Goal: Communication & Community: Answer question/provide support

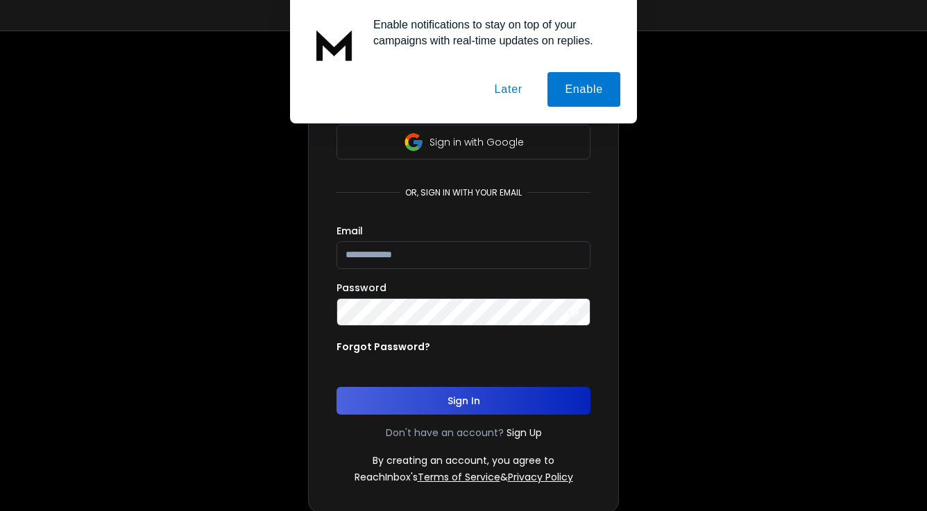
click at [422, 254] on input "email" at bounding box center [463, 255] width 254 height 28
paste input "**********"
type input "**********"
click at [508, 83] on button "Later" at bounding box center [507, 89] width 62 height 35
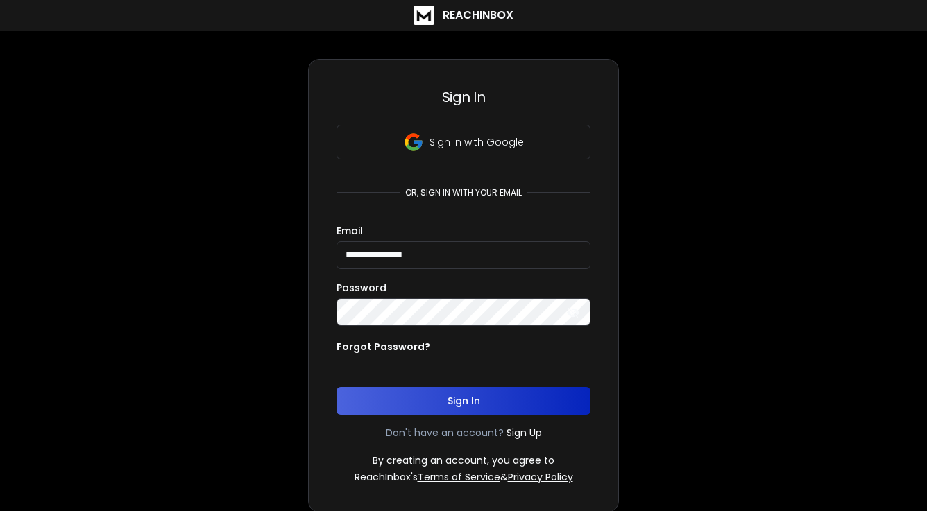
click at [469, 293] on div "Password" at bounding box center [463, 304] width 254 height 43
click at [506, 400] on button "Sign In" at bounding box center [463, 401] width 254 height 28
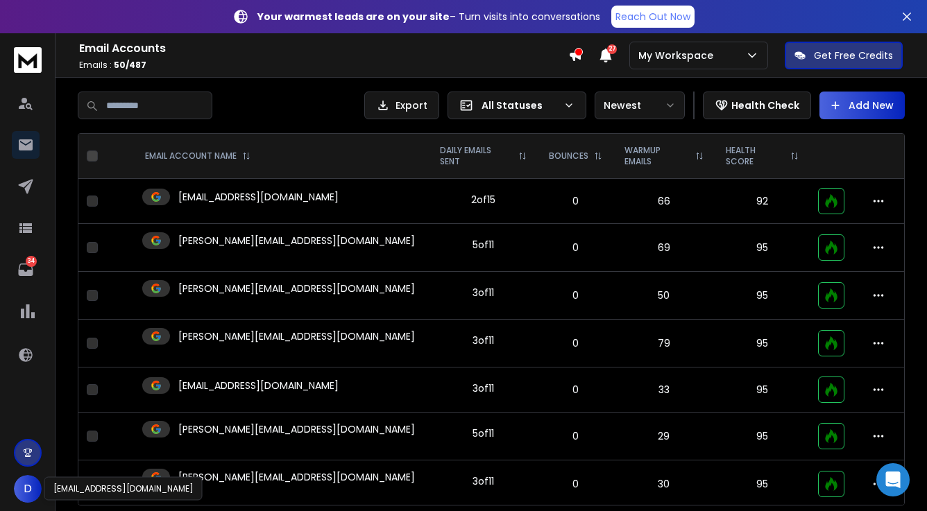
click at [21, 489] on span "D" at bounding box center [28, 489] width 28 height 28
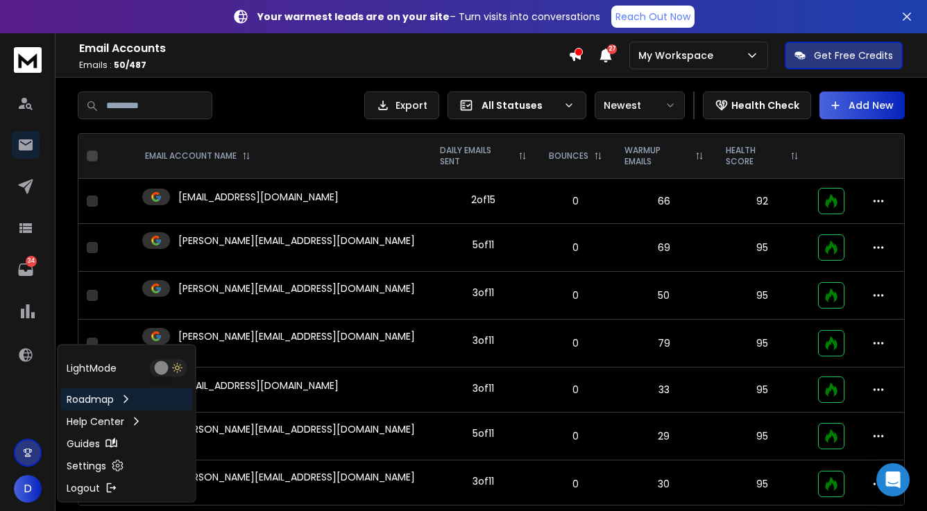
click at [184, 361] on button "button" at bounding box center [168, 368] width 37 height 18
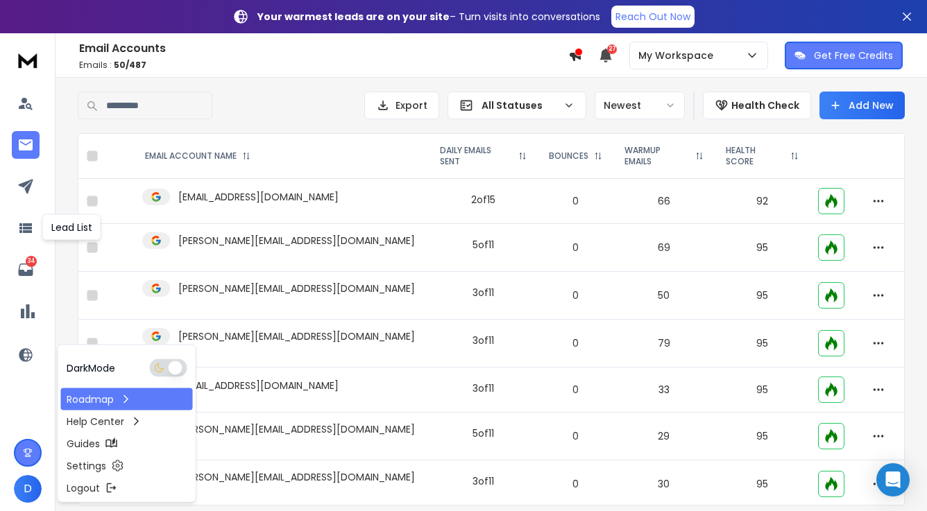
click at [27, 172] on div "34" at bounding box center [28, 231] width 32 height 285
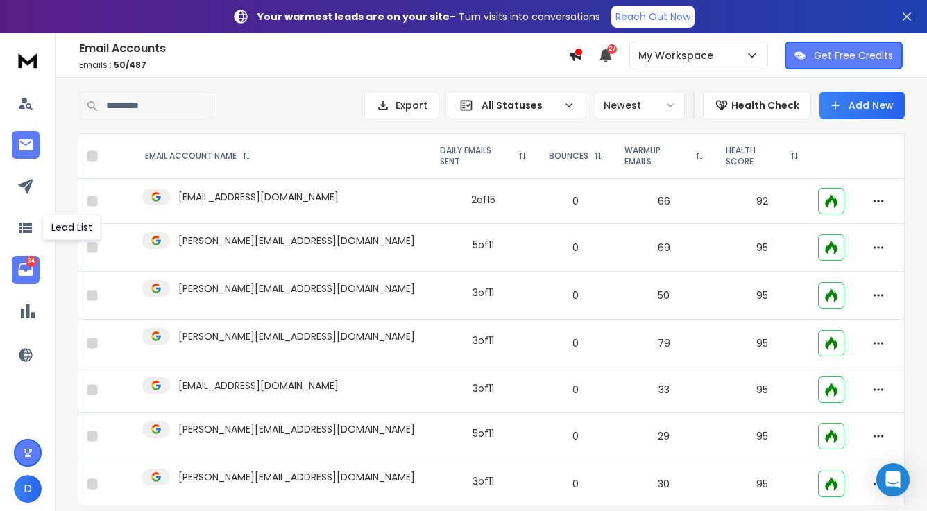
click at [26, 272] on icon at bounding box center [25, 270] width 15 height 12
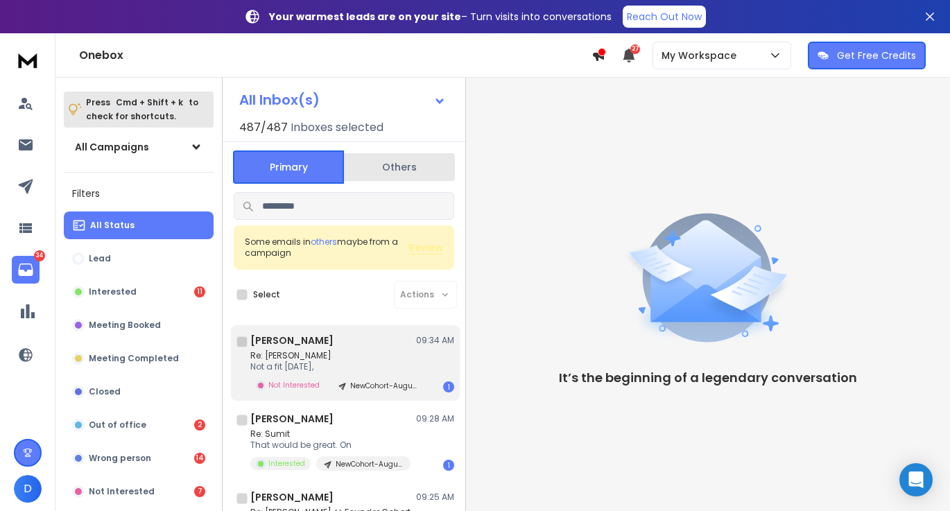
click at [381, 362] on p "Not a fit On Thu," at bounding box center [333, 366] width 166 height 11
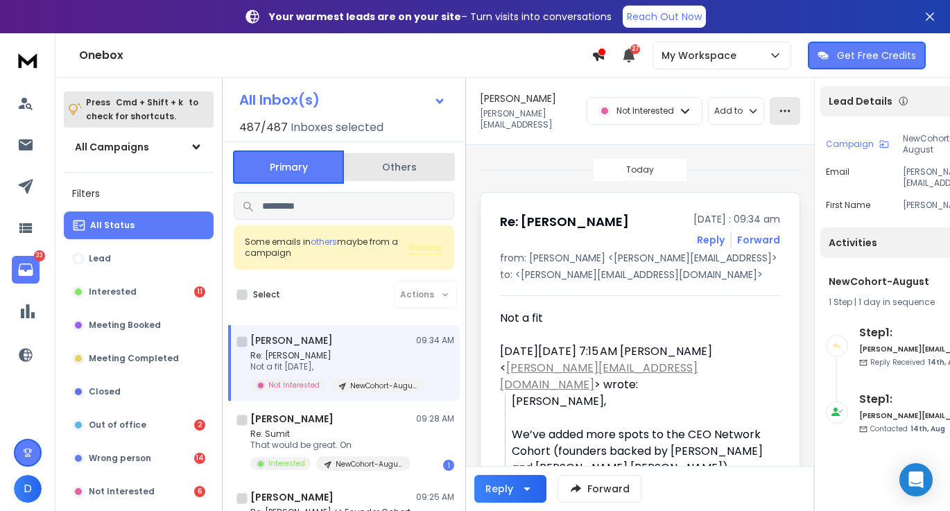
click at [791, 104] on button "button" at bounding box center [785, 111] width 31 height 28
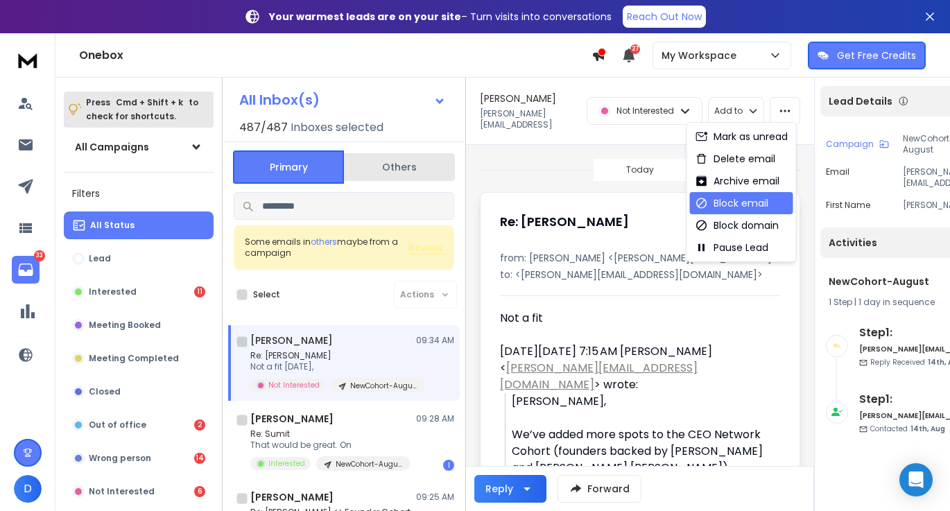
click at [761, 202] on div "Block email" at bounding box center [732, 203] width 73 height 14
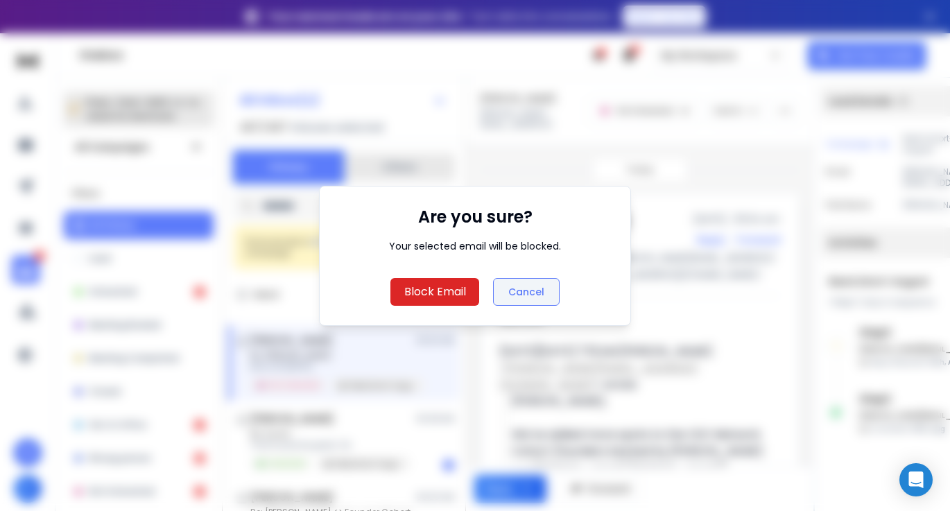
drag, startPoint x: 442, startPoint y: 291, endPoint x: 632, endPoint y: 212, distance: 205.5
click at [444, 290] on button "Block Email" at bounding box center [434, 292] width 89 height 28
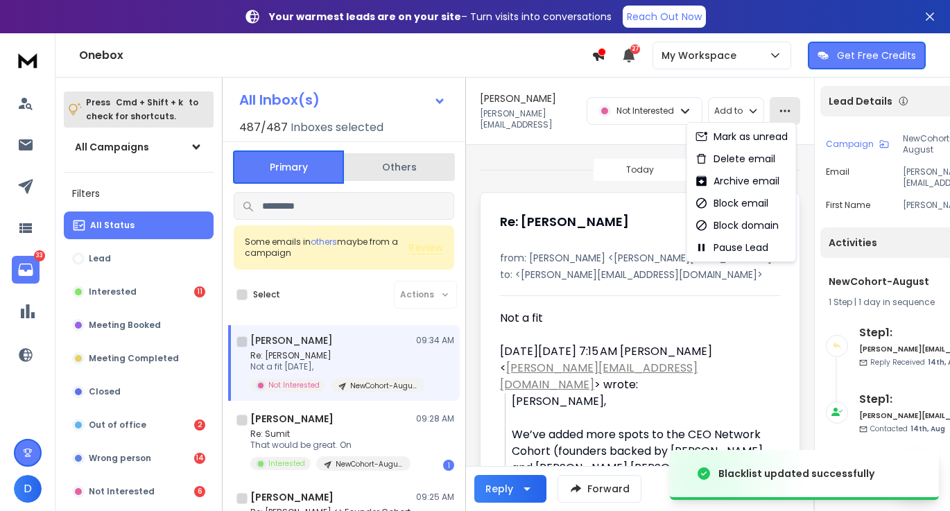
click at [796, 107] on button "button" at bounding box center [785, 111] width 31 height 28
click at [770, 219] on div "Block domain" at bounding box center [737, 225] width 83 height 14
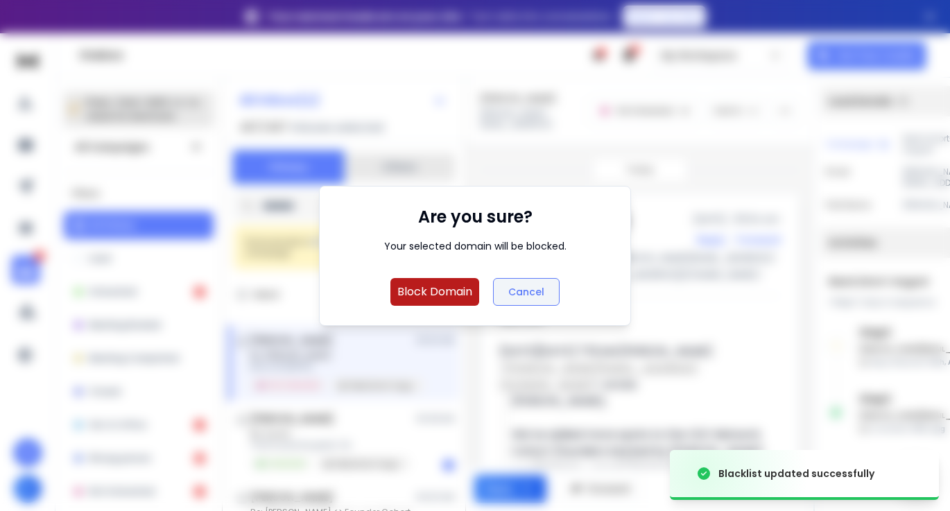
click at [438, 289] on button "Block Domain" at bounding box center [434, 292] width 89 height 28
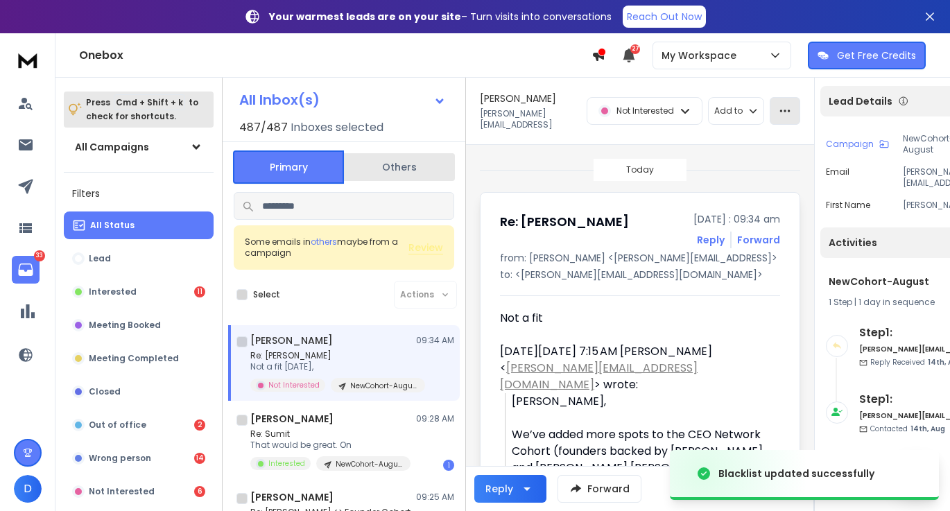
click at [787, 97] on button "button" at bounding box center [785, 111] width 31 height 28
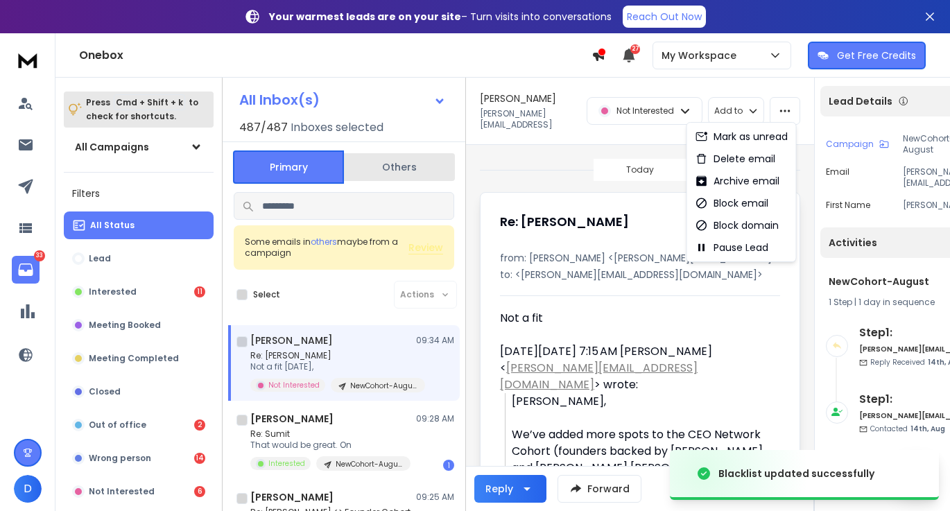
click at [723, 160] on div "Delete email" at bounding box center [736, 159] width 80 height 14
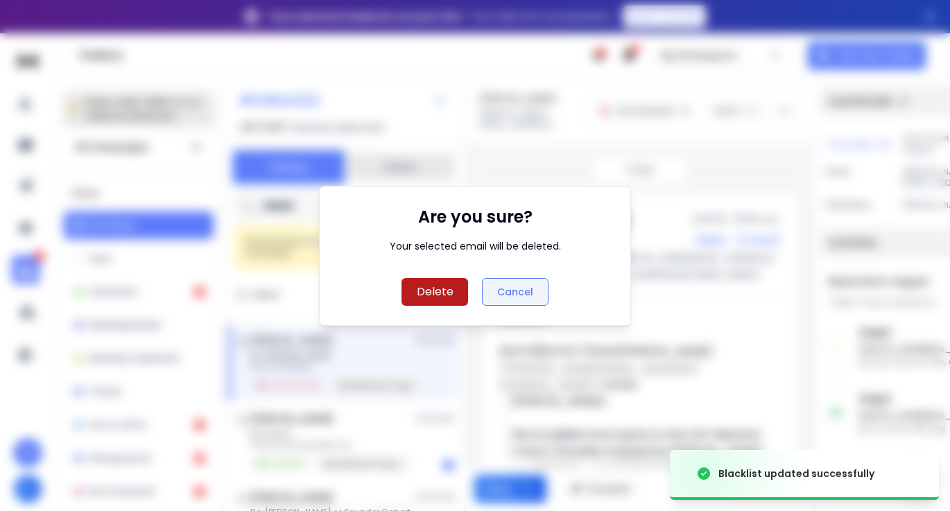
click at [451, 294] on button "Delete" at bounding box center [435, 292] width 67 height 28
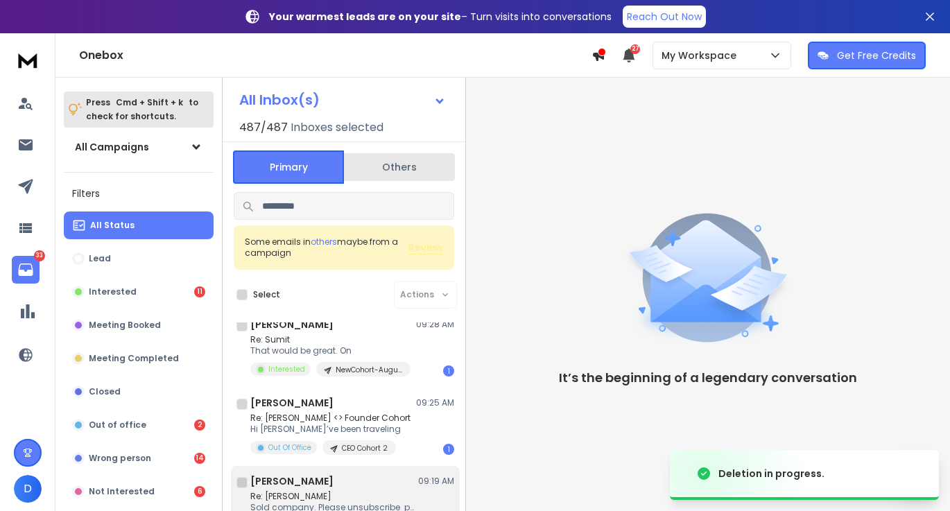
scroll to position [112, 0]
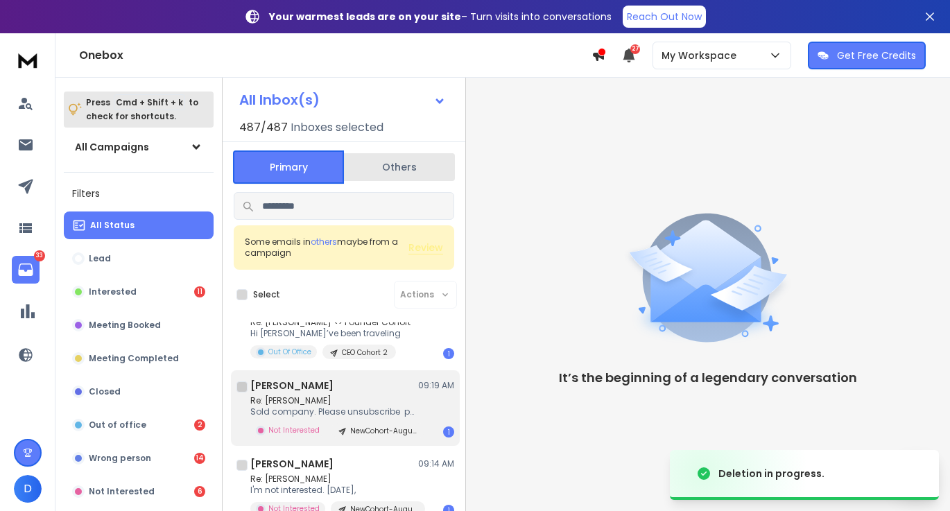
click at [412, 418] on div "Re: Susannah Sold company. Please unsubscribe photo [https://ci5.googleusercont…" at bounding box center [337, 416] width 175 height 42
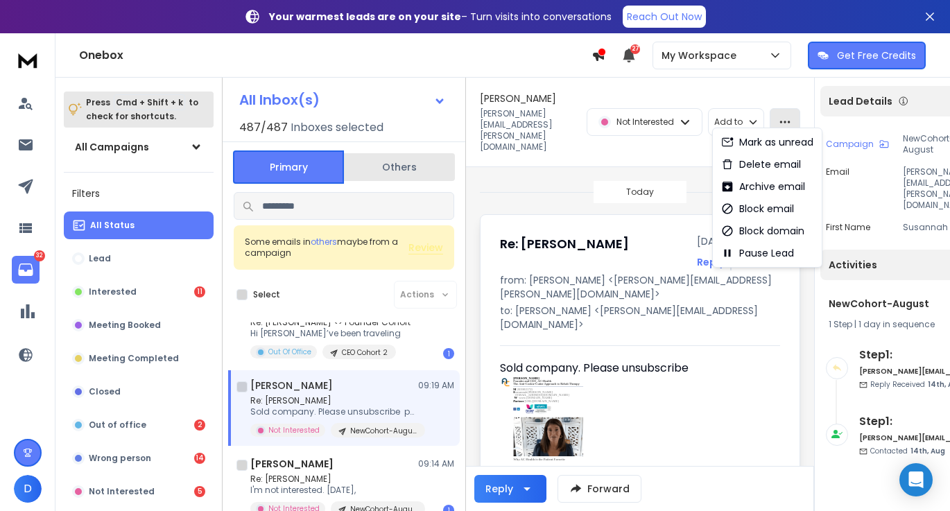
click at [800, 115] on button "button" at bounding box center [785, 122] width 31 height 28
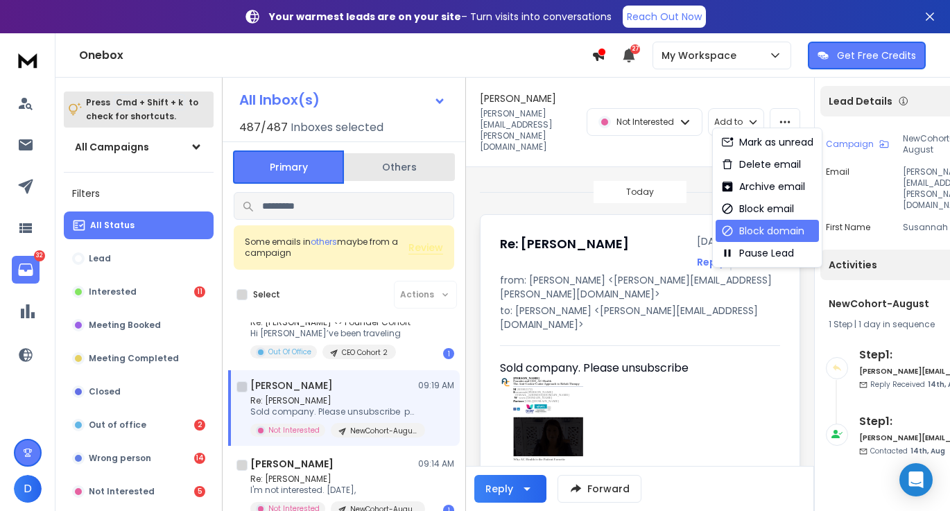
click at [783, 227] on div "Block domain" at bounding box center [762, 231] width 83 height 14
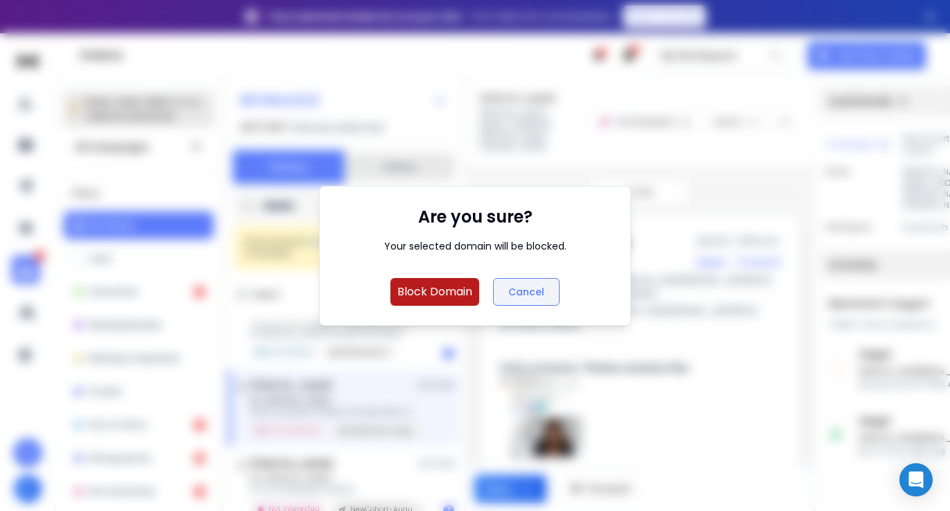
click at [439, 287] on button "Block Domain" at bounding box center [434, 292] width 89 height 28
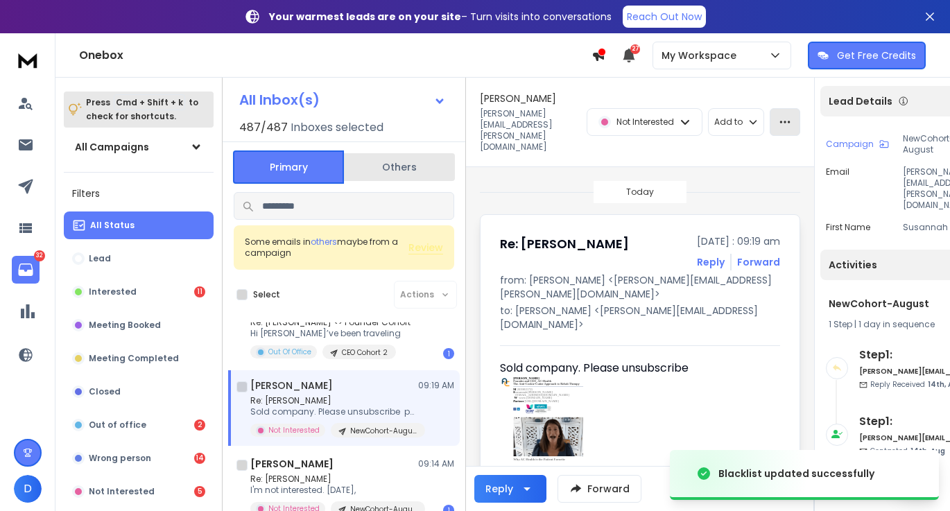
click at [797, 108] on button "button" at bounding box center [785, 122] width 31 height 28
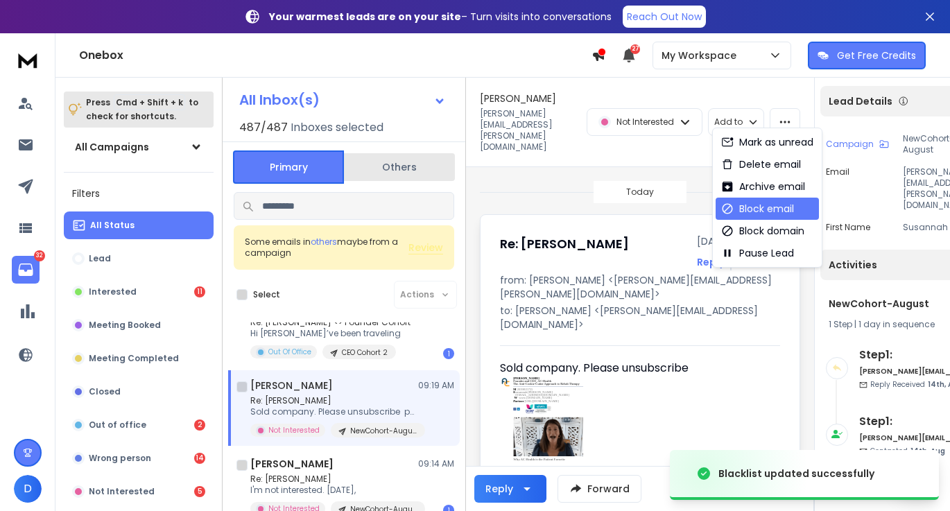
click at [776, 201] on div "Block email" at bounding box center [767, 209] width 103 height 22
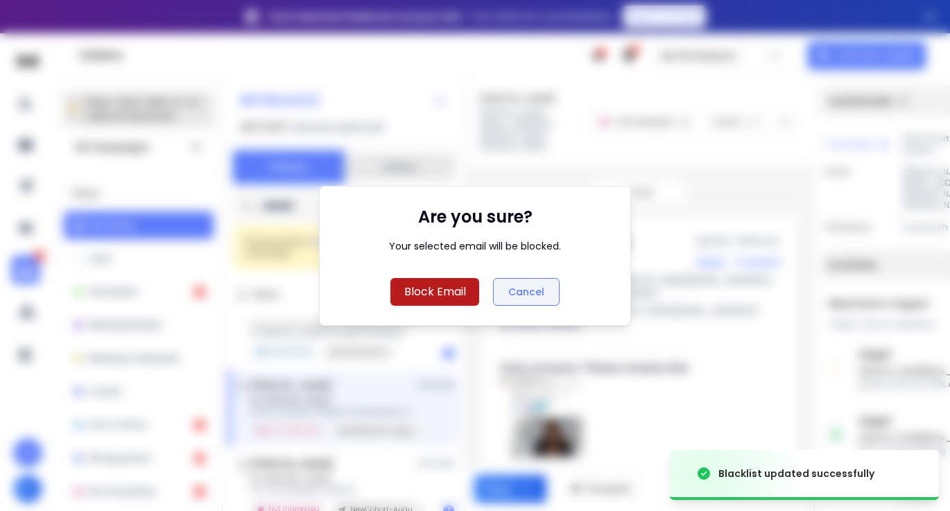
click at [479, 286] on button "Block Email" at bounding box center [434, 292] width 89 height 28
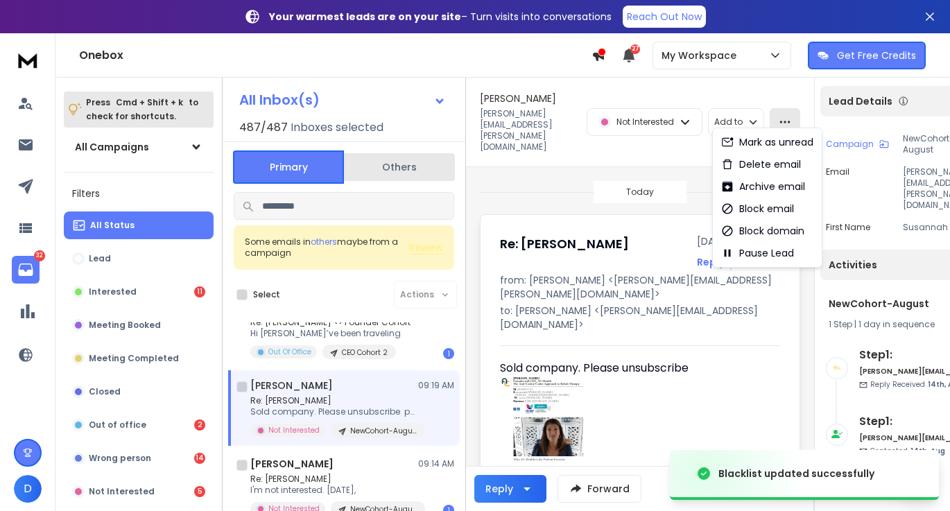
click at [791, 116] on icon "button" at bounding box center [785, 122] width 12 height 12
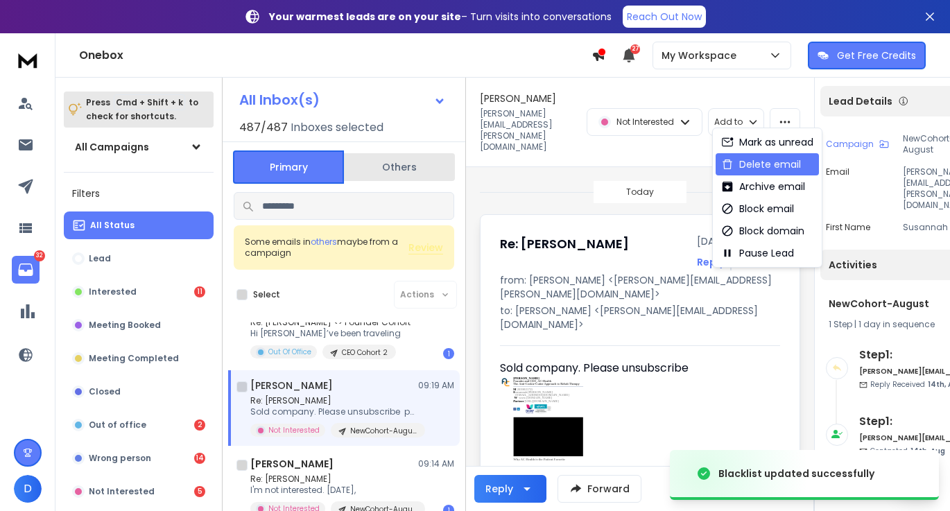
click at [774, 162] on div "Delete email" at bounding box center [761, 164] width 80 height 14
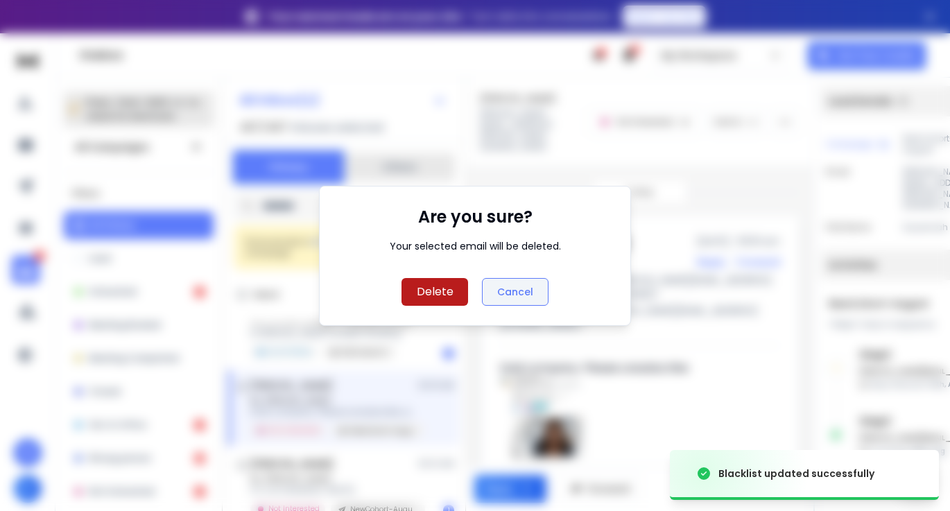
click at [423, 299] on button "Delete" at bounding box center [435, 292] width 67 height 28
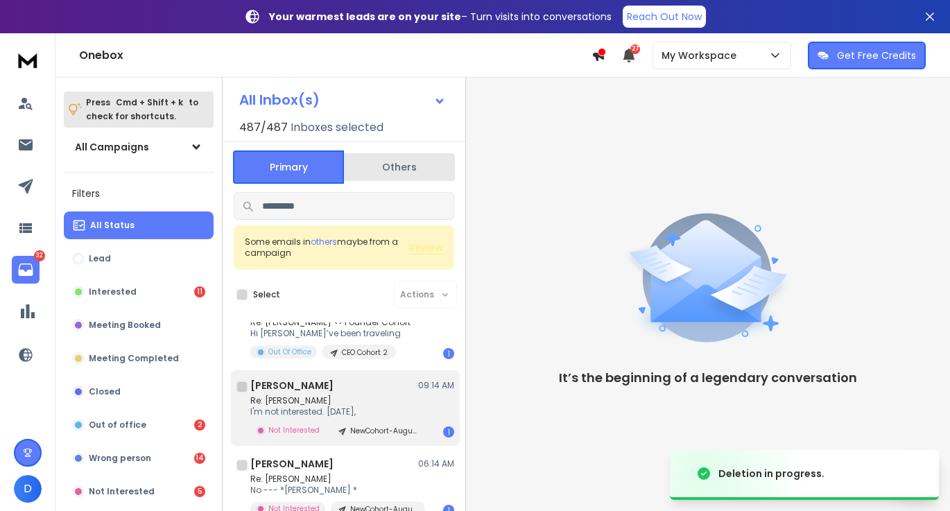
click at [393, 436] on div "Not Interested NewCohort-August" at bounding box center [337, 430] width 175 height 15
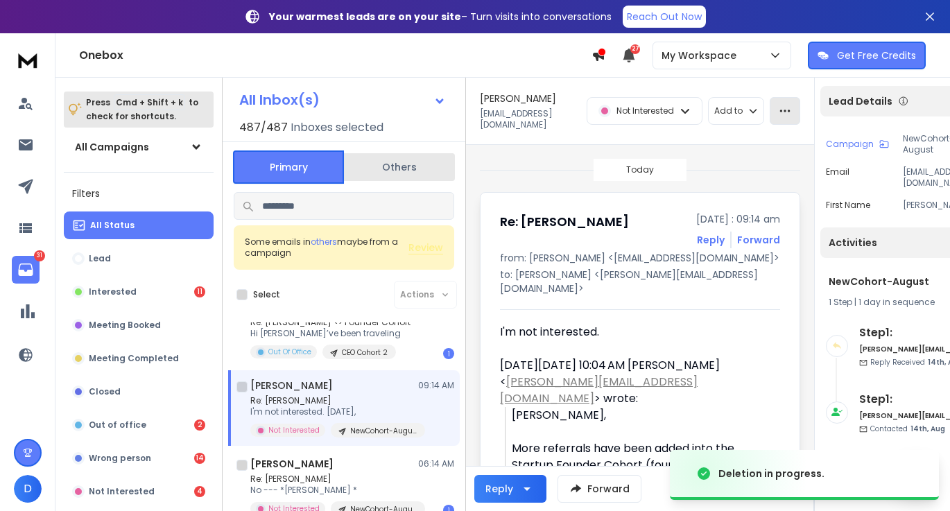
click at [800, 112] on button "button" at bounding box center [785, 111] width 31 height 28
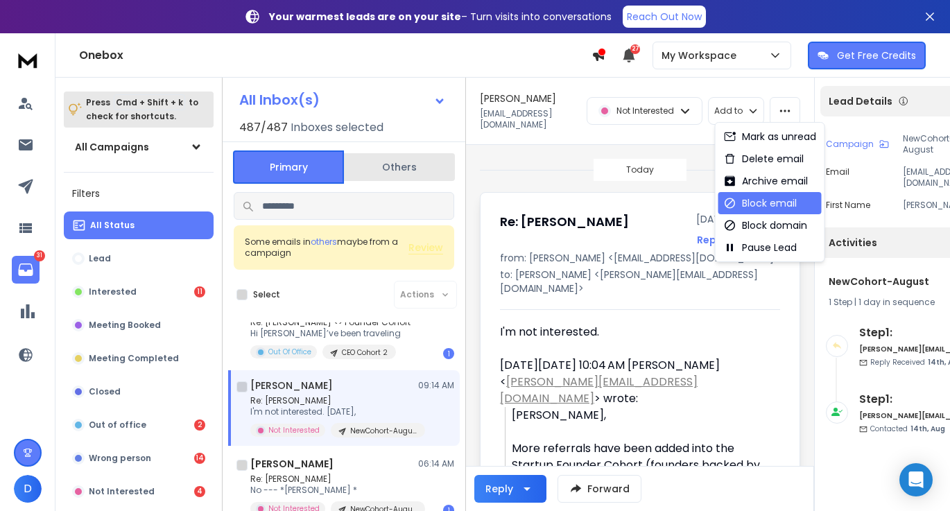
click at [782, 208] on div "Block email" at bounding box center [760, 203] width 73 height 14
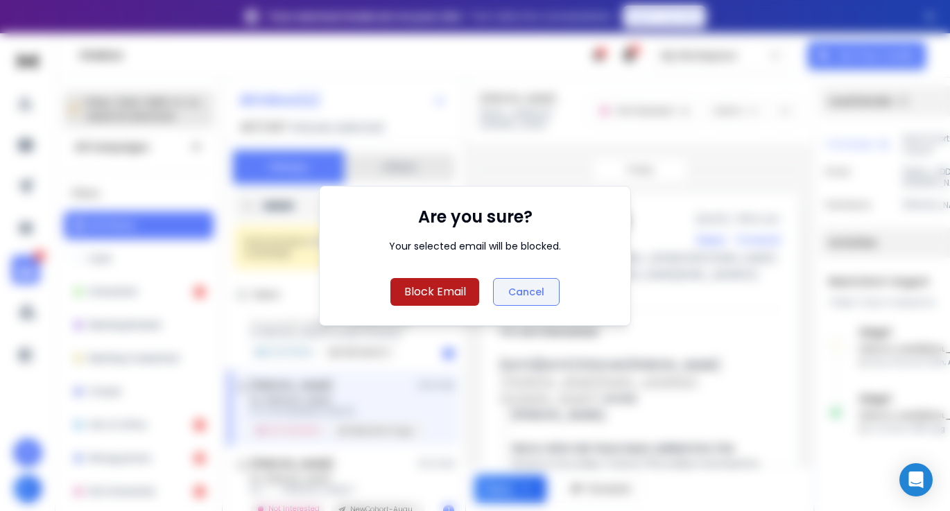
click at [436, 298] on button "Block Email" at bounding box center [434, 292] width 89 height 28
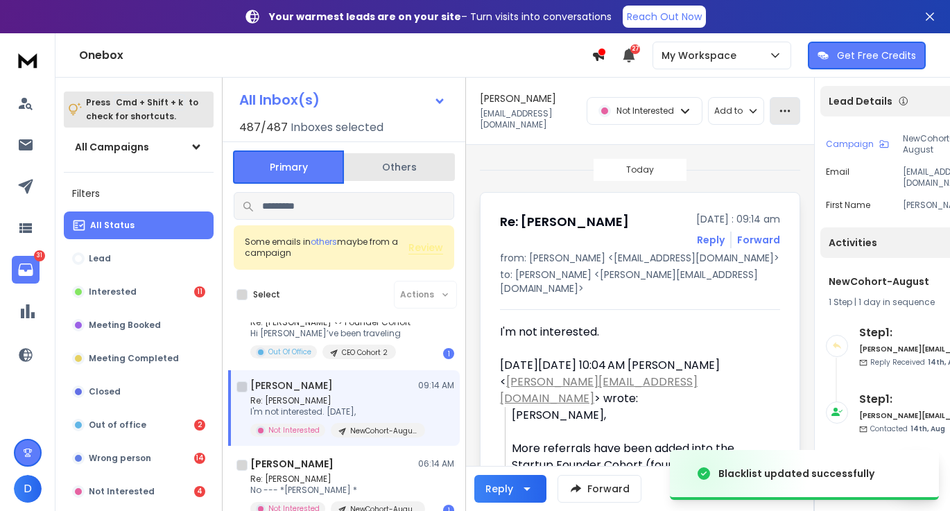
click at [800, 105] on button "button" at bounding box center [785, 111] width 31 height 28
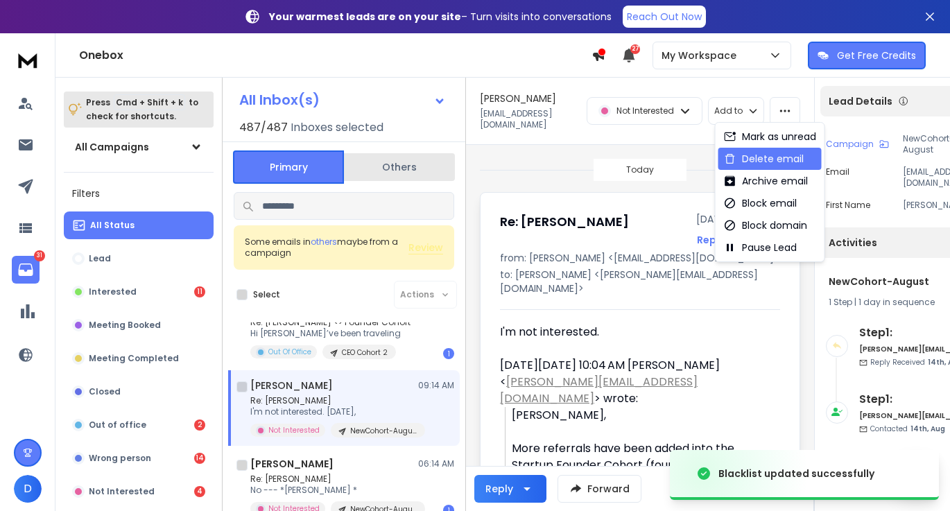
click at [786, 155] on div "Delete email" at bounding box center [764, 159] width 80 height 14
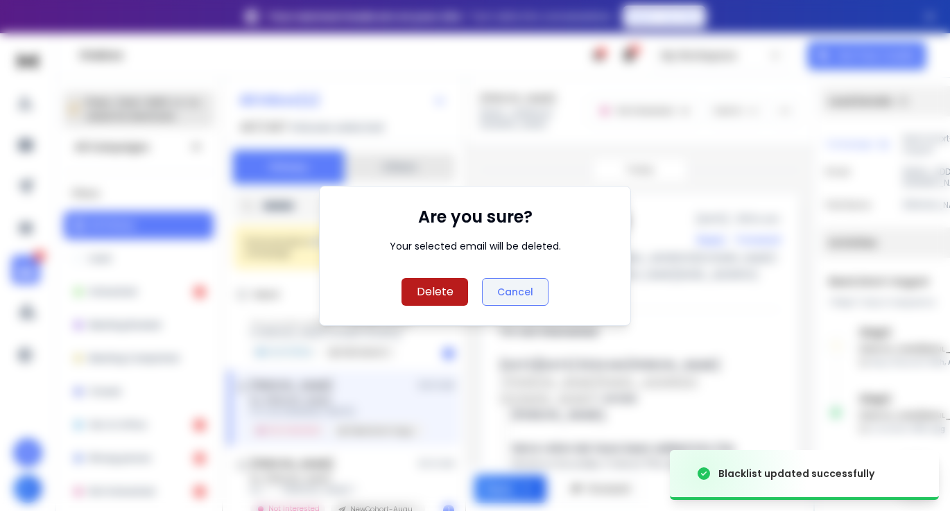
click at [440, 285] on button "Delete" at bounding box center [435, 292] width 67 height 28
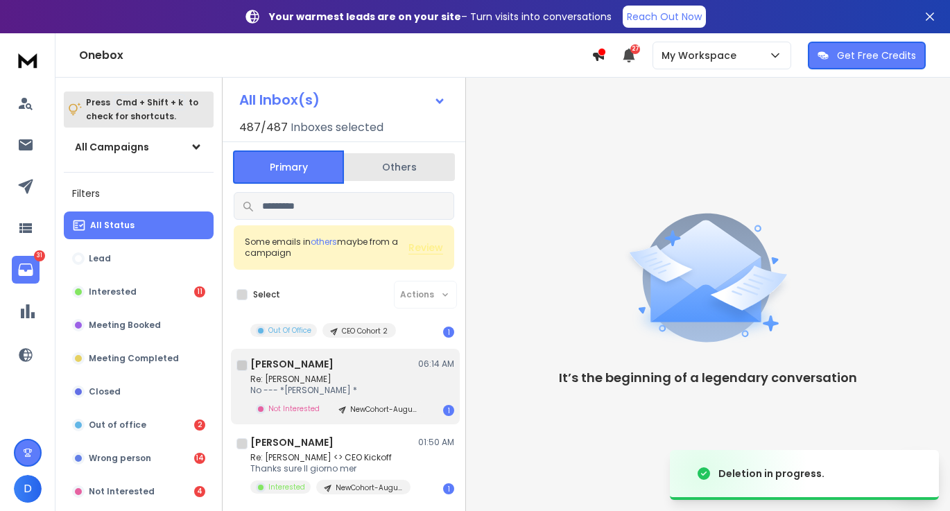
scroll to position [144, 0]
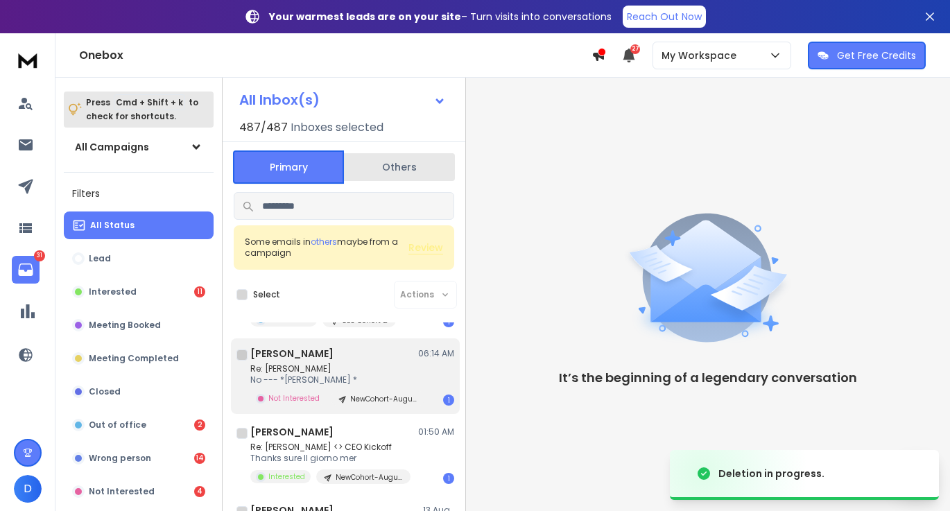
click at [386, 389] on div "Re: Sanjay No --- *Sanjay Sinha * Not Interested NewCohort-August" at bounding box center [337, 384] width 175 height 42
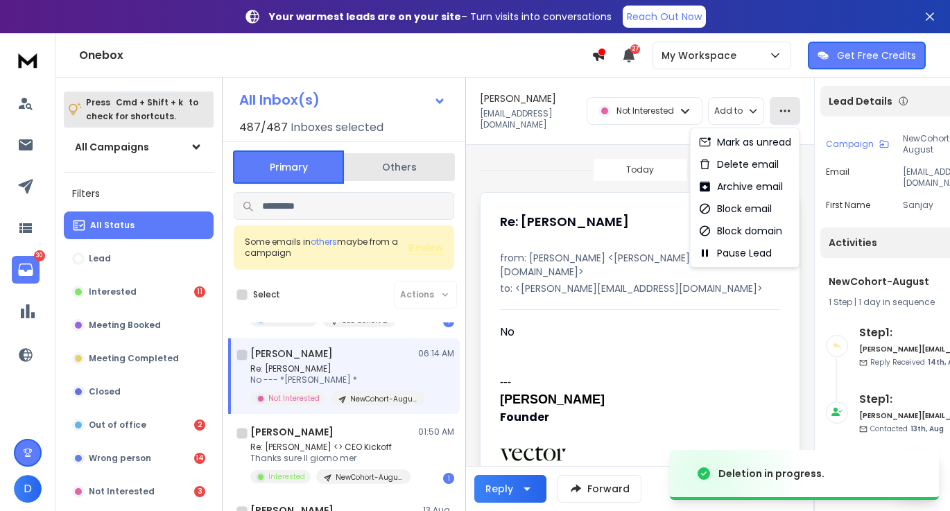
click at [785, 114] on icon "button" at bounding box center [785, 111] width 12 height 12
click at [755, 225] on div "Block domain" at bounding box center [740, 231] width 83 height 14
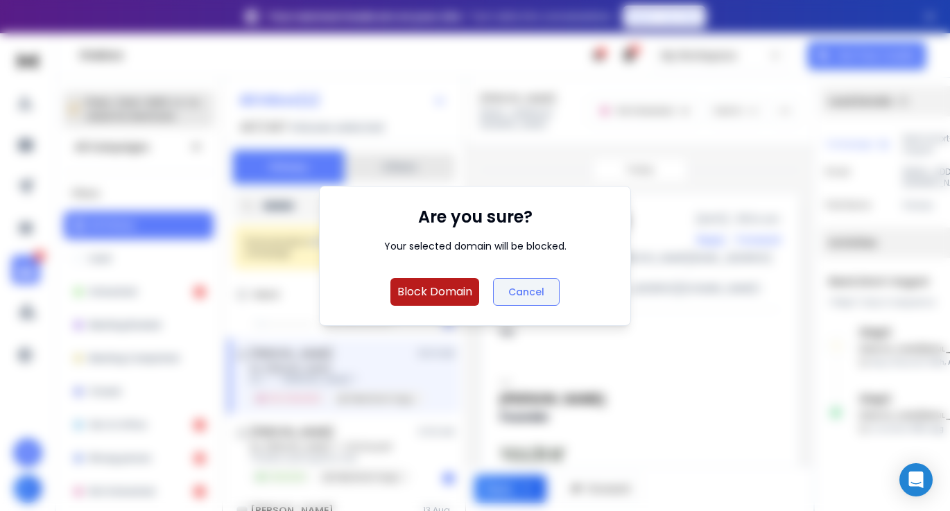
click at [445, 286] on button "Block Domain" at bounding box center [434, 292] width 89 height 28
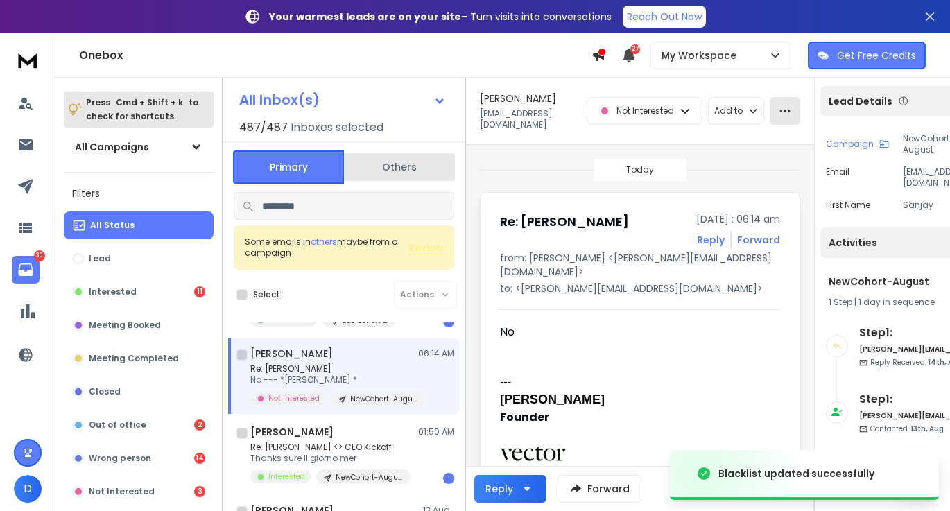
click at [785, 98] on button "button" at bounding box center [785, 111] width 31 height 28
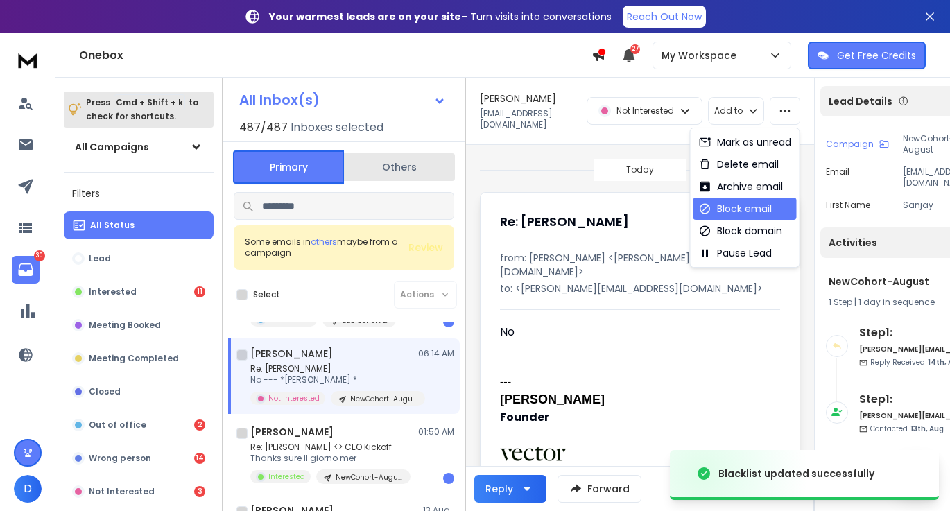
click at [750, 211] on div "Block email" at bounding box center [735, 209] width 73 height 14
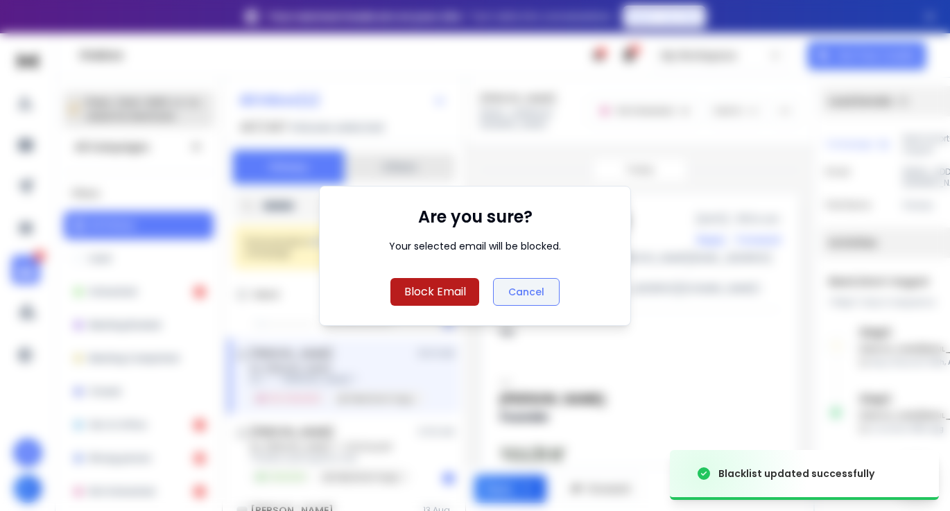
click at [428, 296] on button "Block Email" at bounding box center [434, 292] width 89 height 28
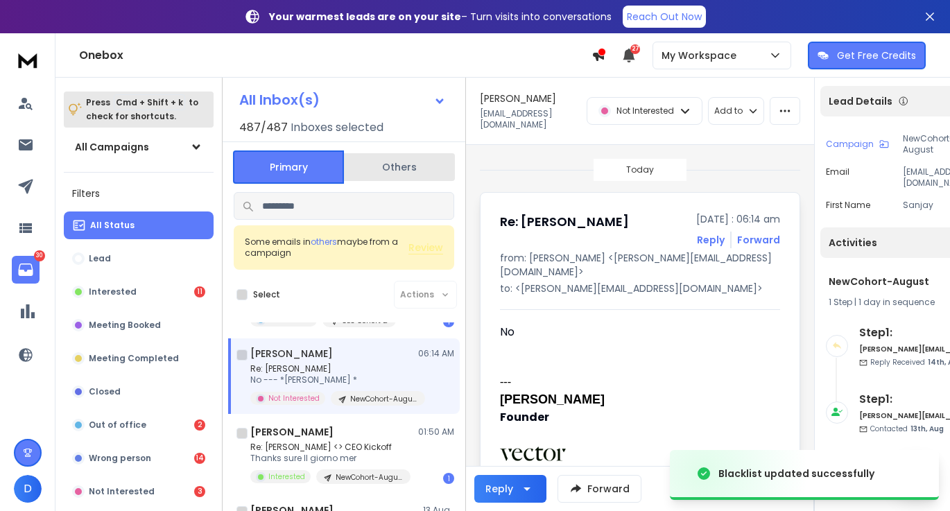
click at [793, 94] on div "Sanjay Sinha Sanjay Sinha sanjay@vector-digital.co.uk Not Interested Add to Not…" at bounding box center [640, 111] width 320 height 39
click at [791, 109] on icon "button" at bounding box center [785, 111] width 12 height 12
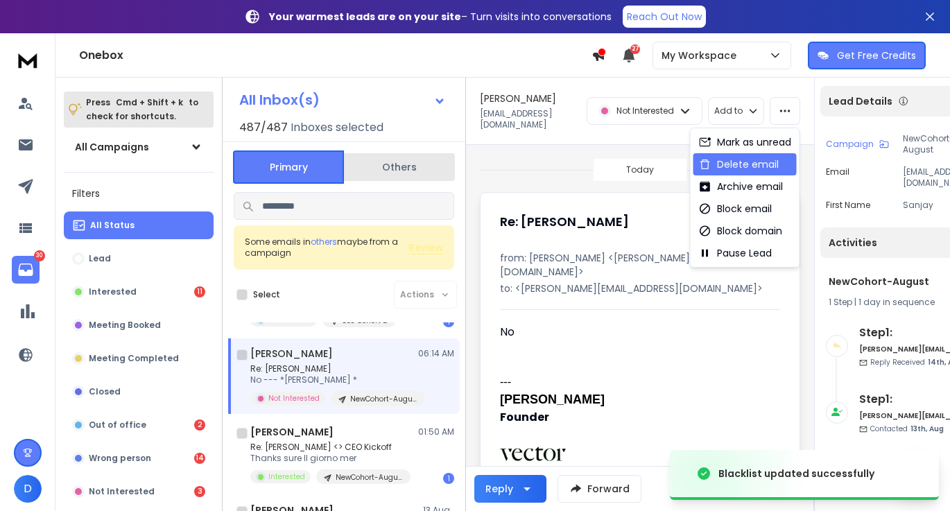
click at [748, 161] on div "Delete email" at bounding box center [739, 164] width 80 height 14
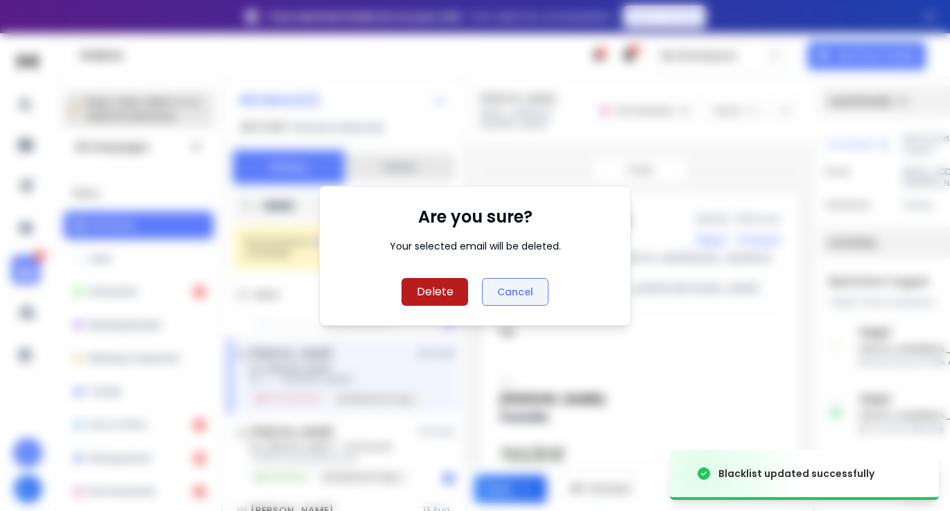
click at [428, 300] on button "Delete" at bounding box center [435, 292] width 67 height 28
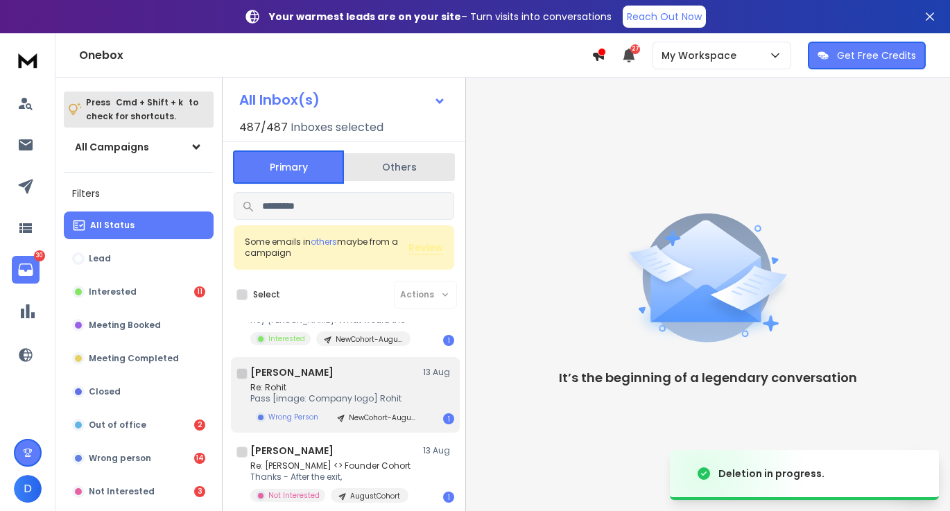
scroll to position [287, 0]
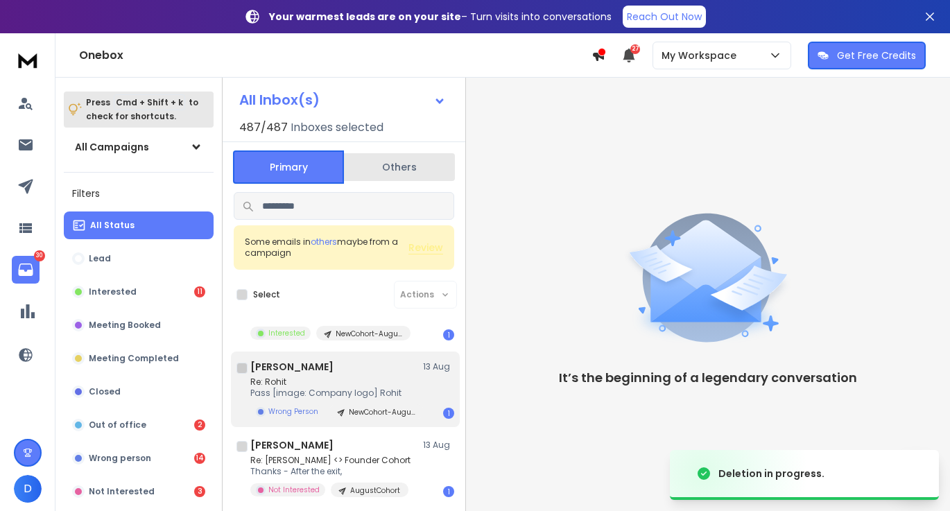
click at [417, 406] on div "Wrong Person NewCohort-August" at bounding box center [336, 411] width 173 height 15
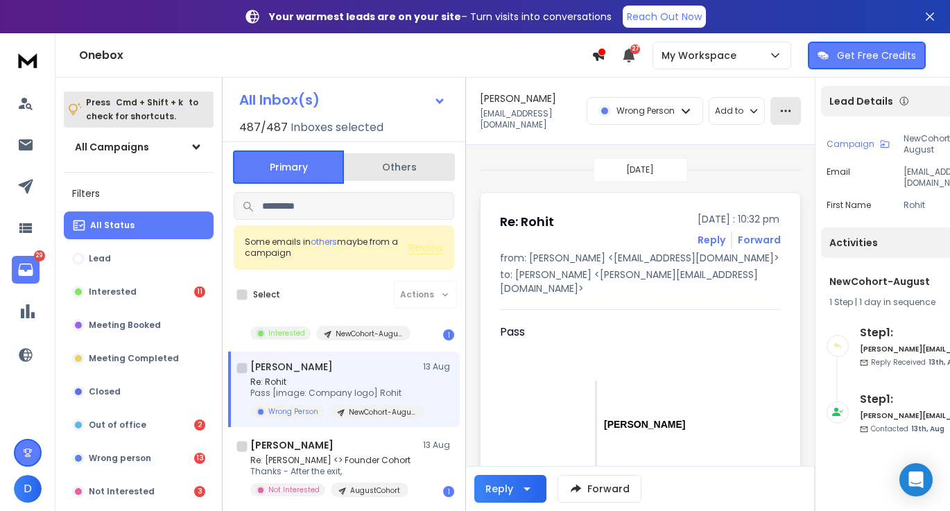
click at [792, 108] on icon "button" at bounding box center [786, 111] width 12 height 12
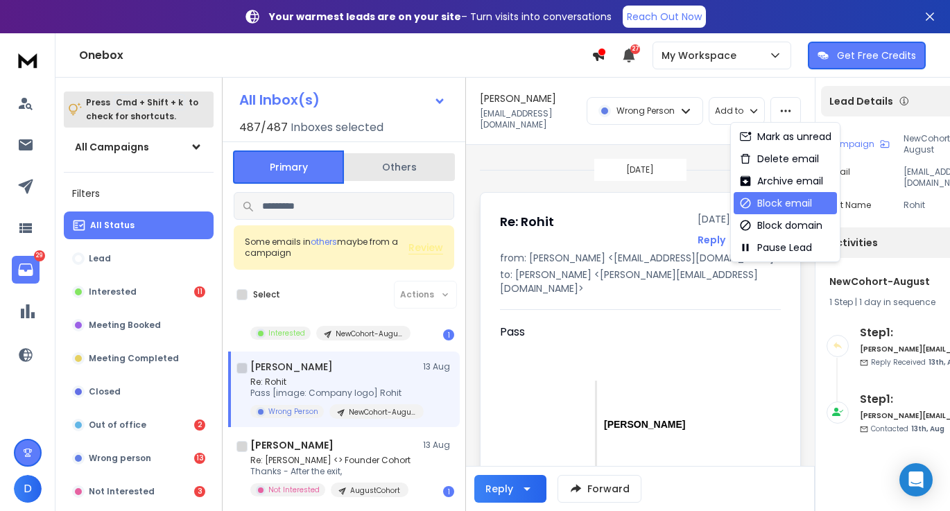
click at [802, 200] on div "Block email" at bounding box center [775, 203] width 73 height 14
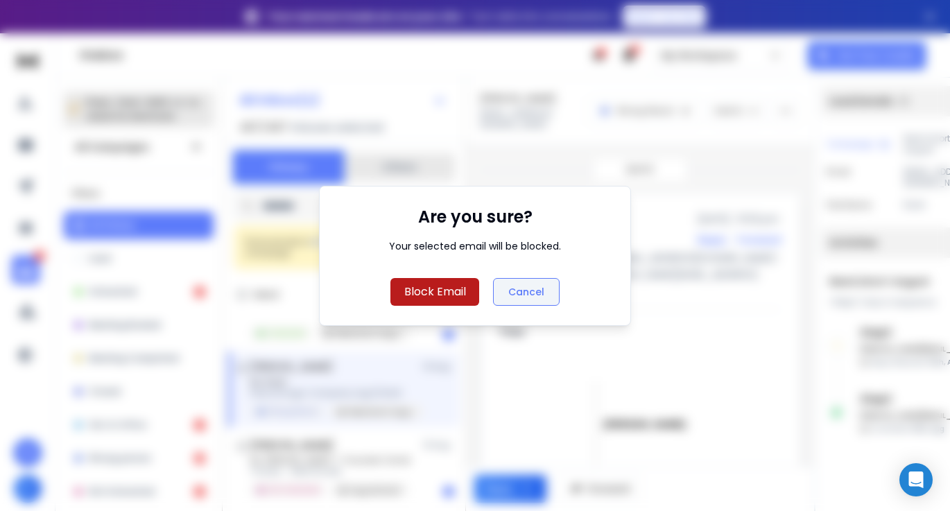
click at [455, 290] on button "Block Email" at bounding box center [434, 292] width 89 height 28
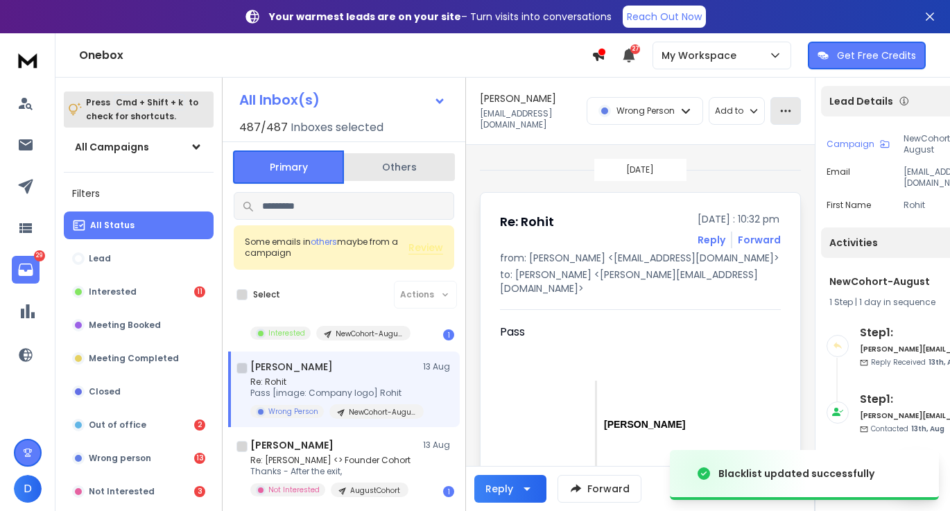
click at [792, 105] on icon "button" at bounding box center [786, 111] width 12 height 12
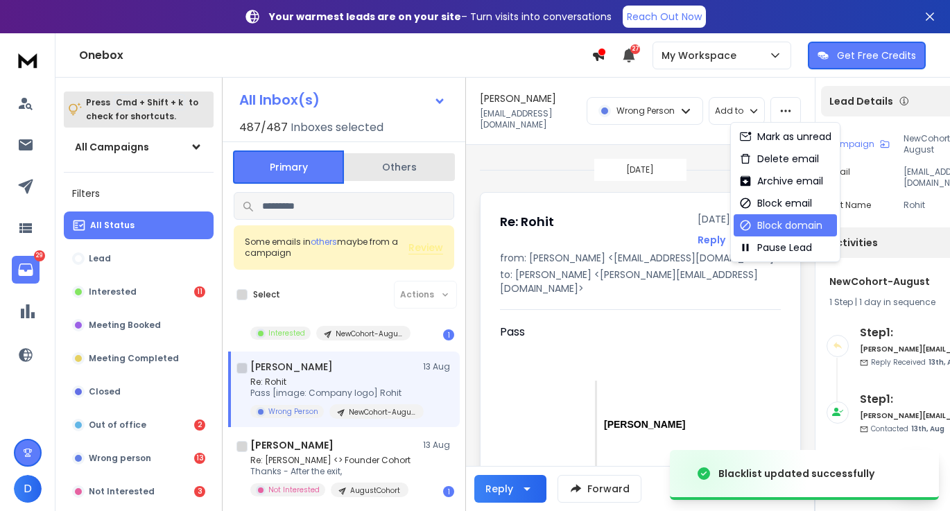
click at [809, 219] on div "Block domain" at bounding box center [780, 225] width 83 height 14
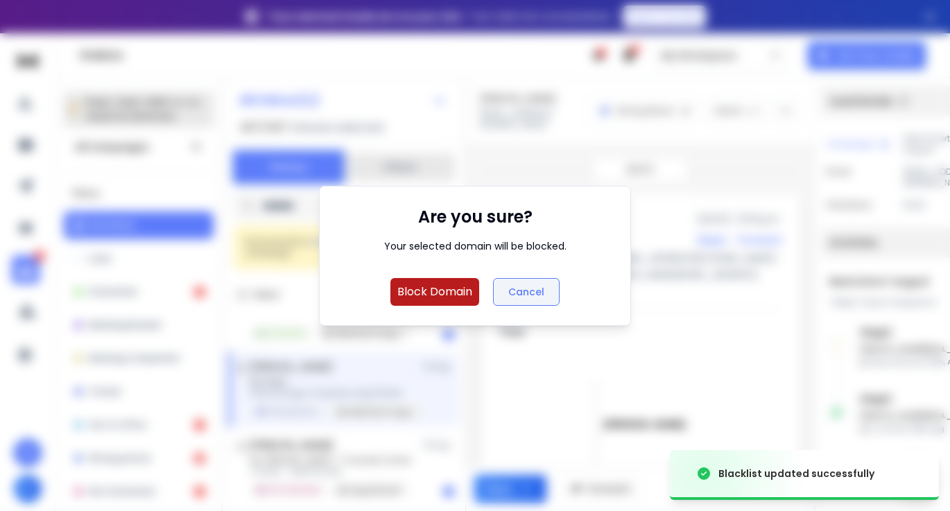
click at [467, 282] on button "Block Domain" at bounding box center [434, 292] width 89 height 28
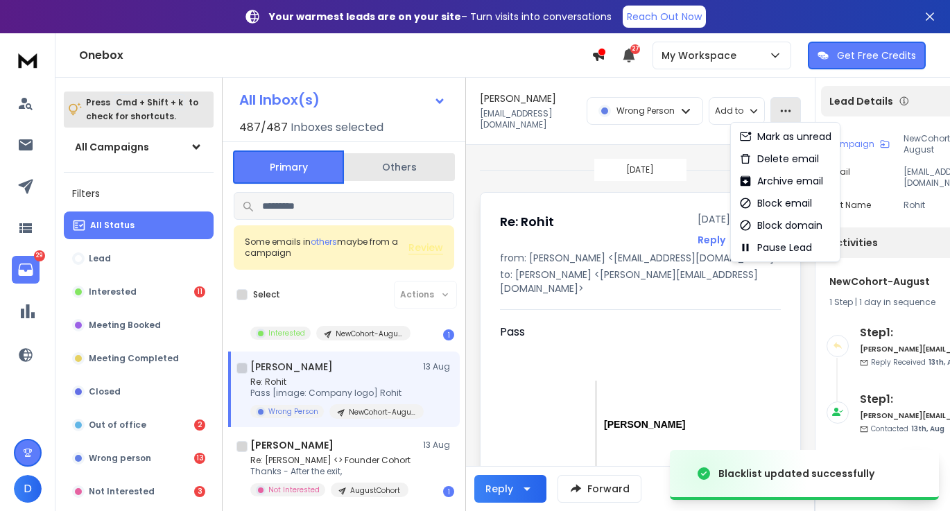
click at [801, 98] on button "button" at bounding box center [785, 111] width 31 height 28
click at [786, 150] on div "Delete email" at bounding box center [785, 159] width 103 height 22
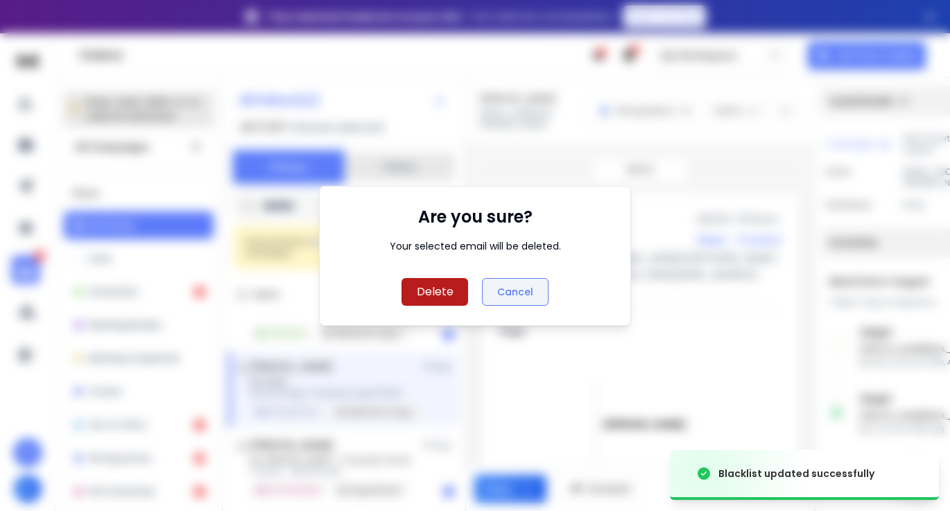
click at [431, 302] on button "Delete" at bounding box center [435, 292] width 67 height 28
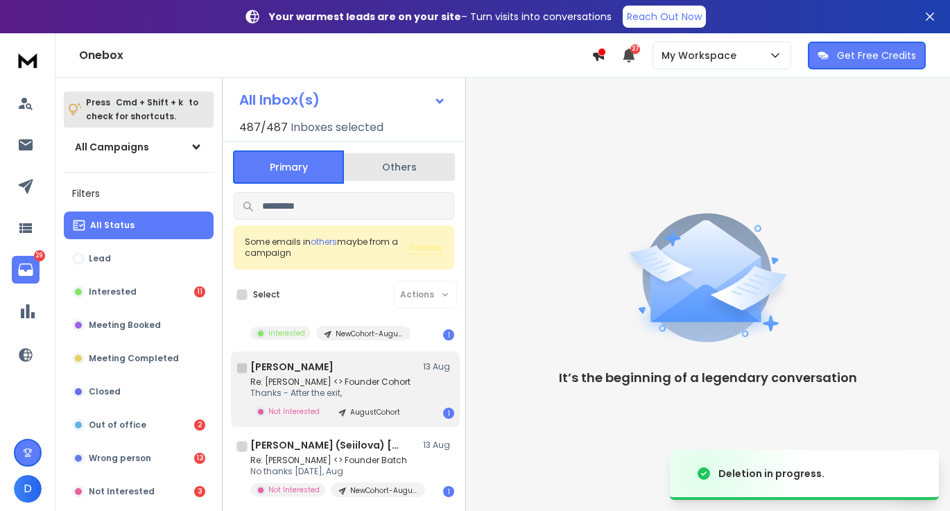
click at [385, 390] on p "Thanks - After the exit," at bounding box center [330, 393] width 160 height 11
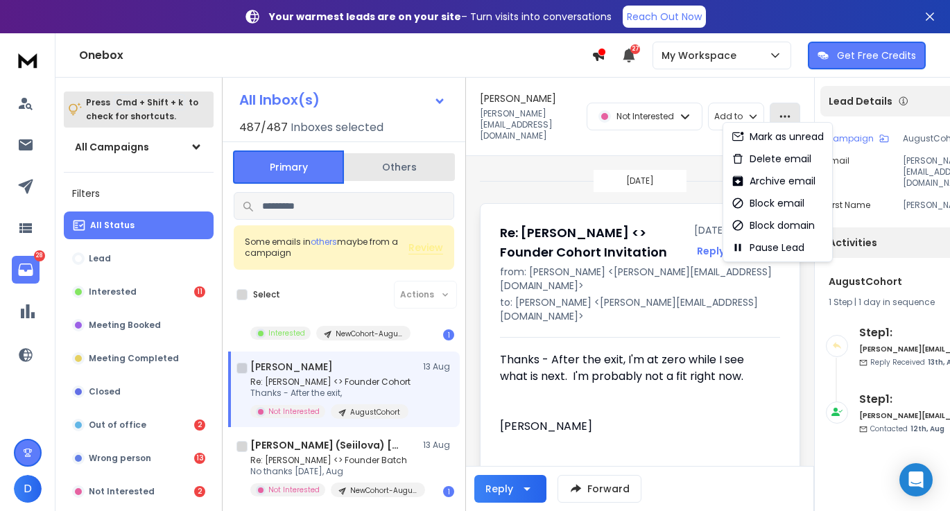
click at [800, 105] on button "button" at bounding box center [785, 117] width 31 height 28
click at [792, 208] on div "Block email" at bounding box center [768, 203] width 73 height 14
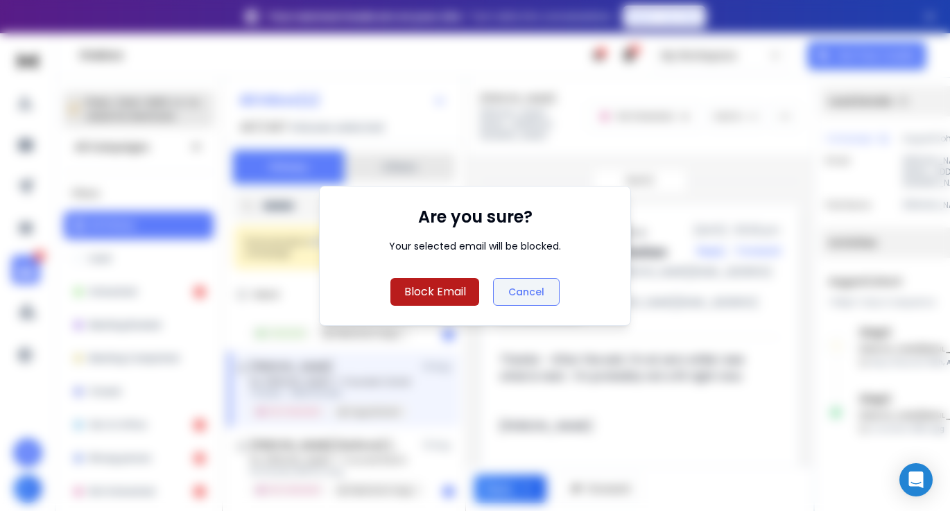
click at [411, 305] on button "Block Email" at bounding box center [434, 292] width 89 height 28
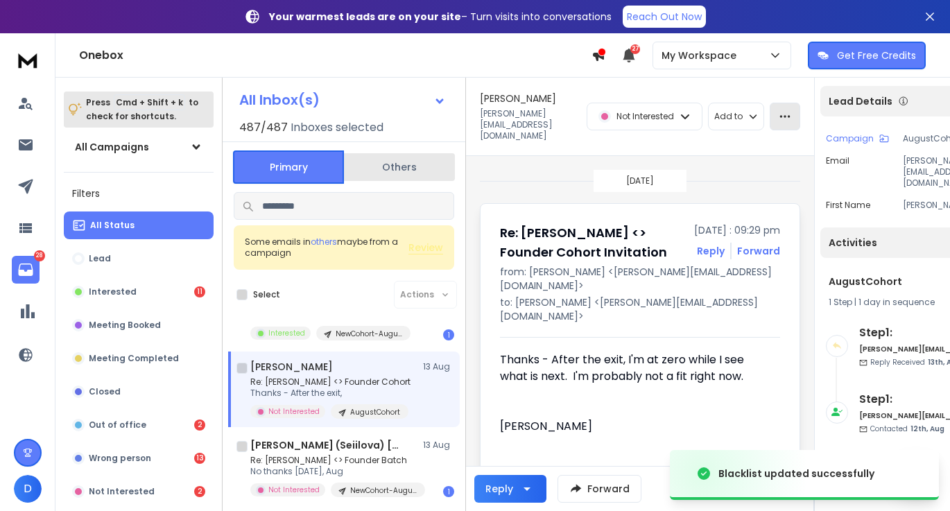
click at [800, 103] on button "button" at bounding box center [785, 117] width 31 height 28
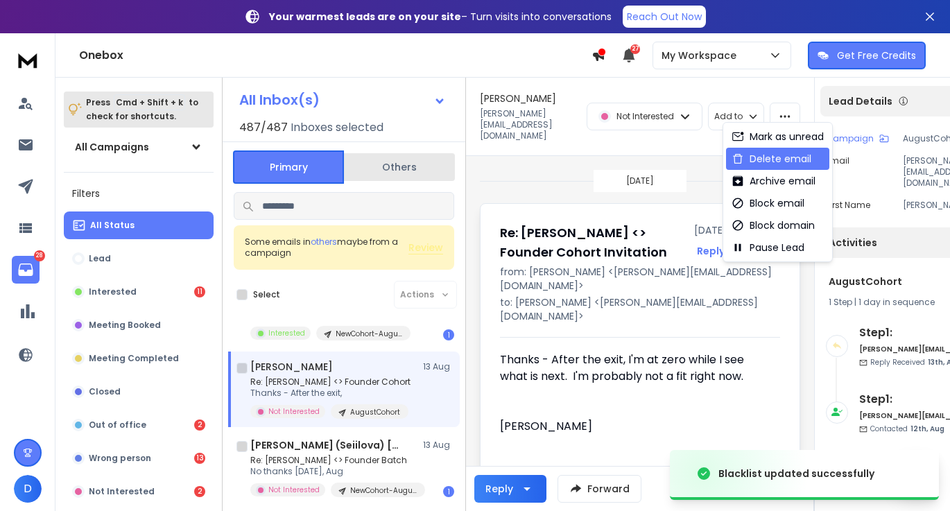
click at [768, 159] on div "Delete email" at bounding box center [772, 159] width 80 height 14
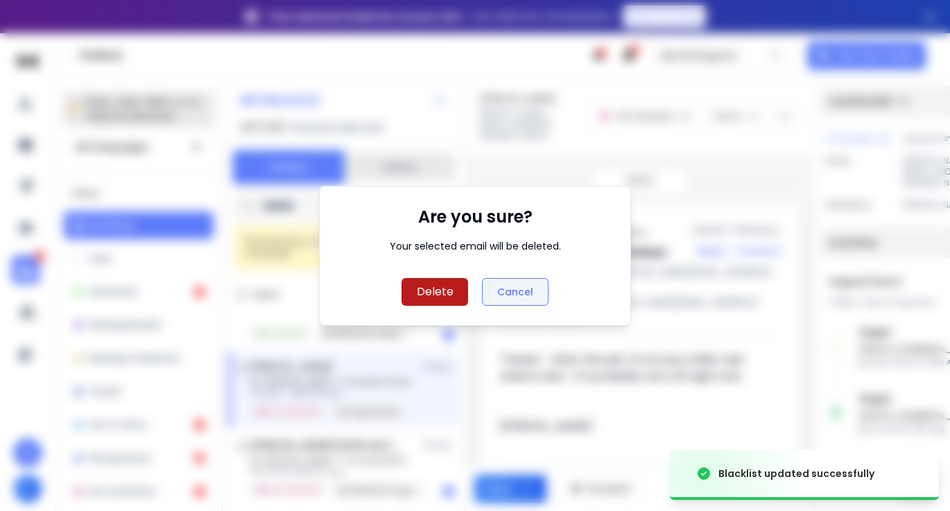
click at [436, 299] on button "Delete" at bounding box center [435, 292] width 67 height 28
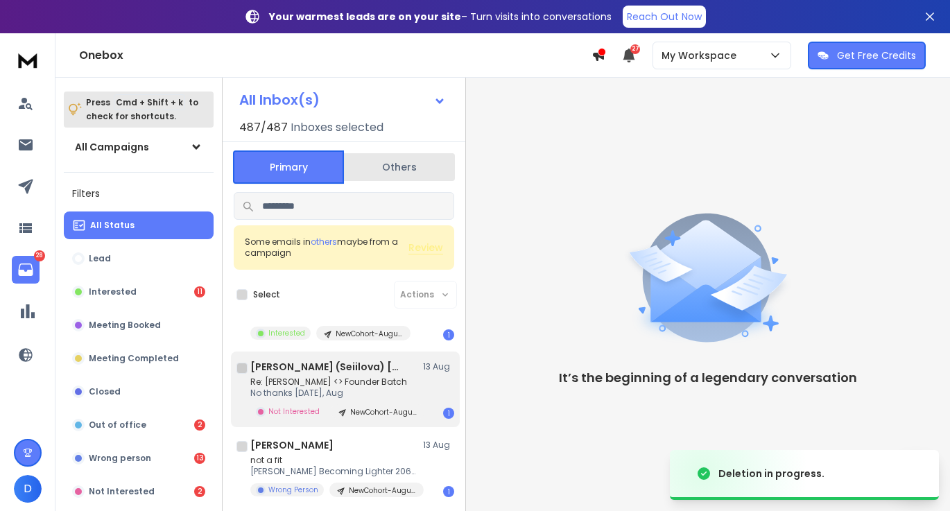
click at [400, 399] on div "Re: Rima <> Founder Batch No thanks On Wed, Aug Not Interested NewCohort-August" at bounding box center [337, 398] width 175 height 42
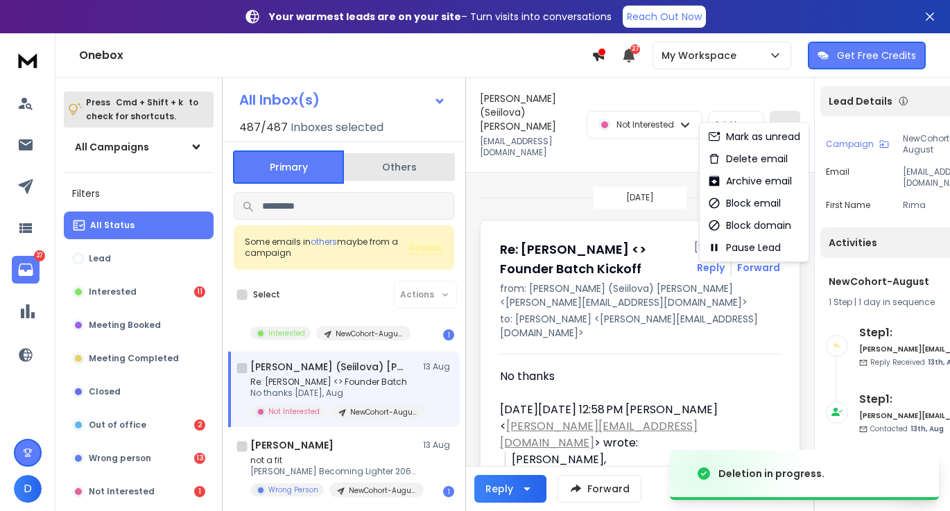
click at [784, 112] on button "button" at bounding box center [785, 125] width 31 height 28
click at [759, 216] on div "Block domain" at bounding box center [754, 225] width 103 height 22
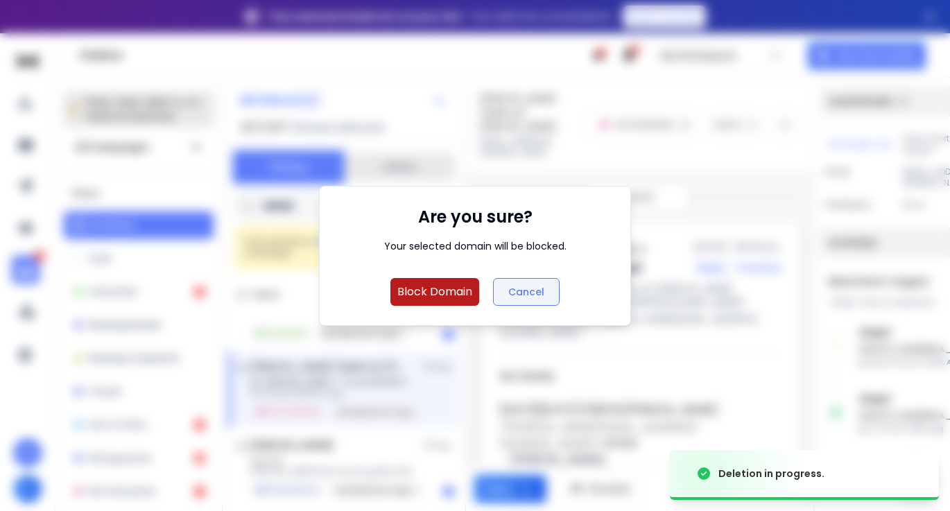
click at [404, 293] on button "Block Domain" at bounding box center [434, 292] width 89 height 28
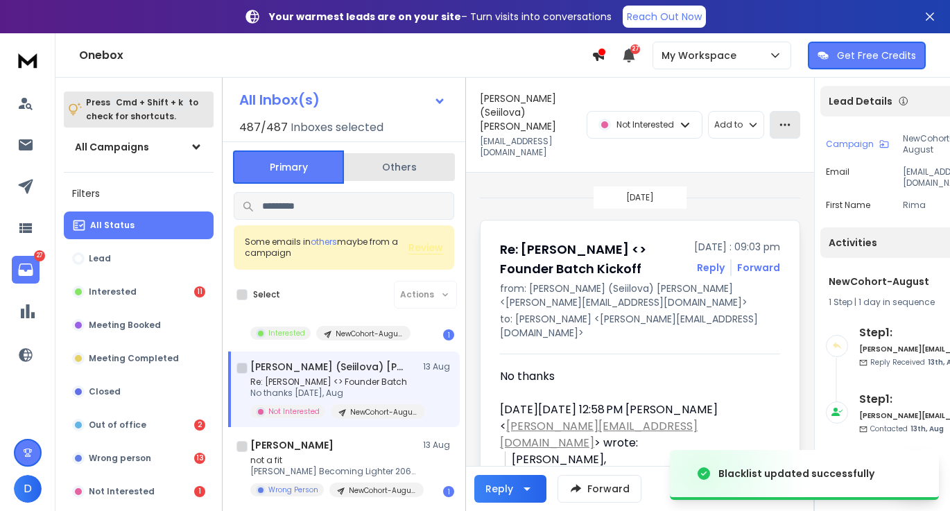
click at [788, 111] on button "button" at bounding box center [785, 125] width 31 height 28
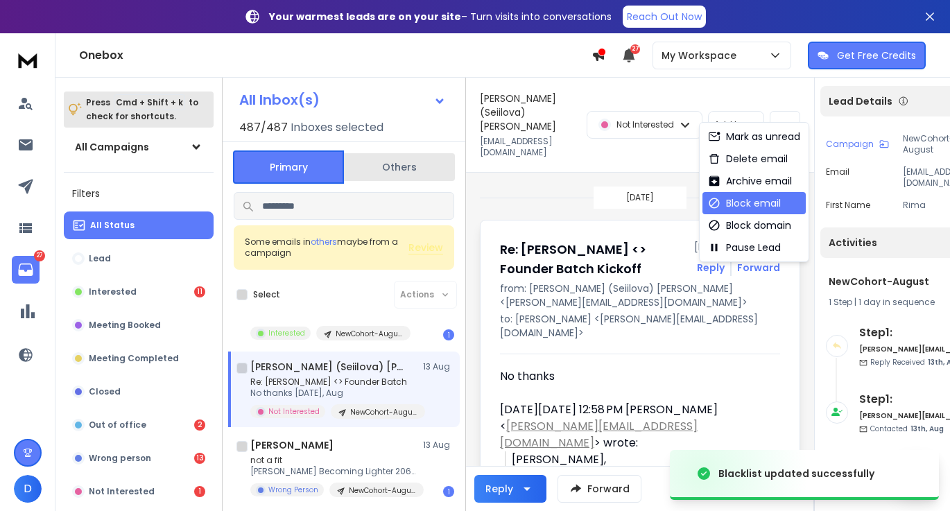
click at [736, 200] on div "Block email" at bounding box center [744, 203] width 73 height 14
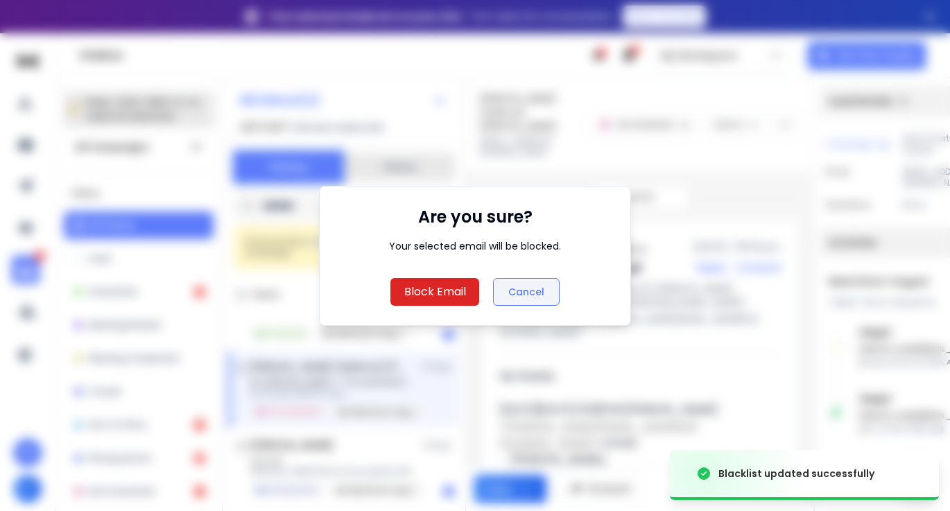
click at [426, 307] on div "Are you sure? Your selected email will be blocked. Block Email Cancel" at bounding box center [475, 256] width 312 height 140
click at [453, 289] on button "Block Email" at bounding box center [434, 292] width 89 height 28
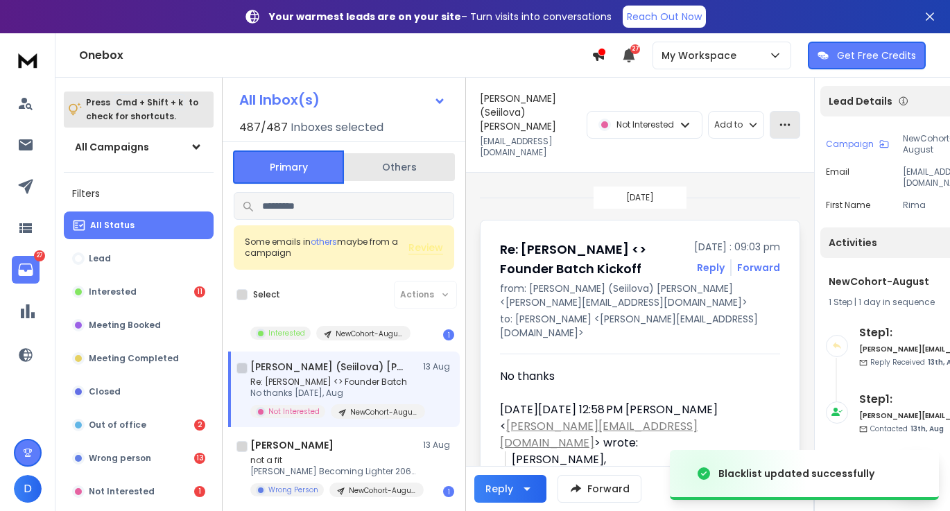
drag, startPoint x: 784, startPoint y: 123, endPoint x: 791, endPoint y: 114, distance: 11.5
click at [784, 123] on div "Rima (Seiilova) Olson Rima (Seiilova) Olson rima@tenvos.com Not Interested Add …" at bounding box center [640, 125] width 348 height 95
click at [791, 119] on icon "button" at bounding box center [785, 125] width 12 height 12
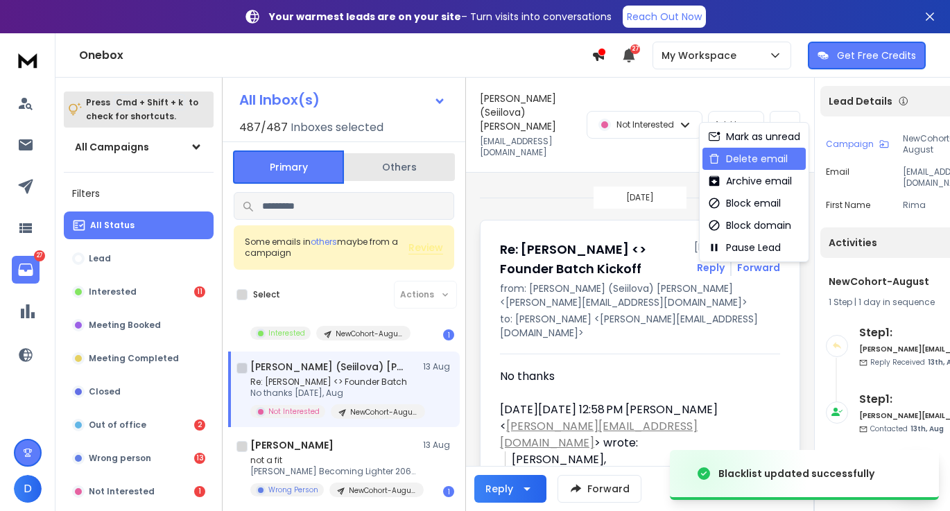
click at [757, 160] on div "Delete email" at bounding box center [748, 159] width 80 height 14
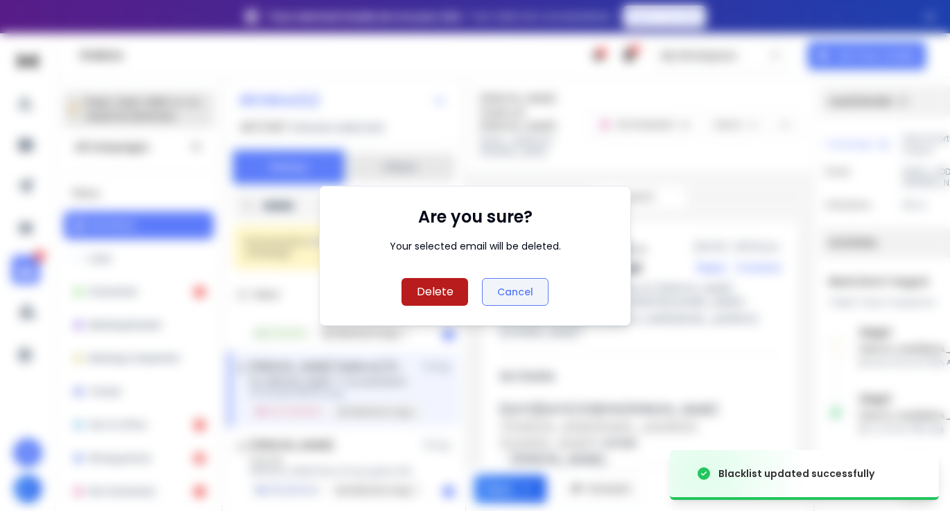
click at [434, 288] on button "Delete" at bounding box center [435, 292] width 67 height 28
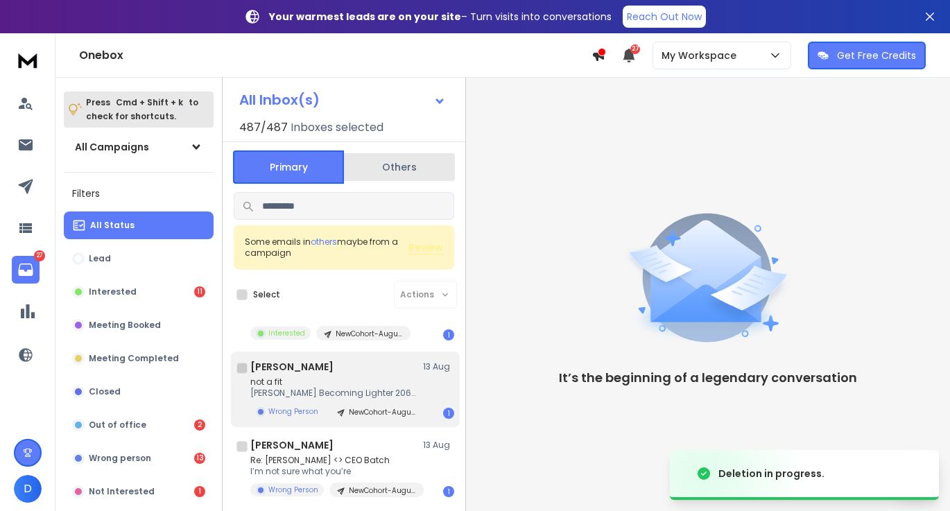
click at [406, 386] on p "not a fit" at bounding box center [333, 382] width 166 height 11
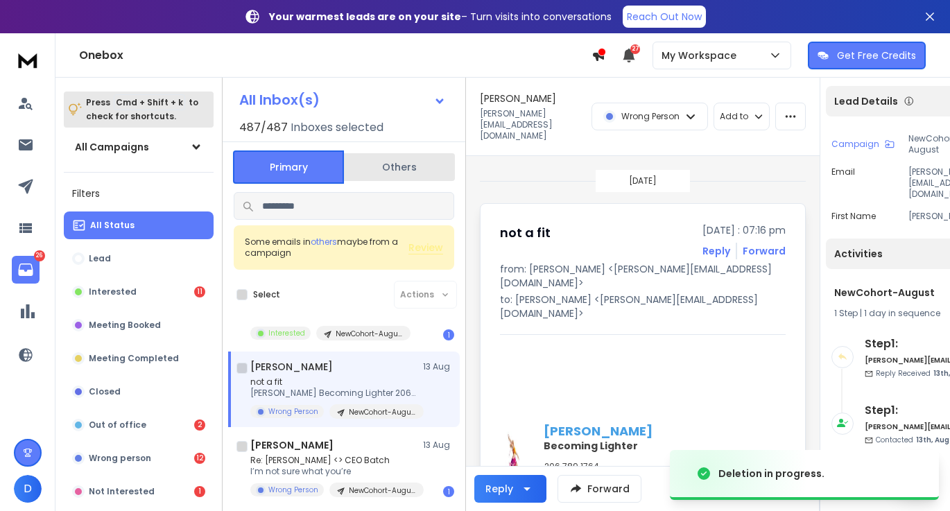
click at [764, 112] on icon at bounding box center [759, 117] width 10 height 10
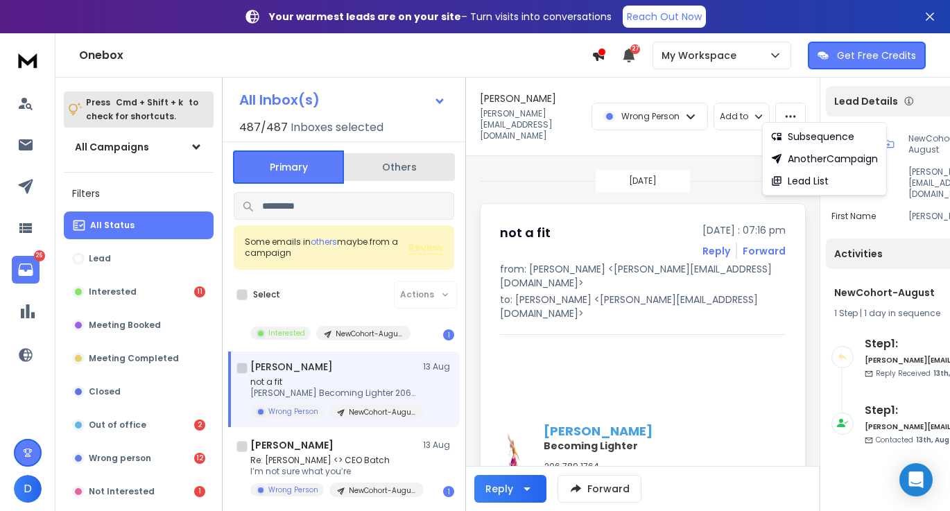
click at [690, 170] on div "[DATE]" at bounding box center [643, 181] width 94 height 22
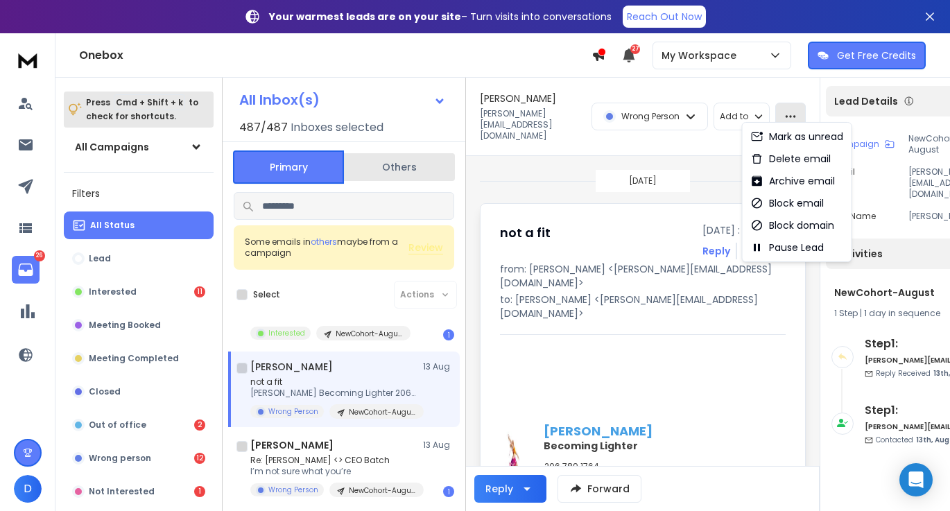
click at [806, 118] on button "button" at bounding box center [790, 117] width 31 height 28
click at [817, 206] on div "Block email" at bounding box center [787, 203] width 73 height 14
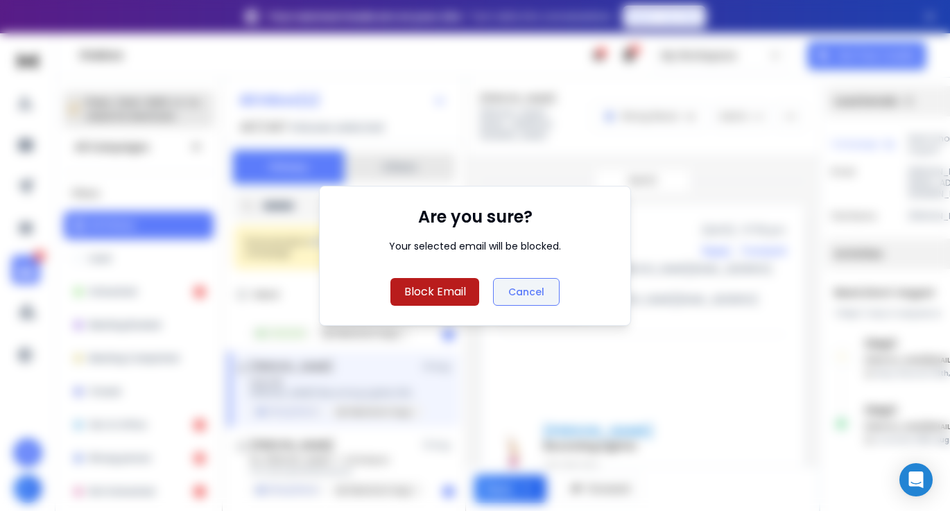
click at [445, 289] on button "Block Email" at bounding box center [434, 292] width 89 height 28
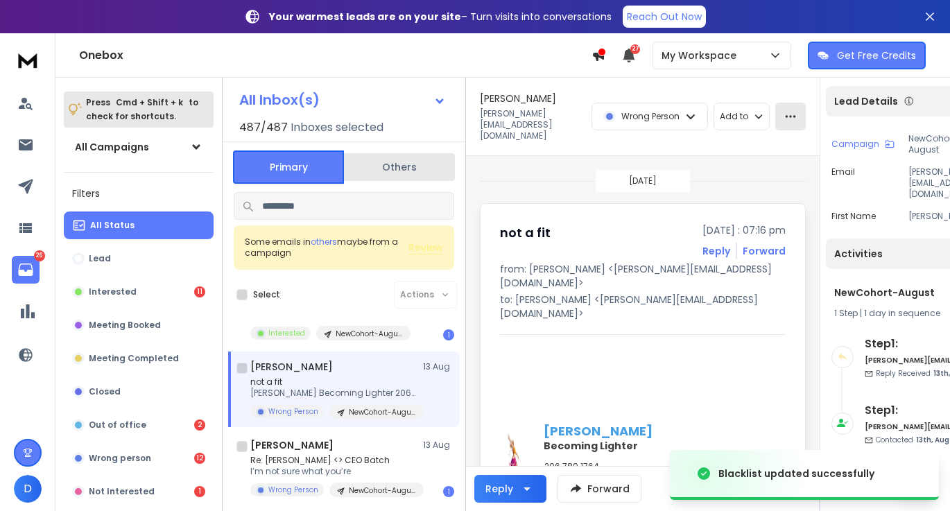
click at [806, 103] on button "button" at bounding box center [790, 117] width 31 height 28
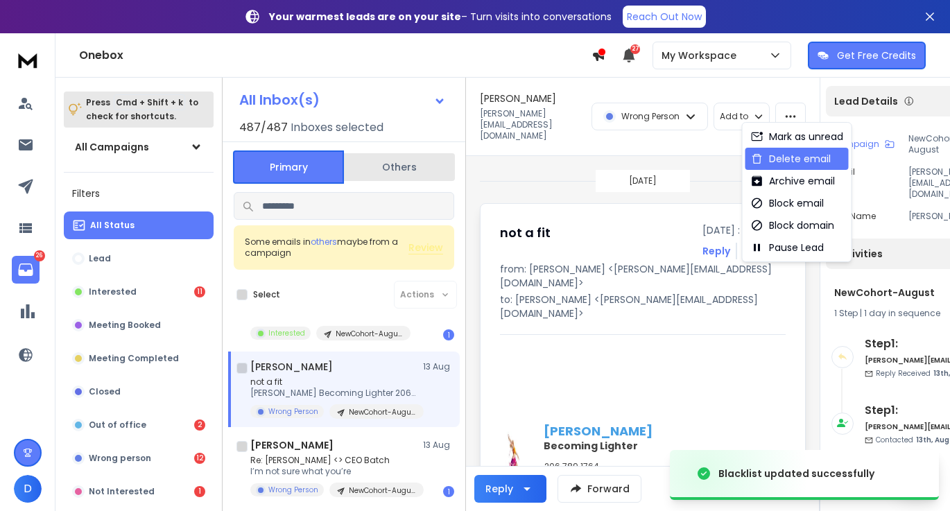
click at [806, 151] on div "Delete email" at bounding box center [797, 159] width 103 height 22
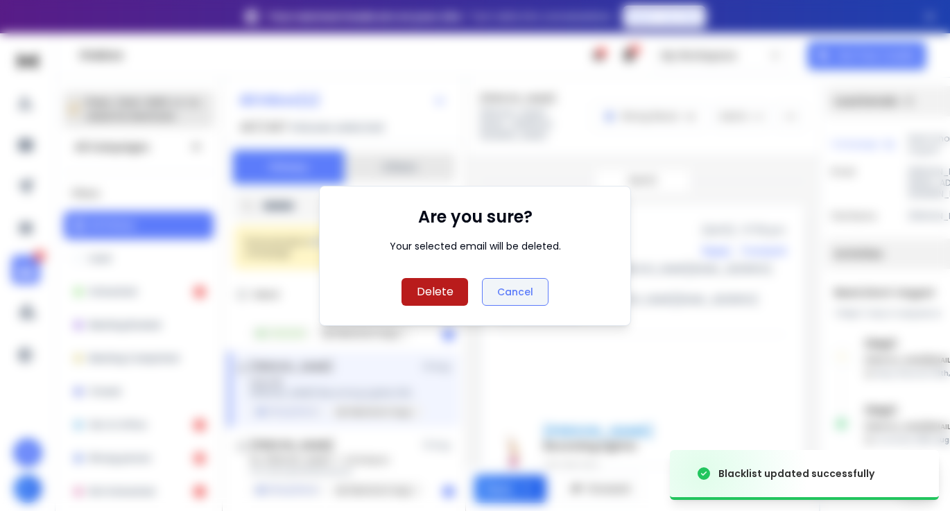
click at [409, 289] on button "Delete" at bounding box center [435, 292] width 67 height 28
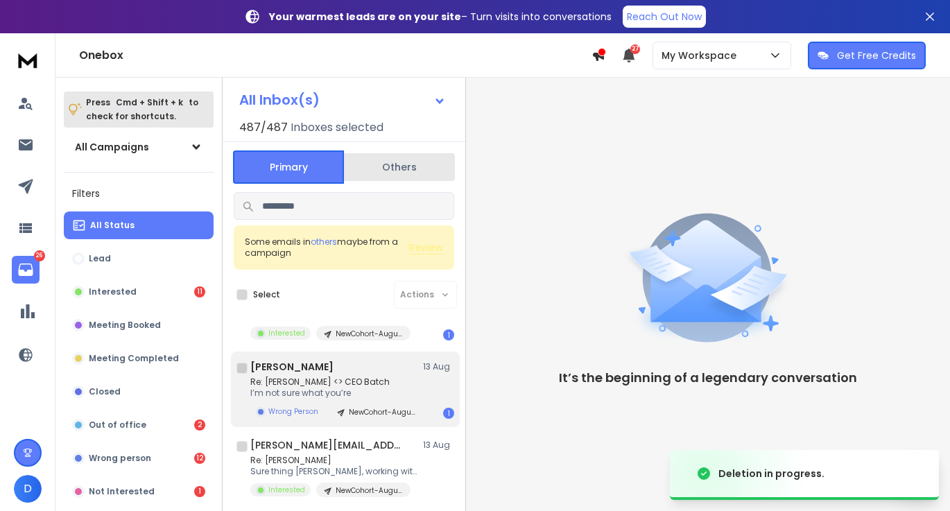
click at [395, 386] on p "Re: [PERSON_NAME] <> CEO Batch" at bounding box center [333, 382] width 166 height 11
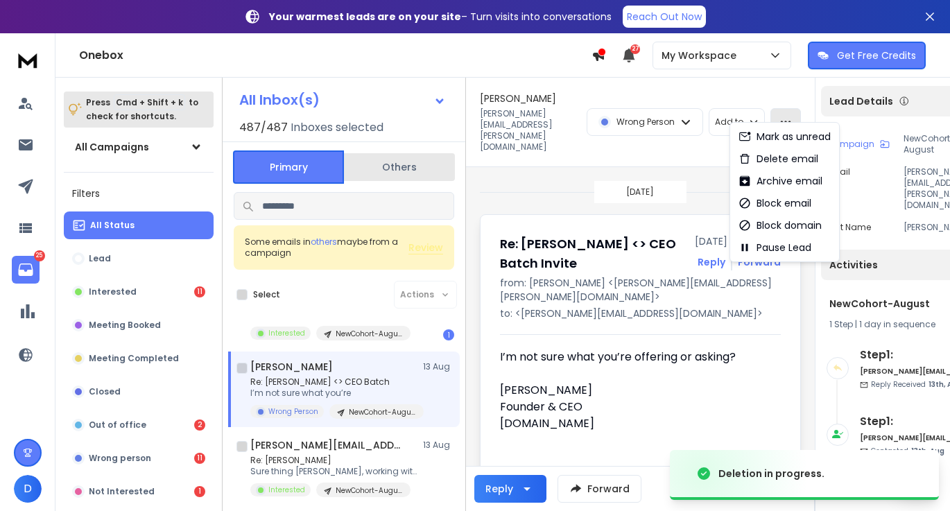
click at [801, 108] on button "button" at bounding box center [785, 122] width 31 height 28
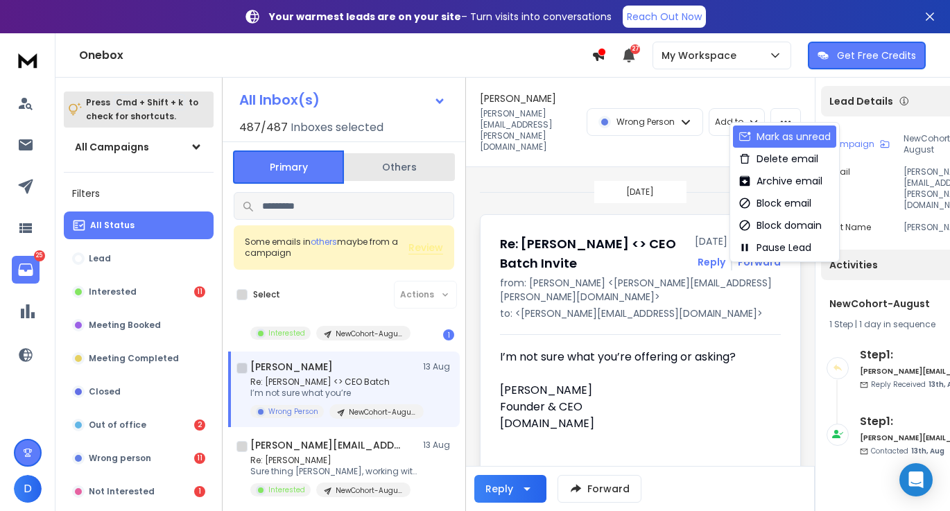
click at [801, 139] on div "Mark as unread" at bounding box center [785, 137] width 92 height 14
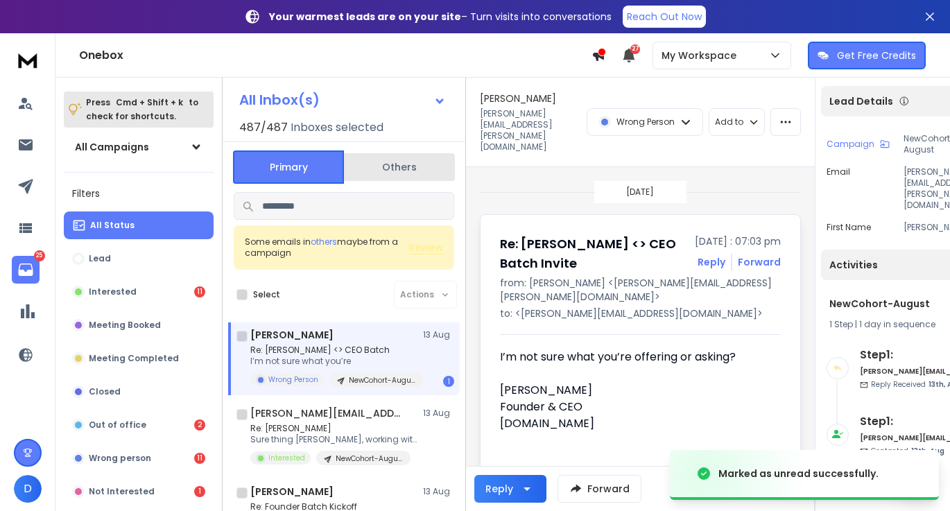
scroll to position [0, 0]
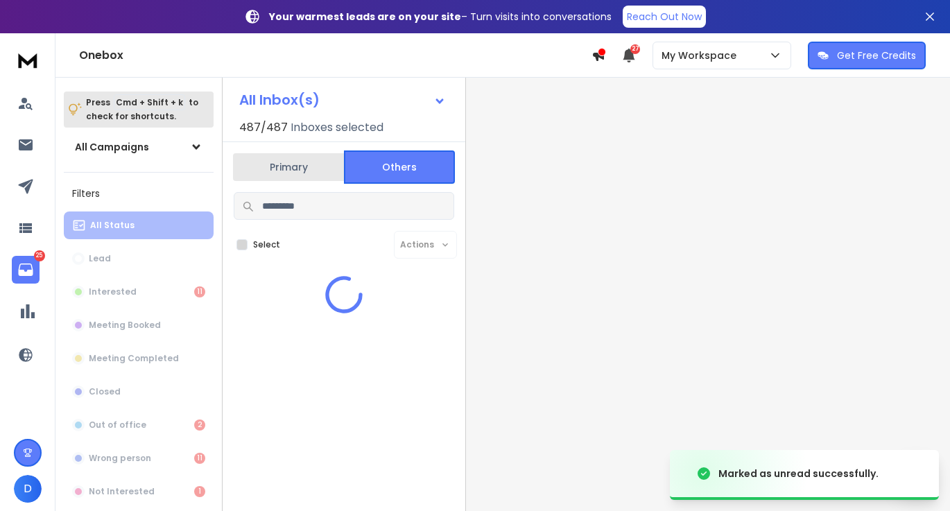
click at [376, 164] on button "Others" at bounding box center [399, 166] width 111 height 33
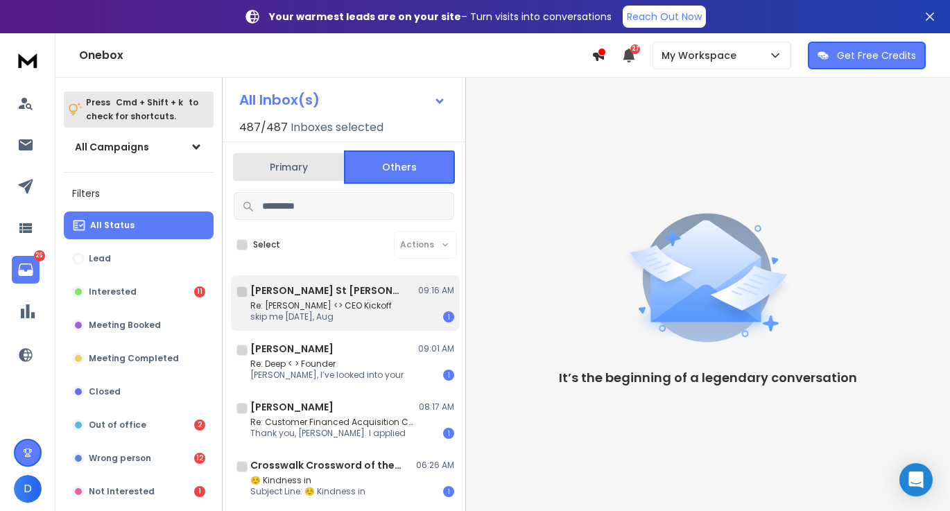
click at [359, 303] on div "Re: Tom <> CEO Kickoff skip me On Thu, Aug 1" at bounding box center [352, 311] width 204 height 22
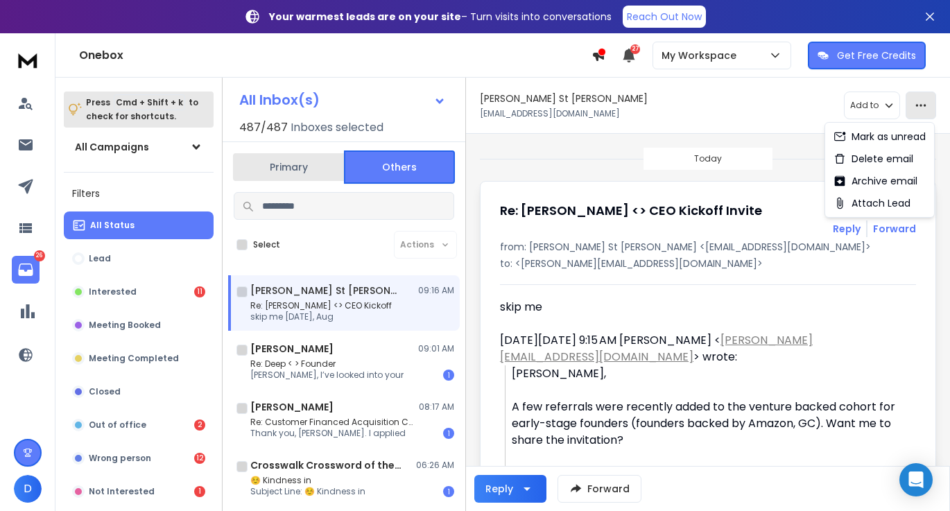
click at [926, 104] on button "button" at bounding box center [921, 106] width 31 height 28
click at [718, 194] on div "Re: Tom <> CEO Kickoff Invite 14 August 2025 : 09:16 am Reply Forward from: Tom…" at bounding box center [708, 447] width 456 height 532
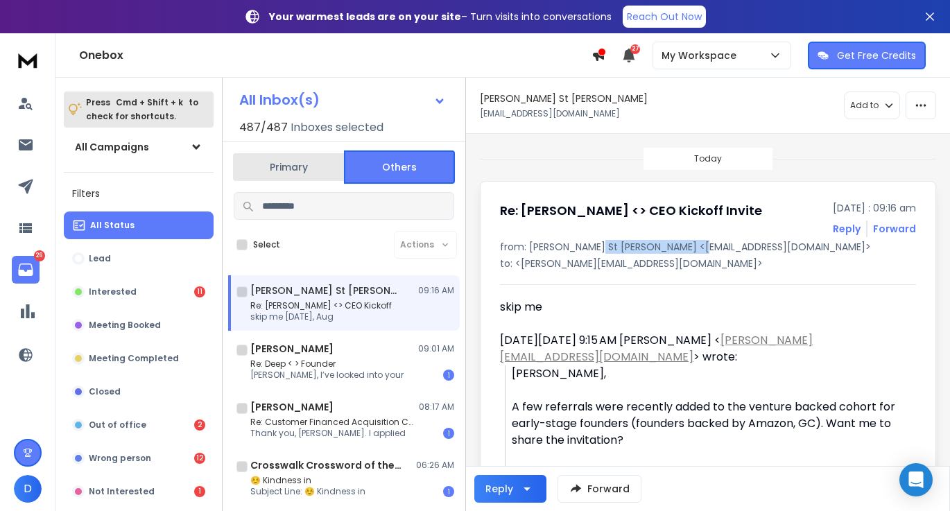
drag, startPoint x: 594, startPoint y: 248, endPoint x: 708, endPoint y: 248, distance: 113.7
click at [708, 248] on p "from: Tom St John <tastjohn@amcorts.com>" at bounding box center [708, 247] width 416 height 14
copy p "tastjohn@amcorts.com"
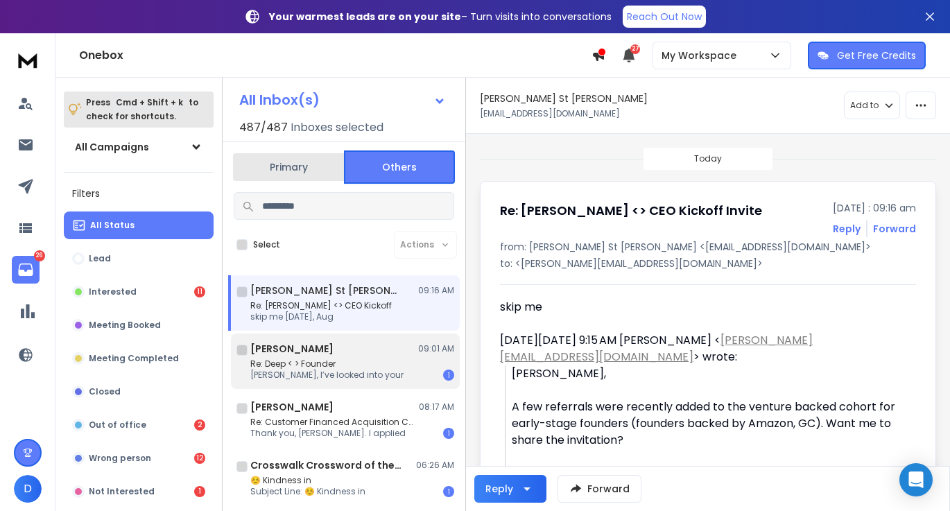
click at [384, 363] on div "Re: Deep < > Founder Jonathan, I’ve looked into your 1" at bounding box center [352, 370] width 204 height 22
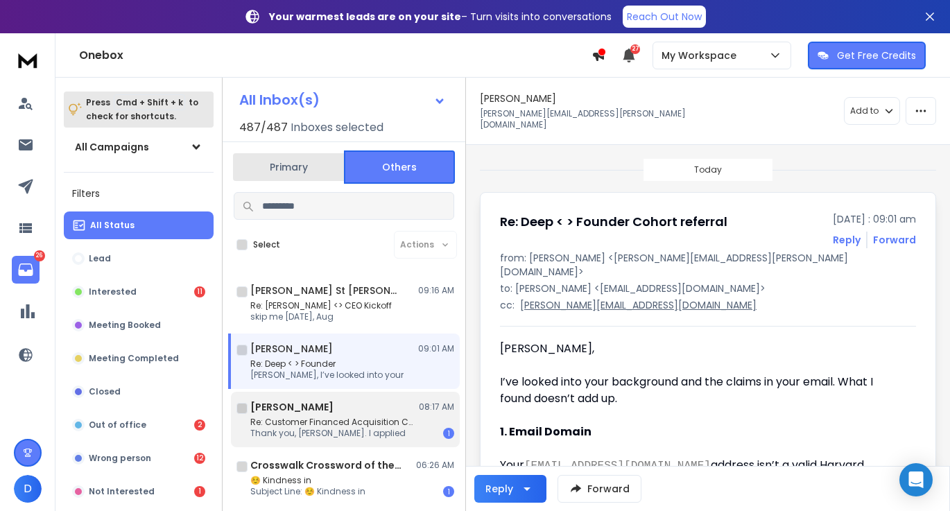
click at [370, 408] on div "Oliver Belin 08:17 AM" at bounding box center [352, 407] width 204 height 14
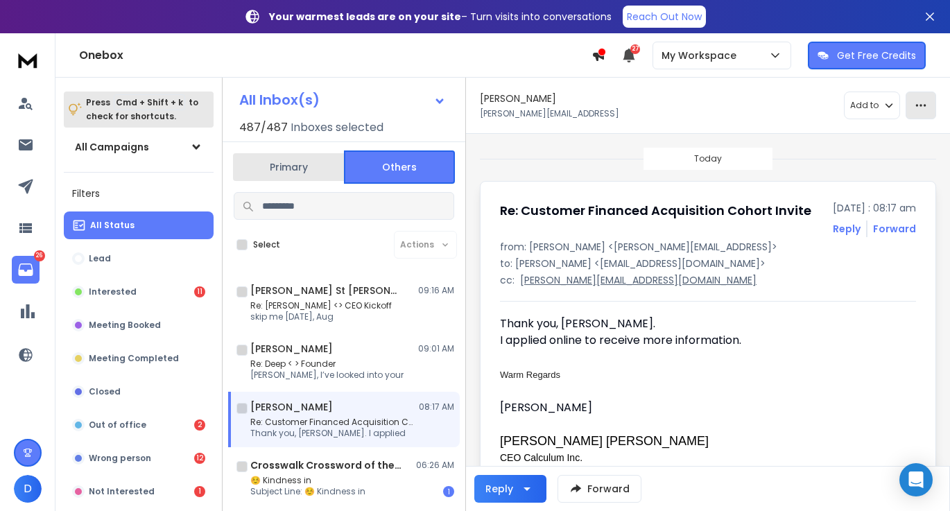
click at [922, 98] on button "button" at bounding box center [921, 106] width 31 height 28
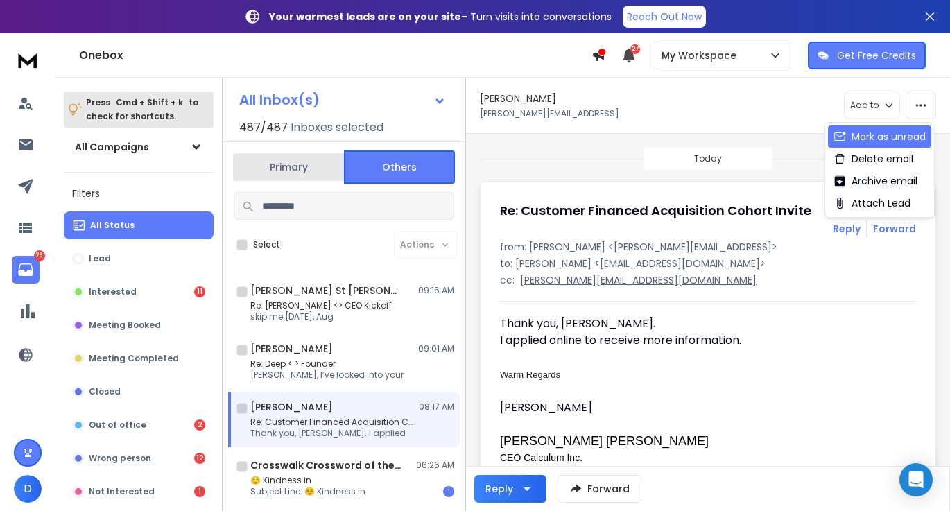
click at [884, 138] on div "Mark as unread" at bounding box center [880, 137] width 92 height 14
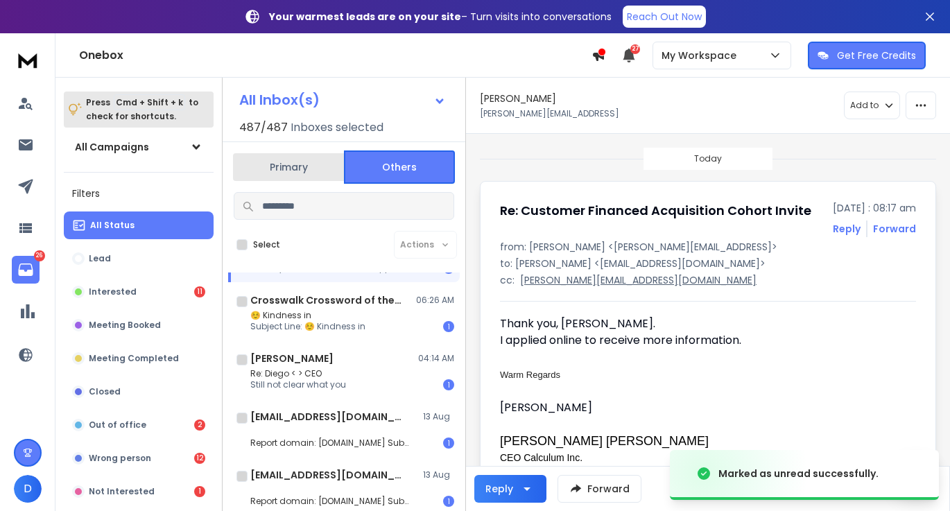
scroll to position [191, 0]
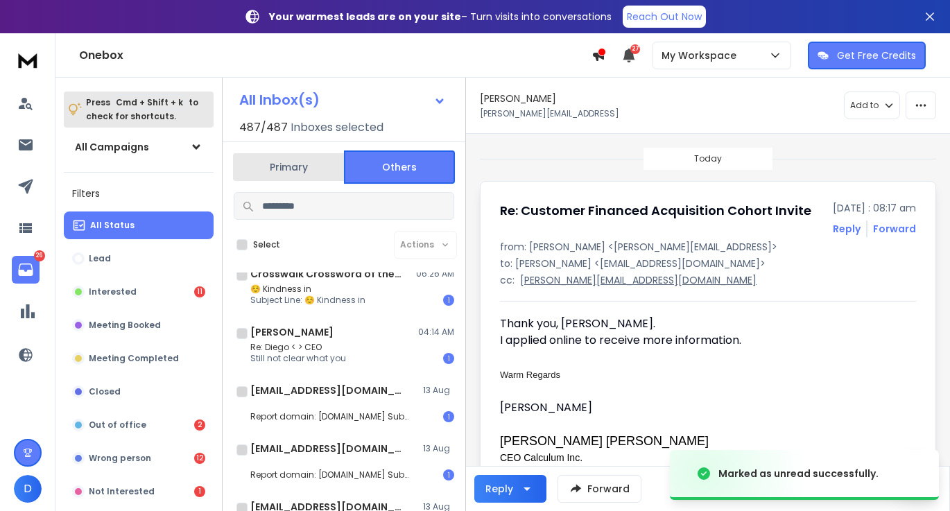
click at [297, 162] on button "Primary" at bounding box center [288, 167] width 111 height 31
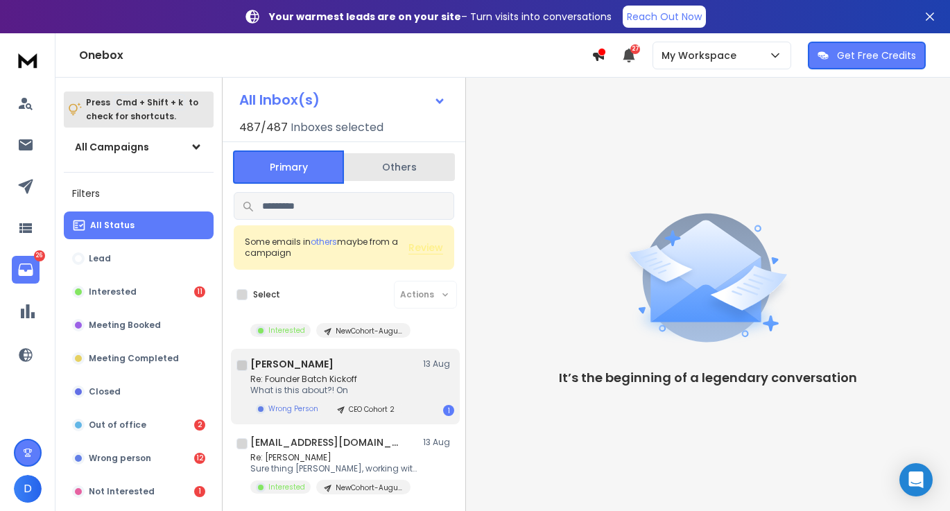
scroll to position [463, 0]
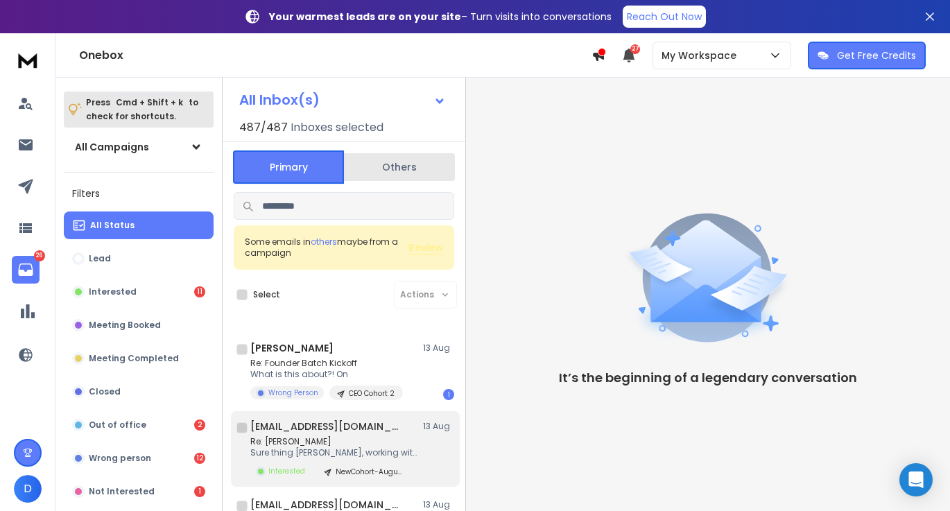
click at [430, 432] on p "13 Aug" at bounding box center [438, 426] width 31 height 11
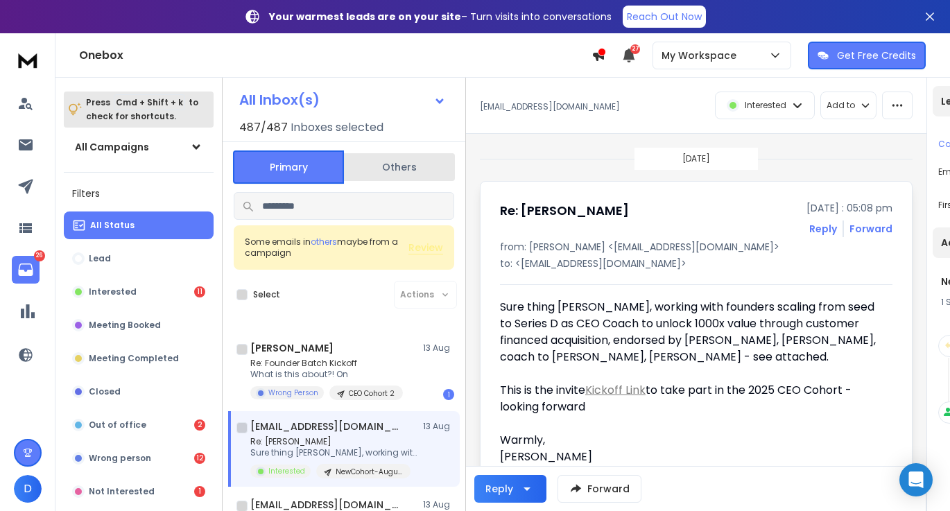
scroll to position [16, 0]
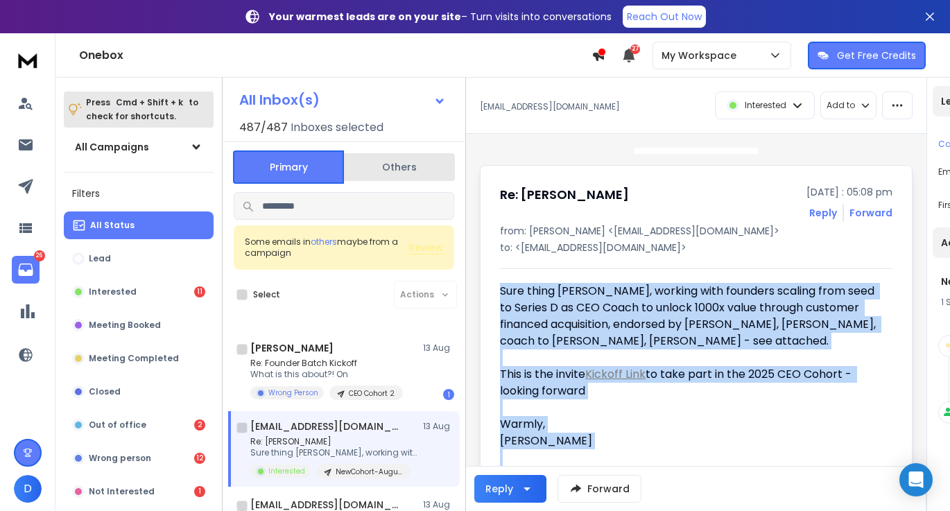
drag, startPoint x: 562, startPoint y: 454, endPoint x: 482, endPoint y: 268, distance: 201.6
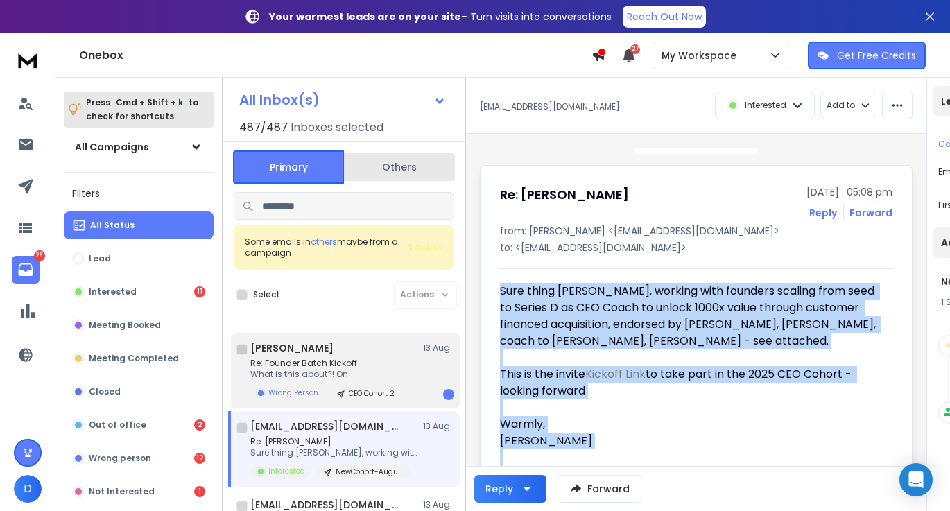
copy div "Sure thing Prantik, working with founders scaling from seed to Series D as CEO …"
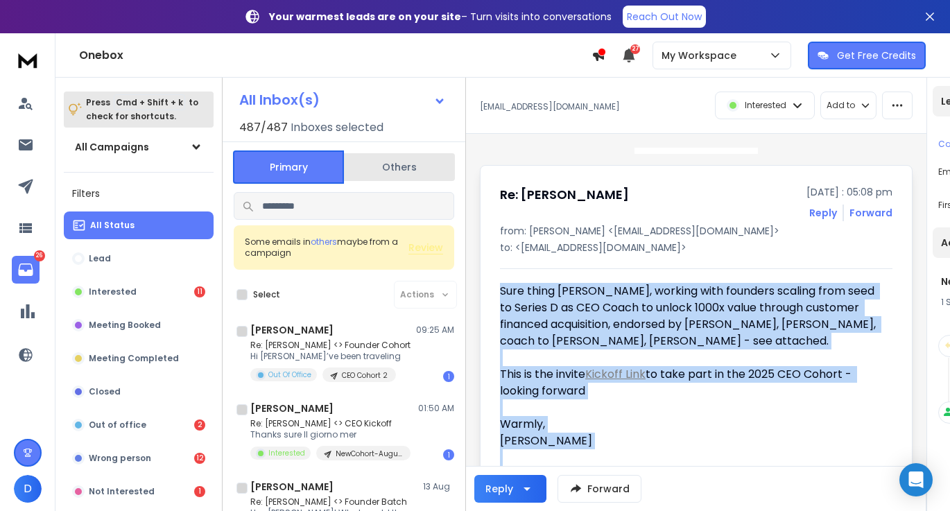
scroll to position [0, 0]
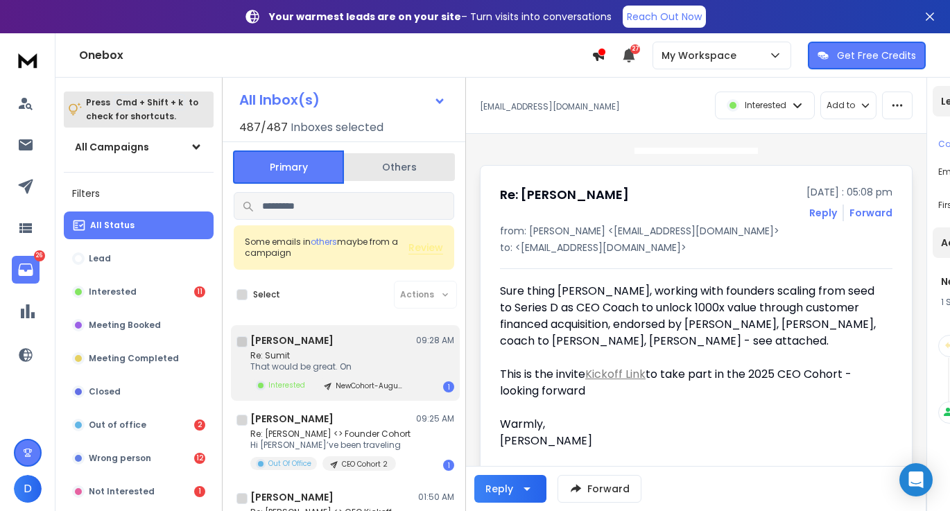
click at [419, 365] on div "Re: Sumit That would be great. On Interested NewCohort-August 1" at bounding box center [352, 371] width 204 height 42
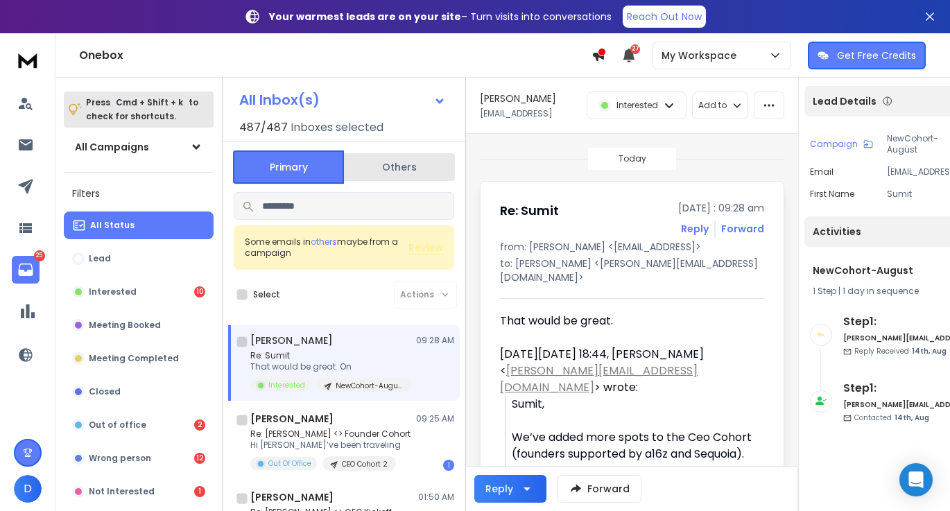
click at [496, 490] on div "Reply" at bounding box center [499, 489] width 28 height 14
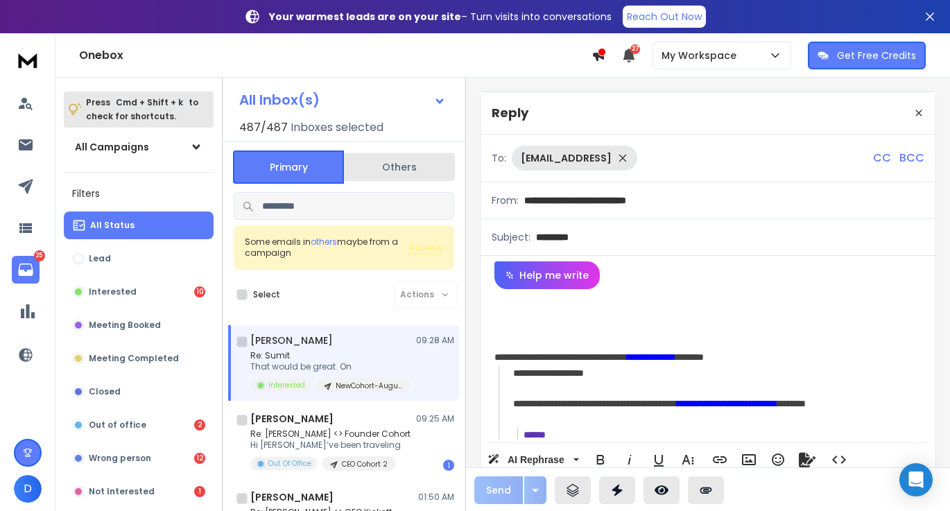
click at [505, 308] on div at bounding box center [707, 310] width 427 height 15
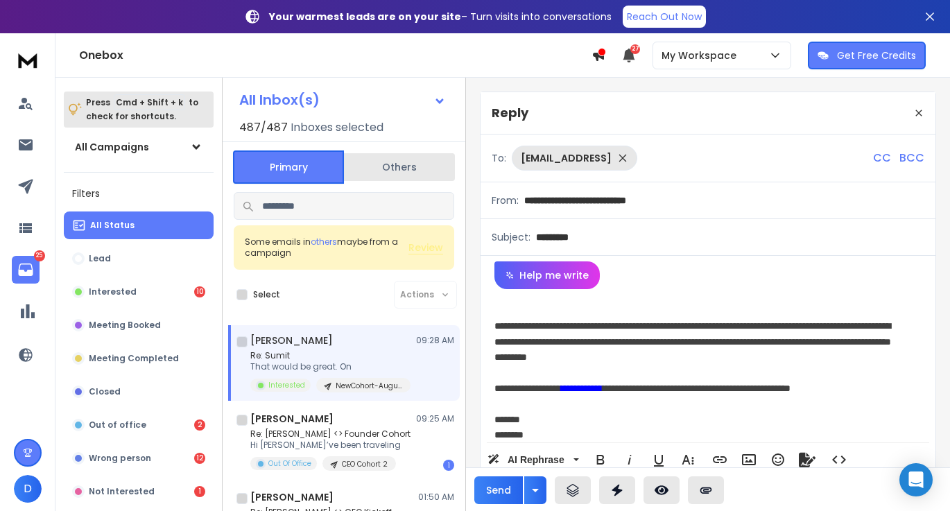
click at [491, 329] on div "**********" at bounding box center [708, 364] width 455 height 150
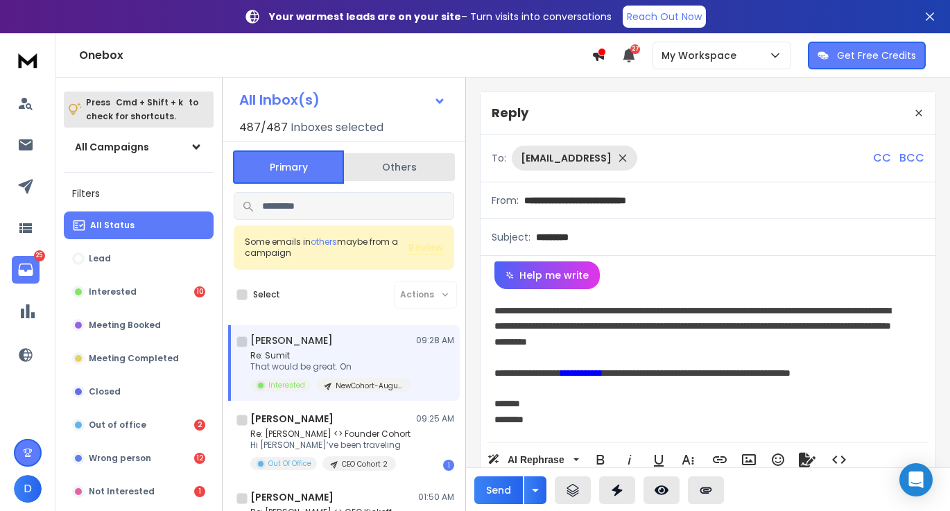
click at [542, 315] on div "**********" at bounding box center [697, 326] width 406 height 46
click at [495, 373] on div "**********" at bounding box center [697, 372] width 406 height 15
click at [497, 376] on div "**********" at bounding box center [697, 372] width 406 height 15
click at [587, 381] on div "**********" at bounding box center [697, 372] width 406 height 15
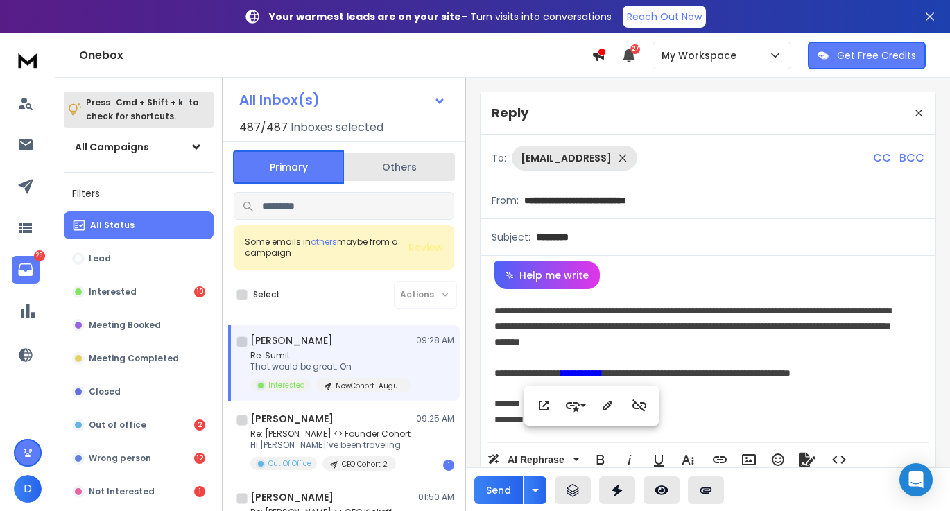
click at [503, 406] on div "*******" at bounding box center [697, 396] width 406 height 31
click at [503, 491] on button "Send" at bounding box center [498, 490] width 49 height 28
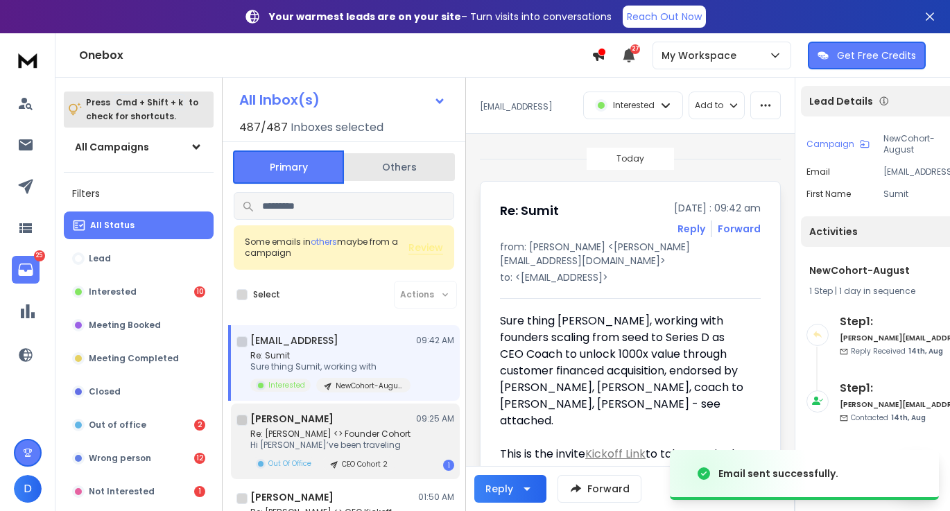
click at [388, 420] on div "Brian Kelly 09:25 AM" at bounding box center [352, 419] width 204 height 14
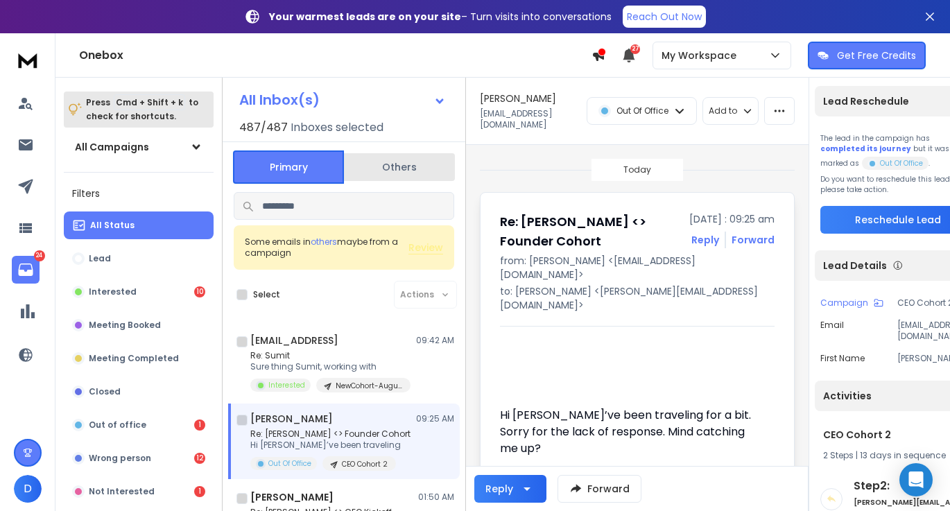
click at [492, 492] on div "Reply" at bounding box center [499, 489] width 28 height 14
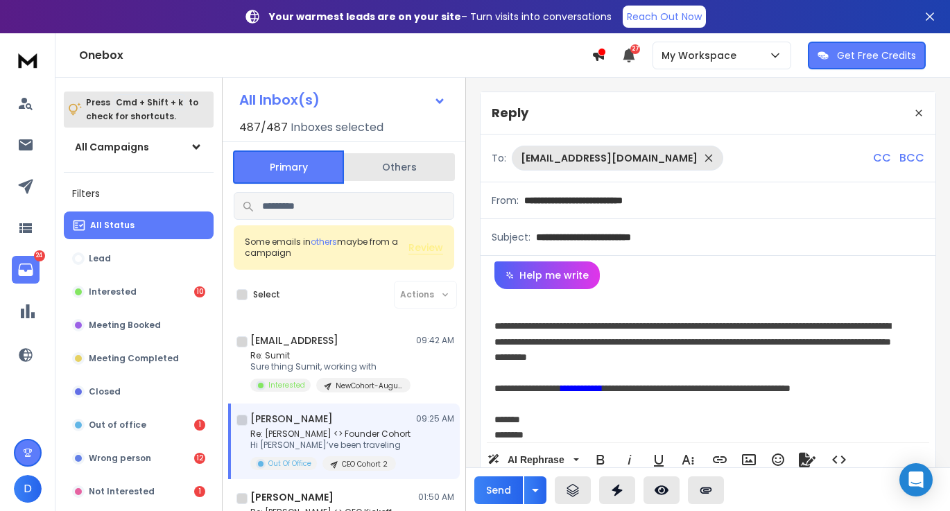
click at [489, 323] on div "**********" at bounding box center [708, 364] width 455 height 150
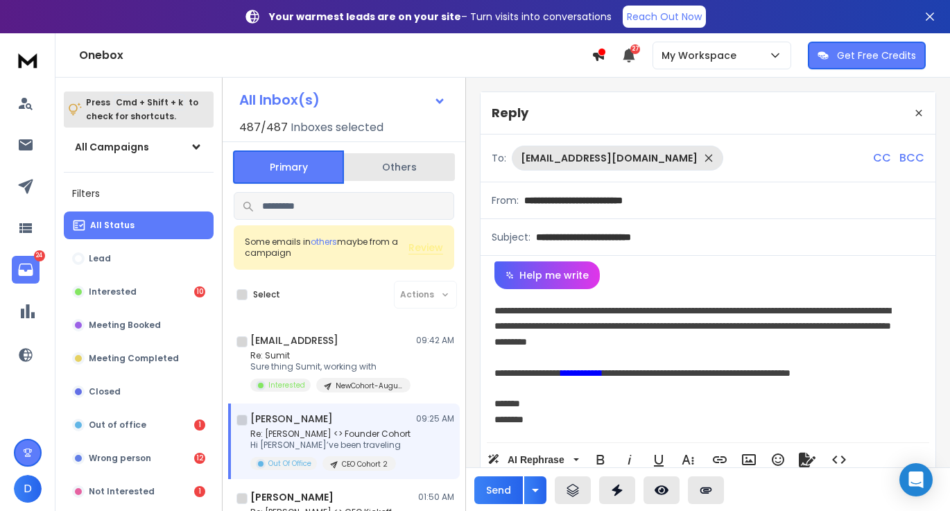
click at [560, 314] on div "**********" at bounding box center [697, 326] width 406 height 46
click at [711, 487] on icon at bounding box center [706, 490] width 14 height 14
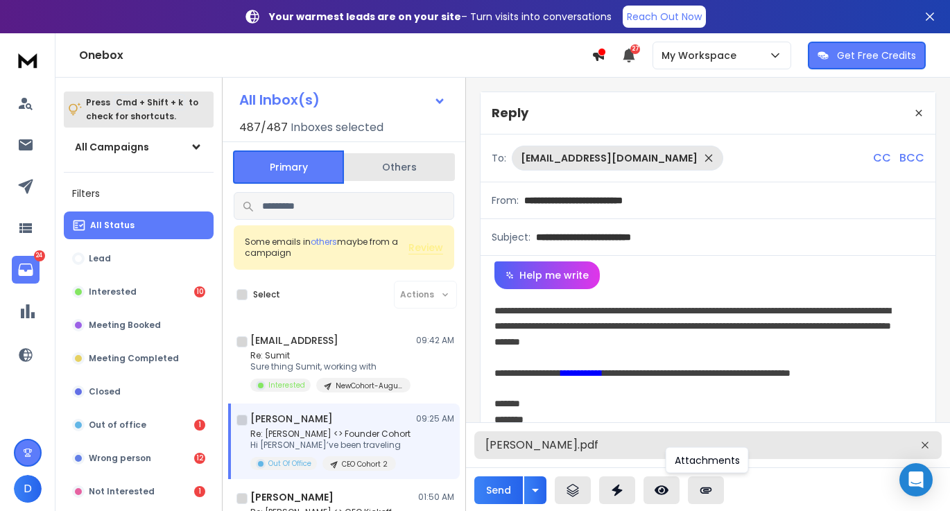
scroll to position [60, 0]
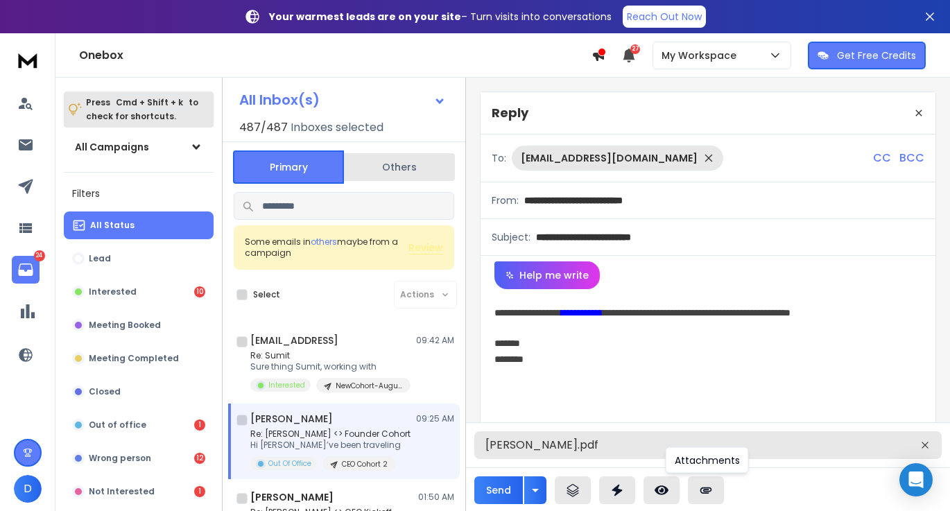
click at [553, 398] on div at bounding box center [702, 390] width 417 height 15
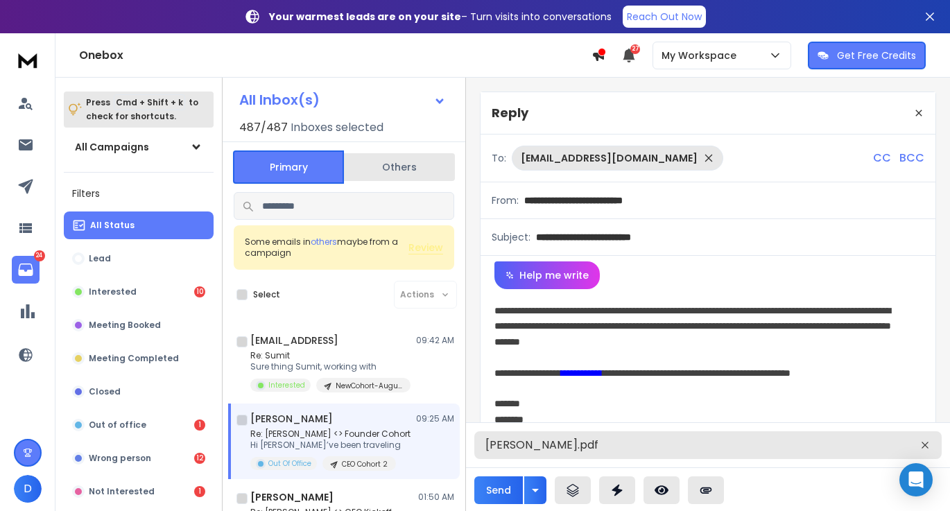
click at [509, 488] on button "Send" at bounding box center [498, 490] width 49 height 28
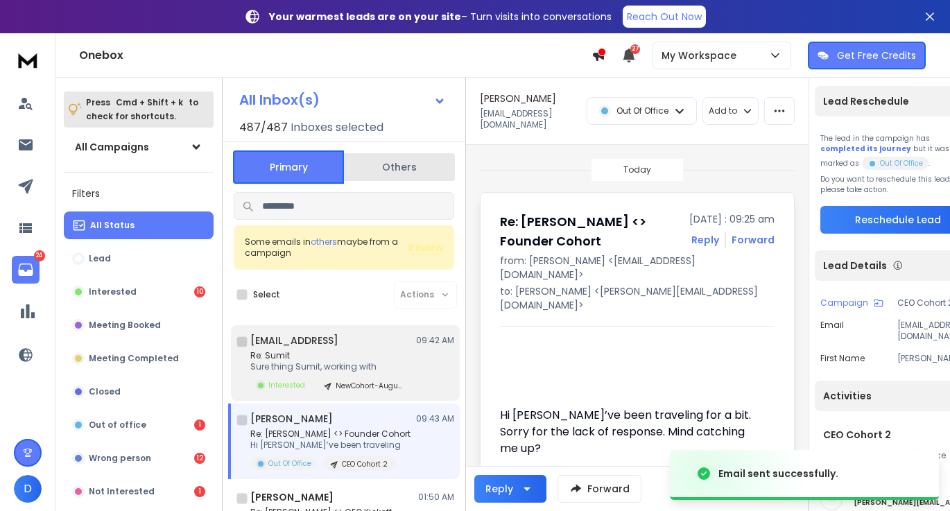
click at [343, 330] on div "sumit@skima.ai 09:42 AM Re: Sumit Sure thing Sumit, working with Interested New…" at bounding box center [345, 363] width 229 height 76
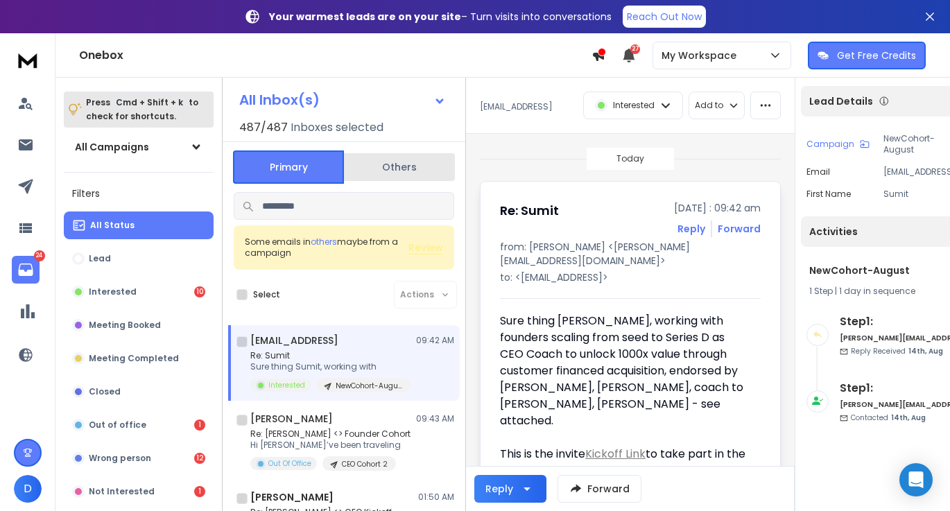
click at [612, 446] on link "Kickoff Link" at bounding box center [615, 454] width 60 height 16
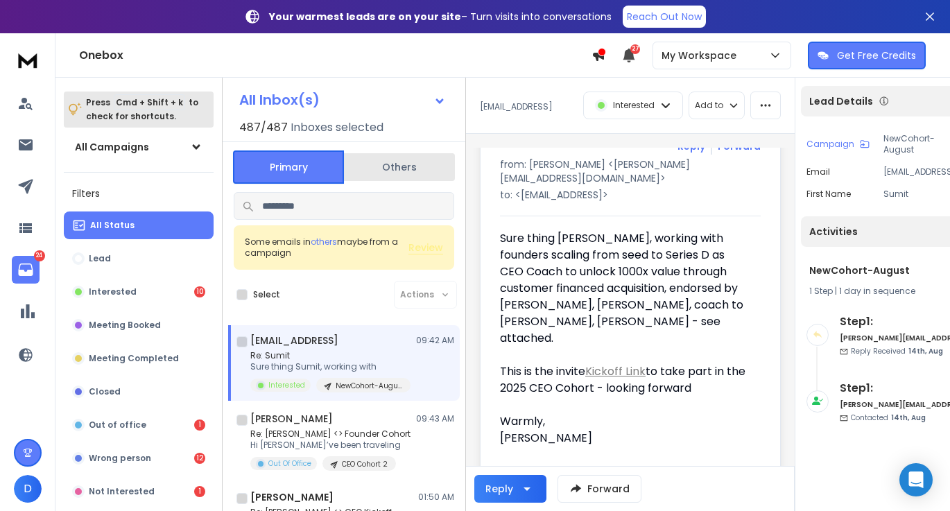
scroll to position [96, 0]
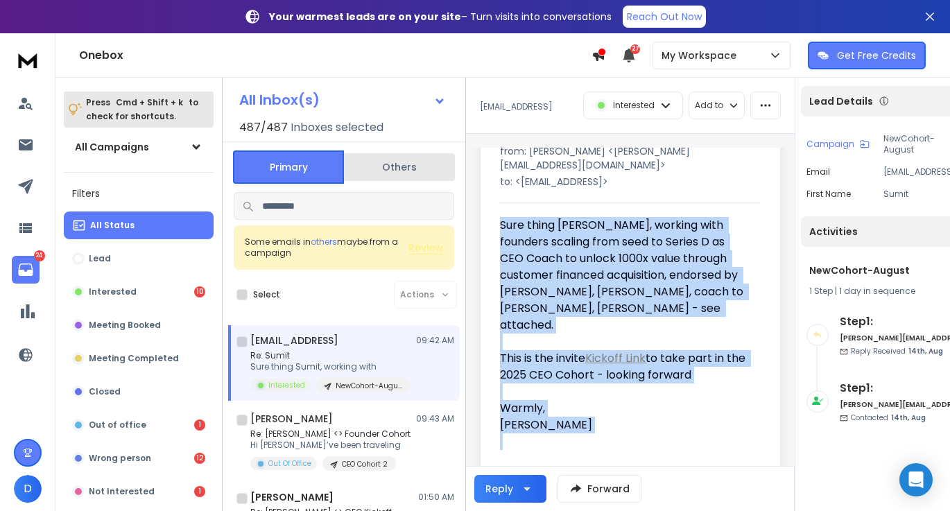
drag, startPoint x: 567, startPoint y: 403, endPoint x: 496, endPoint y: 203, distance: 212.8
copy div "Sure thing Sumit, working with founders scaling from seed to Series D as CEO Co…"
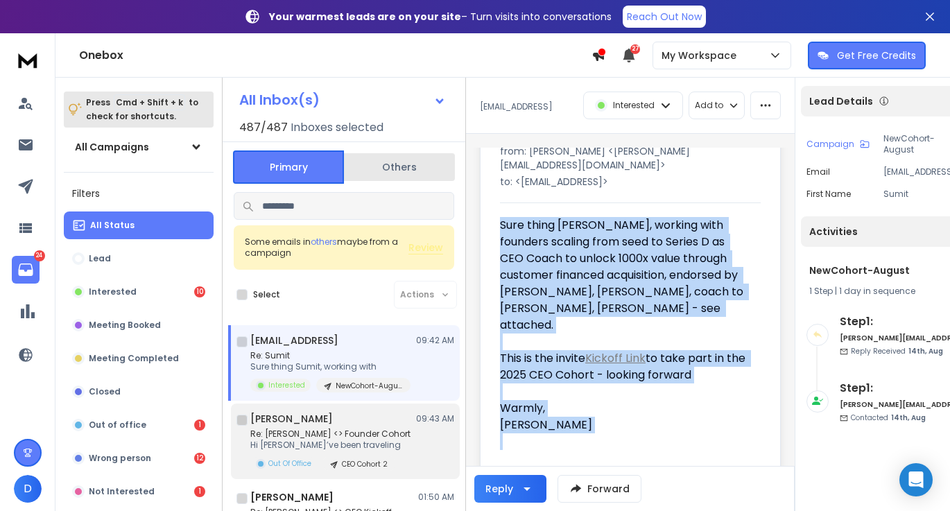
click at [357, 420] on div "Brian Kelly 09:43 AM" at bounding box center [352, 419] width 204 height 14
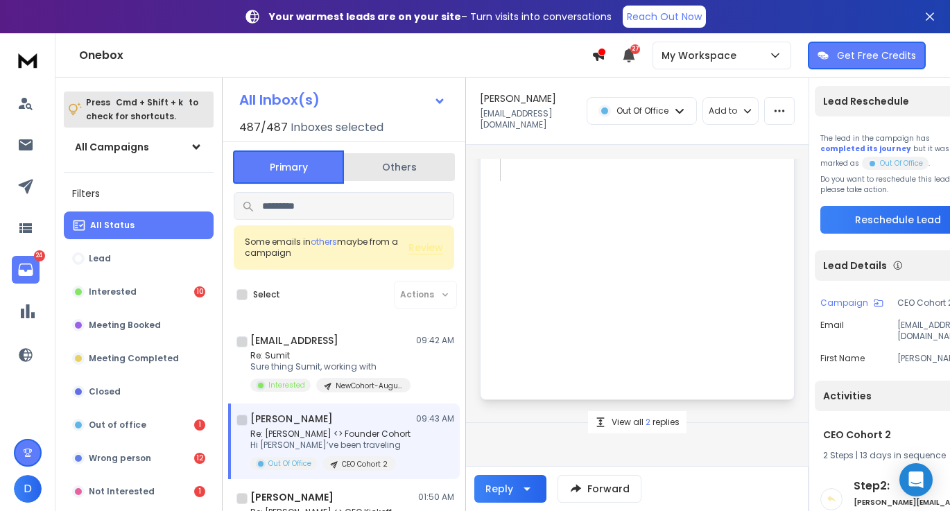
scroll to position [10, 0]
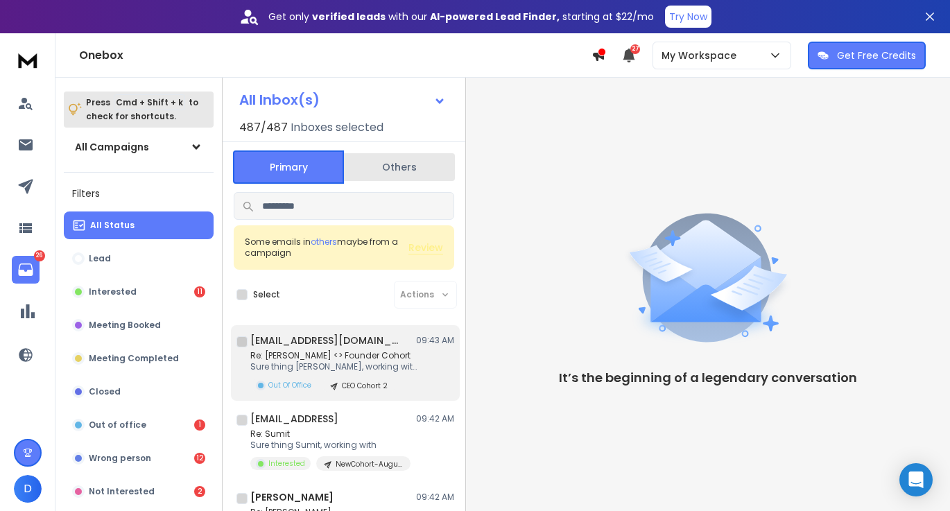
click at [359, 341] on div "bckelly81@gmail.com 09:43 AM" at bounding box center [352, 341] width 204 height 14
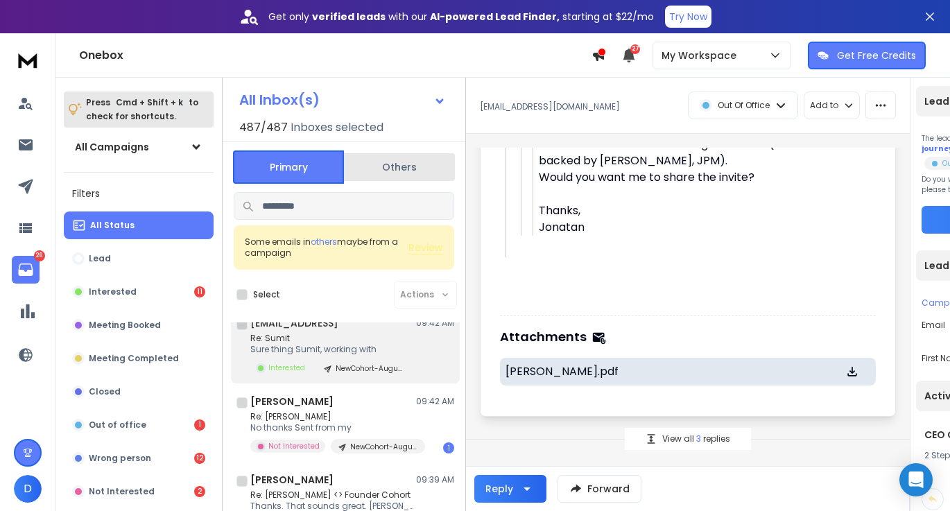
scroll to position [175, 0]
click at [399, 356] on div "Re: Tina No thanks Sent from my Not Interested NewCohort-August" at bounding box center [337, 352] width 175 height 42
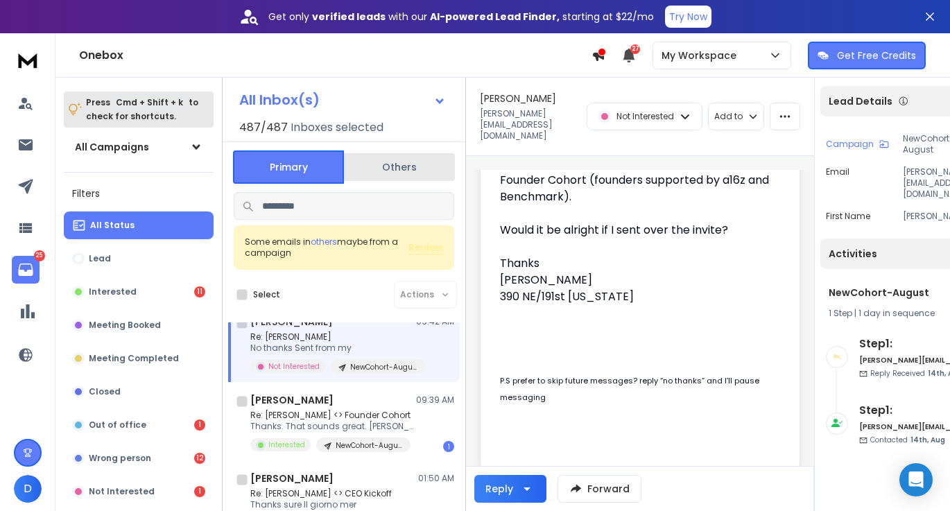
click at [800, 103] on div "Not Interested Add to" at bounding box center [694, 117] width 214 height 28
click at [791, 110] on icon "button" at bounding box center [785, 116] width 12 height 12
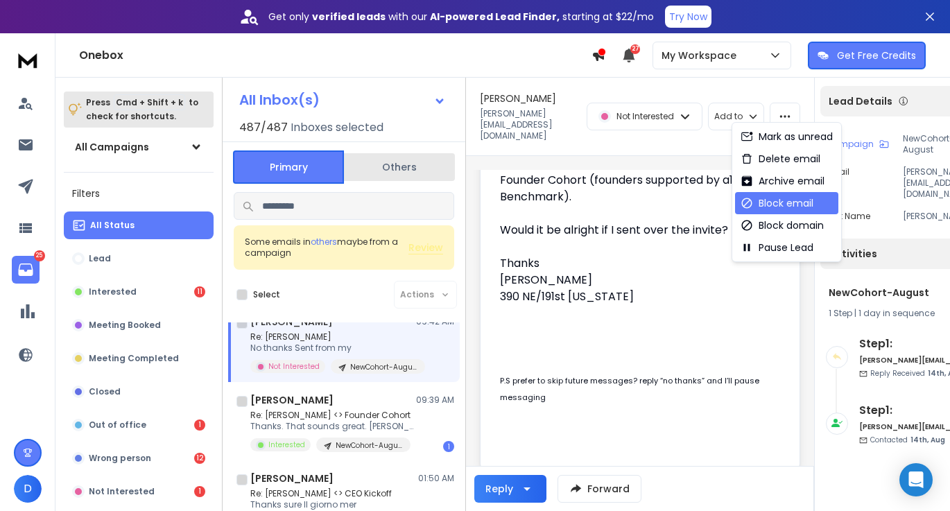
click at [789, 200] on div "Block email" at bounding box center [777, 203] width 73 height 14
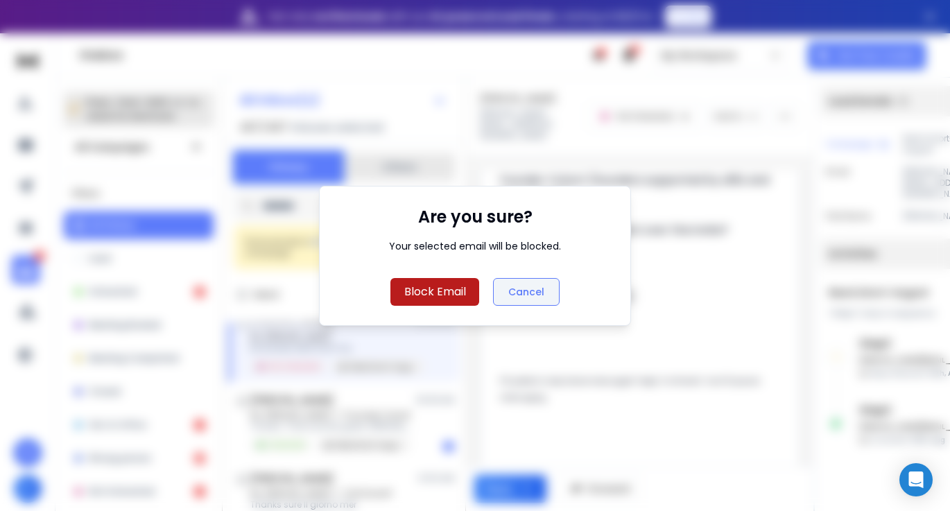
click at [446, 298] on button "Block Email" at bounding box center [434, 292] width 89 height 28
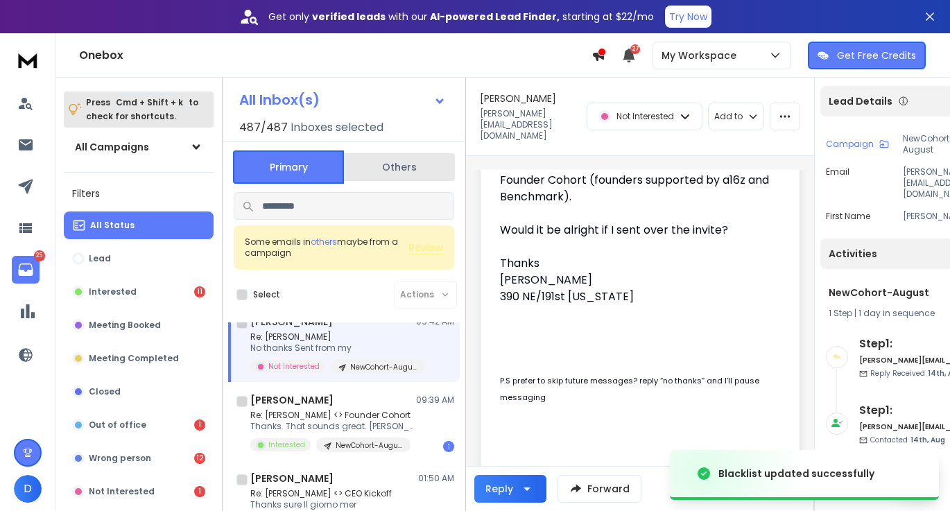
click at [814, 119] on div "Tina Goodman Tina Goodman tina@wenoexchange.com Not Interested Add to Not Inter…" at bounding box center [640, 117] width 348 height 78
click at [800, 112] on button "button" at bounding box center [785, 117] width 31 height 28
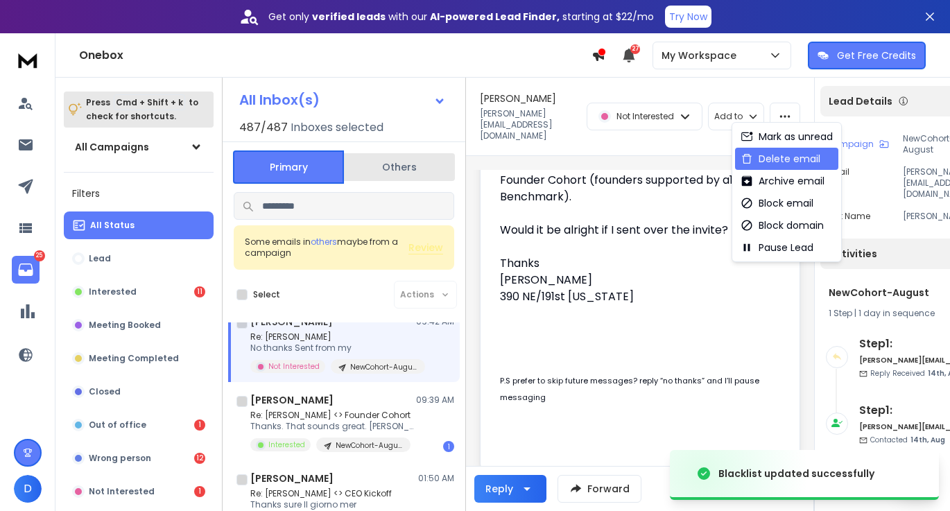
click at [795, 160] on div "Delete email" at bounding box center [781, 159] width 80 height 14
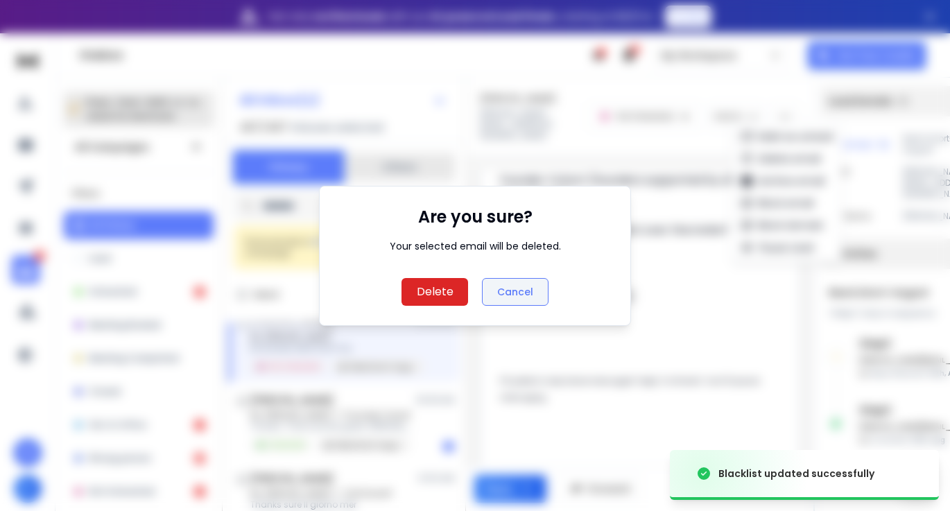
scroll to position [329, 0]
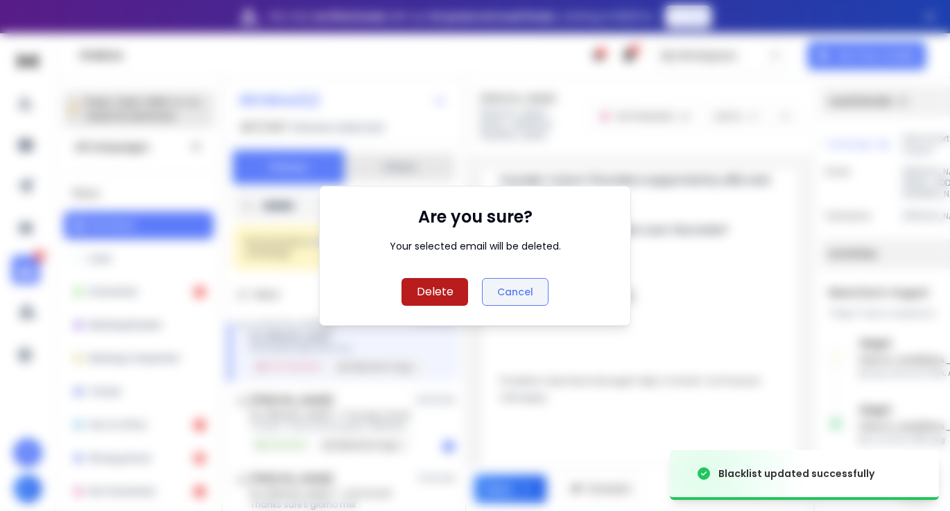
click at [451, 296] on button "Delete" at bounding box center [435, 292] width 67 height 28
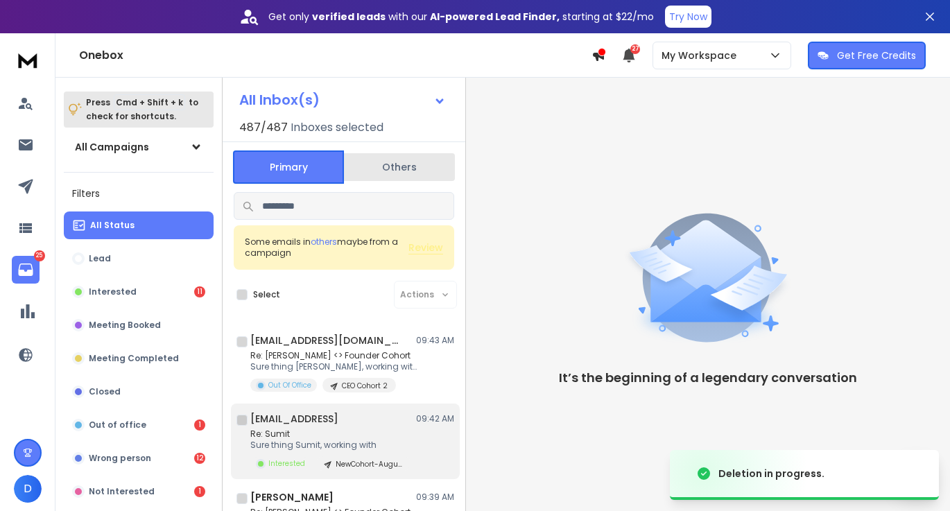
scroll to position [32, 0]
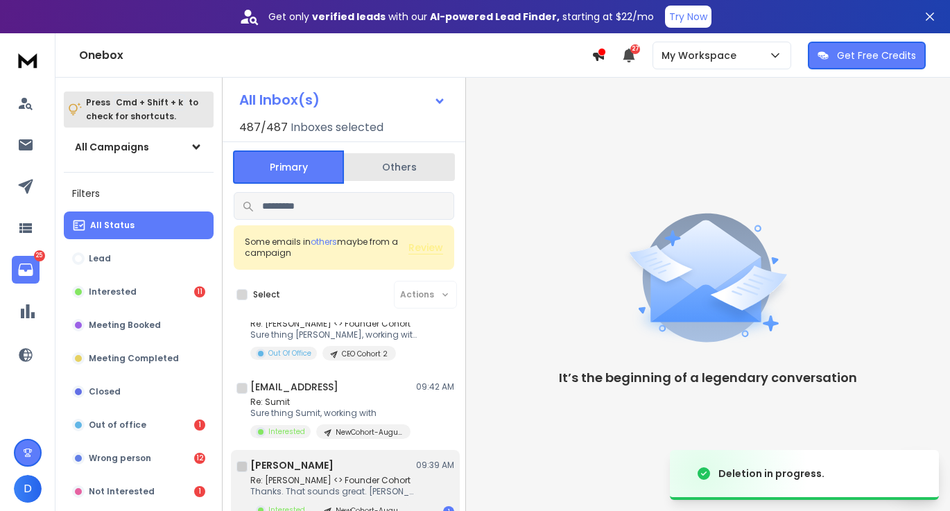
click at [381, 468] on div "Tiffany Walling McGarity 09:39 AM" at bounding box center [352, 465] width 204 height 14
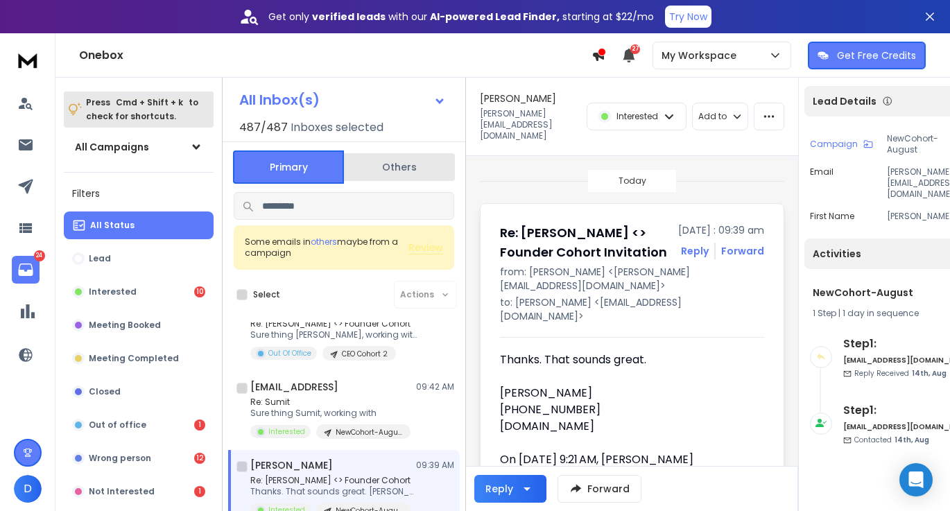
click at [499, 485] on div "Reply" at bounding box center [499, 489] width 28 height 14
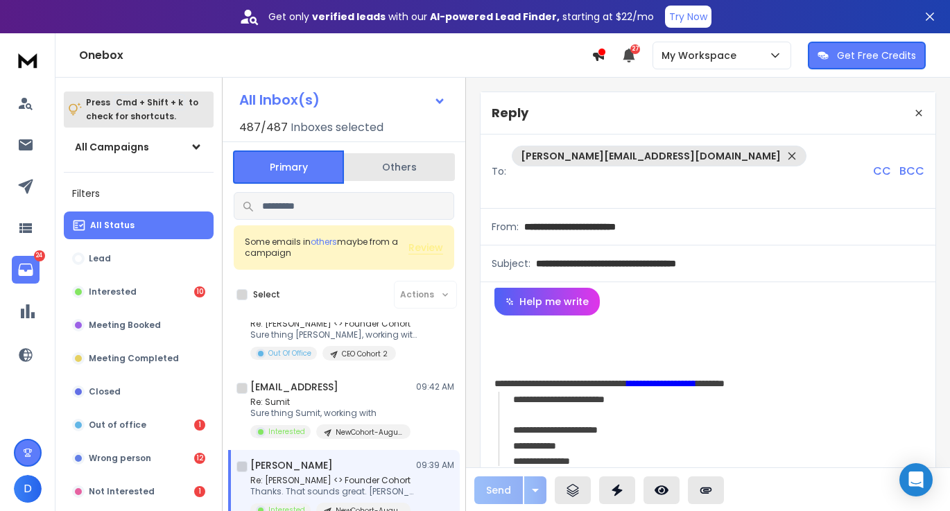
click at [519, 329] on div at bounding box center [707, 336] width 427 height 15
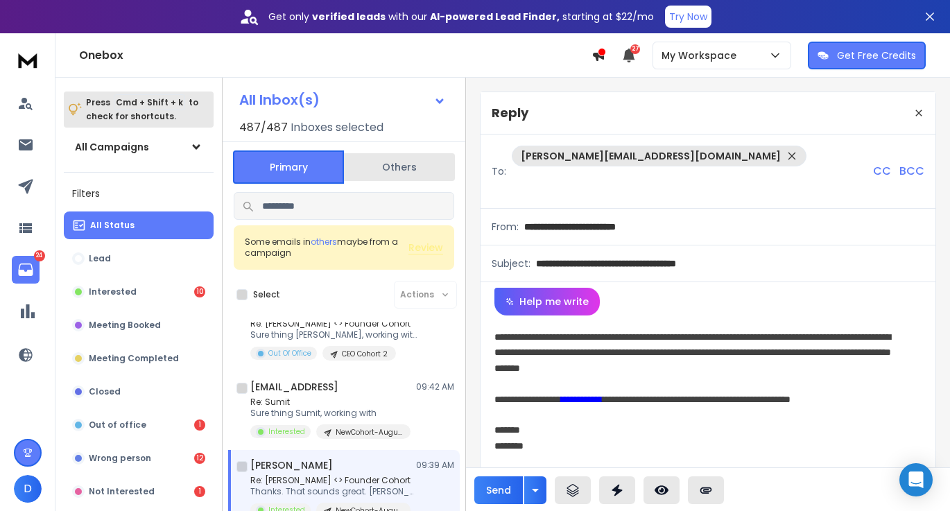
click at [553, 329] on div "**********" at bounding box center [697, 352] width 406 height 46
click at [707, 492] on icon at bounding box center [706, 491] width 12 height 6
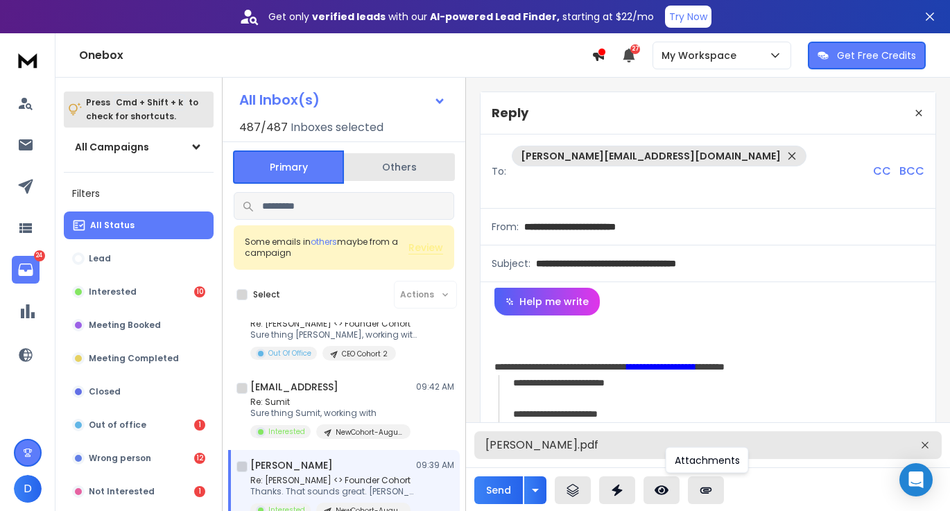
scroll to position [0, 0]
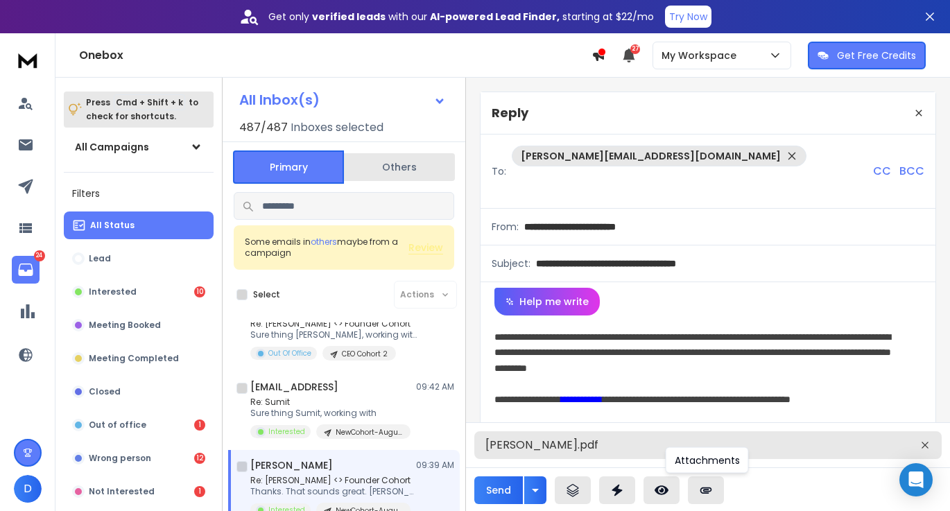
click at [495, 489] on button "Send" at bounding box center [498, 490] width 49 height 28
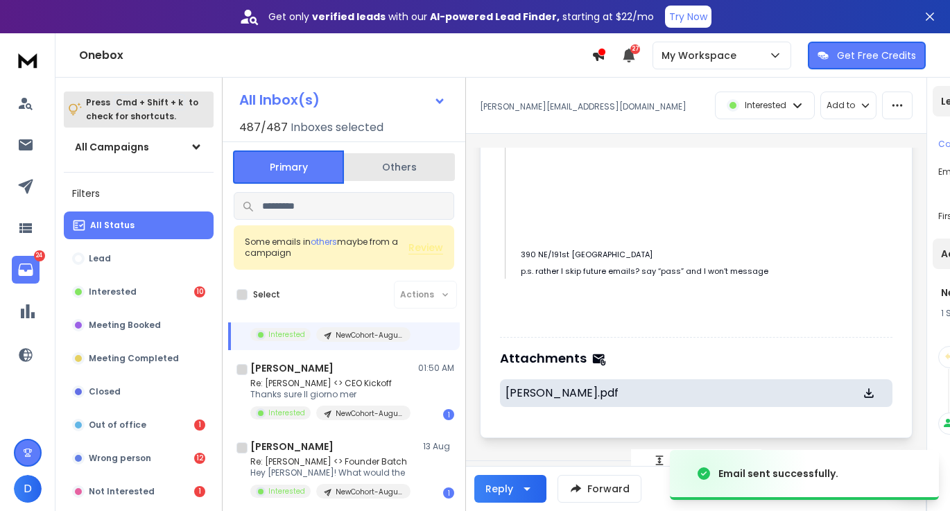
scroll to position [724, 0]
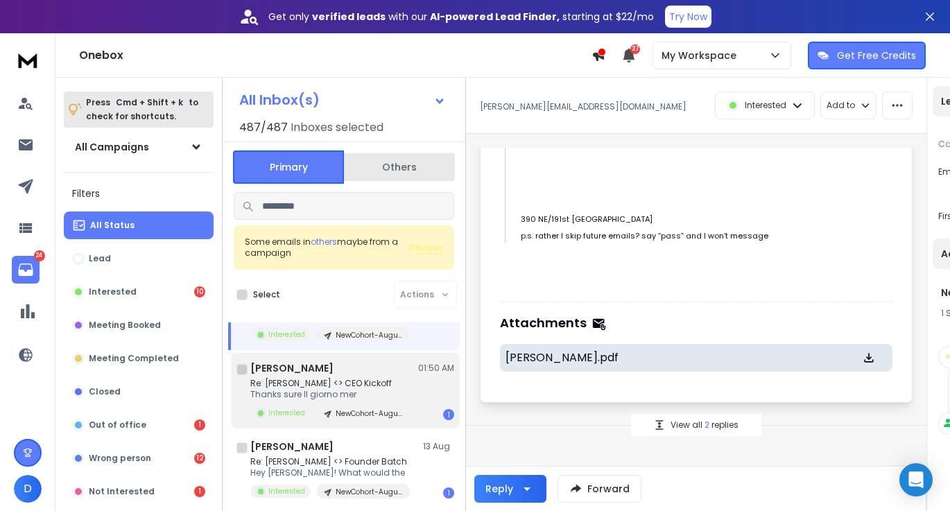
click at [386, 373] on div "Nicola Farronato 01:50 AM" at bounding box center [352, 368] width 204 height 14
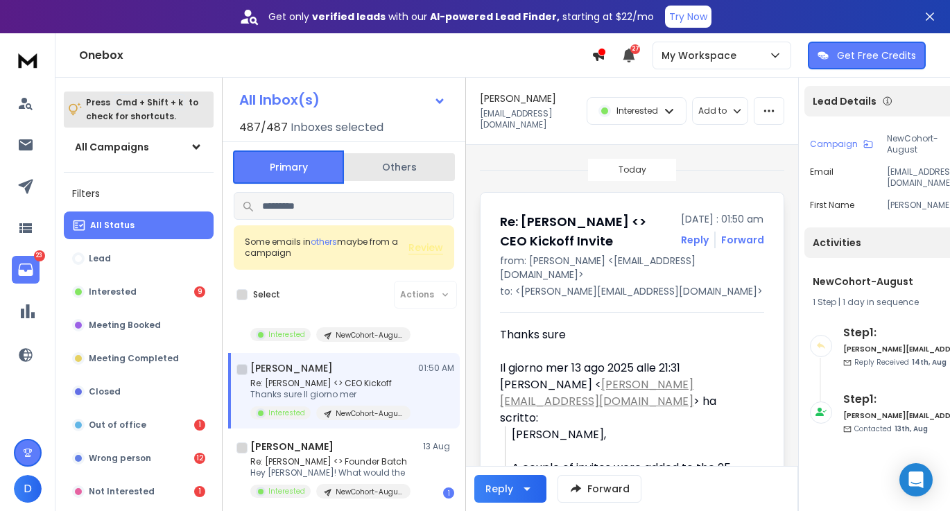
click at [497, 489] on div "Reply" at bounding box center [499, 489] width 28 height 14
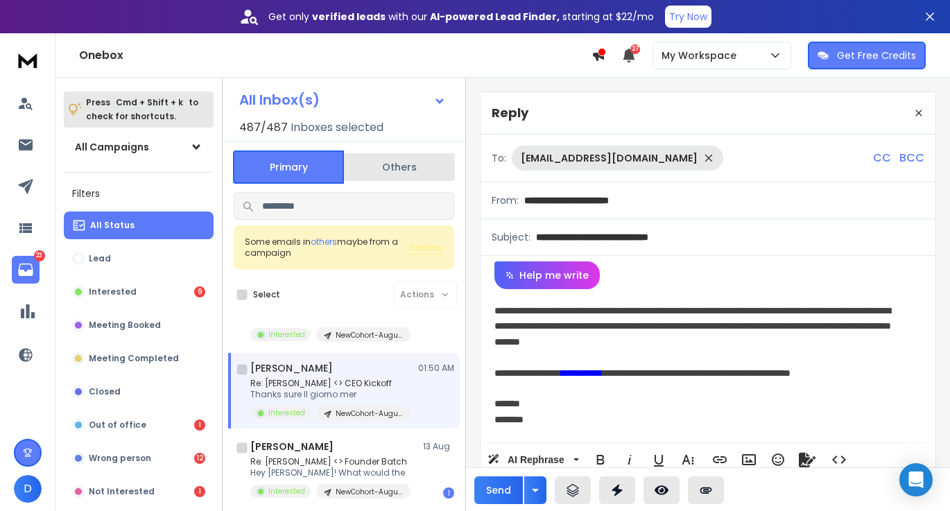
click at [550, 336] on div "**********" at bounding box center [697, 326] width 406 height 46
click at [701, 487] on icon at bounding box center [706, 490] width 14 height 14
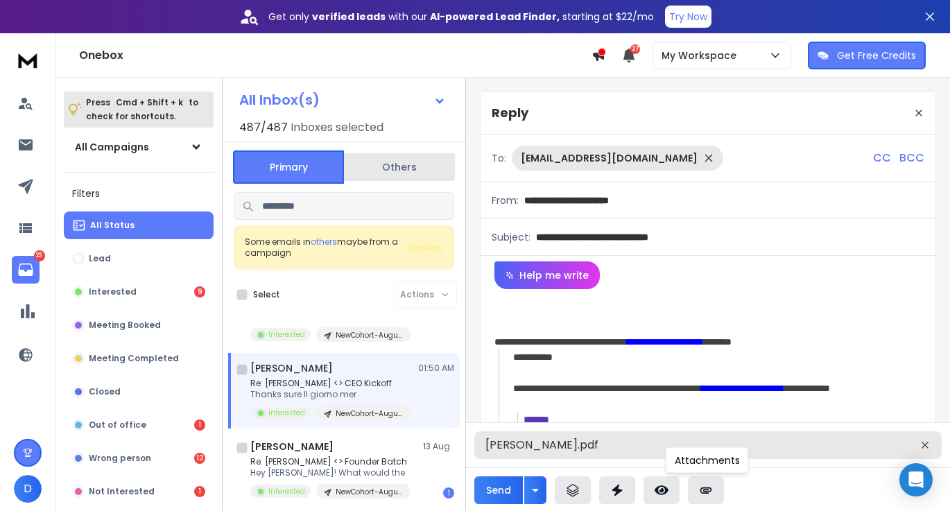
scroll to position [161, 0]
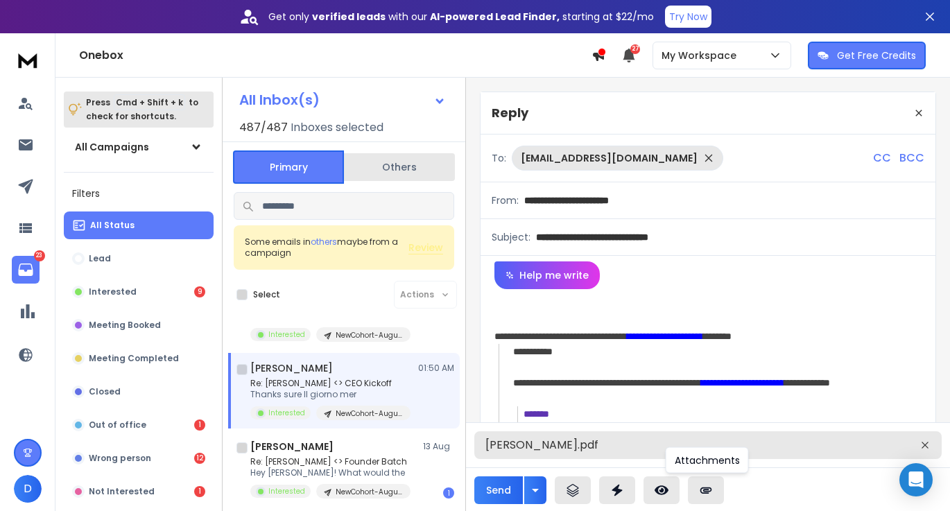
click at [535, 313] on div at bounding box center [702, 305] width 417 height 15
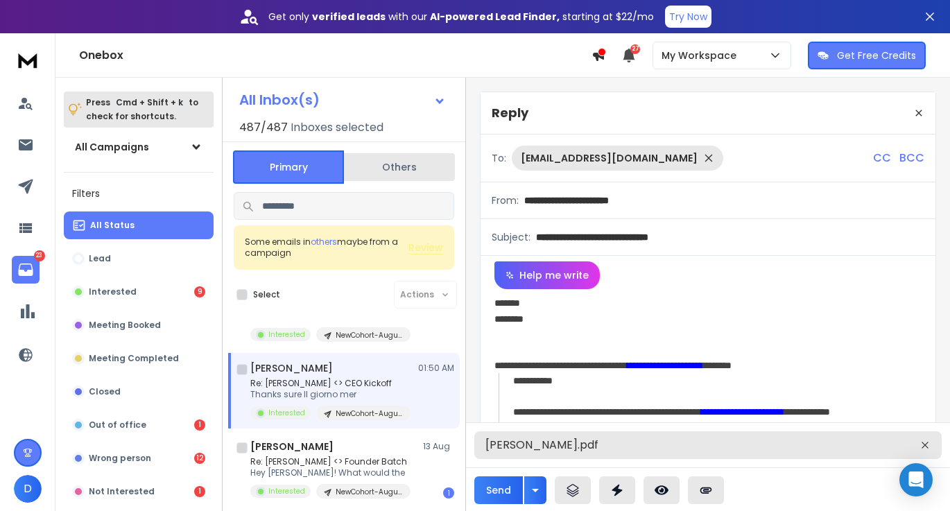
scroll to position [0, 0]
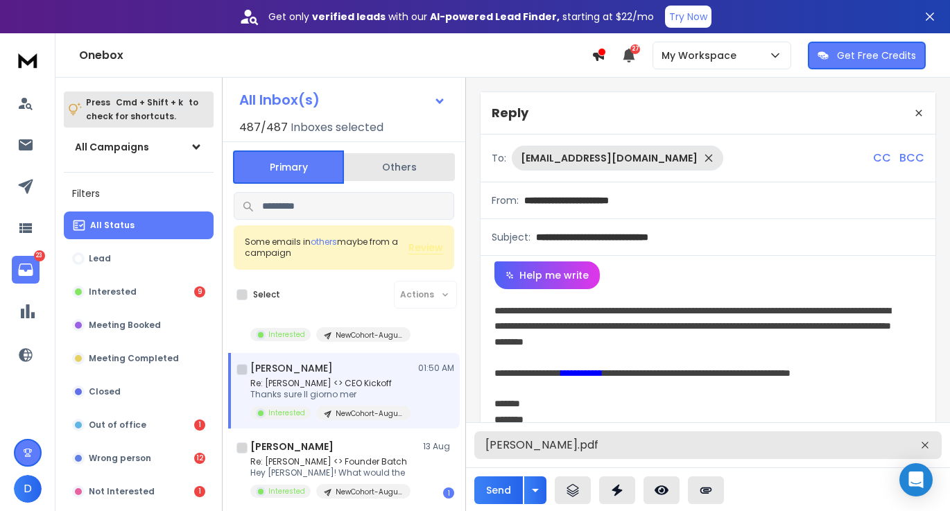
click at [499, 488] on button "Send" at bounding box center [498, 490] width 49 height 28
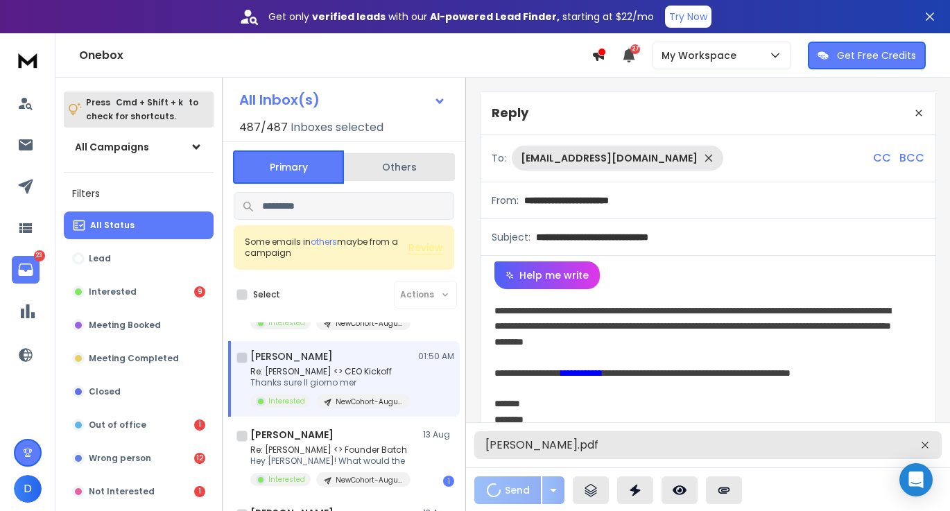
scroll to position [223, 0]
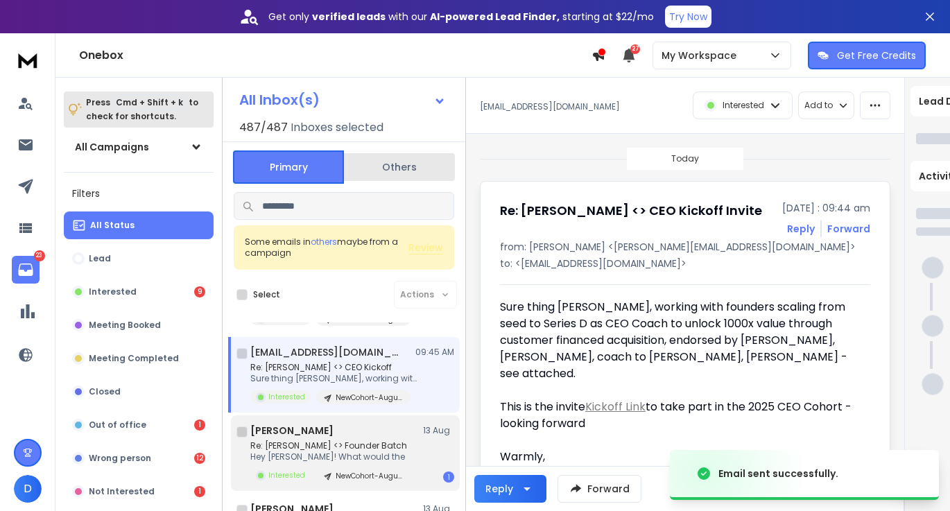
click at [404, 438] on div "Saif Farooqui 13 Aug Re: Saif <> Founder Batch Hey Jonathan! What would the Int…" at bounding box center [352, 453] width 204 height 59
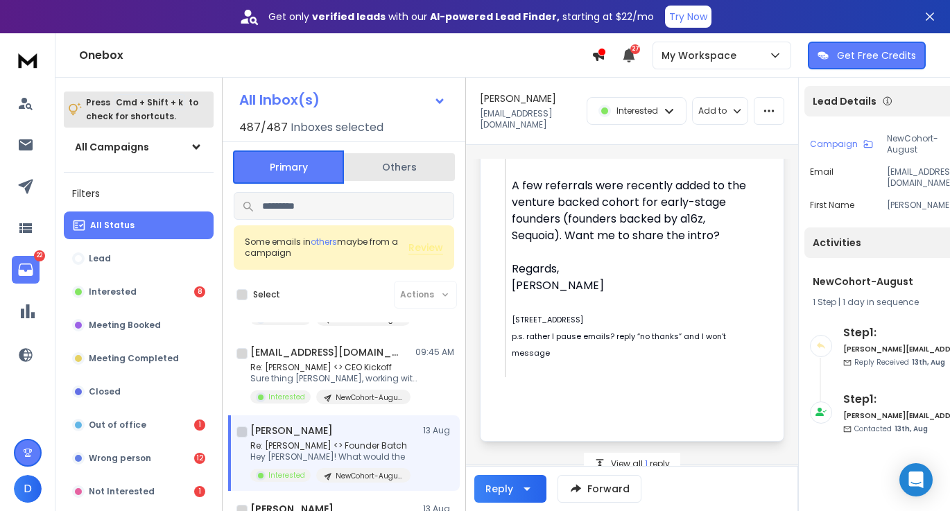
scroll to position [0, 0]
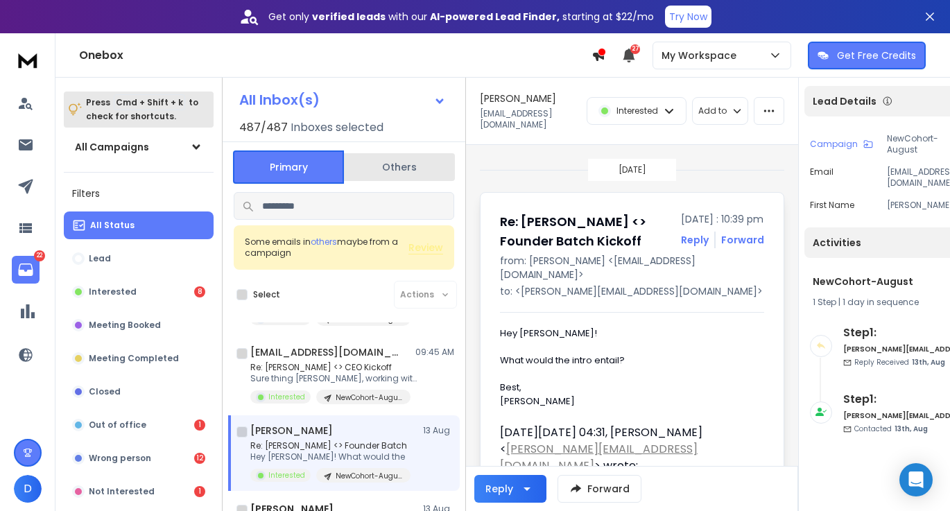
click at [500, 490] on div "Reply" at bounding box center [499, 489] width 28 height 14
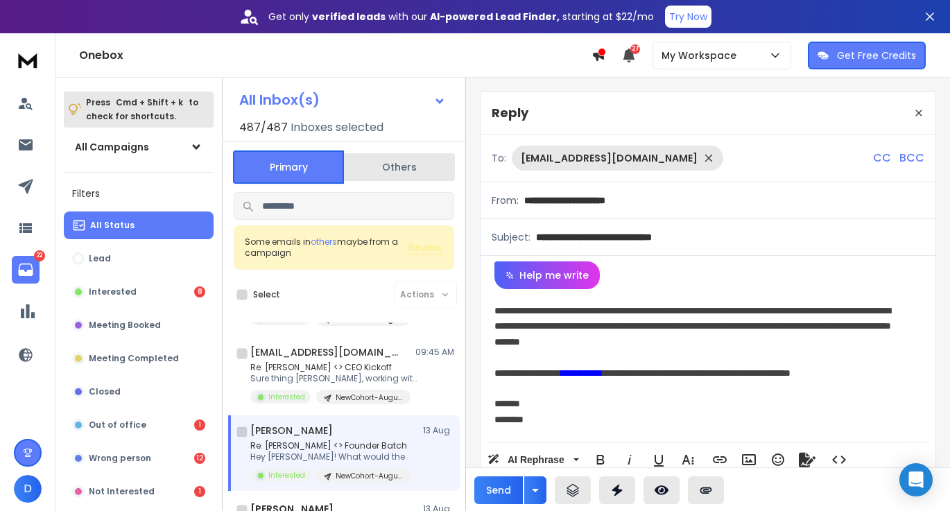
click at [554, 316] on div "**********" at bounding box center [697, 326] width 406 height 46
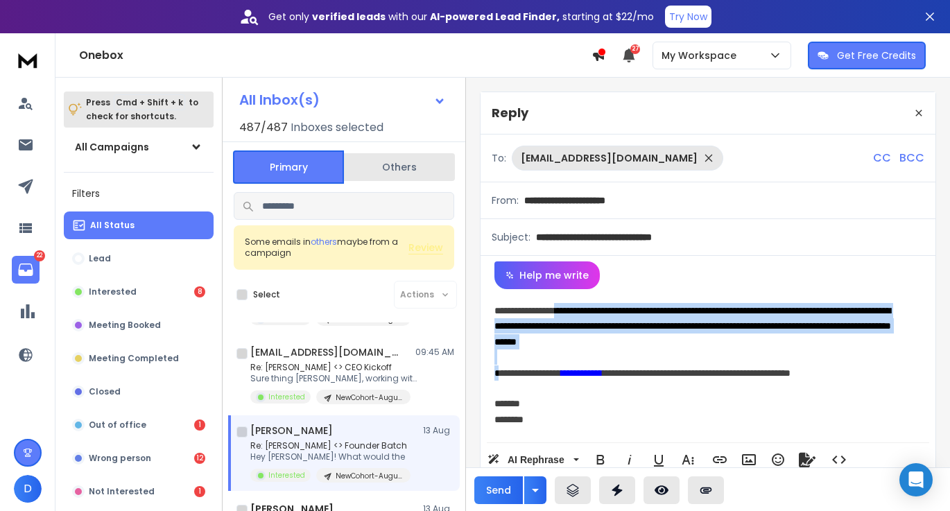
drag, startPoint x: 497, startPoint y: 371, endPoint x: 564, endPoint y: 308, distance: 91.7
click at [564, 308] on div "**********" at bounding box center [707, 373] width 427 height 140
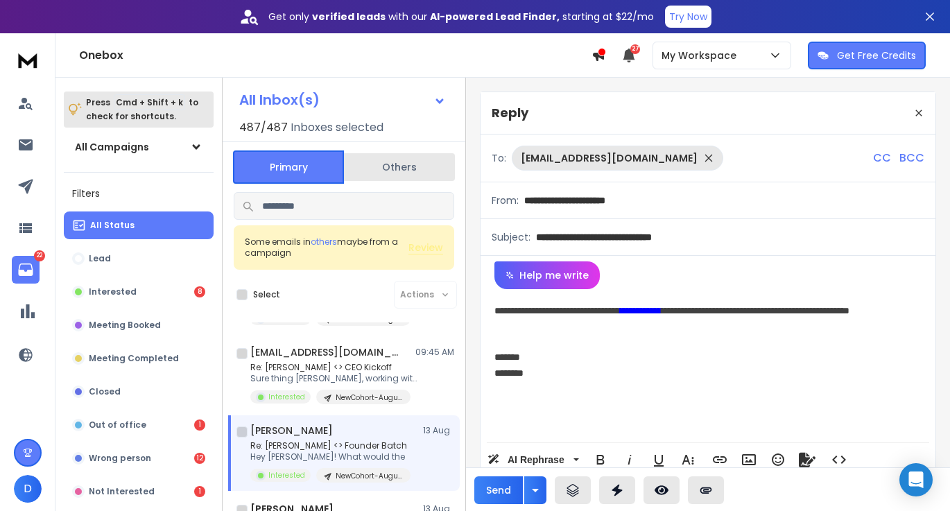
click at [603, 380] on div "********" at bounding box center [697, 372] width 406 height 15
click at [517, 418] on div at bounding box center [707, 419] width 427 height 15
click at [504, 492] on button "Send" at bounding box center [498, 490] width 49 height 28
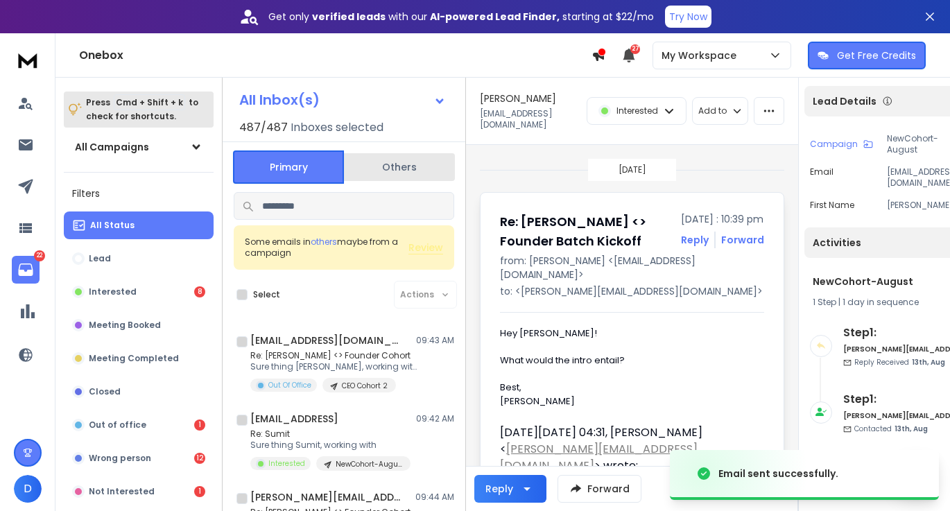
click at [379, 160] on button "Others" at bounding box center [399, 167] width 111 height 31
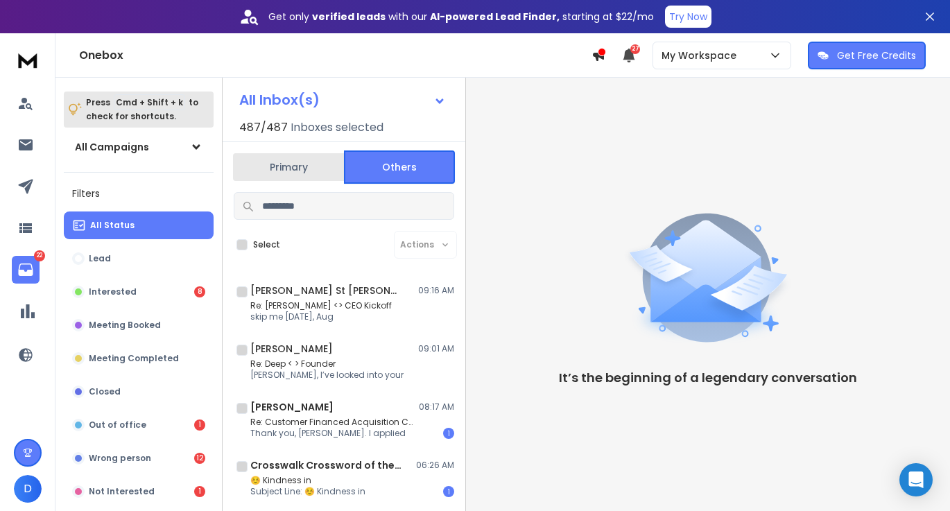
click at [308, 178] on button "Primary" at bounding box center [288, 167] width 111 height 31
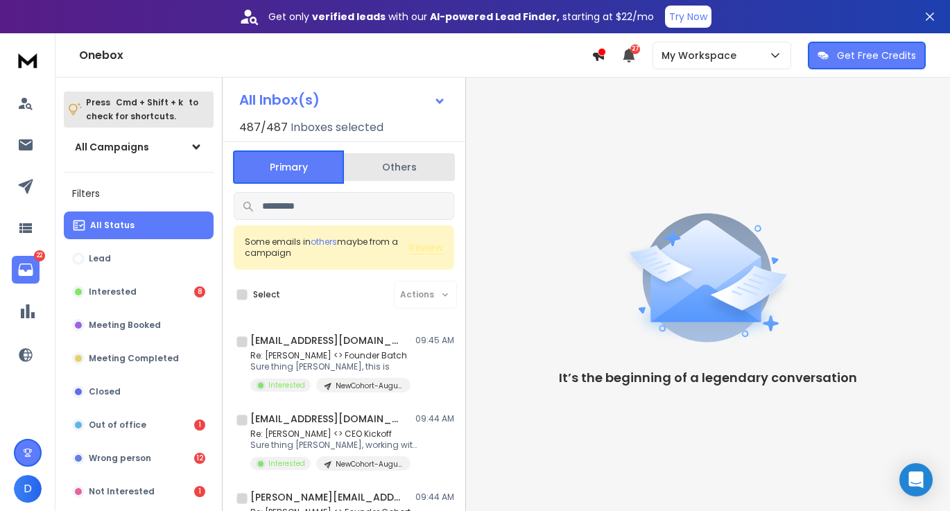
click at [39, 481] on span "D" at bounding box center [28, 489] width 28 height 28
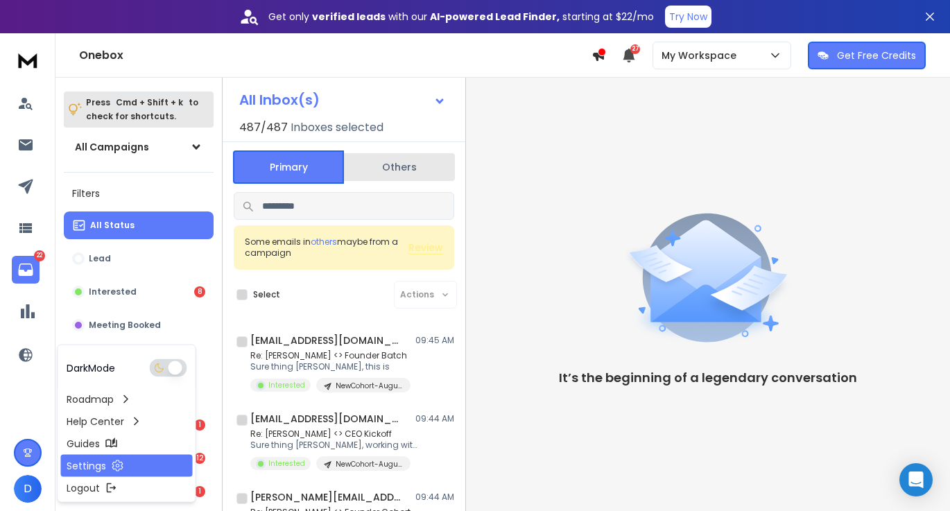
click at [94, 462] on p "Settings" at bounding box center [87, 466] width 40 height 14
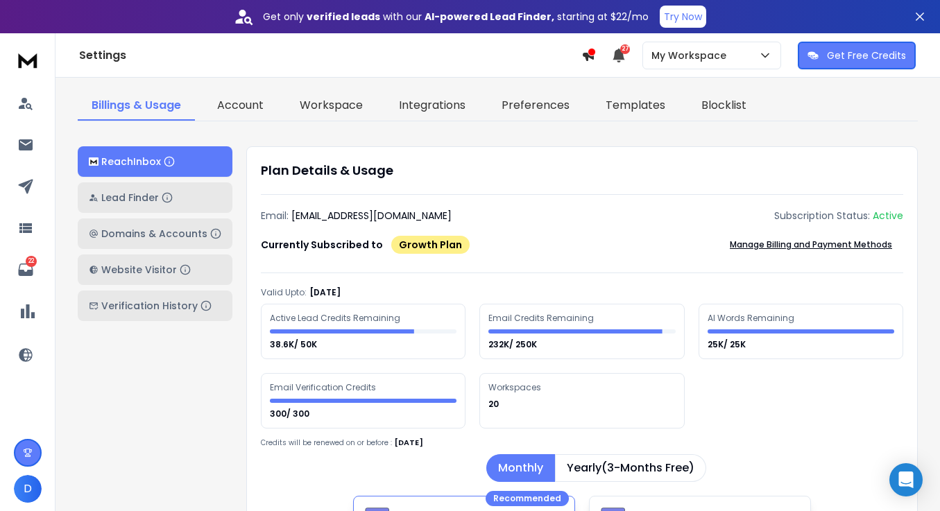
drag, startPoint x: 712, startPoint y: 90, endPoint x: 713, endPoint y: 98, distance: 8.4
click at [712, 90] on div "Billings & Usage Account Workspace Integrations Preferences Templates Blocklist…" at bounding box center [497, 323] width 884 height 491
click at [716, 102] on link "Blocklist" at bounding box center [723, 106] width 73 height 29
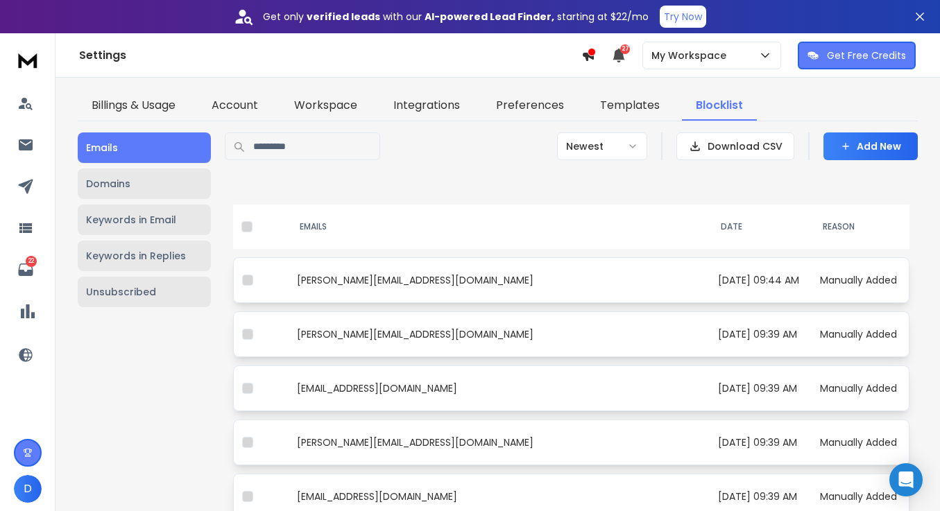
click at [878, 146] on p "Add New" at bounding box center [878, 146] width 44 height 14
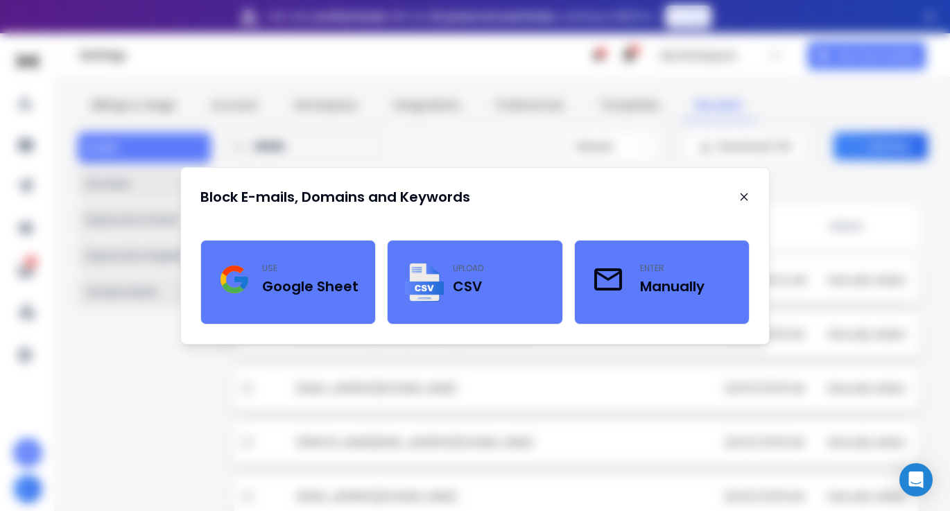
click at [648, 302] on div "enter Manually" at bounding box center [661, 282] width 175 height 85
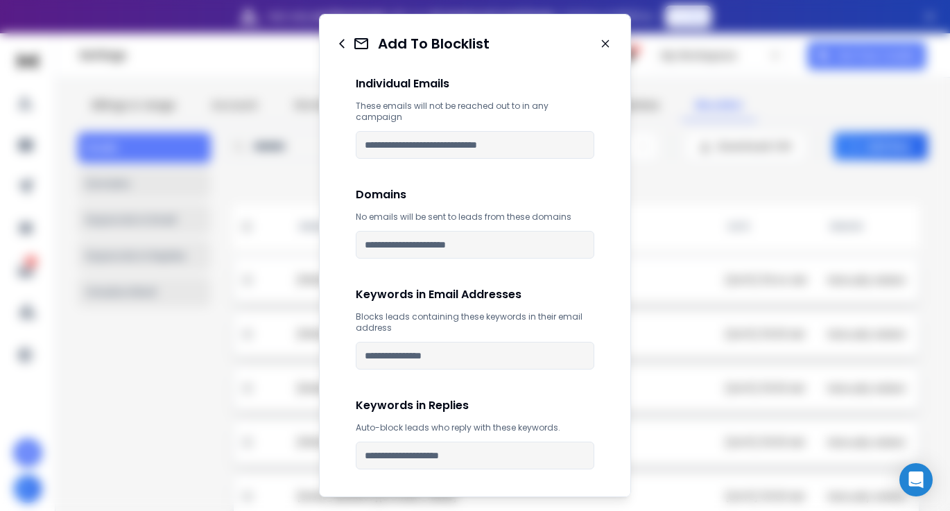
click at [412, 141] on input at bounding box center [475, 145] width 239 height 28
paste input "**********"
drag, startPoint x: 492, startPoint y: 135, endPoint x: 410, endPoint y: 133, distance: 82.5
click at [410, 133] on input "**********" at bounding box center [475, 145] width 239 height 28
type input "**********"
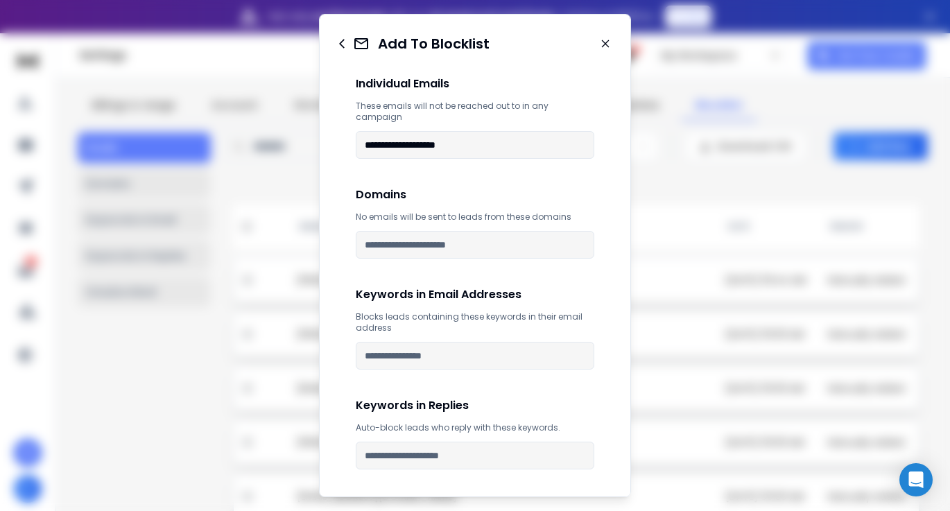
click at [418, 245] on input at bounding box center [475, 245] width 239 height 28
paste input "**********"
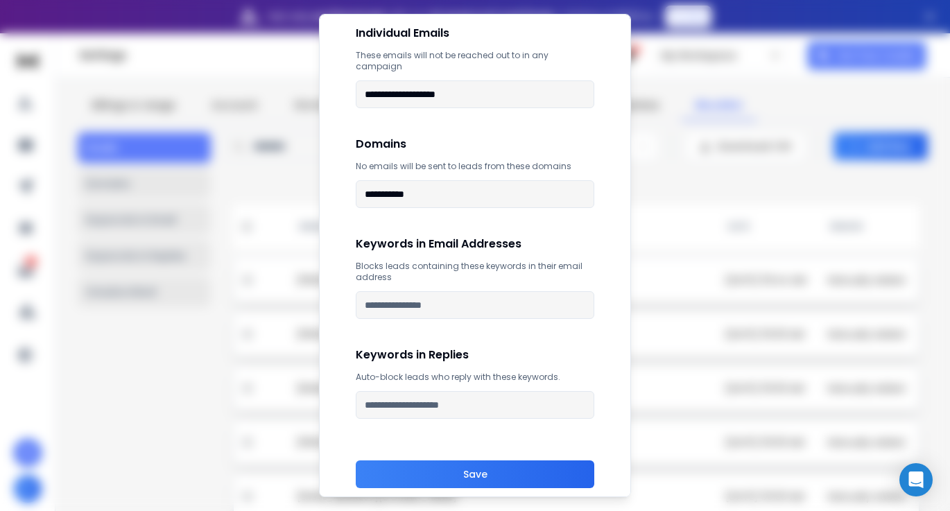
type input "**********"
click at [494, 472] on button "Save" at bounding box center [475, 474] width 239 height 28
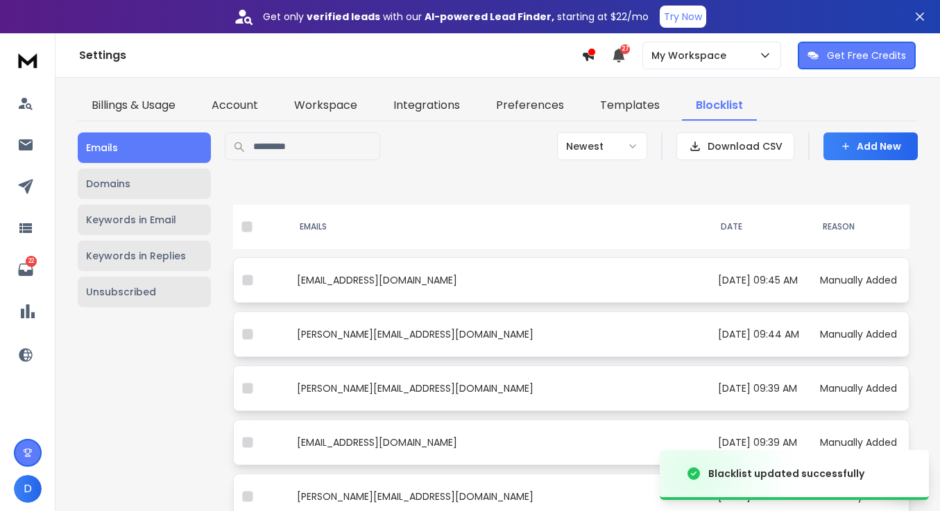
click at [861, 141] on p "Add New" at bounding box center [878, 146] width 44 height 14
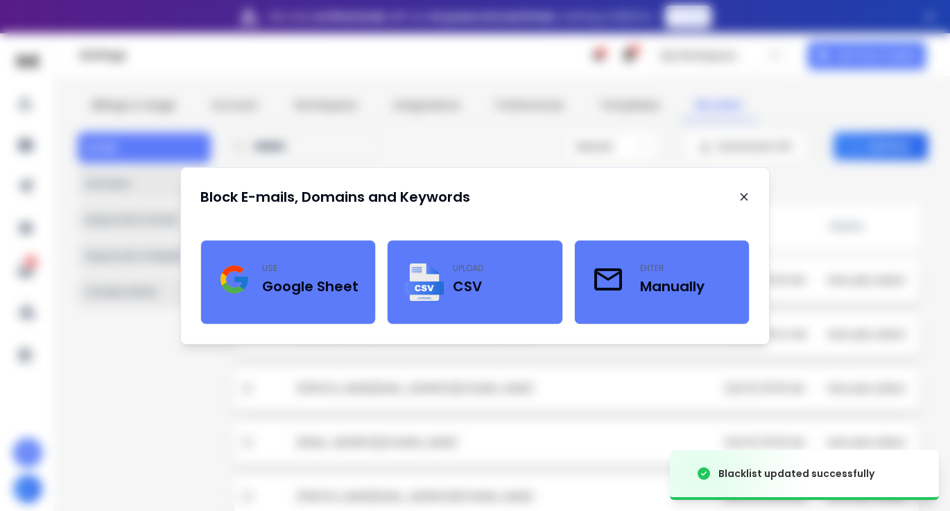
click at [671, 267] on p "enter" at bounding box center [672, 268] width 64 height 11
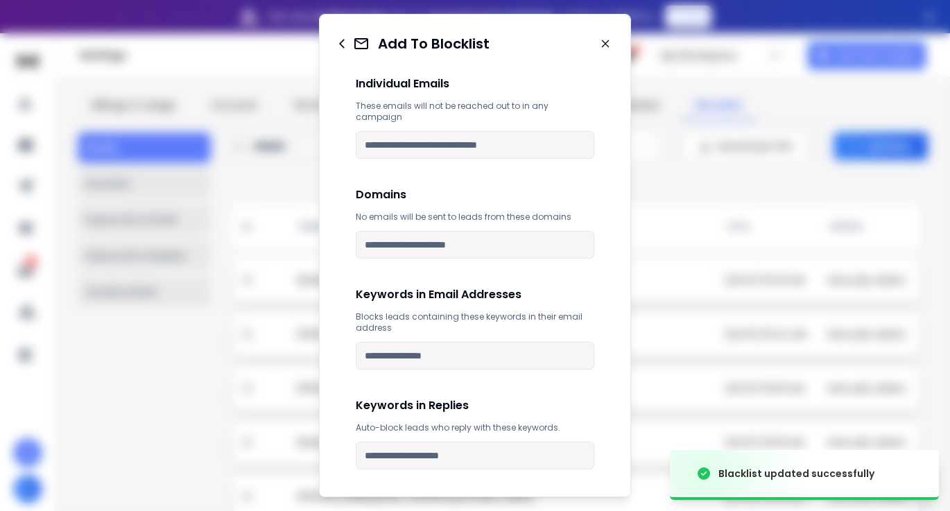
click at [420, 139] on input at bounding box center [475, 145] width 239 height 28
paste input "**********"
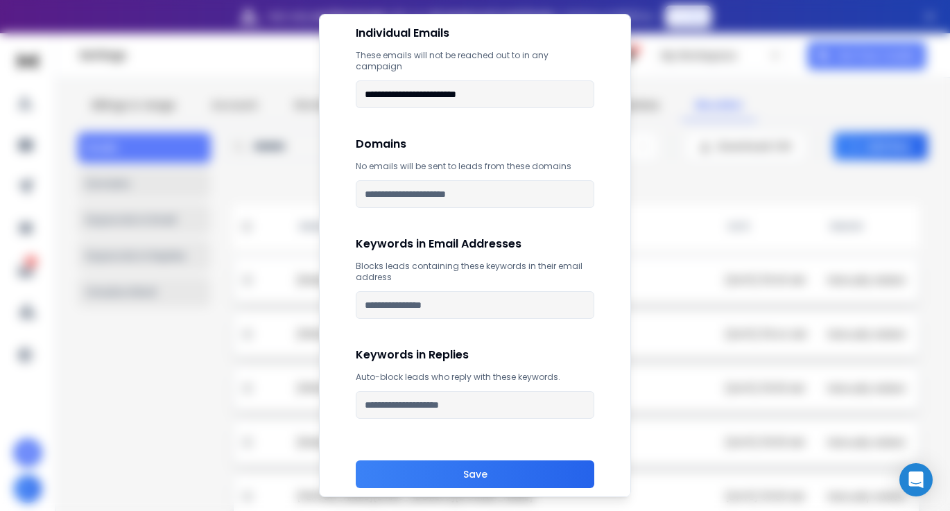
type input "**********"
click at [497, 465] on button "Save" at bounding box center [475, 474] width 239 height 28
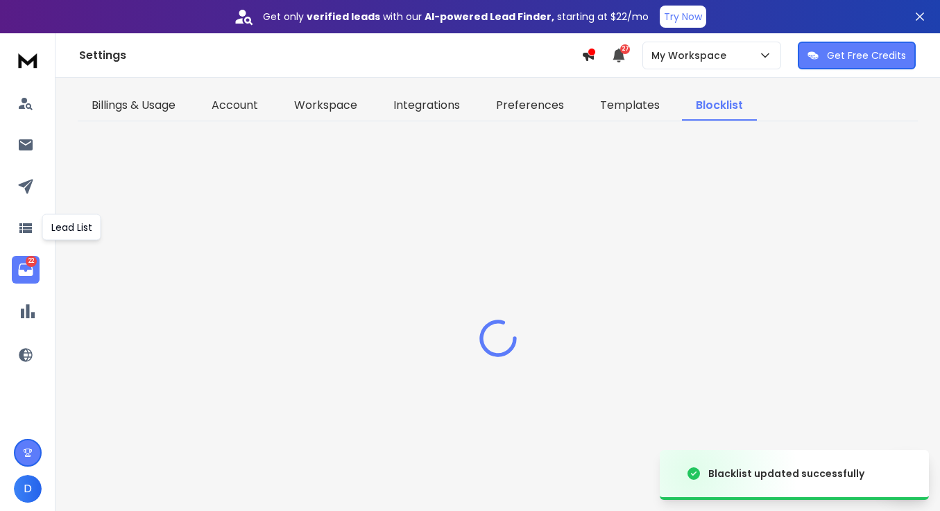
click at [29, 264] on p "22" at bounding box center [31, 261] width 11 height 11
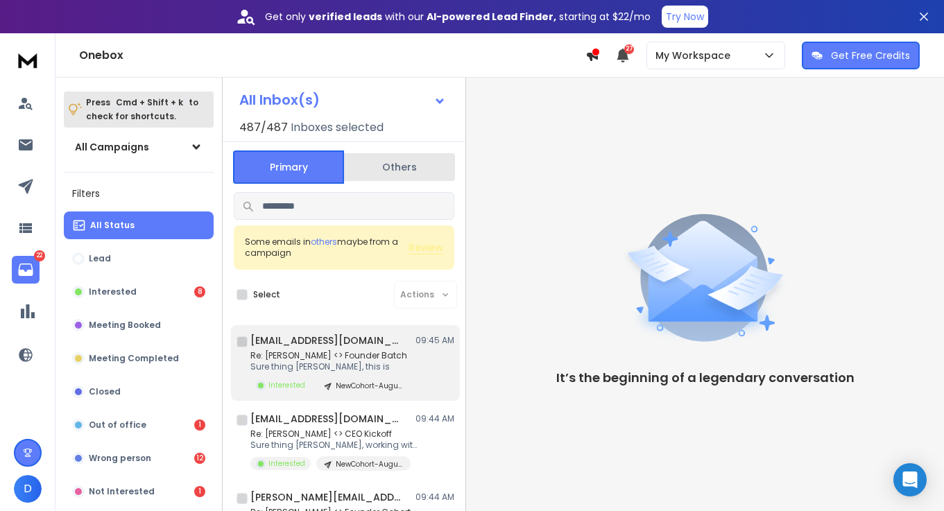
click at [384, 361] on p "Re: [PERSON_NAME] <> Founder Batch" at bounding box center [330, 355] width 160 height 11
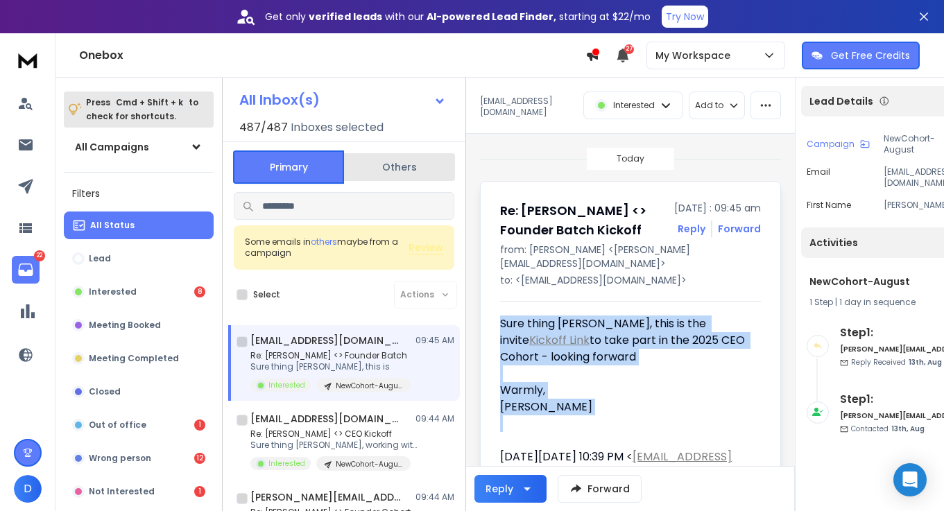
drag, startPoint x: 559, startPoint y: 412, endPoint x: 487, endPoint y: 304, distance: 130.0
copy div "Sure thing Saif, this is the invite Kickoff Link to take part in the 2025 CEO C…"
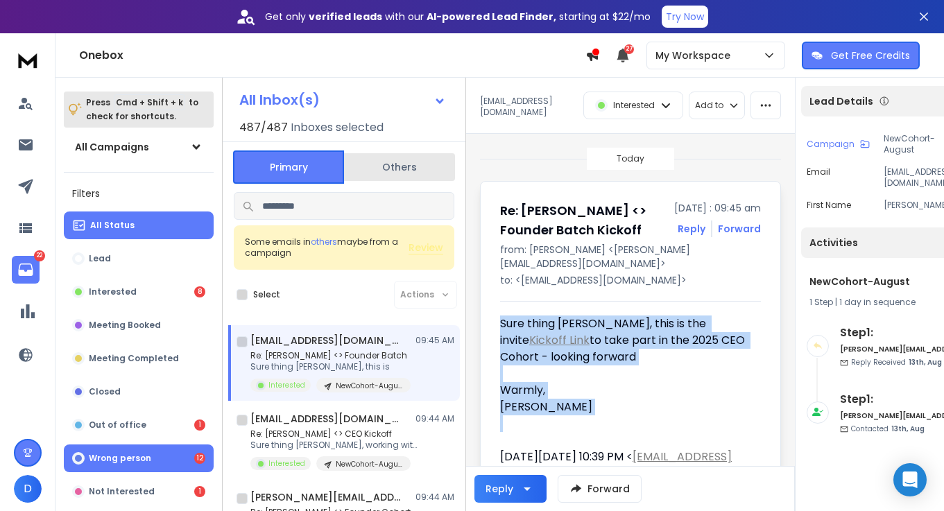
scroll to position [296, 0]
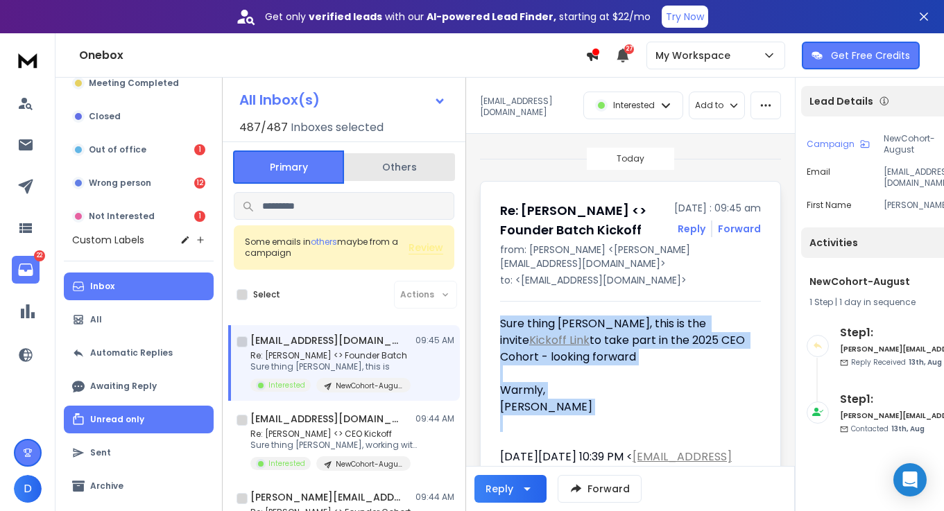
click at [123, 414] on p "Unread only" at bounding box center [117, 419] width 54 height 11
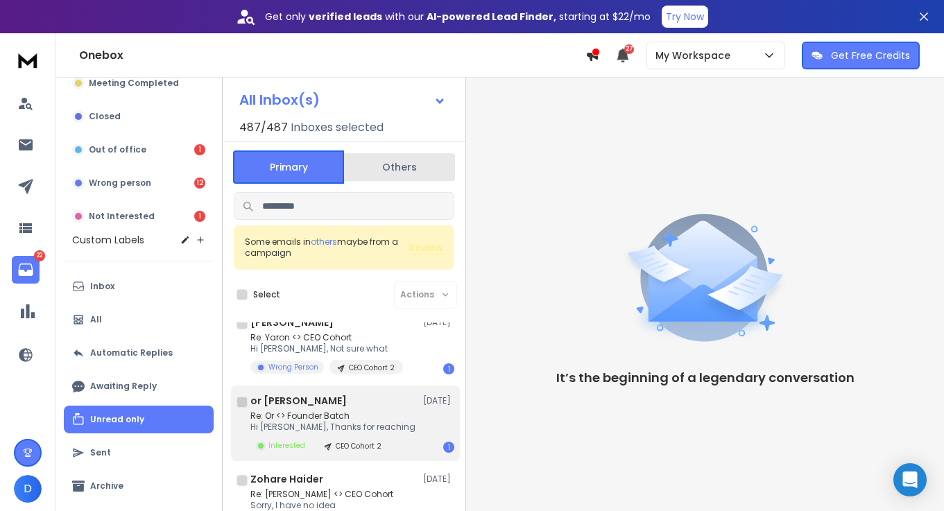
scroll to position [1512, 0]
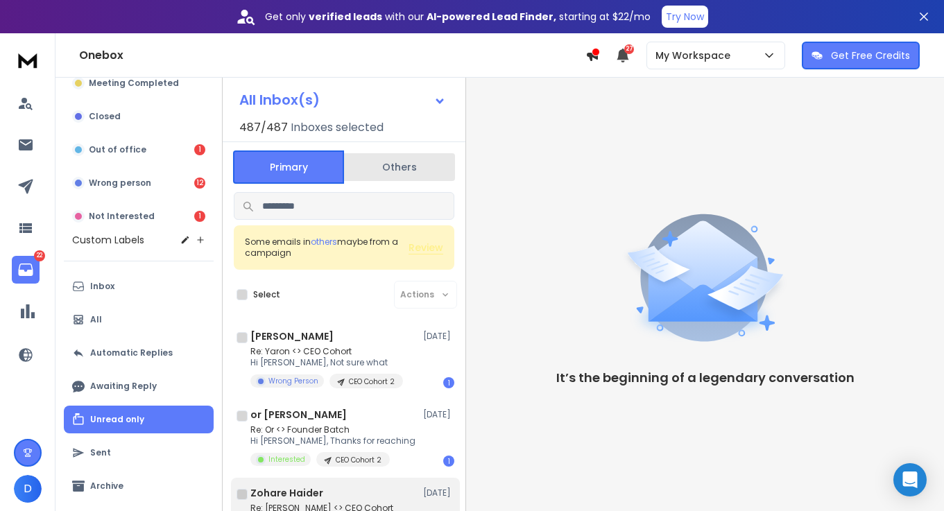
click at [370, 486] on div "Zohare Haider 30 Jul" at bounding box center [352, 493] width 204 height 14
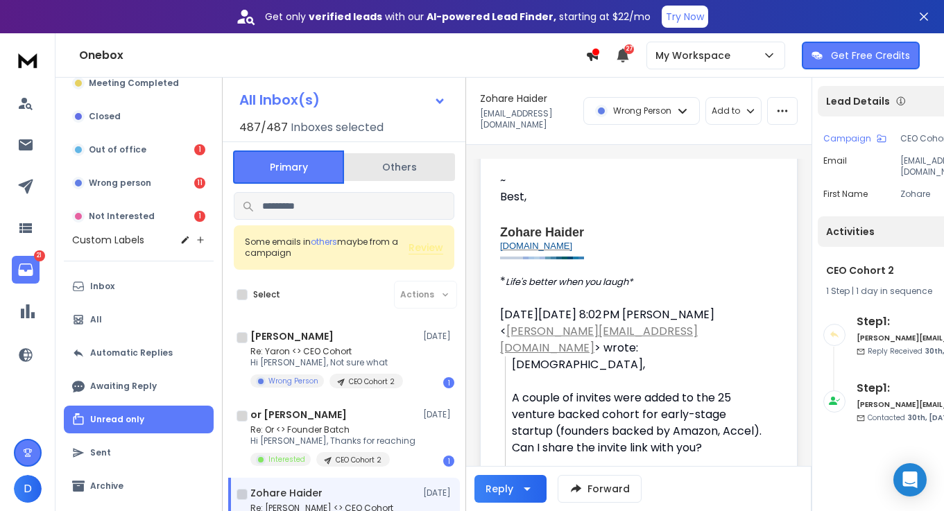
scroll to position [0, 0]
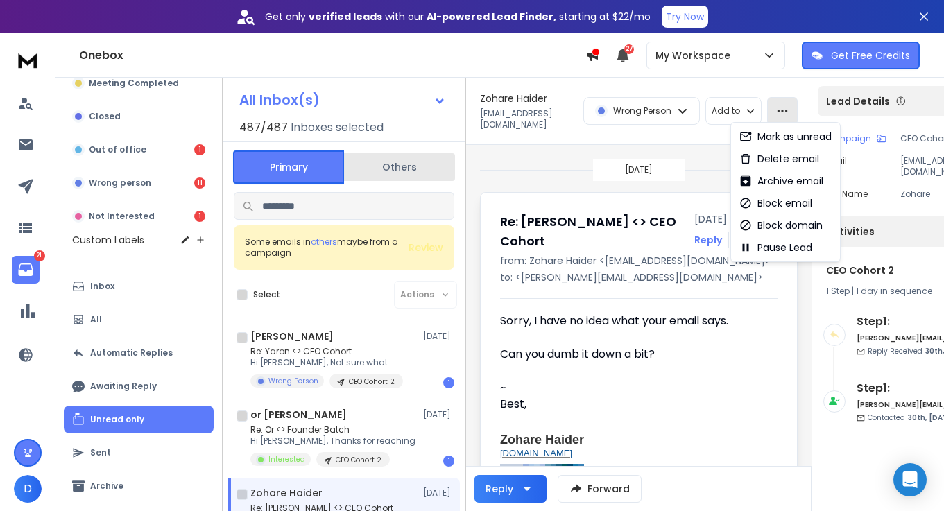
click at [798, 98] on button "button" at bounding box center [782, 111] width 31 height 28
click at [791, 198] on div "Block email" at bounding box center [775, 203] width 73 height 14
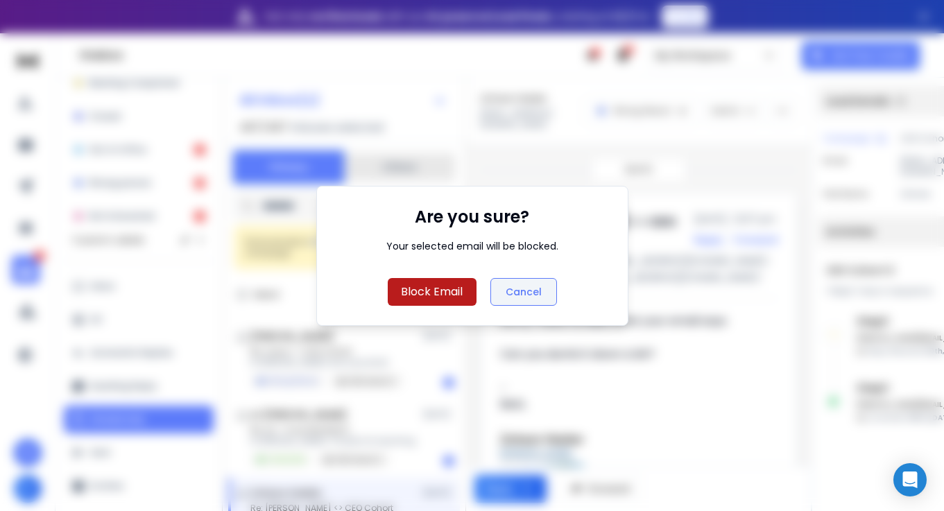
click at [454, 279] on button "Block Email" at bounding box center [432, 292] width 89 height 28
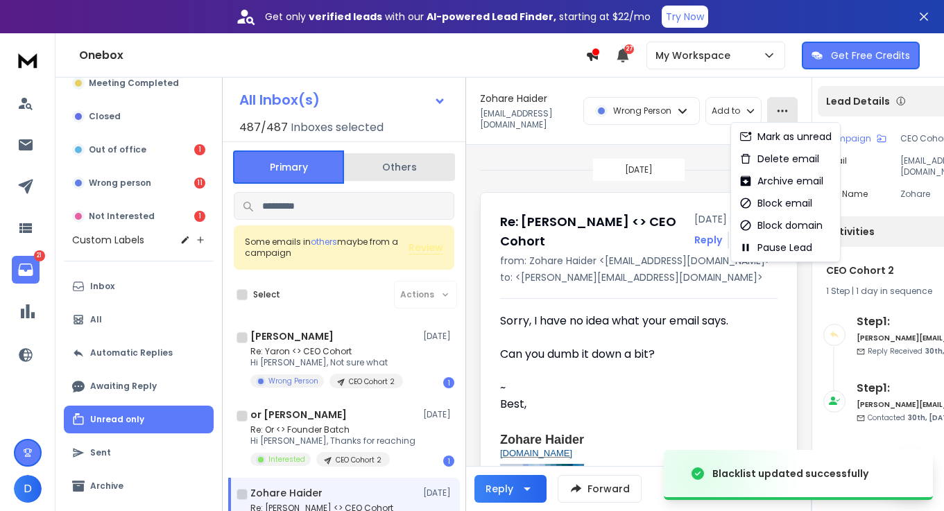
click at [798, 117] on button "button" at bounding box center [782, 111] width 31 height 28
click at [794, 157] on div "Delete email" at bounding box center [779, 159] width 80 height 14
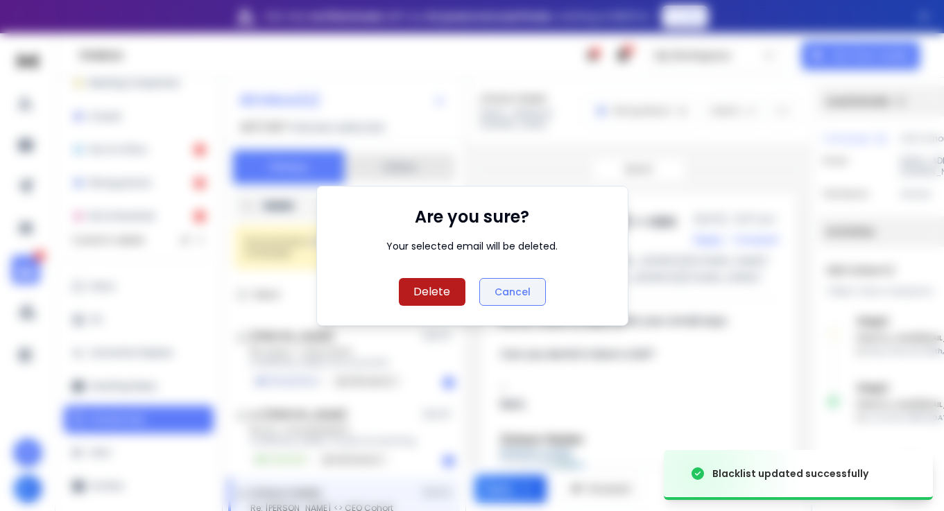
click at [447, 293] on button "Delete" at bounding box center [432, 292] width 67 height 28
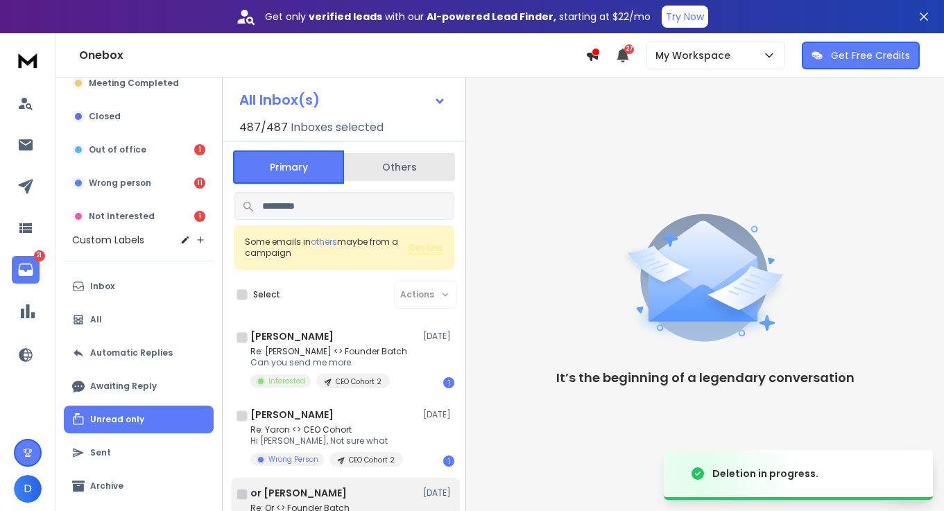
click at [368, 485] on div "or lakritz 30 Jul Re: Or <> Founder Batch Hi Jonathan, Thanks for reaching Inte…" at bounding box center [345, 516] width 229 height 76
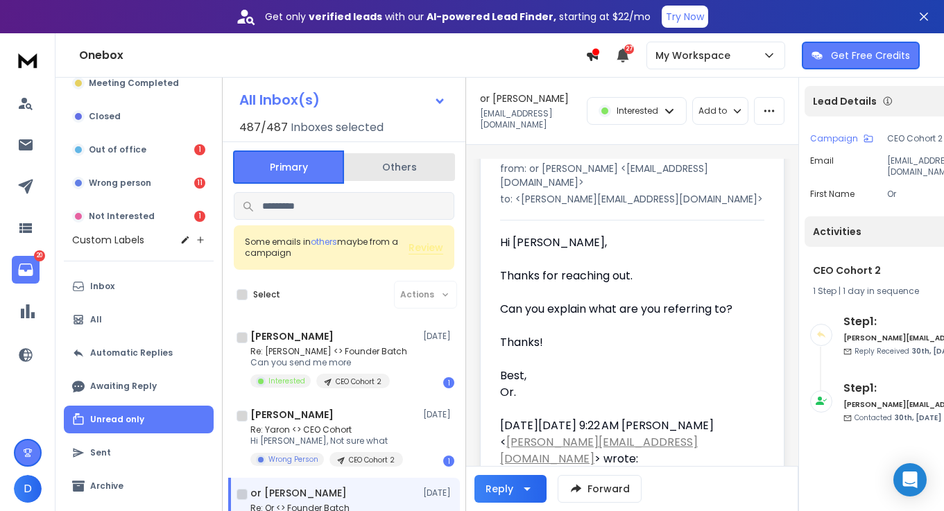
scroll to position [0, 0]
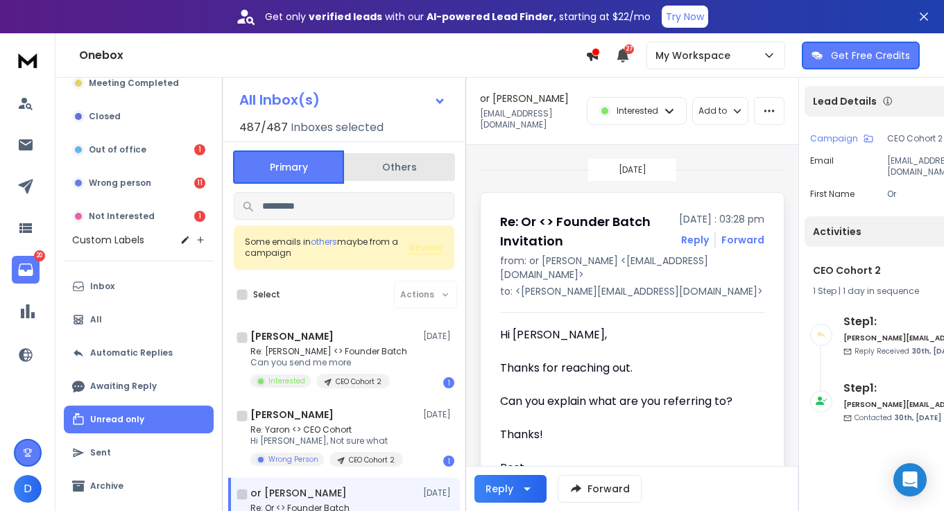
click at [504, 481] on div "Reply" at bounding box center [510, 489] width 50 height 17
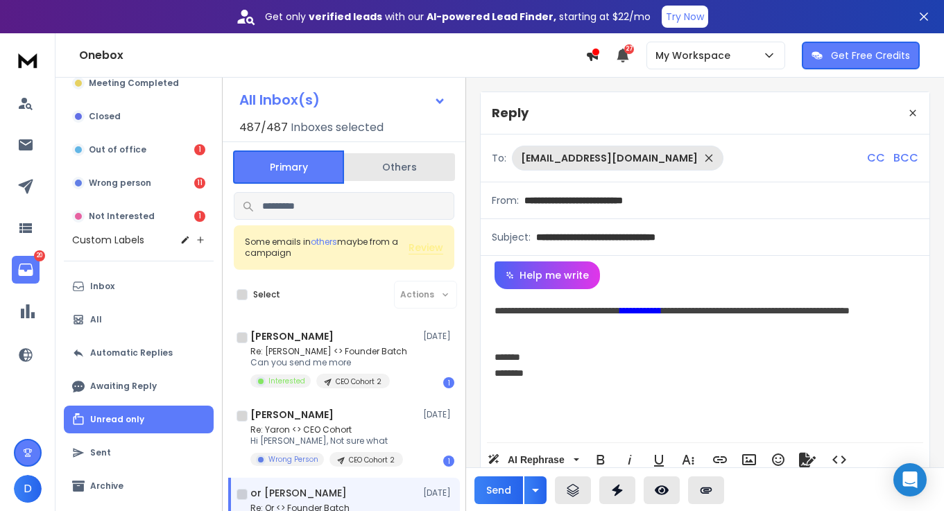
click at [546, 314] on div "**********" at bounding box center [694, 318] width 400 height 31
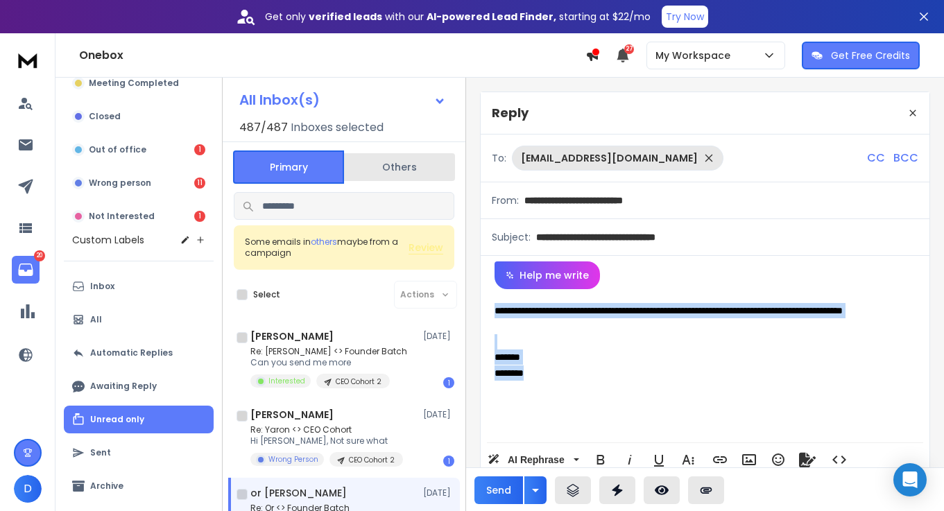
drag, startPoint x: 536, startPoint y: 355, endPoint x: 474, endPoint y: 275, distance: 100.8
click at [481, 289] on div "**********" at bounding box center [705, 364] width 449 height 150
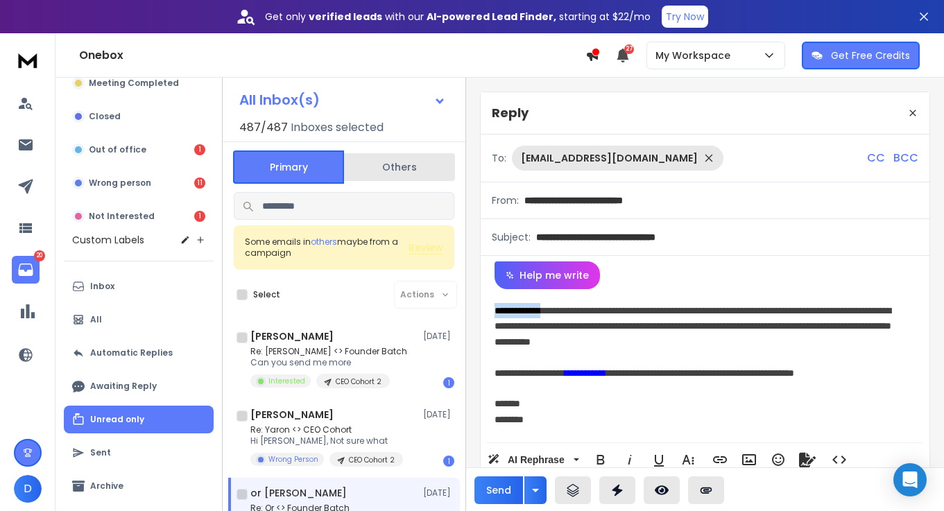
drag, startPoint x: 554, startPoint y: 311, endPoint x: 458, endPoint y: 312, distance: 95.7
click at [481, 312] on div "**********" at bounding box center [705, 364] width 449 height 150
click at [593, 373] on link "**********" at bounding box center [586, 373] width 42 height 10
click at [763, 406] on div "*******" at bounding box center [694, 396] width 400 height 31
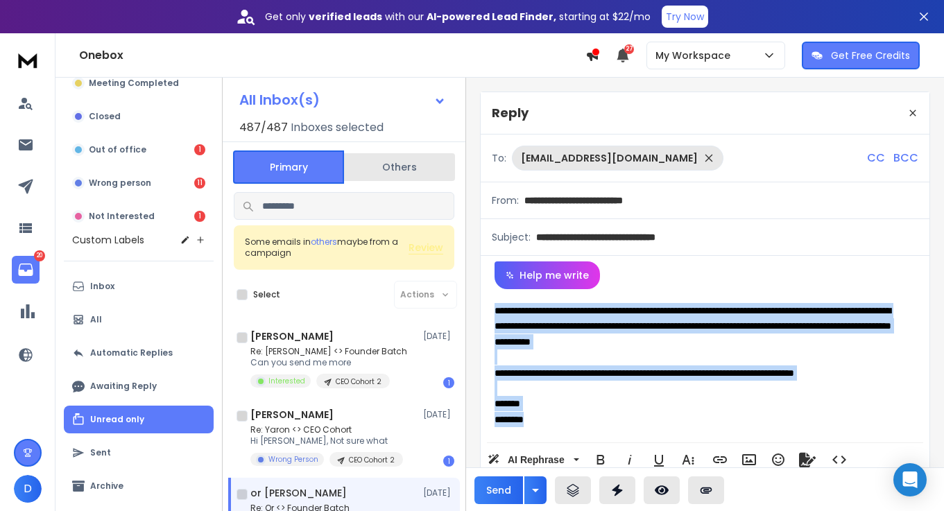
drag, startPoint x: 556, startPoint y: 424, endPoint x: 463, endPoint y: 289, distance: 164.1
click at [481, 289] on div "**********" at bounding box center [705, 364] width 449 height 150
copy div "**********"
click at [633, 423] on div "********" at bounding box center [694, 419] width 400 height 15
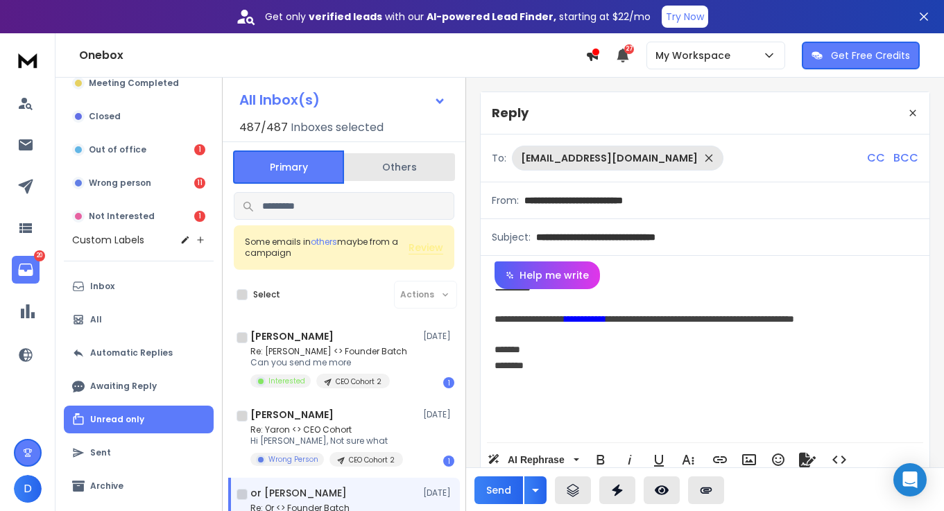
scroll to position [60, 0]
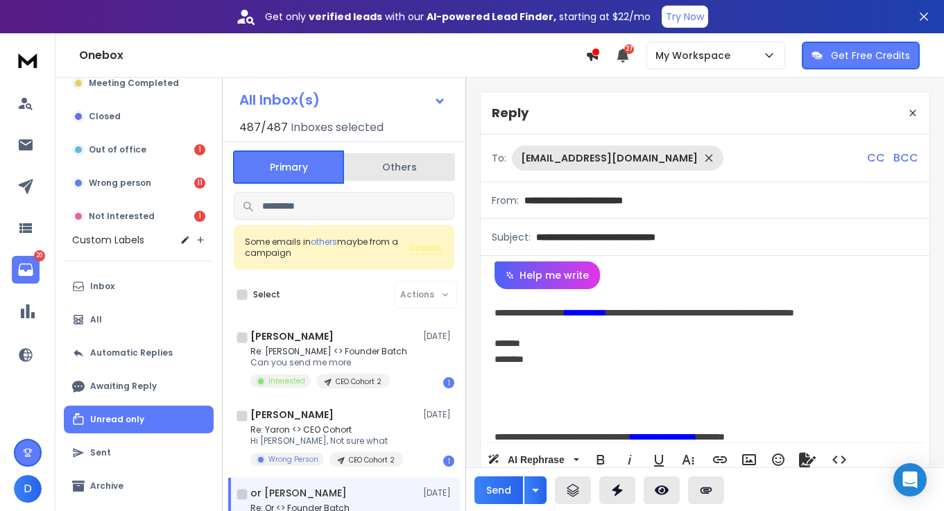
click at [544, 402] on div at bounding box center [699, 405] width 411 height 15
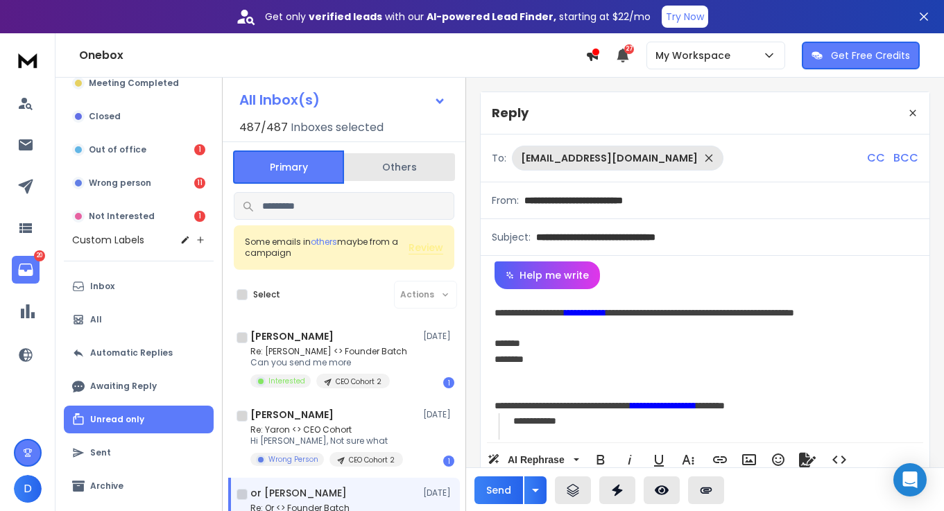
scroll to position [0, 0]
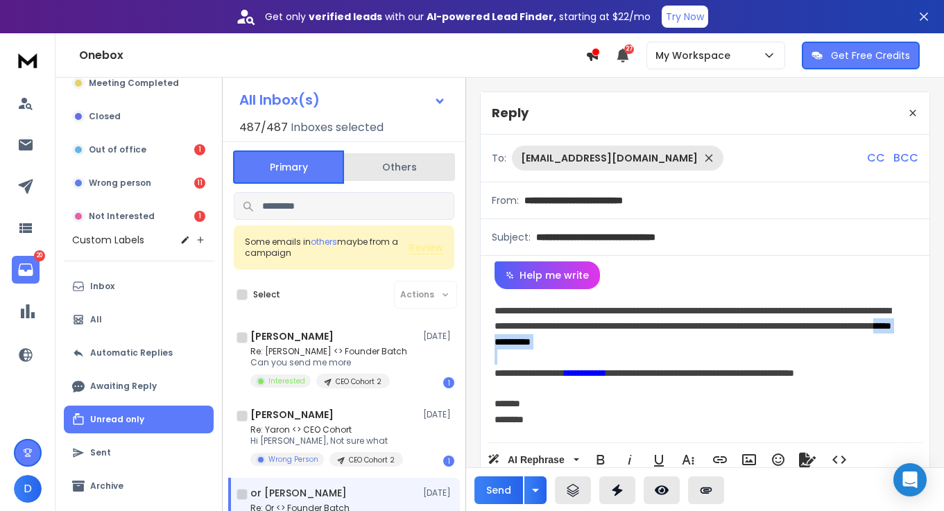
drag, startPoint x: 787, startPoint y: 354, endPoint x: 711, endPoint y: 343, distance: 77.0
click at [711, 343] on div "**********" at bounding box center [699, 373] width 411 height 140
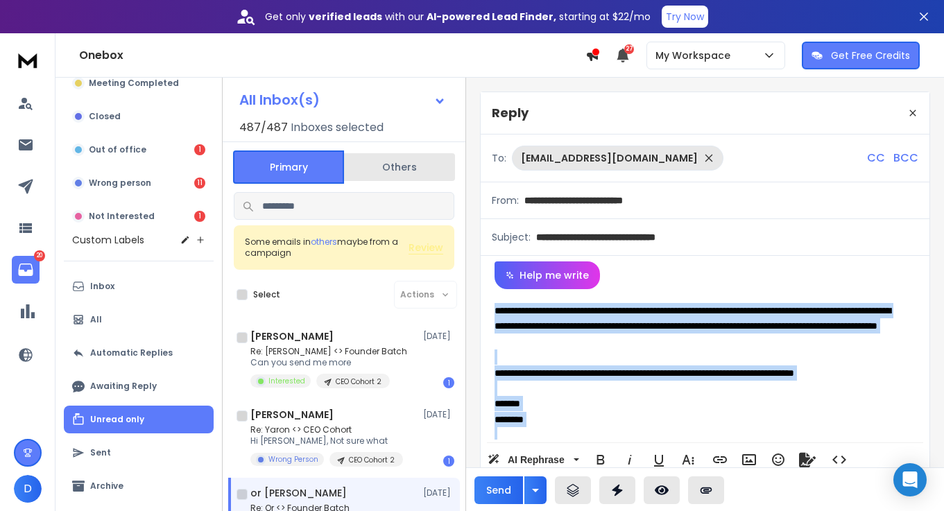
drag, startPoint x: 550, startPoint y: 402, endPoint x: 464, endPoint y: 282, distance: 147.6
click at [481, 289] on div "**********" at bounding box center [700, 364] width 438 height 150
copy div "**********"
click at [832, 362] on div at bounding box center [699, 357] width 411 height 15
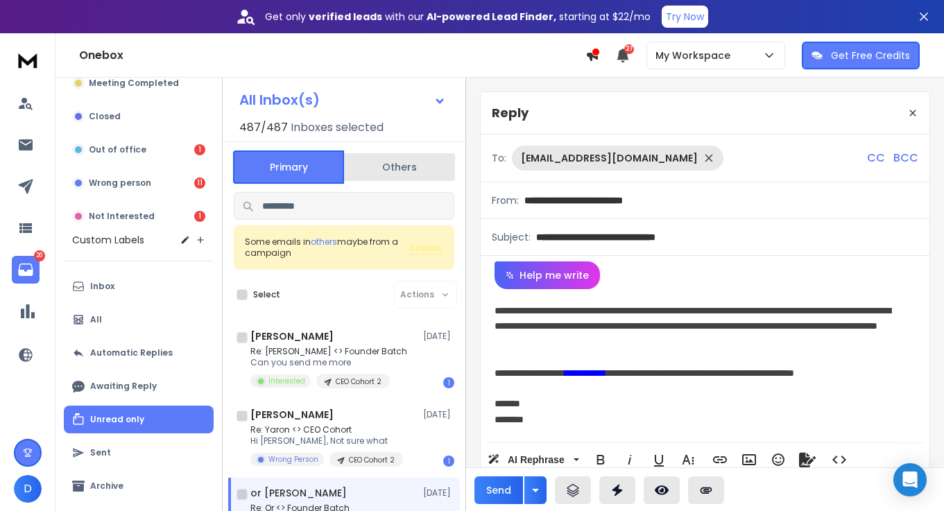
click at [742, 342] on div "**********" at bounding box center [694, 326] width 400 height 46
click at [715, 498] on button at bounding box center [706, 490] width 36 height 28
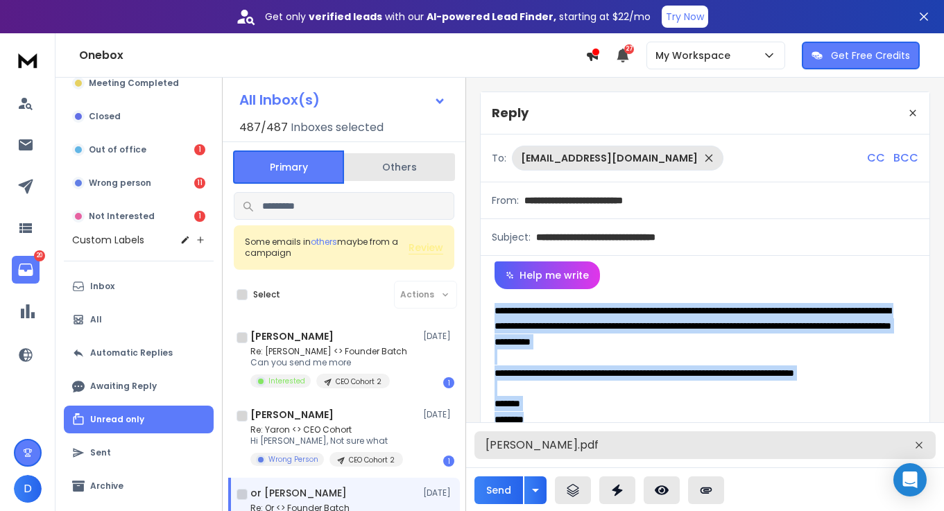
drag, startPoint x: 566, startPoint y: 402, endPoint x: 461, endPoint y: 261, distance: 176.0
click at [481, 289] on div "**********" at bounding box center [700, 364] width 438 height 150
copy div "**********"
click at [564, 311] on div "**********" at bounding box center [694, 326] width 400 height 46
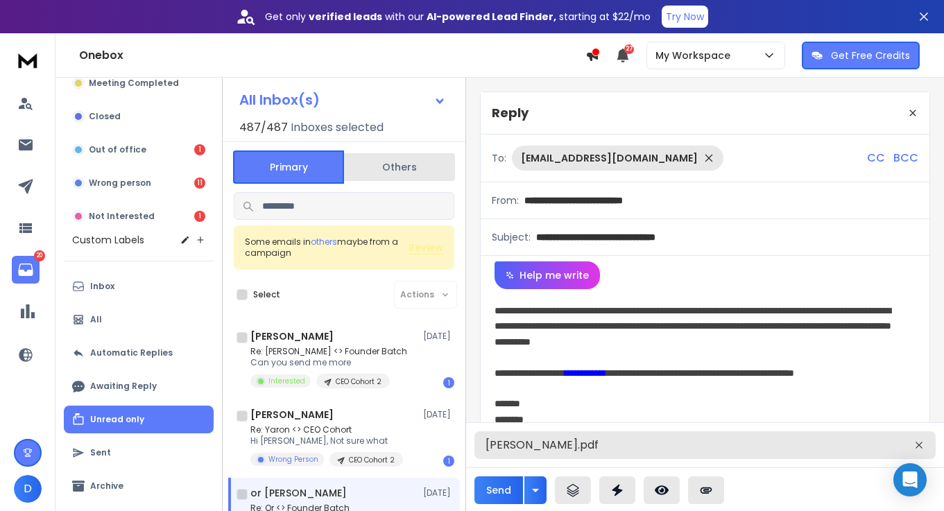
click at [488, 495] on button "Send" at bounding box center [498, 490] width 49 height 28
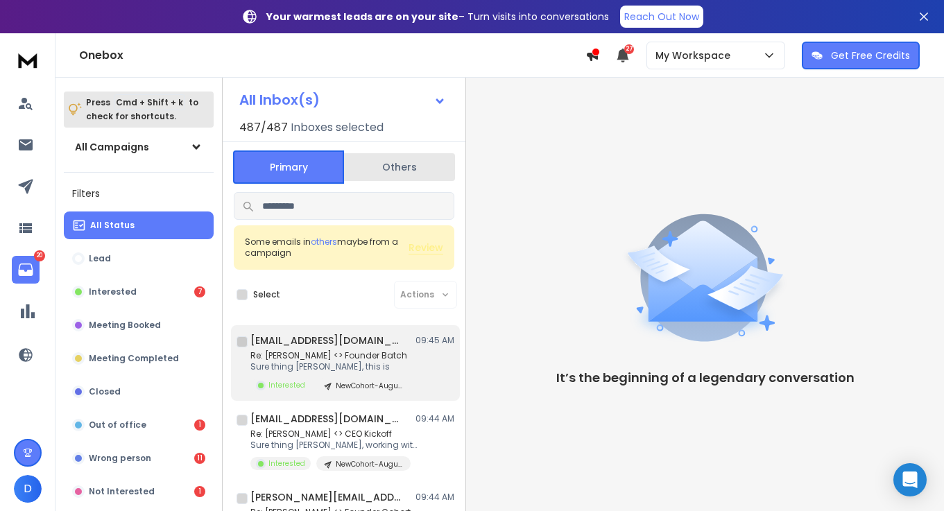
click at [386, 340] on div "saif@corgiai.net 09:45 AM" at bounding box center [352, 341] width 204 height 14
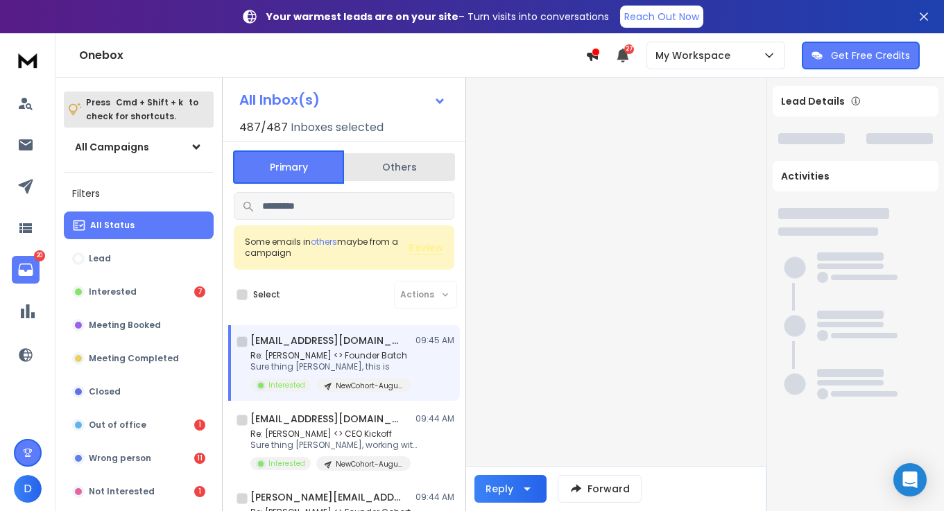
scroll to position [286, 0]
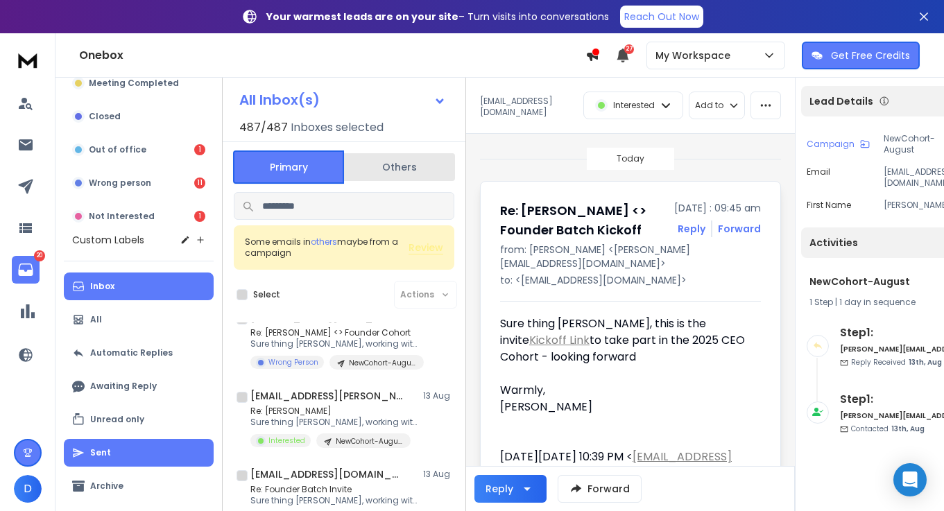
click at [116, 439] on button "Sent" at bounding box center [139, 453] width 150 height 28
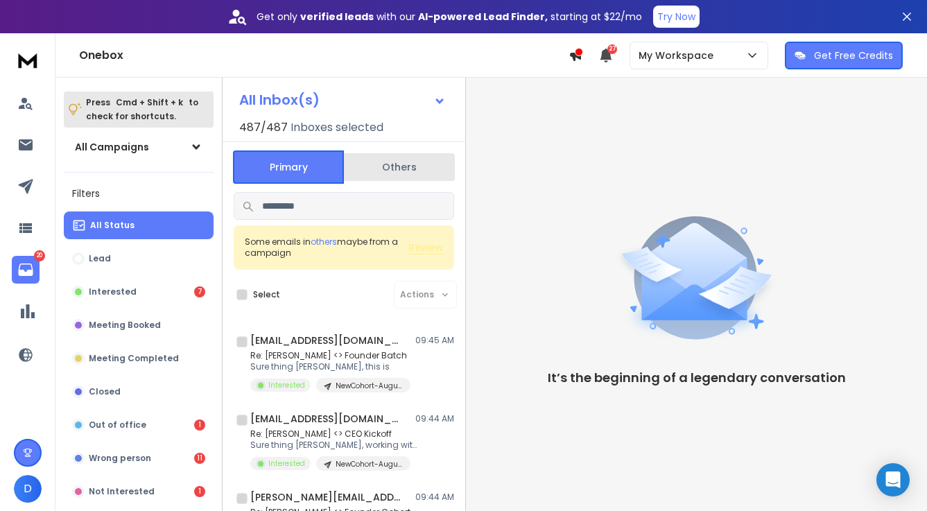
scroll to position [286, 0]
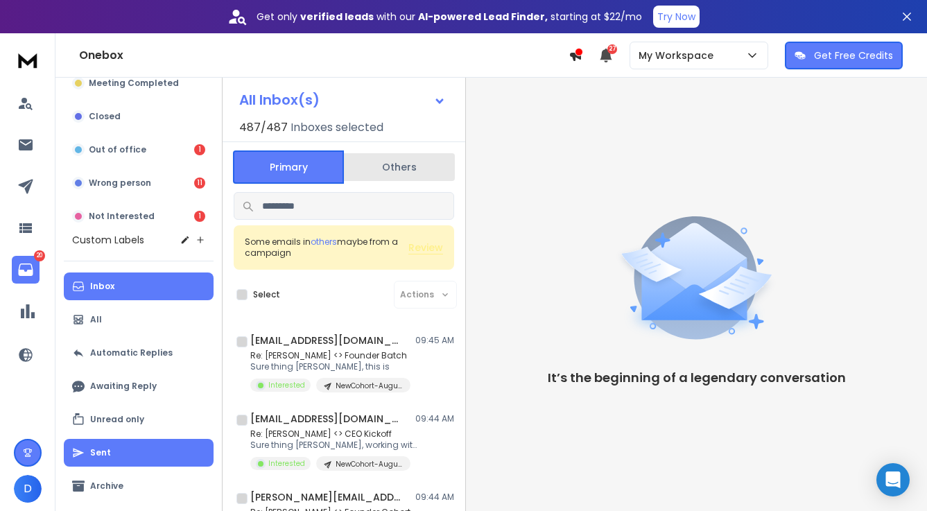
click at [105, 447] on p "Sent" at bounding box center [100, 452] width 21 height 11
click at [293, 209] on input at bounding box center [344, 206] width 221 height 28
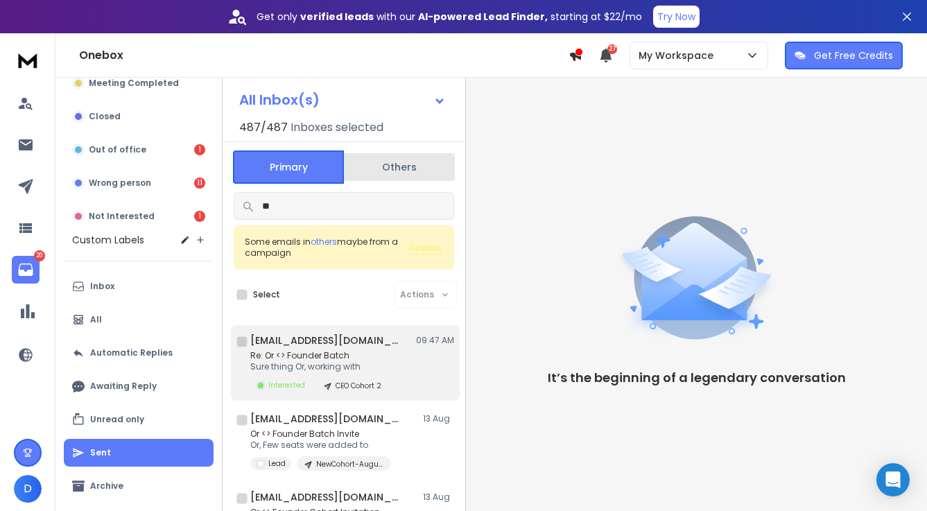
type input "**"
click at [361, 341] on div "orlakritz@gmail.com 09:47 AM" at bounding box center [352, 341] width 204 height 14
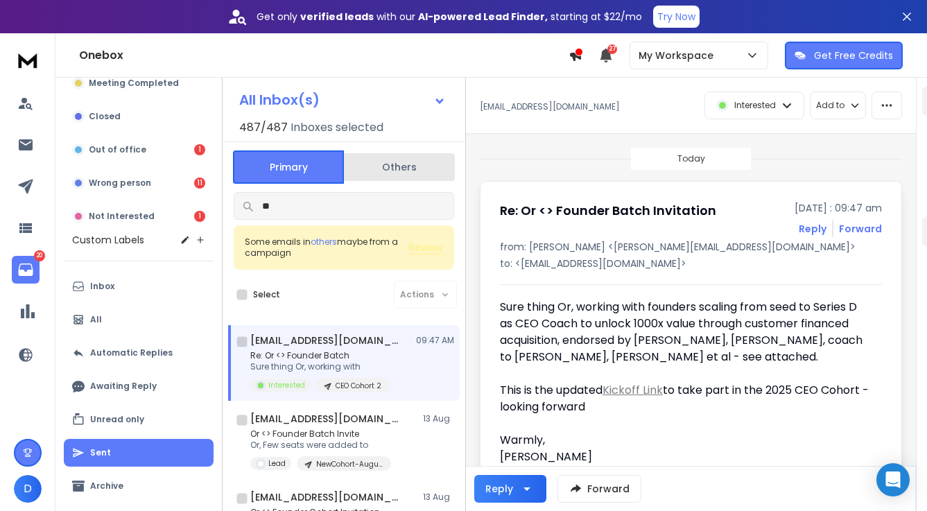
click at [644, 396] on link "Kickoff Link" at bounding box center [633, 390] width 60 height 16
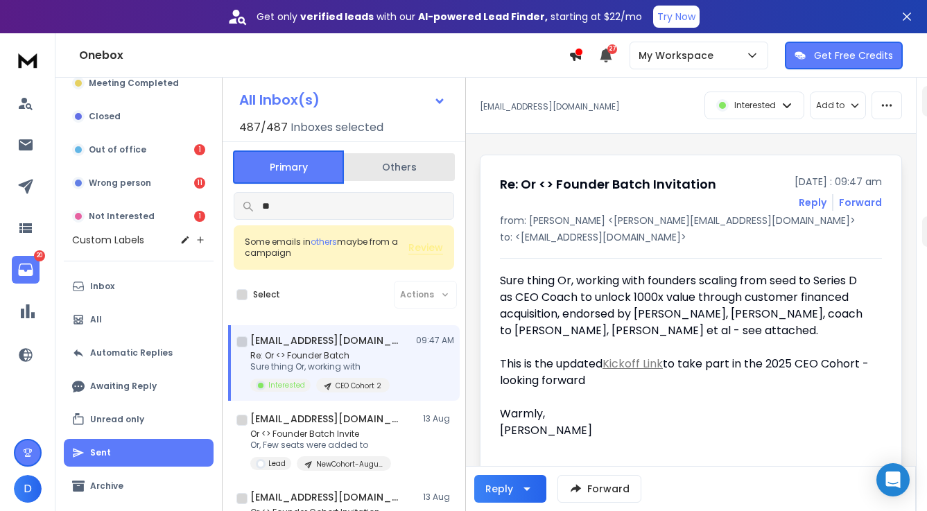
scroll to position [32, 0]
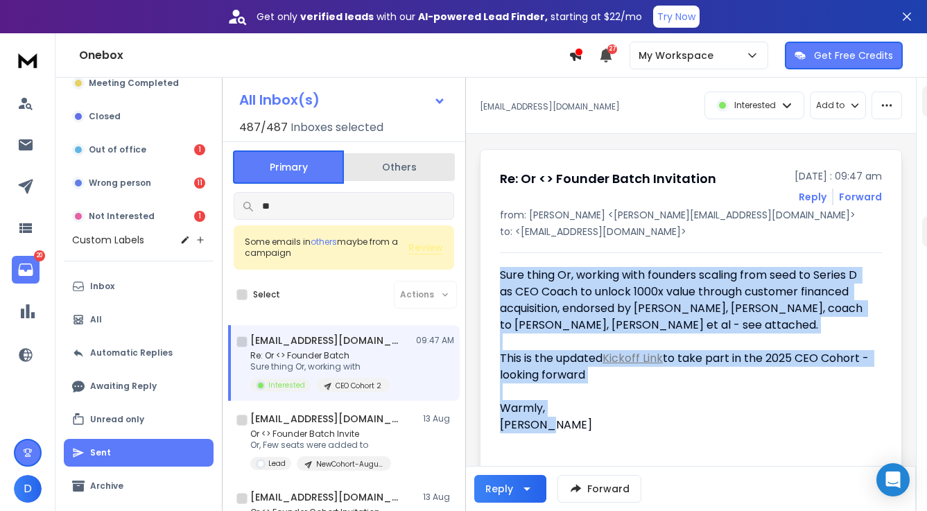
drag, startPoint x: 563, startPoint y: 428, endPoint x: 481, endPoint y: 266, distance: 181.1
copy div "Sure thing Or, working with founders scaling from seed to Series D as CEO Coach…"
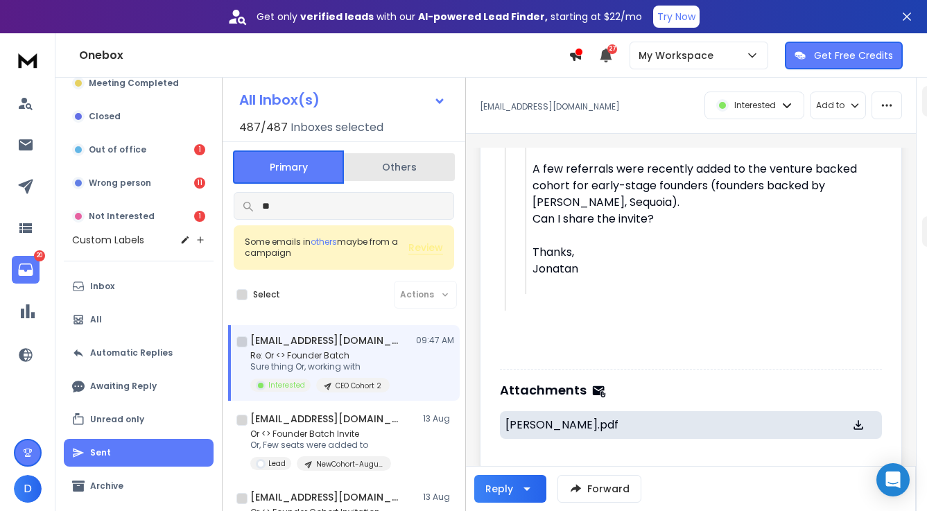
scroll to position [606, 0]
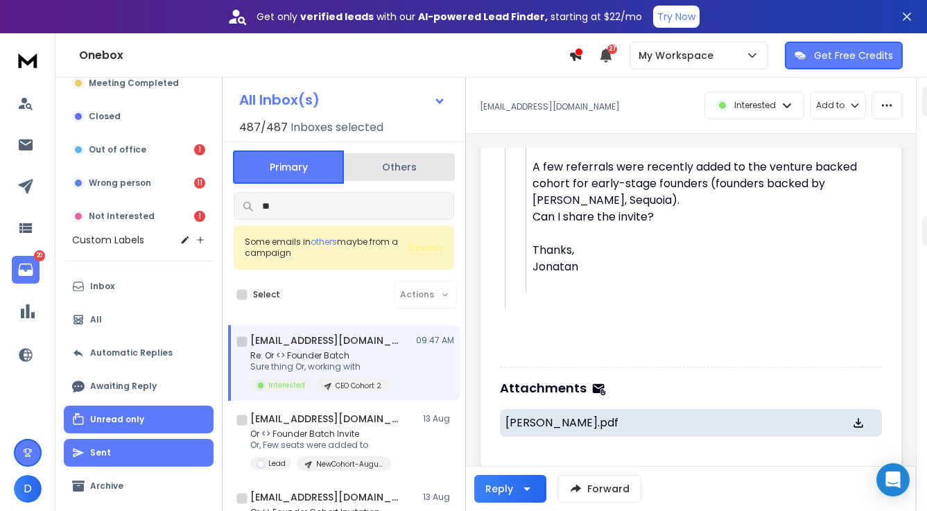
click at [105, 420] on button "Unread only" at bounding box center [139, 420] width 150 height 28
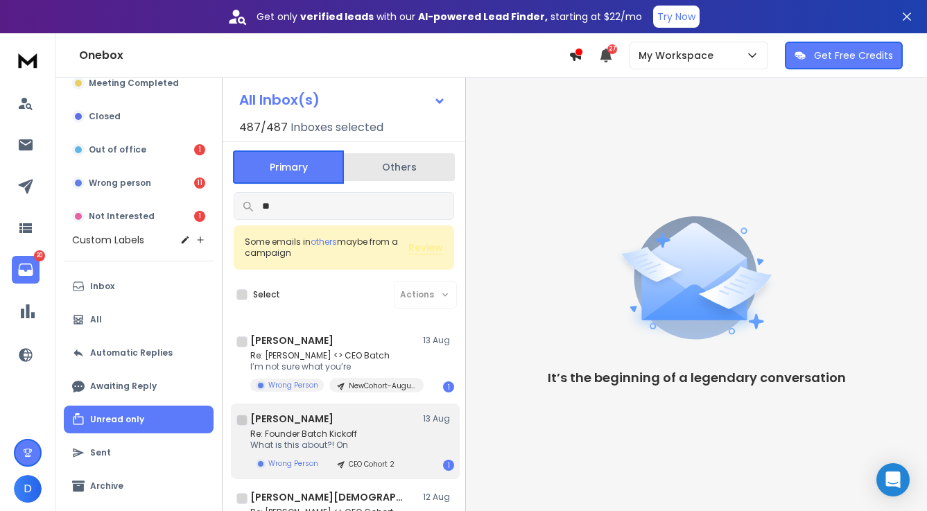
scroll to position [258, 0]
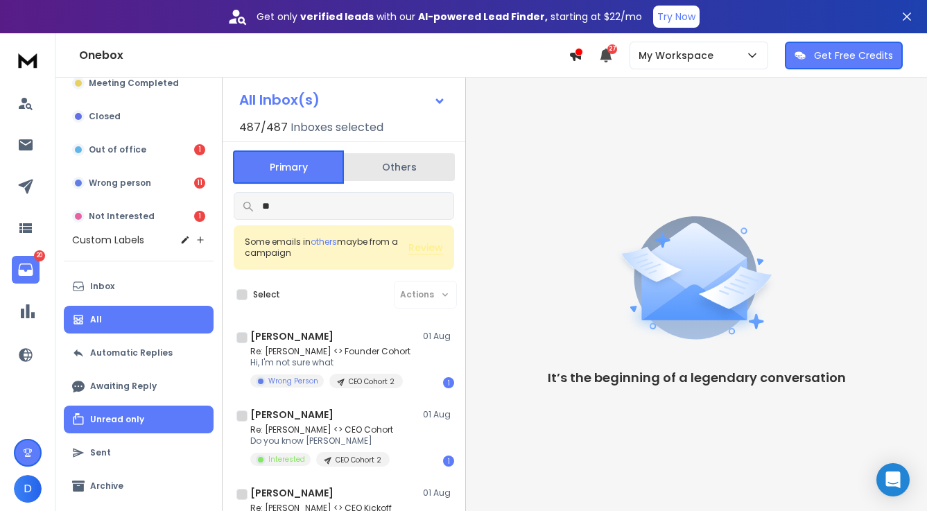
click at [105, 311] on button "All" at bounding box center [139, 320] width 150 height 28
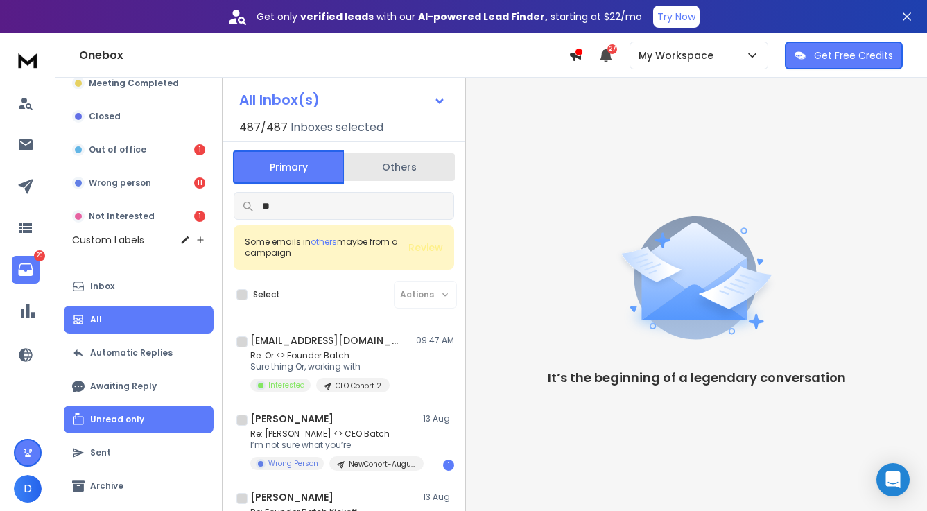
click at [121, 414] on p "Unread only" at bounding box center [117, 419] width 54 height 11
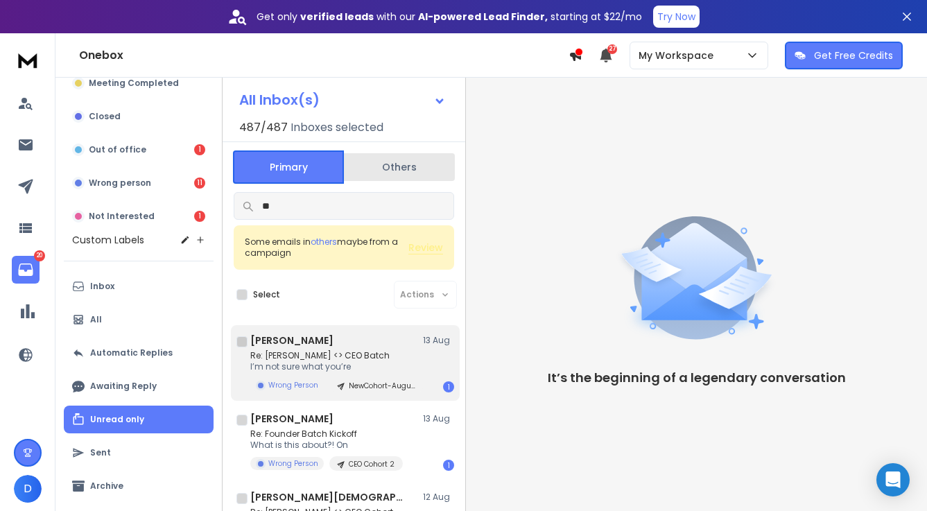
scroll to position [258, 0]
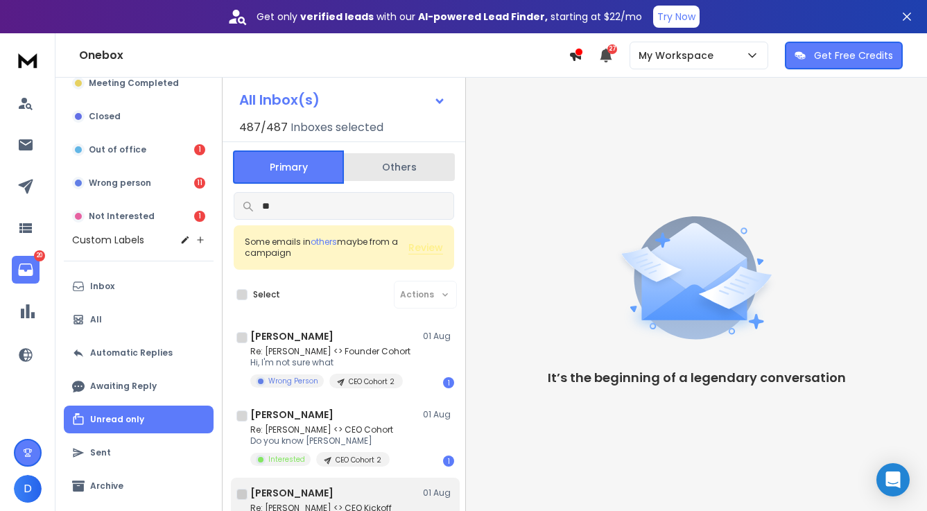
click at [334, 490] on h1 "Christopher Gavigan" at bounding box center [291, 493] width 83 height 14
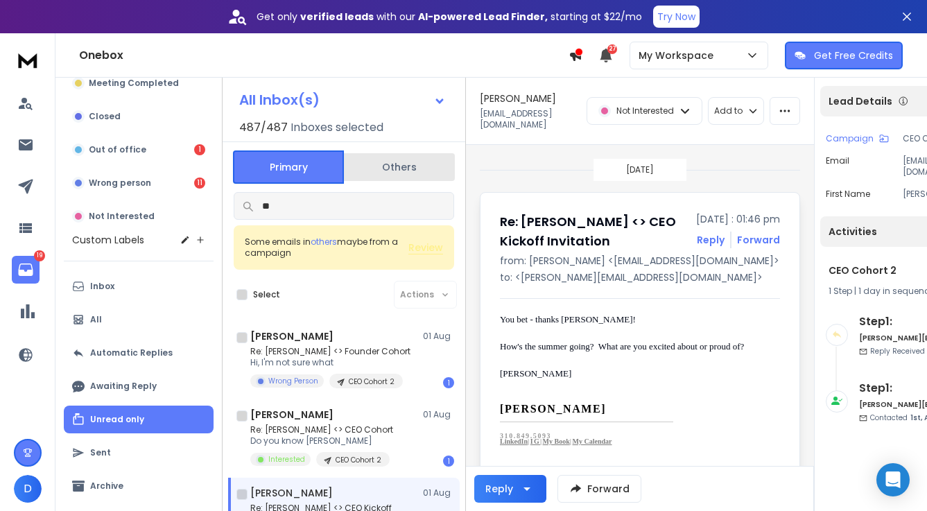
click at [534, 313] on div "You bet - thanks [PERSON_NAME]!" at bounding box center [634, 320] width 269 height 14
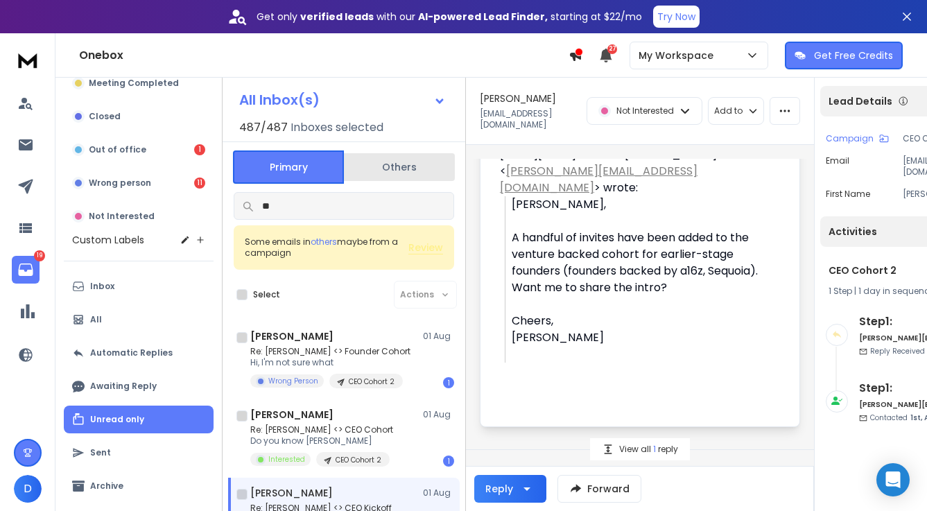
scroll to position [0, 0]
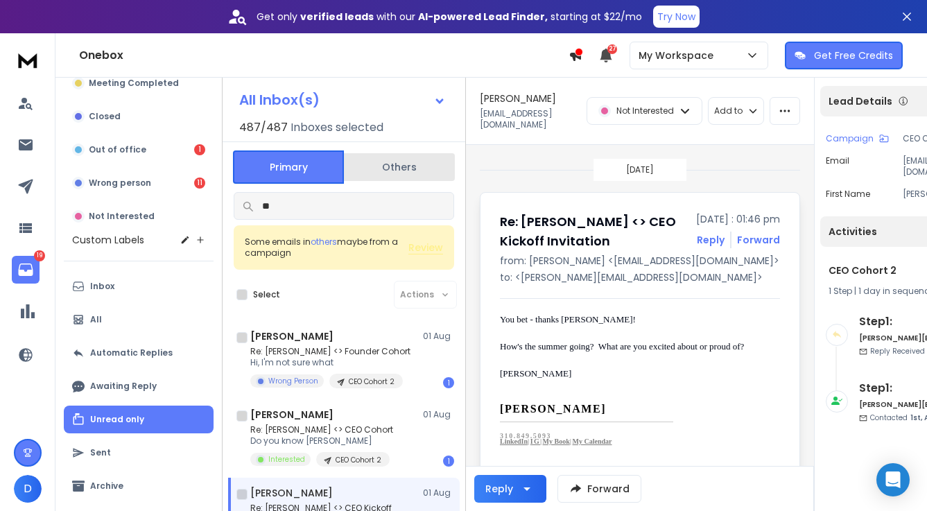
click at [497, 494] on div "Reply" at bounding box center [499, 489] width 28 height 14
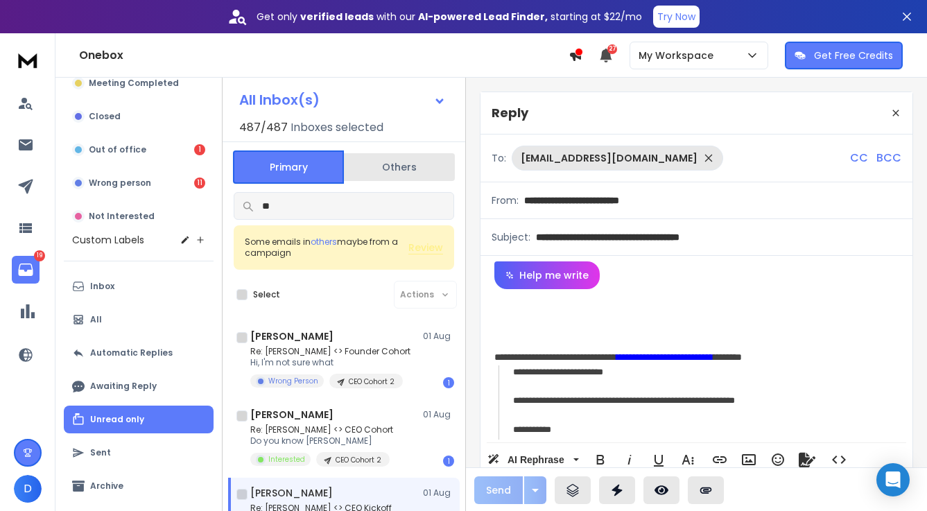
click at [506, 326] on div "**********" at bounding box center [697, 364] width 432 height 150
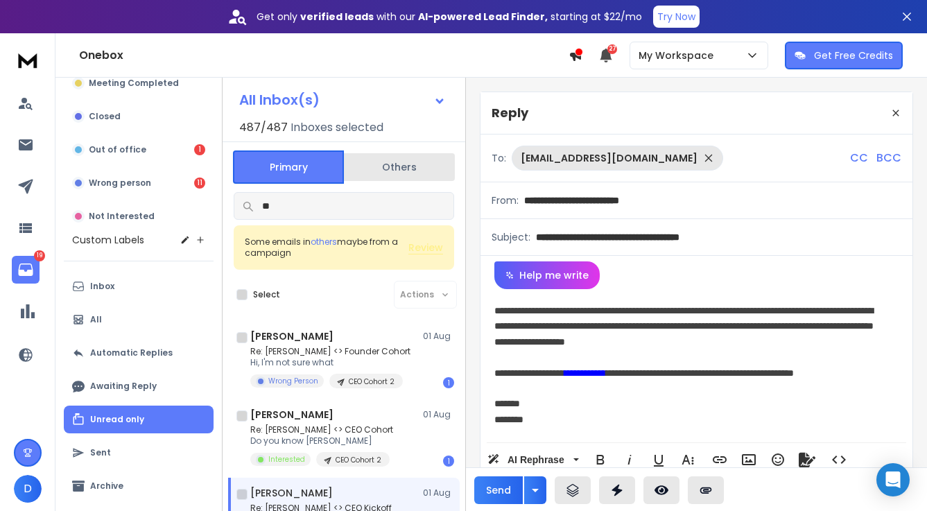
click at [544, 338] on div "**********" at bounding box center [686, 326] width 384 height 46
click at [695, 485] on button at bounding box center [706, 490] width 36 height 28
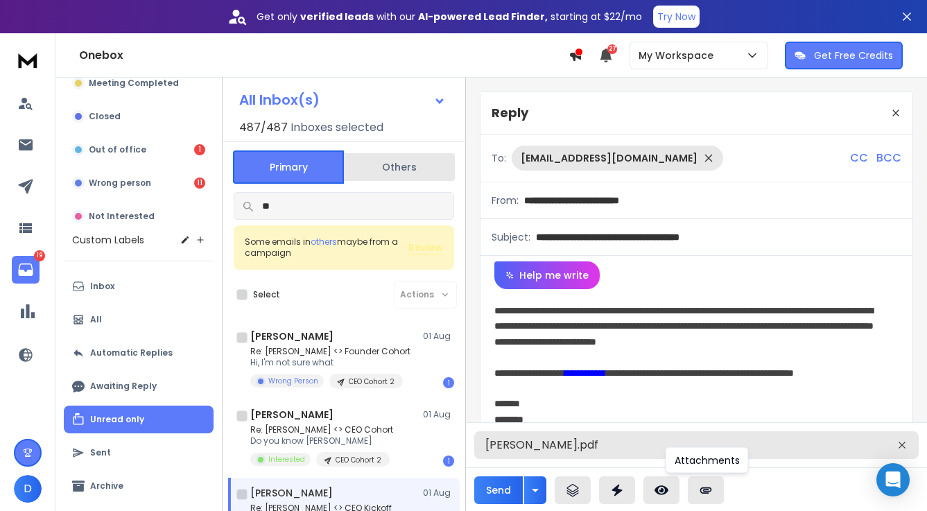
click at [518, 489] on button "Send" at bounding box center [498, 490] width 49 height 28
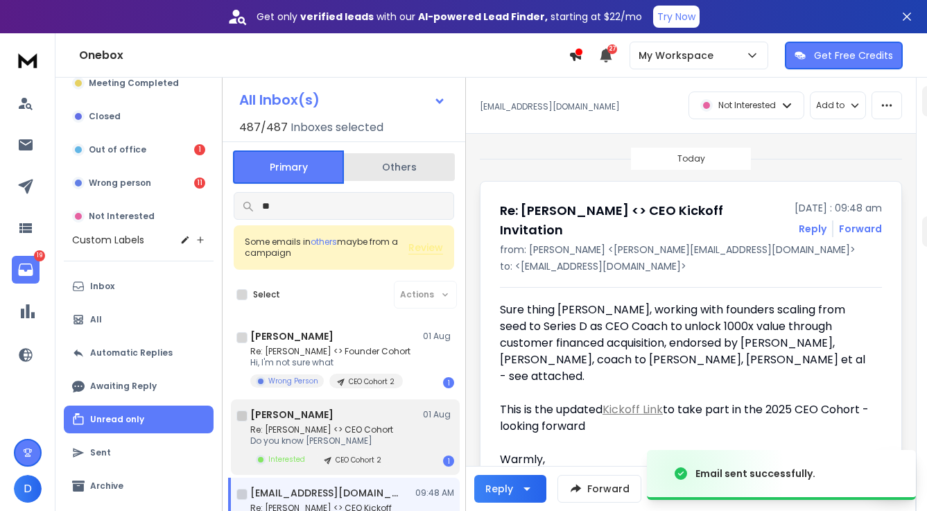
click at [402, 433] on div "Re: Nirmalya <> CEO Cohort Do you know Bryan Johnson Interested CEO Cohort 2 1" at bounding box center [352, 445] width 204 height 42
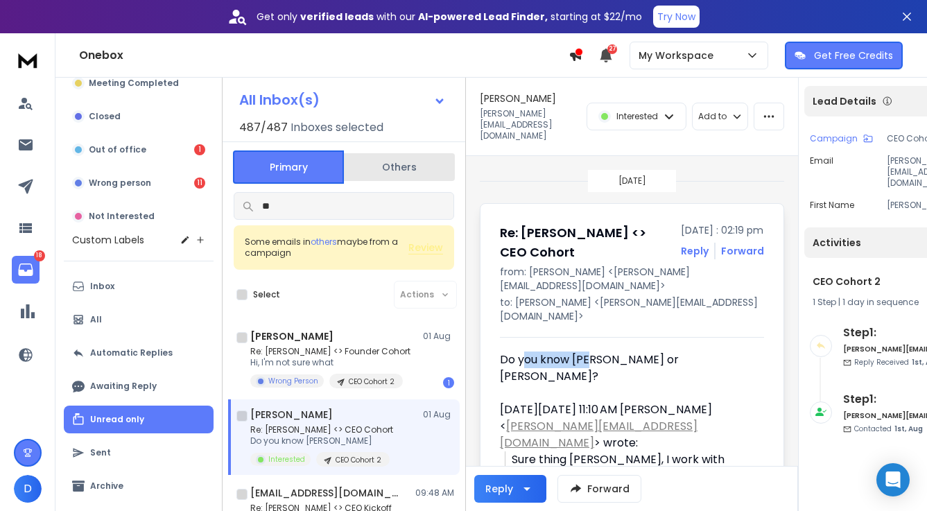
drag, startPoint x: 526, startPoint y: 314, endPoint x: 593, endPoint y: 316, distance: 66.6
click at [593, 352] on div "Do you know [PERSON_NAME] or [PERSON_NAME]?" at bounding box center [626, 368] width 253 height 33
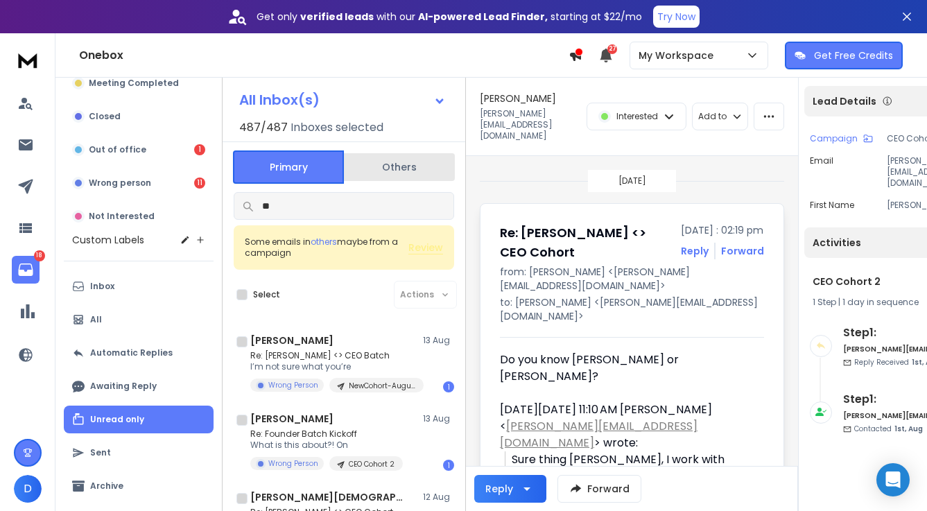
click at [509, 491] on div "Reply" at bounding box center [499, 489] width 28 height 14
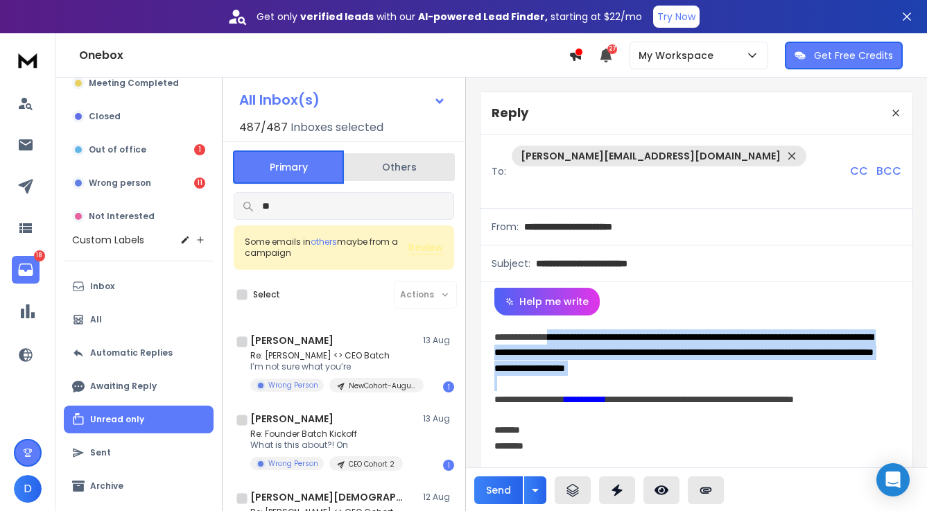
drag, startPoint x: 508, startPoint y: 379, endPoint x: 557, endPoint y: 341, distance: 62.3
click at [557, 341] on div "**********" at bounding box center [697, 391] width 432 height 150
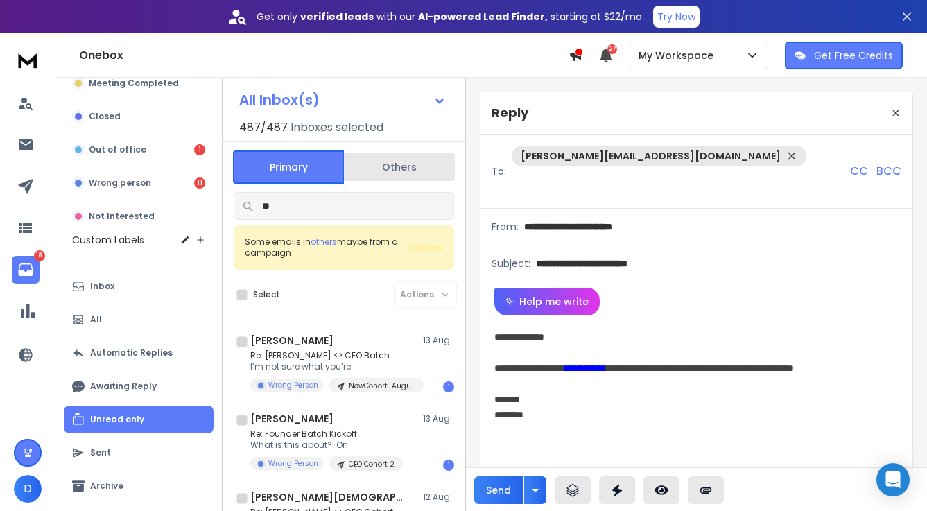
click at [544, 339] on div "**********" at bounding box center [686, 336] width 384 height 15
drag, startPoint x: 499, startPoint y: 370, endPoint x: 485, endPoint y: 368, distance: 13.2
click at [485, 368] on div "**********" at bounding box center [697, 391] width 432 height 150
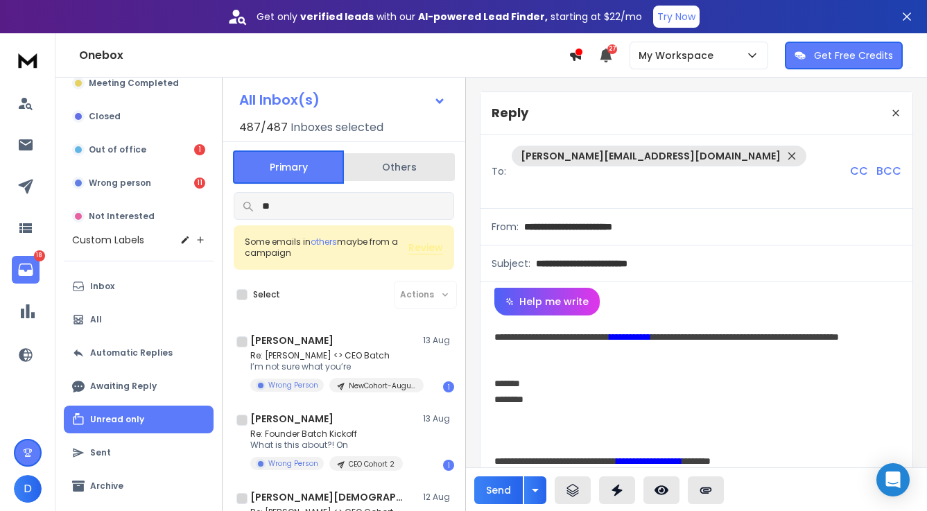
click at [575, 447] on div at bounding box center [696, 445] width 404 height 15
click at [494, 488] on button "Send" at bounding box center [498, 490] width 49 height 28
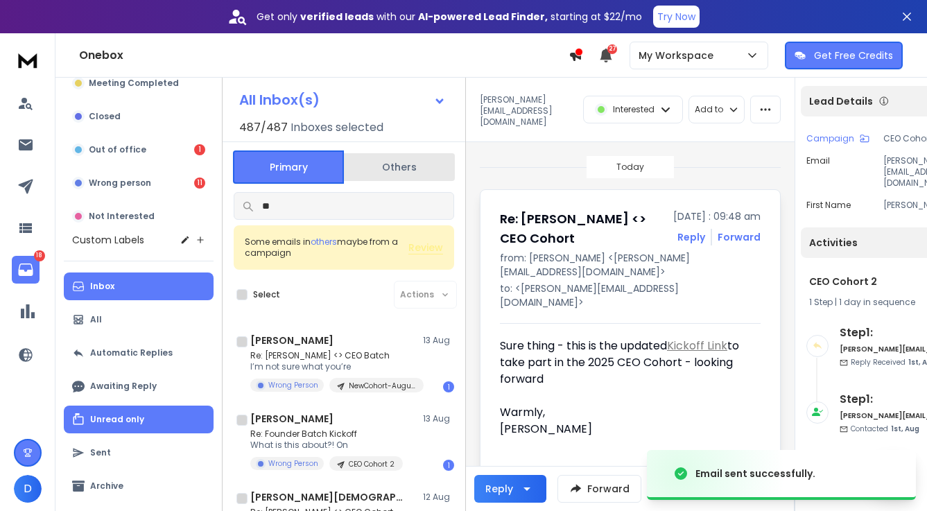
click at [112, 281] on p "Inbox" at bounding box center [102, 286] width 24 height 11
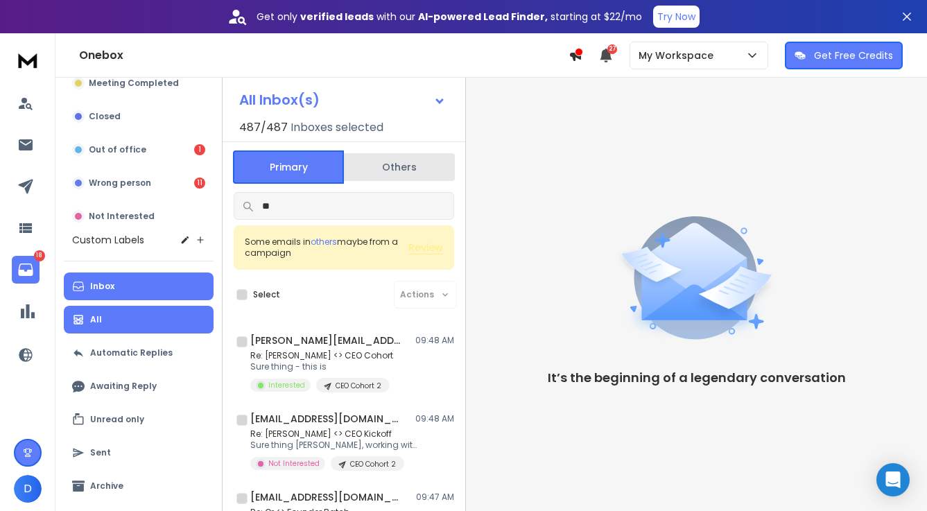
click at [122, 313] on button "All" at bounding box center [139, 320] width 150 height 28
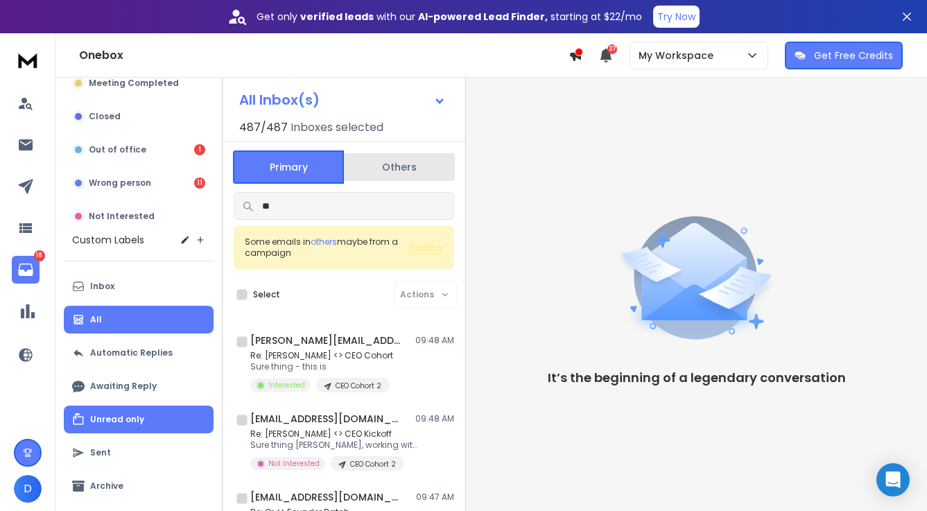
click at [124, 406] on button "Unread only" at bounding box center [139, 420] width 150 height 28
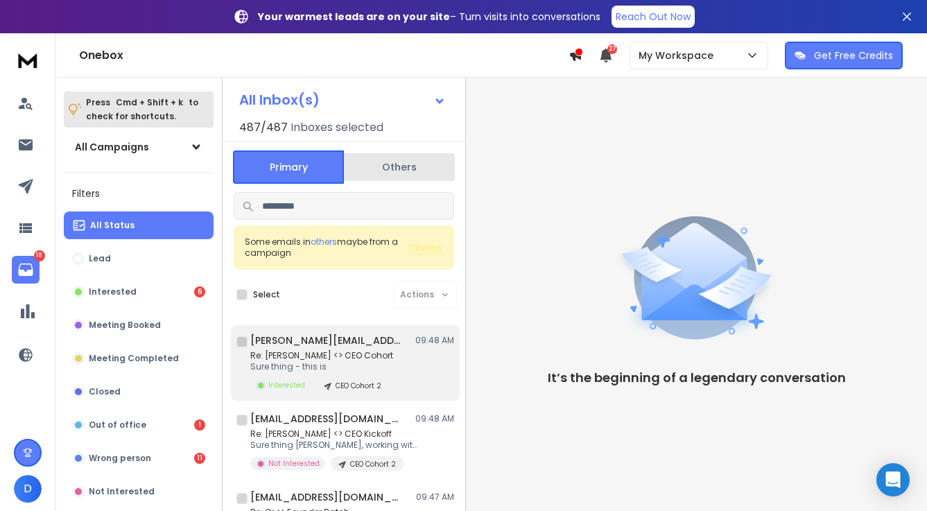
click at [330, 400] on div "[PERSON_NAME][EMAIL_ADDRESS][DOMAIN_NAME] 09:48 AM Re: [PERSON_NAME] <> CEO Coh…" at bounding box center [345, 363] width 229 height 76
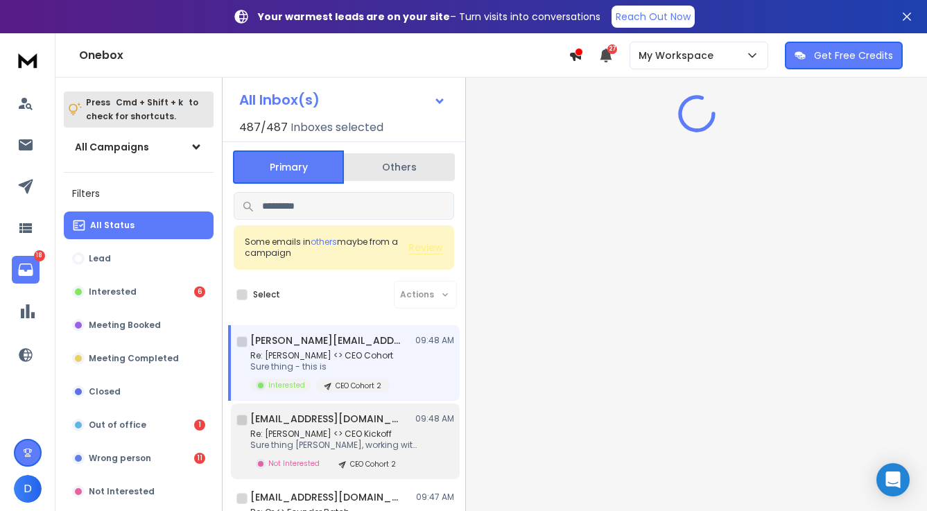
click at [329, 420] on h1 "[EMAIL_ADDRESS][DOMAIN_NAME]" at bounding box center [326, 419] width 153 height 14
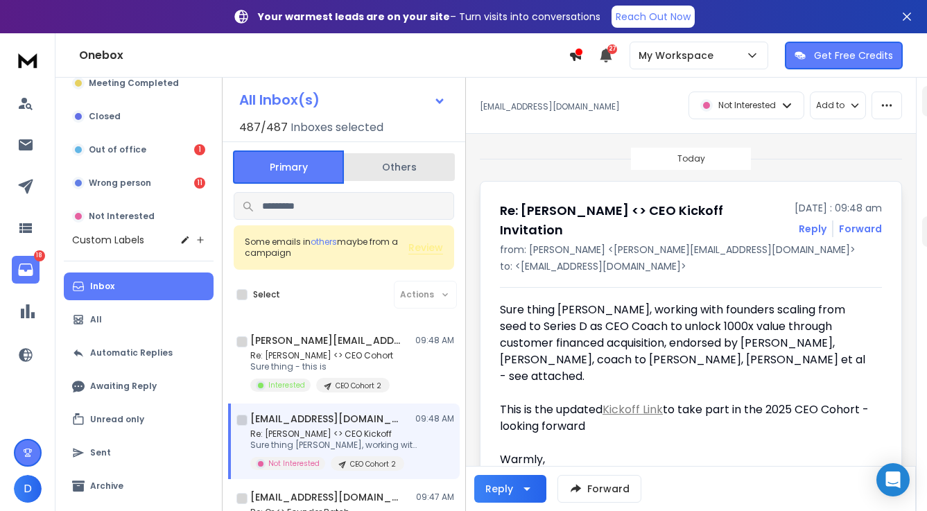
click at [732, 103] on p "Not Interested" at bounding box center [747, 105] width 58 height 11
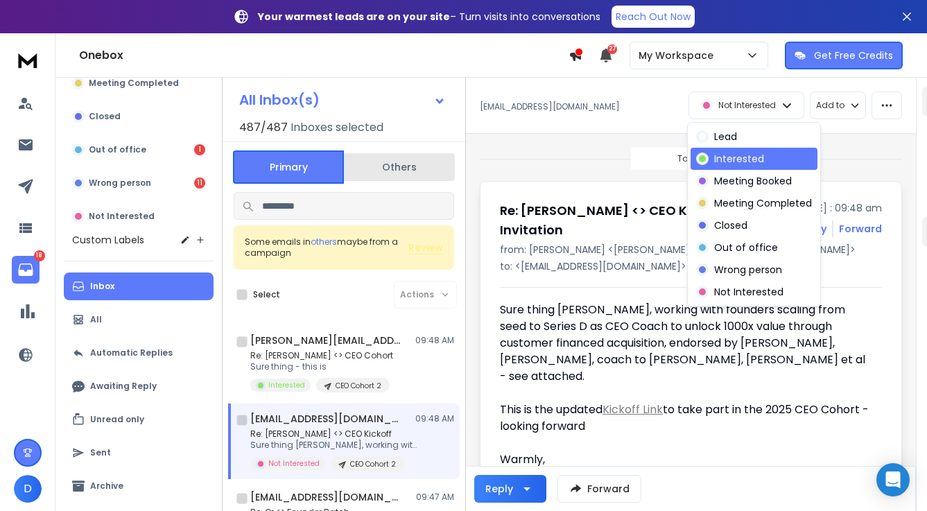
click at [732, 157] on p "Interested" at bounding box center [739, 159] width 50 height 14
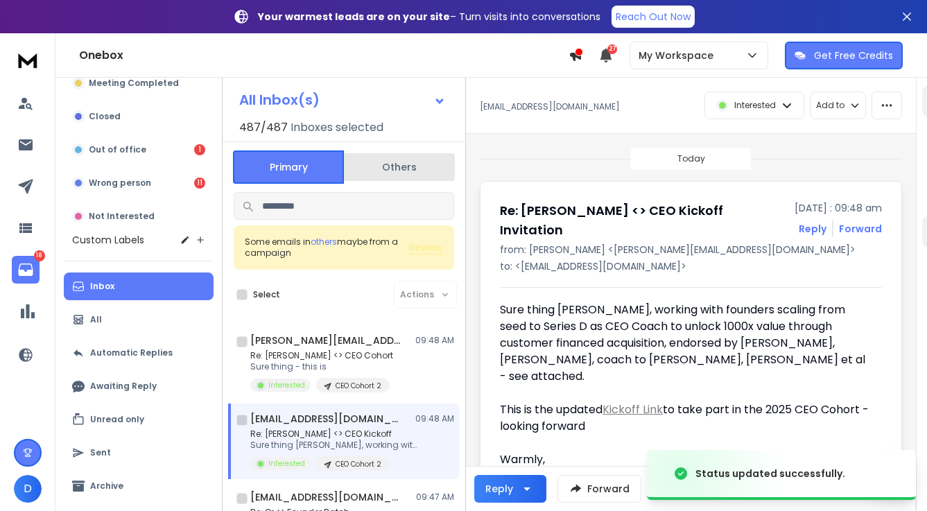
scroll to position [0, 0]
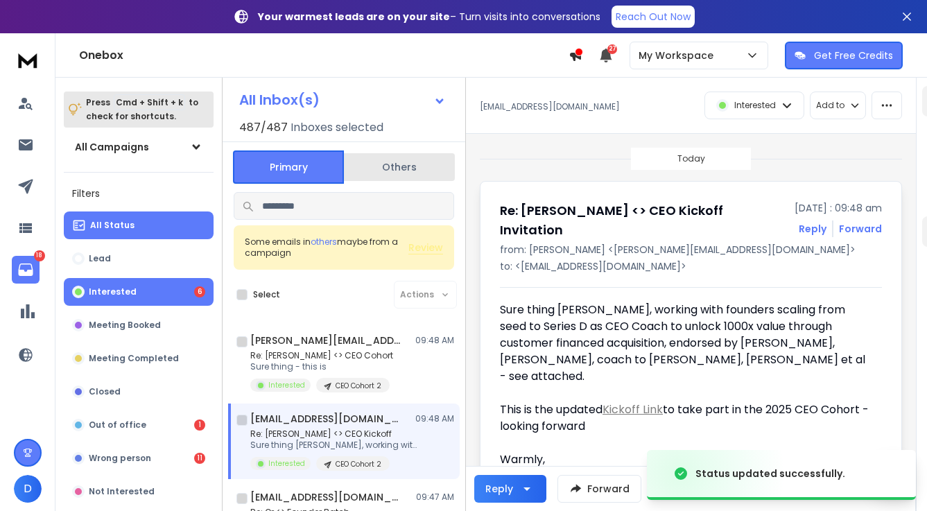
click at [126, 293] on p "Interested" at bounding box center [113, 291] width 48 height 11
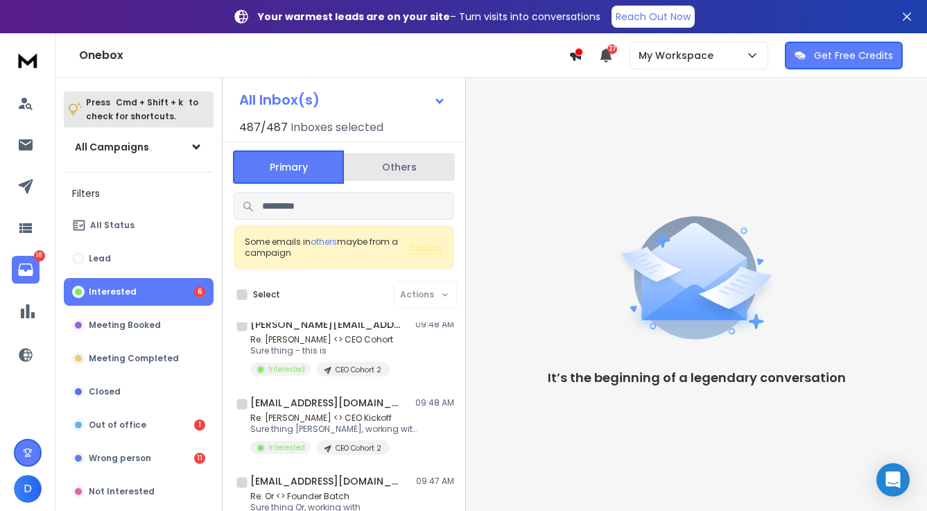
scroll to position [191, 0]
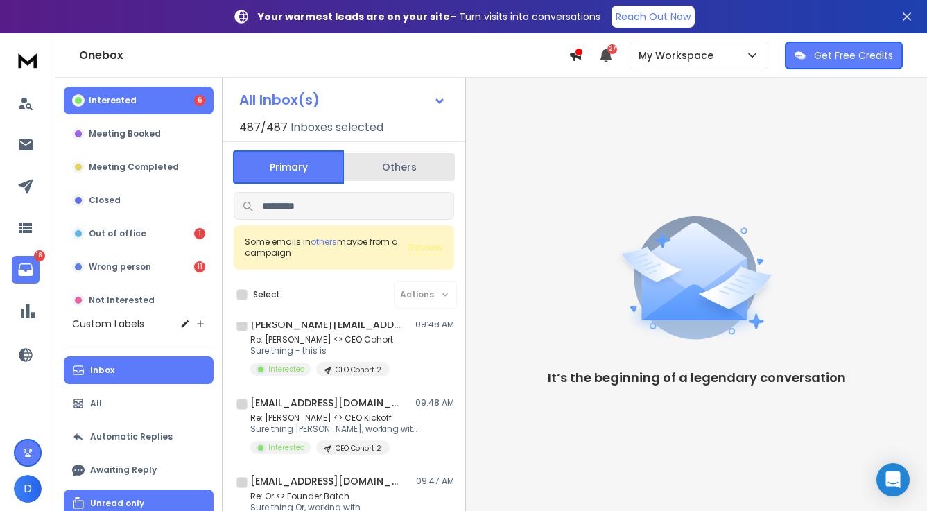
click at [109, 496] on div "Unread only" at bounding box center [108, 503] width 72 height 17
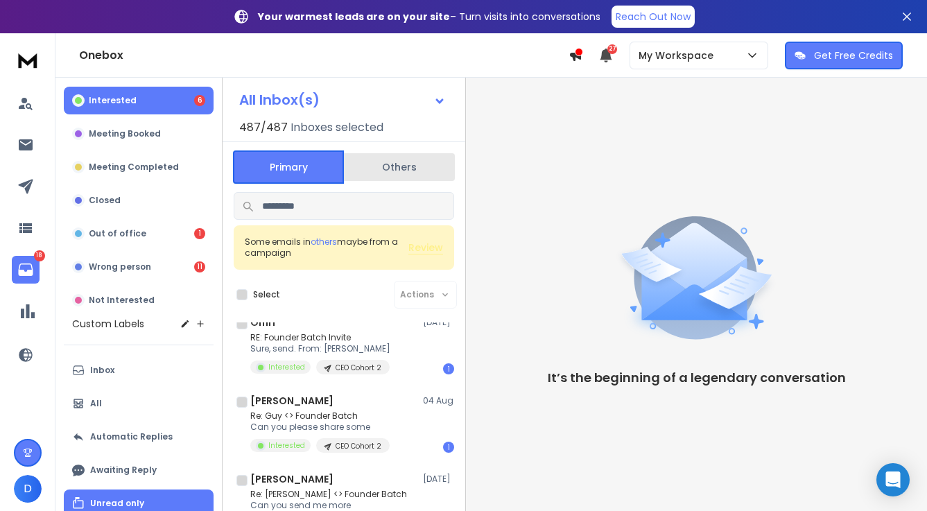
scroll to position [239, 0]
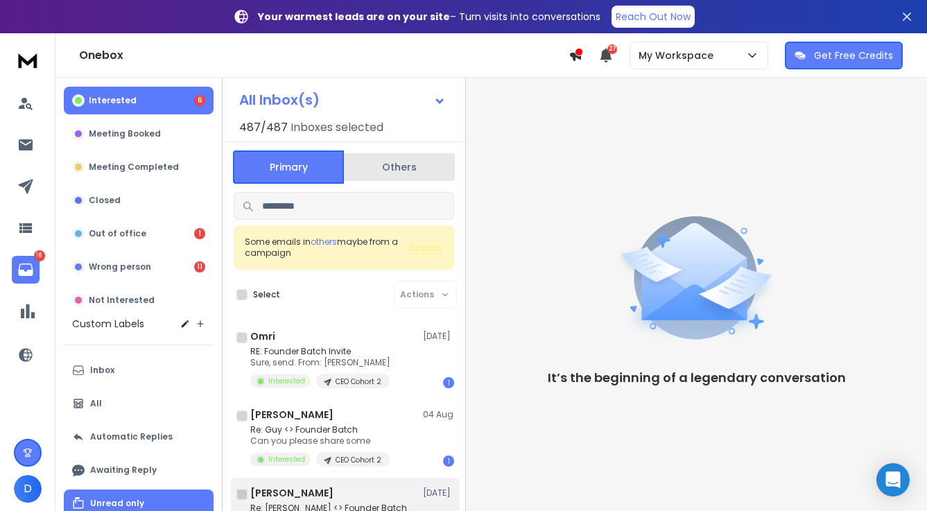
click at [377, 490] on div "[PERSON_NAME] [DATE]" at bounding box center [352, 493] width 204 height 14
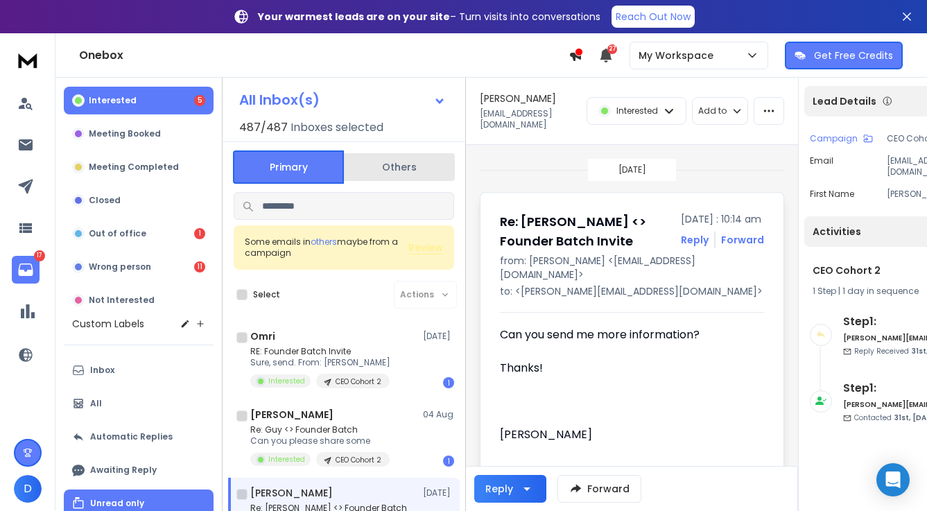
click at [479, 491] on button "Reply" at bounding box center [510, 489] width 72 height 28
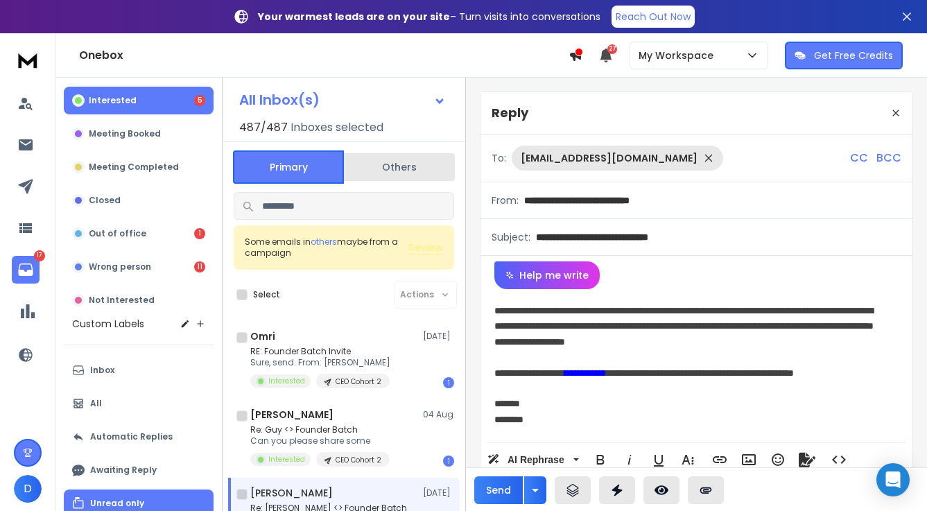
click at [537, 343] on div "**********" at bounding box center [686, 326] width 384 height 46
click at [546, 341] on div "**********" at bounding box center [686, 326] width 384 height 46
click at [711, 489] on icon at bounding box center [706, 491] width 12 height 6
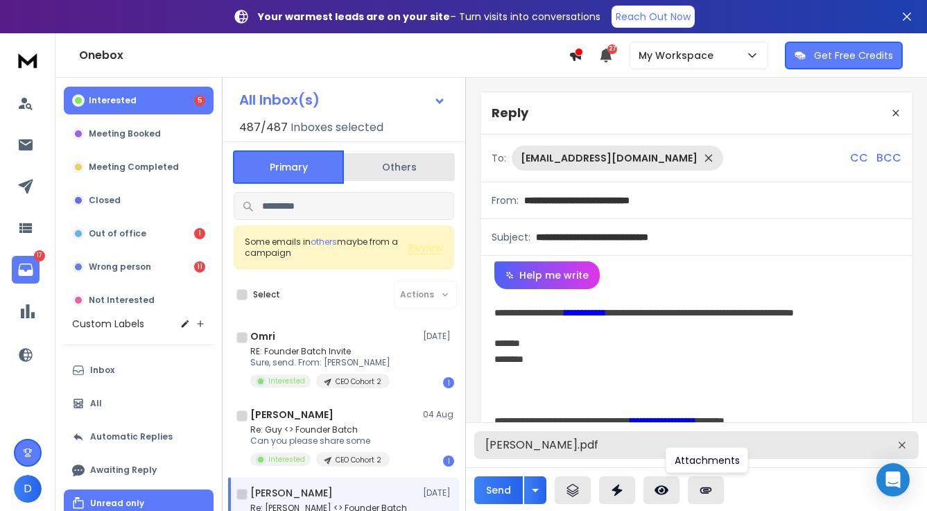
scroll to position [121, 0]
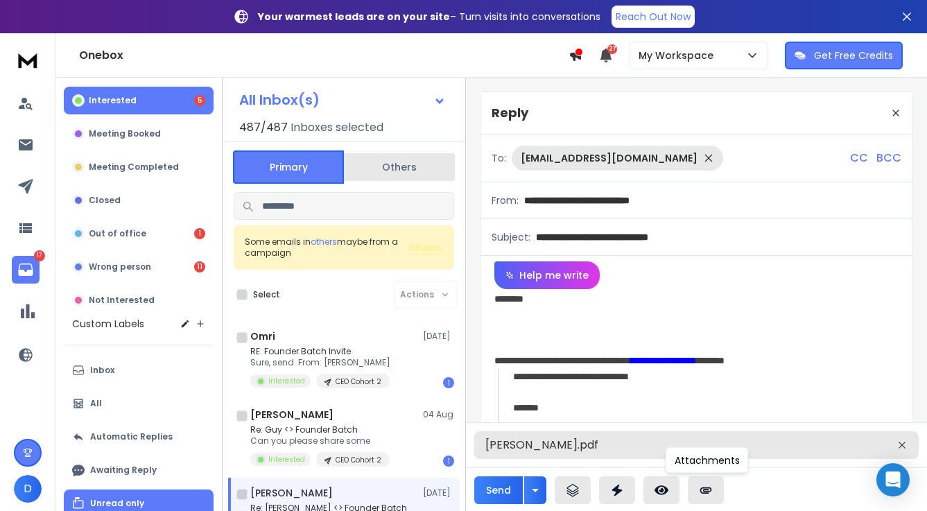
click at [553, 353] on div at bounding box center [691, 345] width 394 height 15
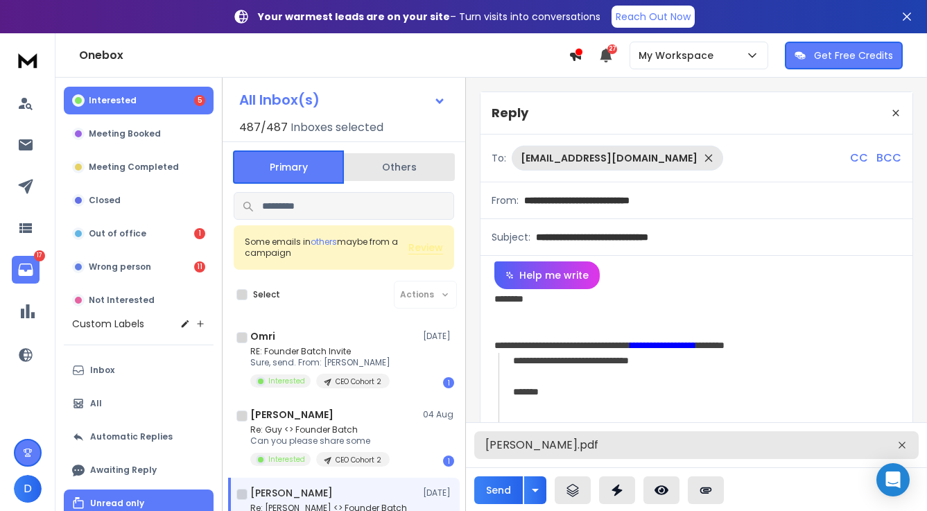
scroll to position [0, 0]
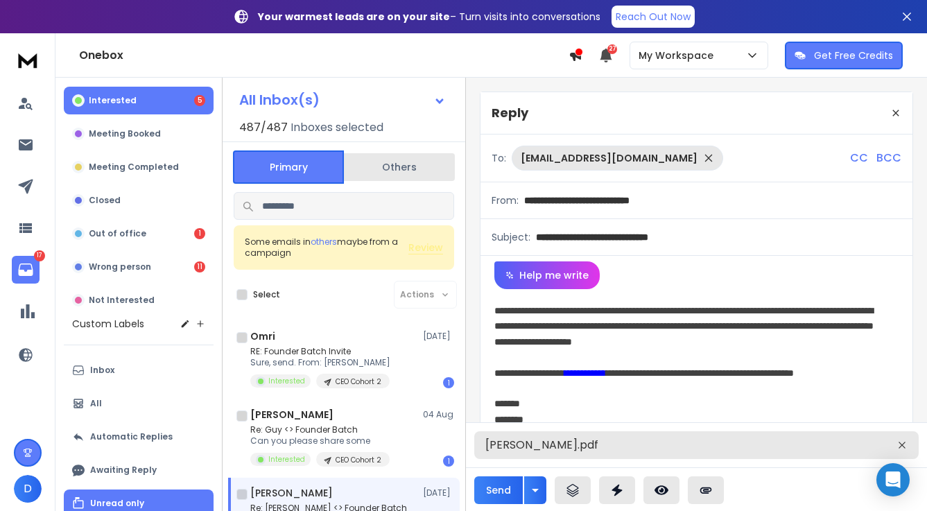
click at [489, 486] on button "Send" at bounding box center [498, 490] width 49 height 28
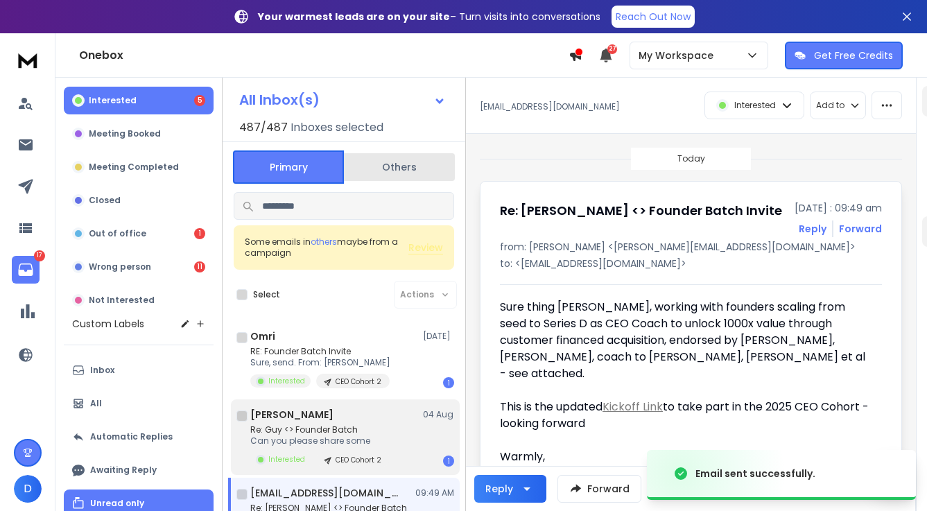
click at [352, 427] on p "Re: Guy <> Founder Batch" at bounding box center [319, 429] width 139 height 11
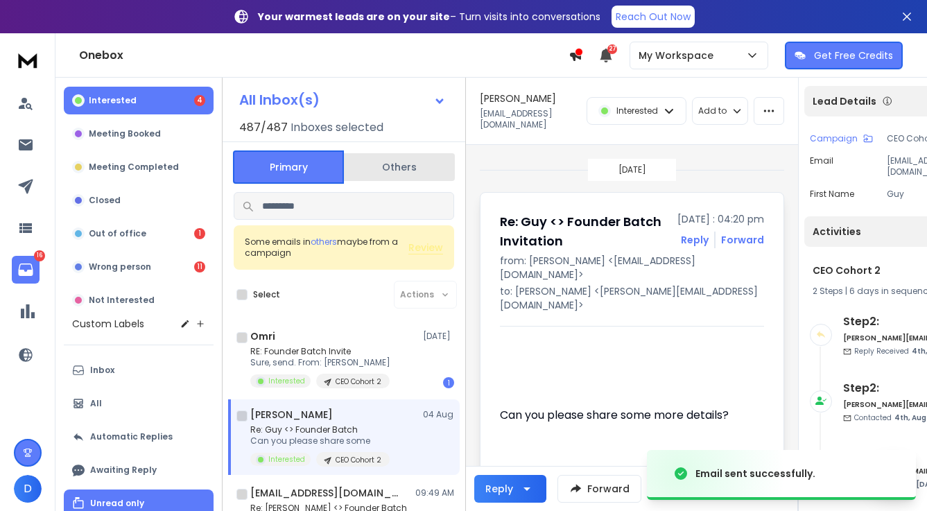
click at [502, 490] on div "Reply" at bounding box center [499, 489] width 28 height 14
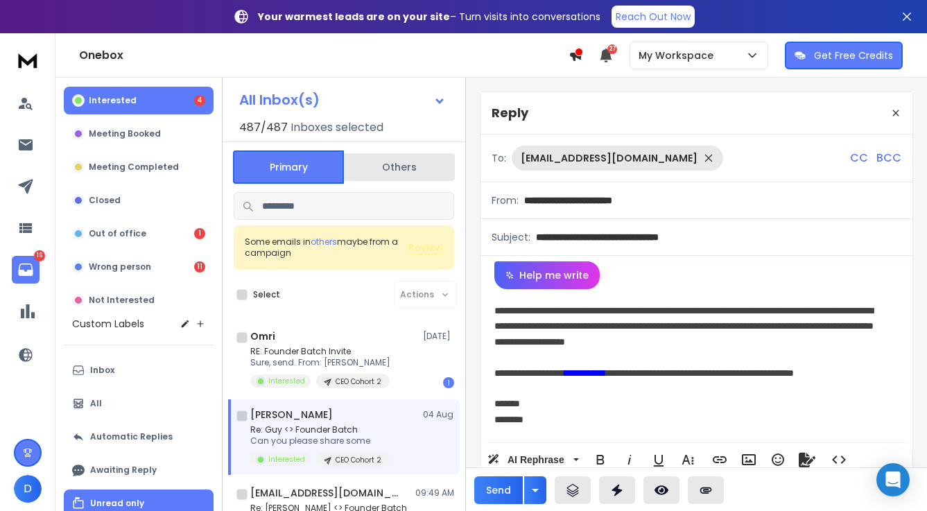
click at [542, 337] on div "**********" at bounding box center [686, 326] width 384 height 46
click at [705, 485] on icon at bounding box center [706, 490] width 14 height 14
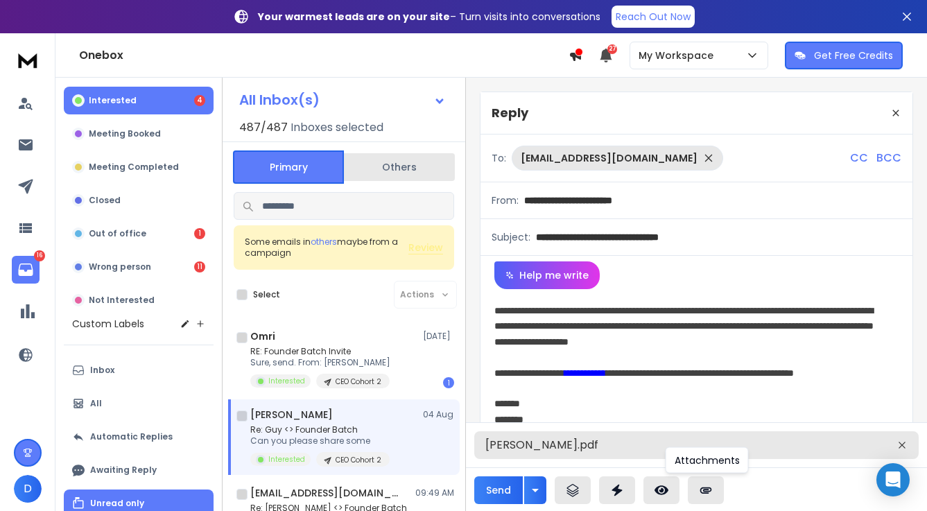
click at [504, 486] on button "Send" at bounding box center [498, 490] width 49 height 28
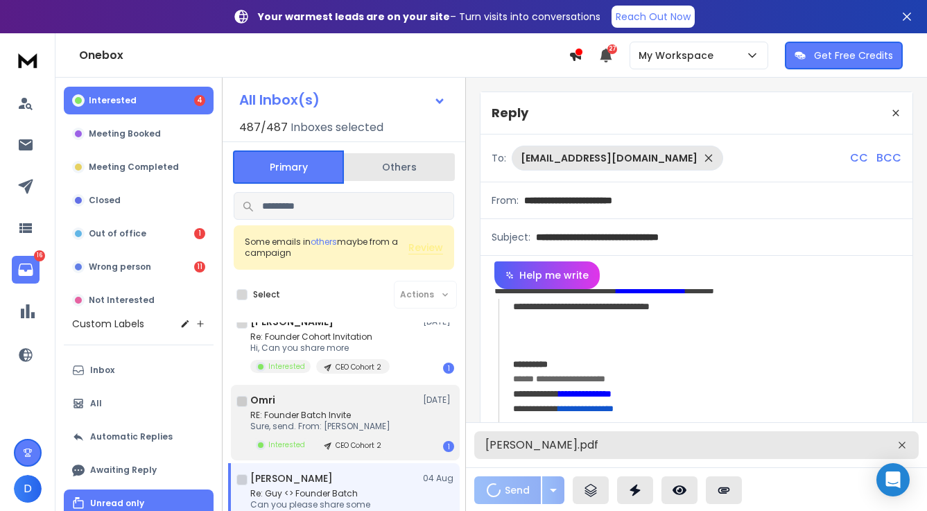
scroll to position [175, 0]
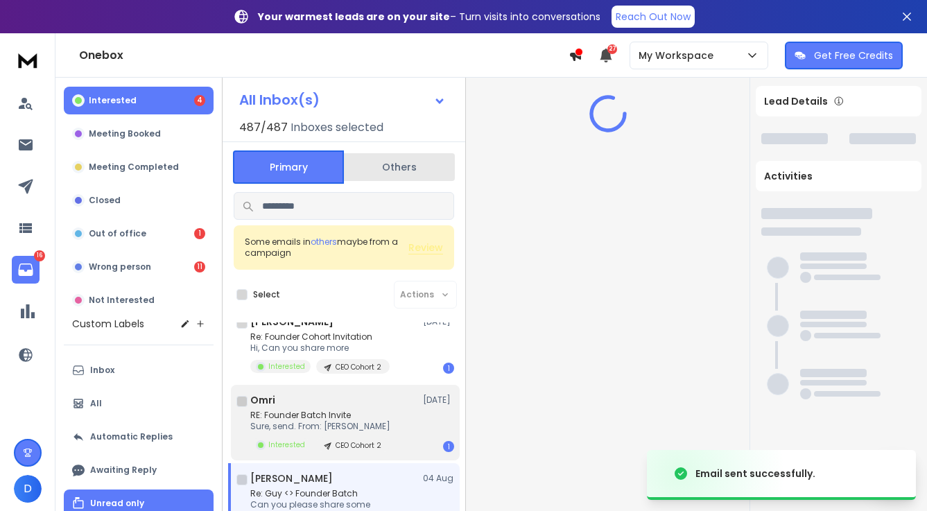
click at [386, 423] on p "Sure, send. From: [PERSON_NAME]" at bounding box center [320, 426] width 140 height 11
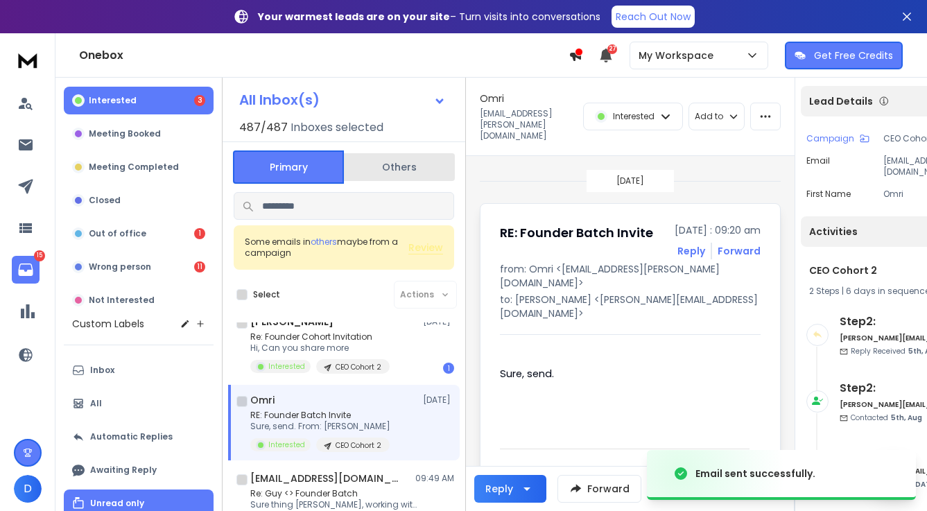
click at [499, 502] on button "Reply" at bounding box center [510, 489] width 72 height 28
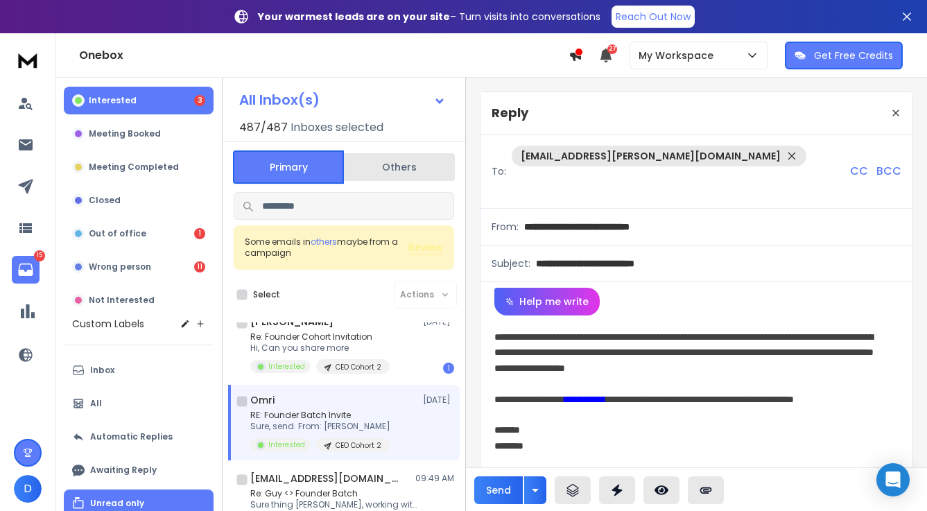
click at [546, 329] on div "**********" at bounding box center [686, 352] width 384 height 46
click at [702, 483] on icon at bounding box center [706, 490] width 14 height 14
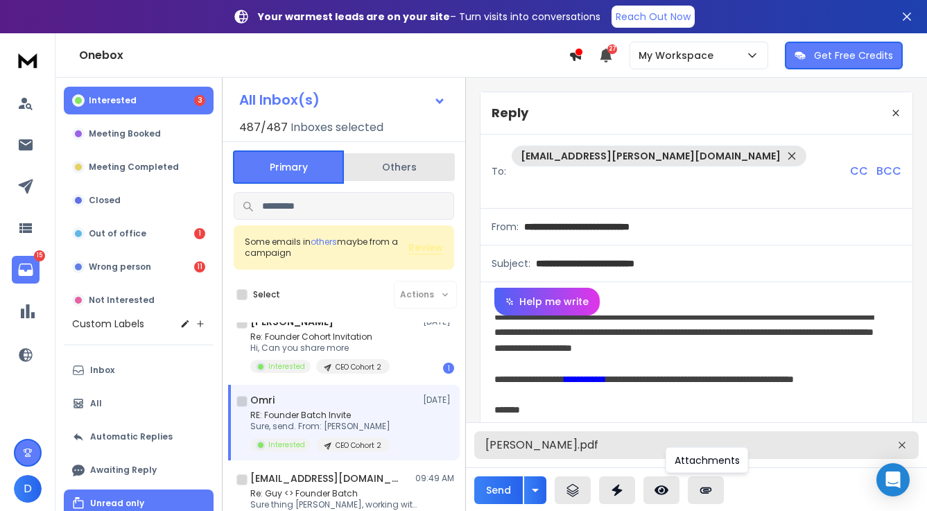
scroll to position [80, 0]
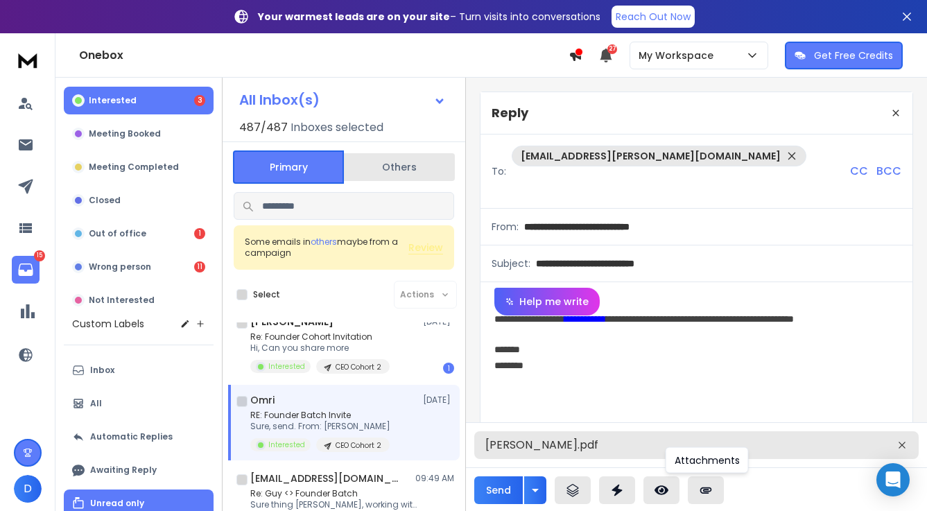
click at [490, 490] on button "Send" at bounding box center [498, 490] width 49 height 28
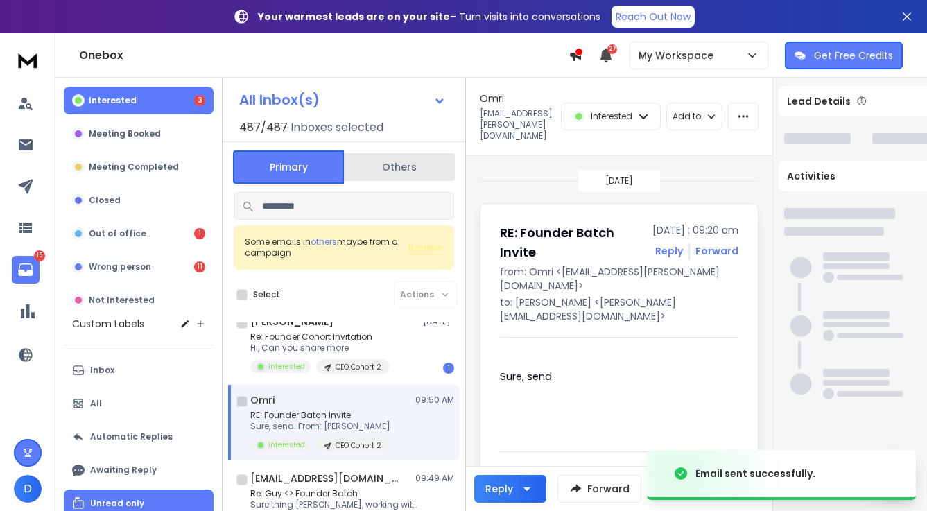
scroll to position [144, 0]
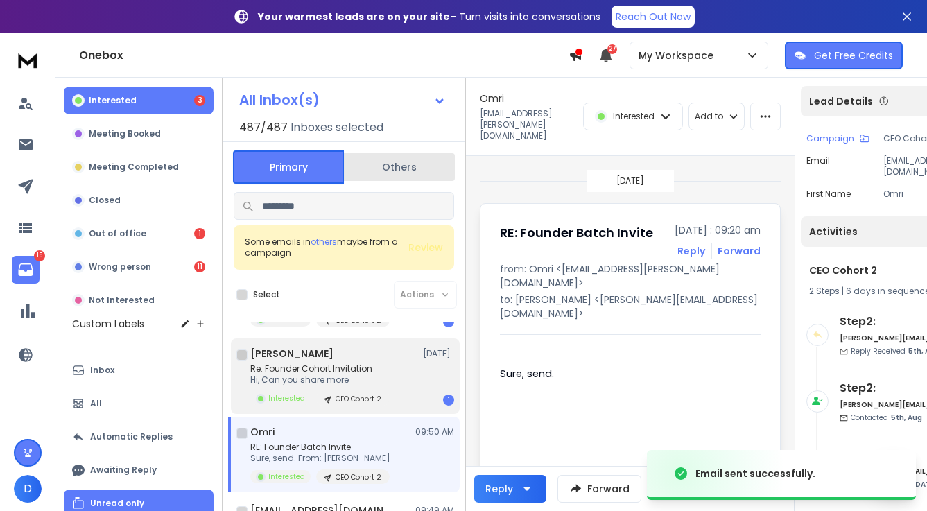
click at [408, 382] on div "Re: Founder Cohort Invitation Hi, Can you share more Interested CEO Cohort 2 1" at bounding box center [352, 384] width 204 height 42
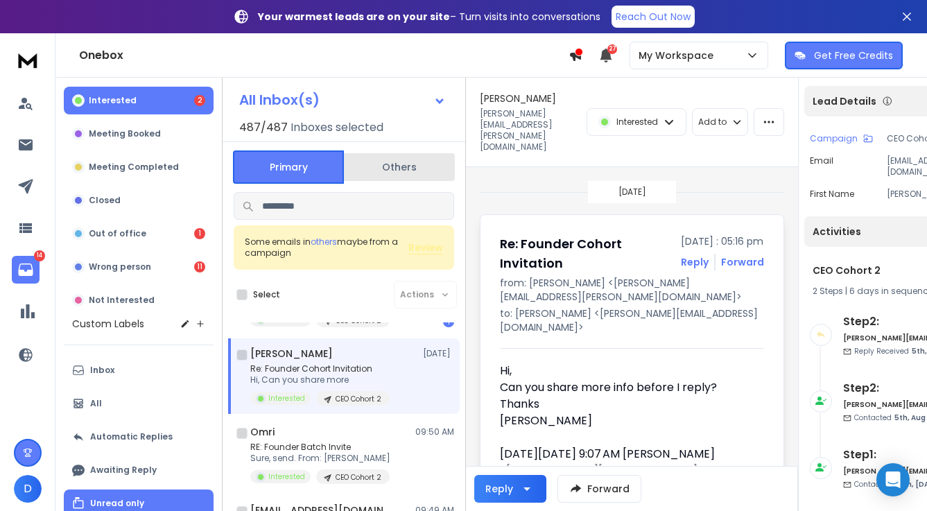
click at [504, 484] on div "Reply" at bounding box center [499, 489] width 28 height 14
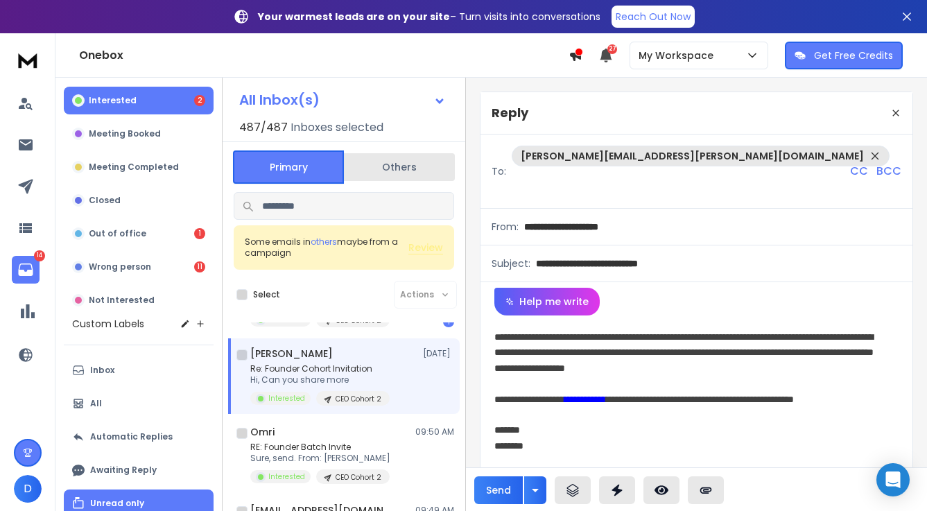
click at [545, 338] on div "**********" at bounding box center [686, 352] width 384 height 46
click at [702, 483] on icon at bounding box center [706, 490] width 14 height 14
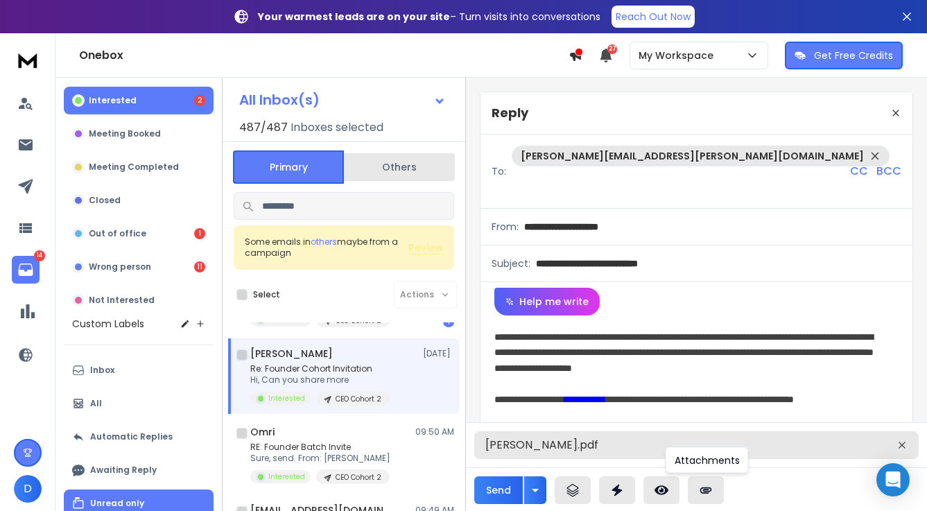
click at [505, 488] on button "Send" at bounding box center [498, 490] width 49 height 28
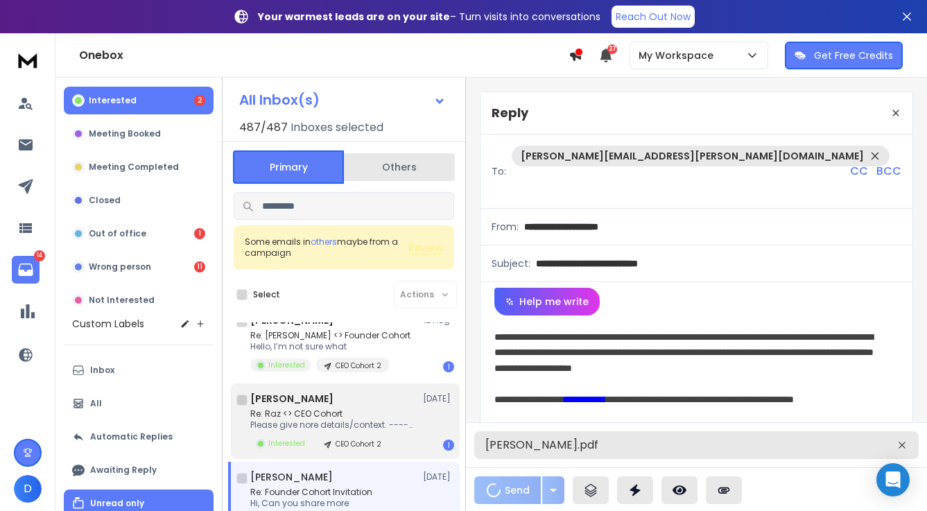
scroll to position [0, 0]
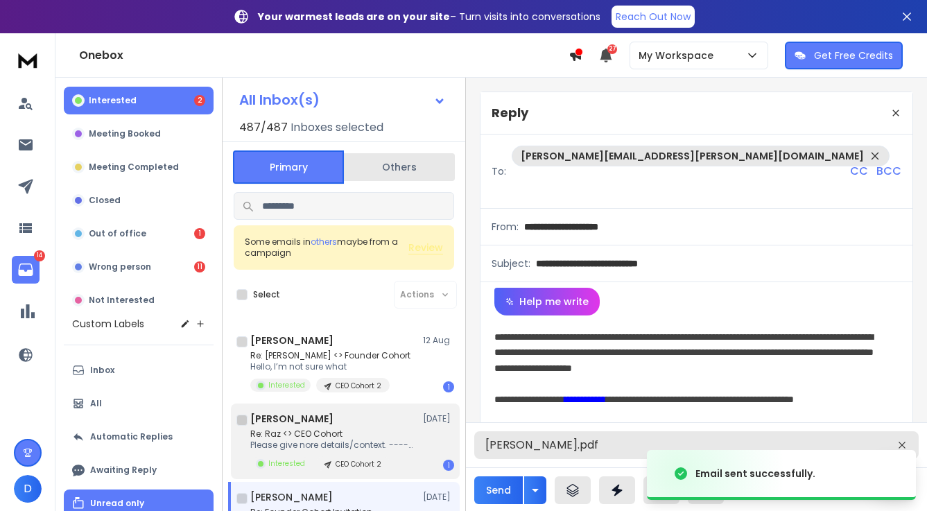
click at [404, 420] on div "[PERSON_NAME] [DATE]" at bounding box center [352, 419] width 204 height 14
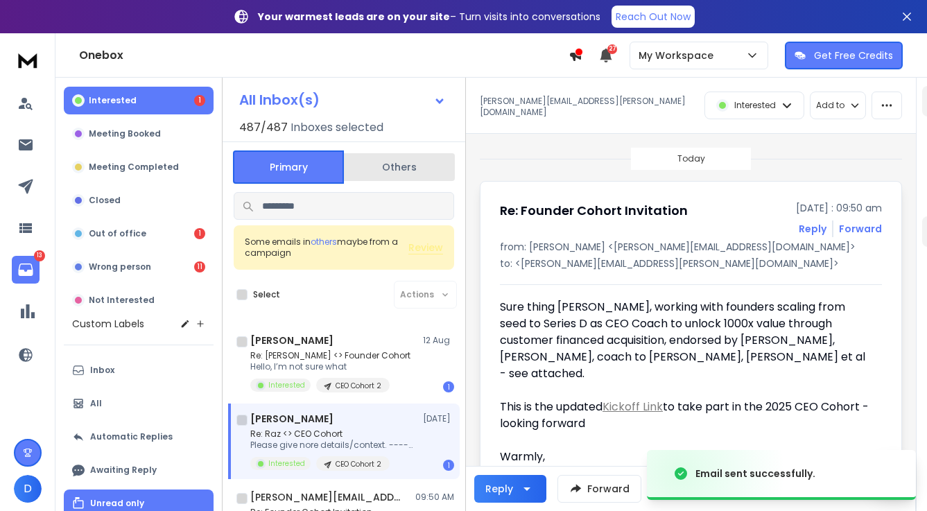
click at [391, 441] on p "Please give nore details/context. ------------------------------" at bounding box center [333, 445] width 166 height 11
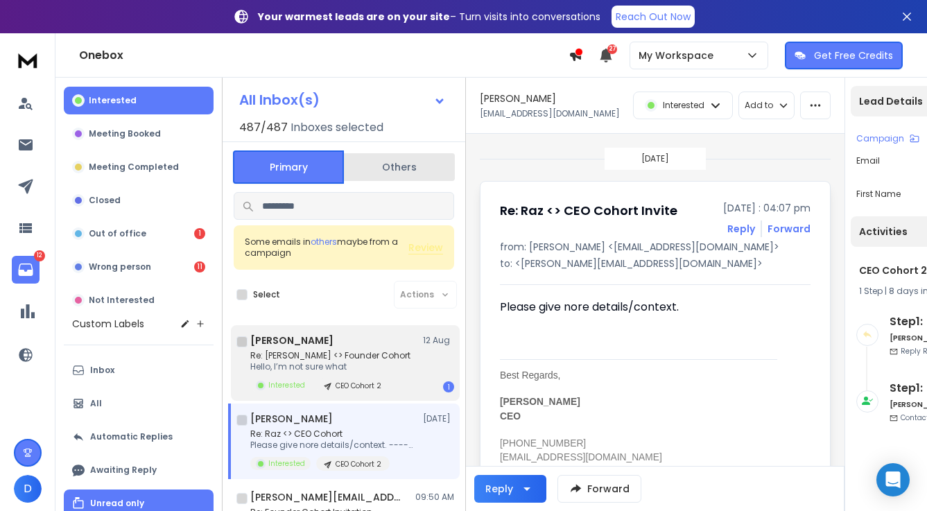
click at [387, 363] on p "Hello, I’m not sure what" at bounding box center [330, 366] width 160 height 11
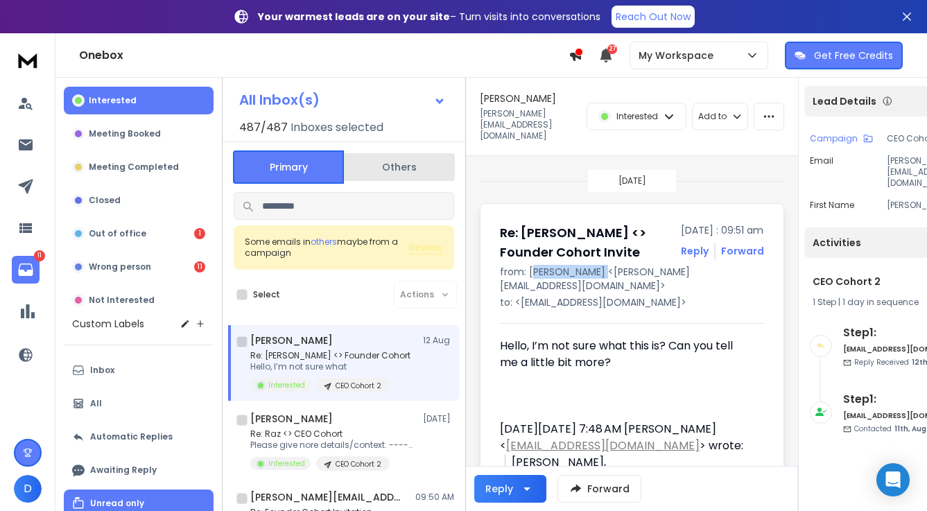
drag, startPoint x: 540, startPoint y: 251, endPoint x: 603, endPoint y: 251, distance: 63.1
click at [603, 265] on p "from: [PERSON_NAME] <[PERSON_NAME][EMAIL_ADDRESS][DOMAIN_NAME]>" at bounding box center [632, 279] width 264 height 28
click at [491, 483] on div "Reply" at bounding box center [499, 489] width 28 height 14
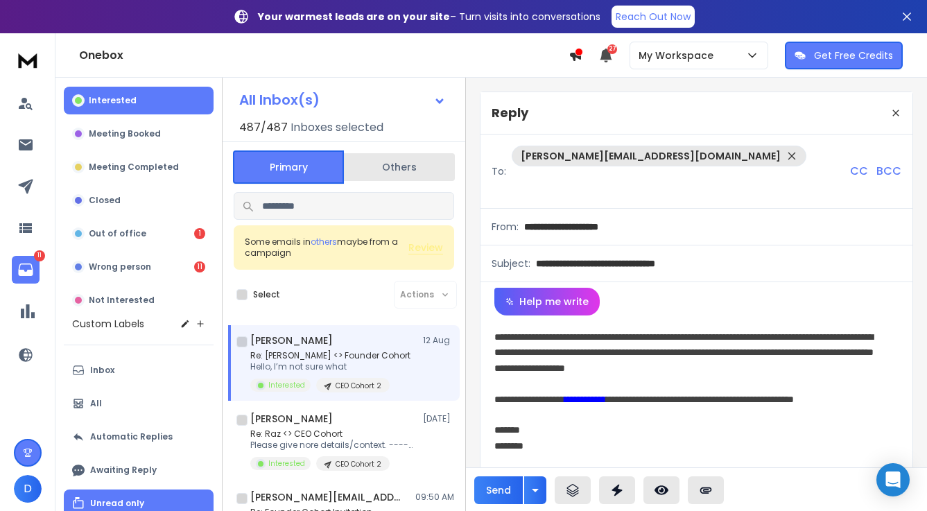
click at [548, 341] on div "**********" at bounding box center [686, 352] width 384 height 46
click at [707, 494] on icon at bounding box center [706, 490] width 14 height 14
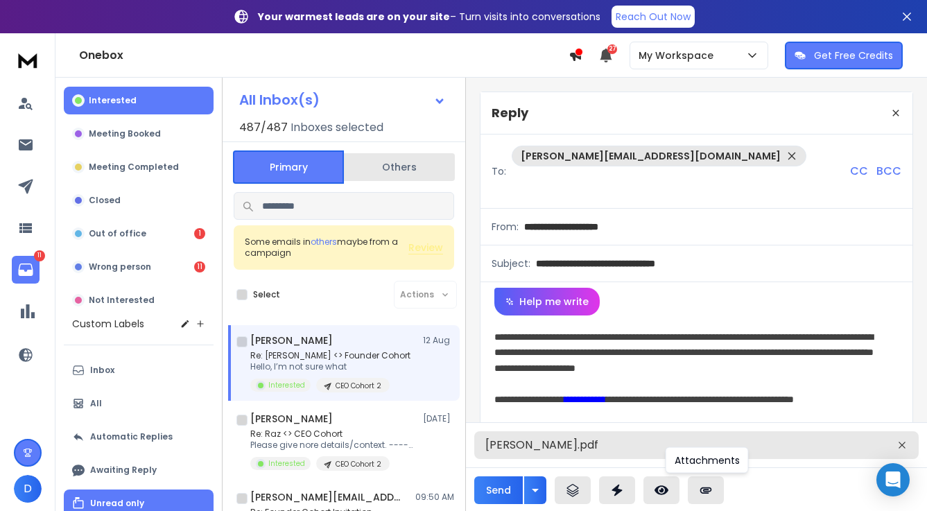
click at [494, 476] on button "Send" at bounding box center [498, 490] width 49 height 28
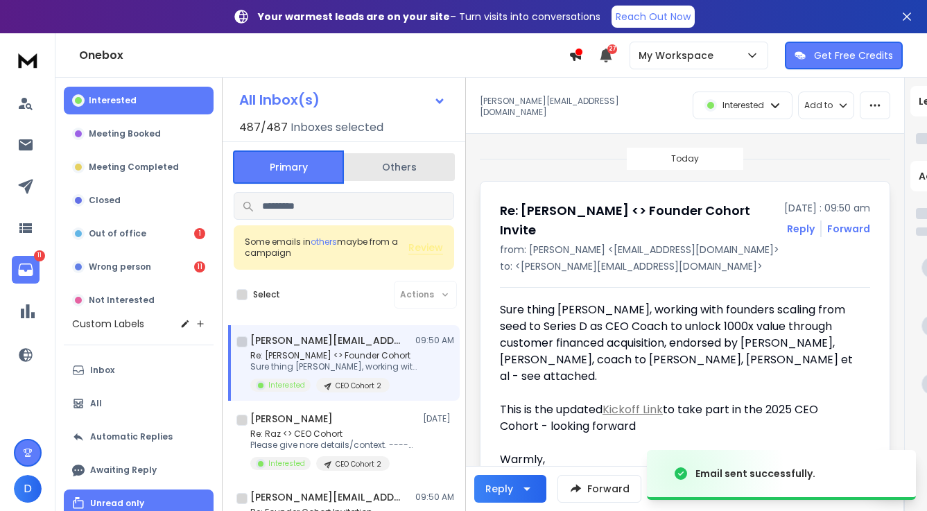
click at [276, 208] on input at bounding box center [344, 206] width 221 height 28
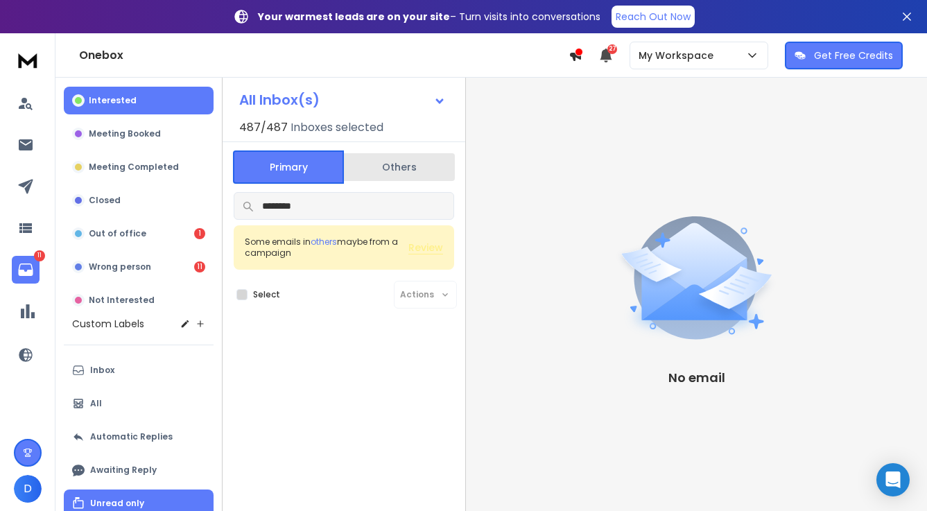
drag, startPoint x: 266, startPoint y: 209, endPoint x: 259, endPoint y: 208, distance: 7.8
click at [257, 208] on input "********" at bounding box center [344, 206] width 221 height 28
type input "********"
drag, startPoint x: 332, startPoint y: 200, endPoint x: 264, endPoint y: 203, distance: 68.0
click at [264, 203] on input "********" at bounding box center [344, 206] width 221 height 28
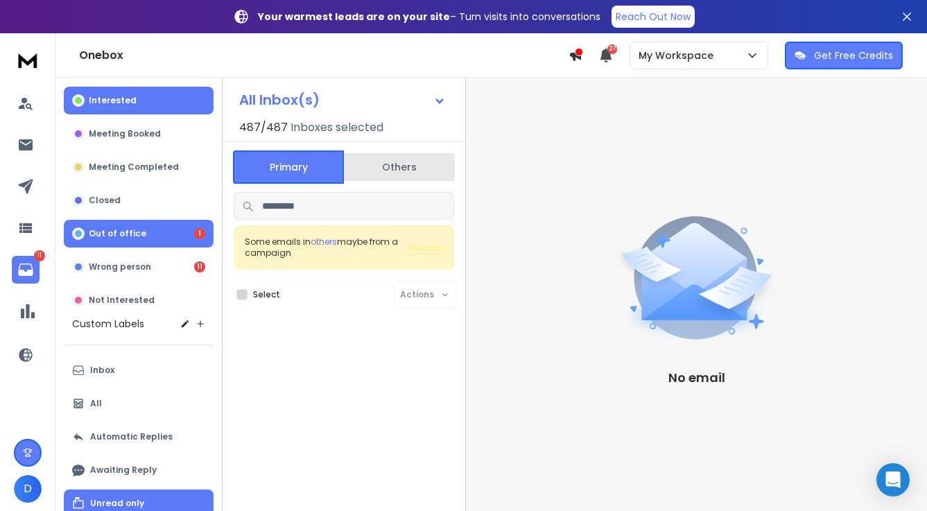
click at [144, 234] on button "Out of office 1" at bounding box center [139, 234] width 150 height 28
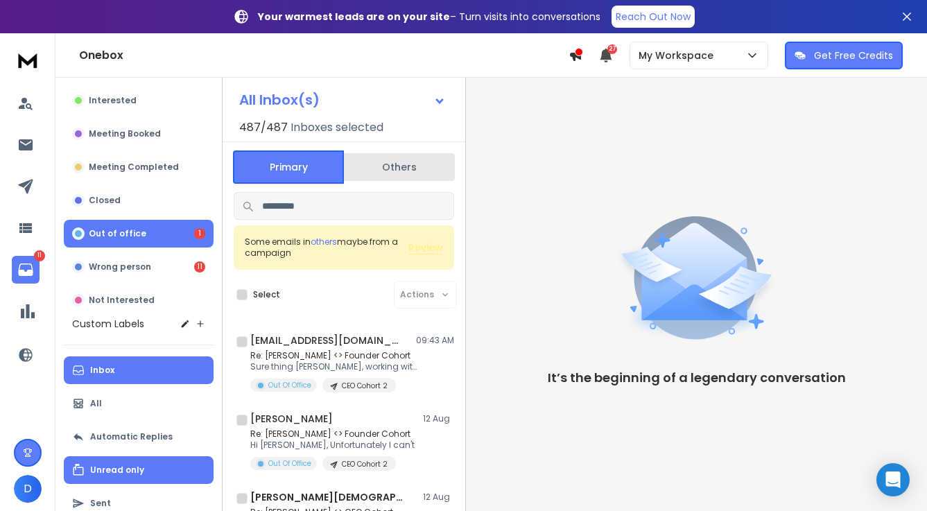
click at [112, 479] on button "Unread only" at bounding box center [139, 470] width 150 height 28
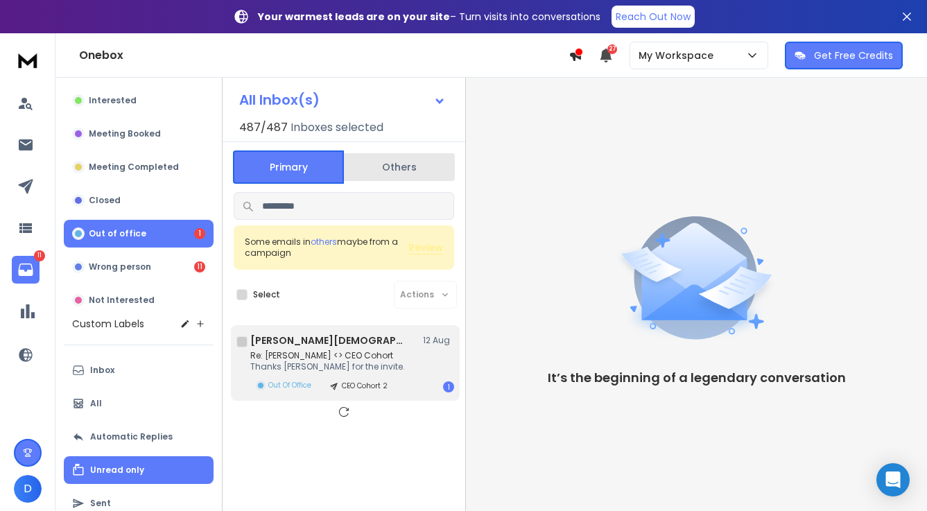
click at [374, 354] on p "Re: [PERSON_NAME] <> CEO Cohort" at bounding box center [327, 355] width 155 height 11
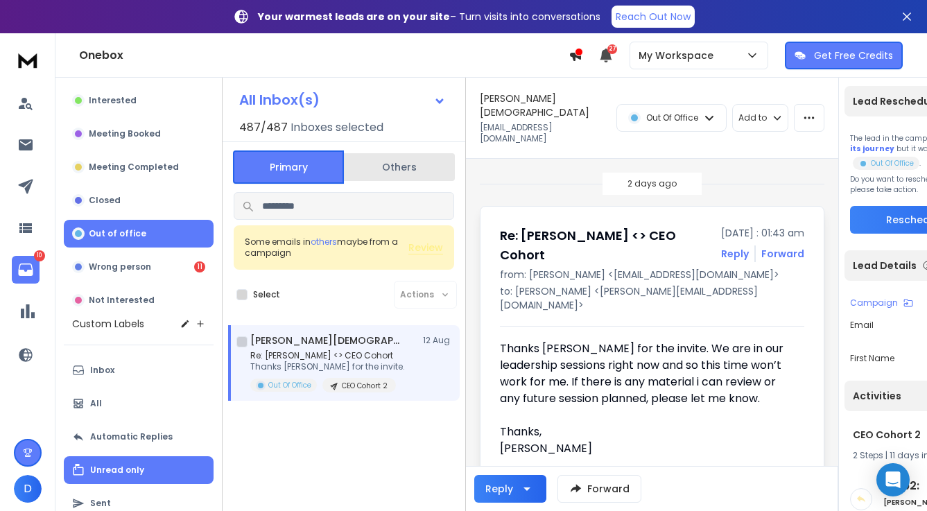
click at [501, 485] on div "Reply" at bounding box center [499, 489] width 28 height 14
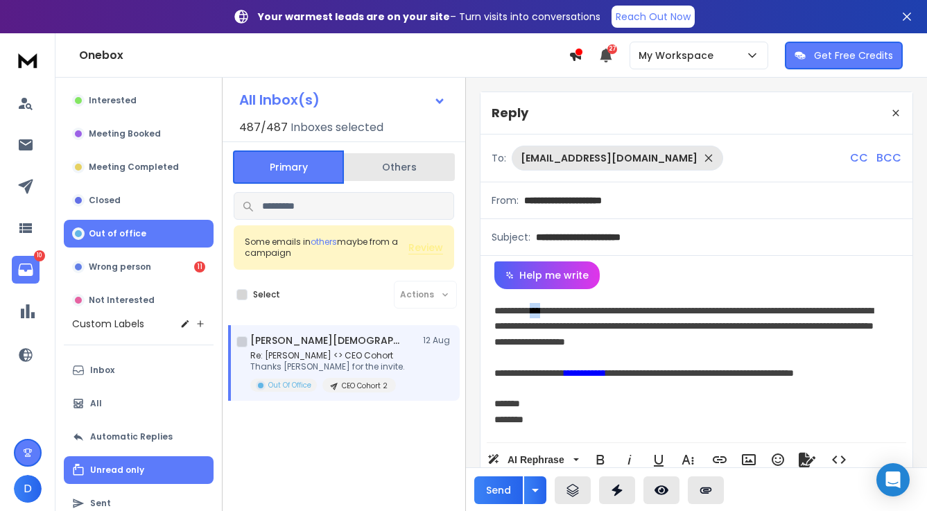
drag, startPoint x: 551, startPoint y: 338, endPoint x: 540, endPoint y: 337, distance: 11.1
click at [540, 338] on div "**********" at bounding box center [686, 326] width 384 height 46
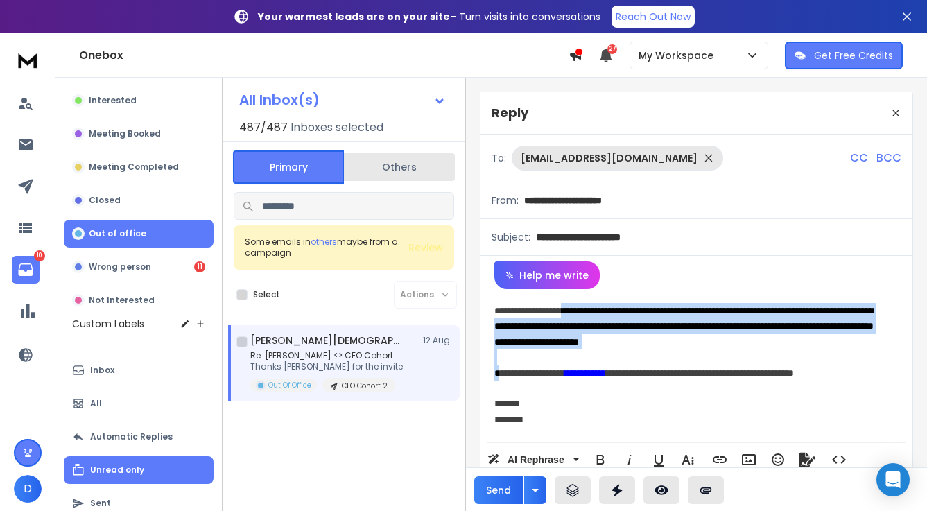
drag, startPoint x: 499, startPoint y: 402, endPoint x: 580, endPoint y: 340, distance: 102.4
click at [580, 340] on div "**********" at bounding box center [697, 364] width 432 height 150
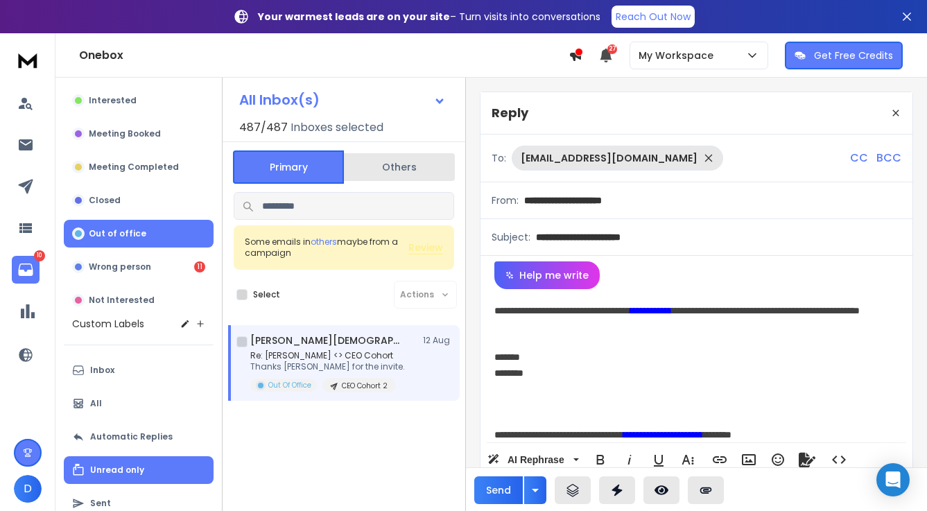
click at [633, 334] on div "**********" at bounding box center [686, 318] width 384 height 31
click at [508, 494] on button "Send" at bounding box center [498, 490] width 49 height 28
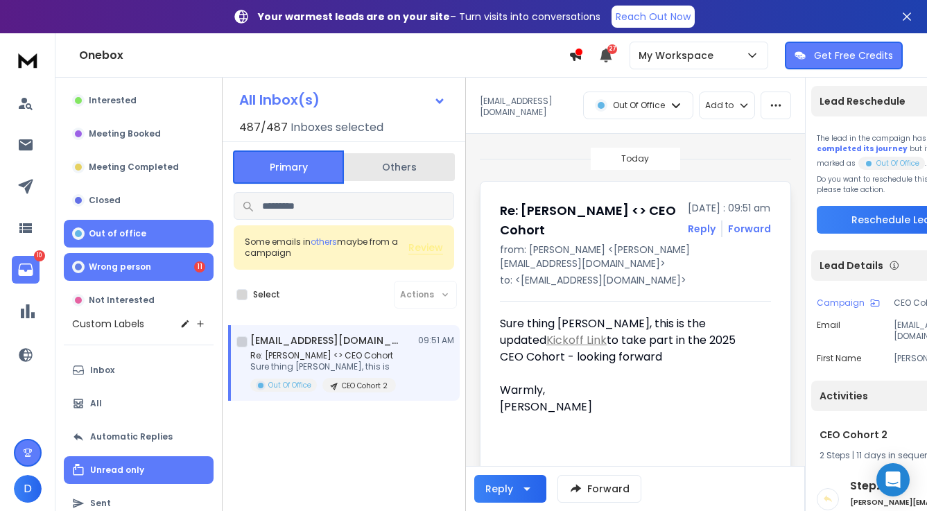
click at [117, 274] on button "Wrong person 11" at bounding box center [139, 267] width 150 height 28
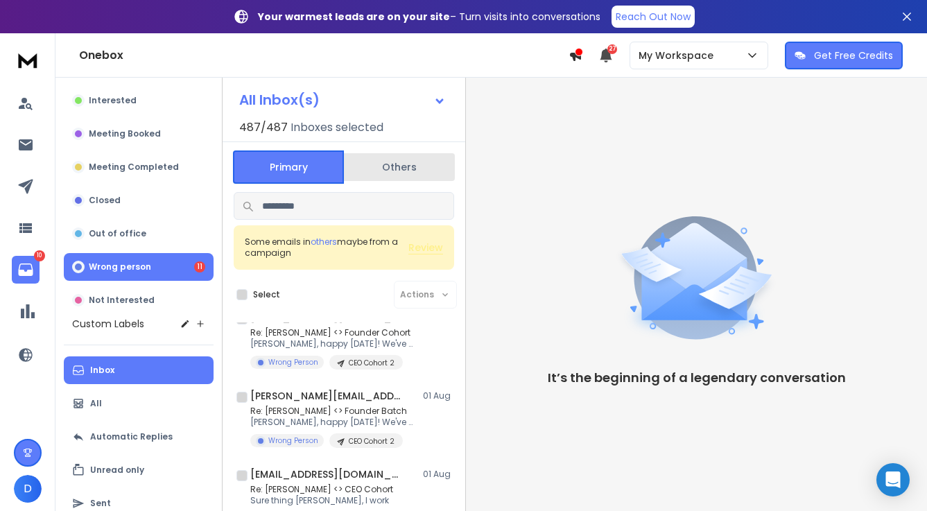
scroll to position [3110, 0]
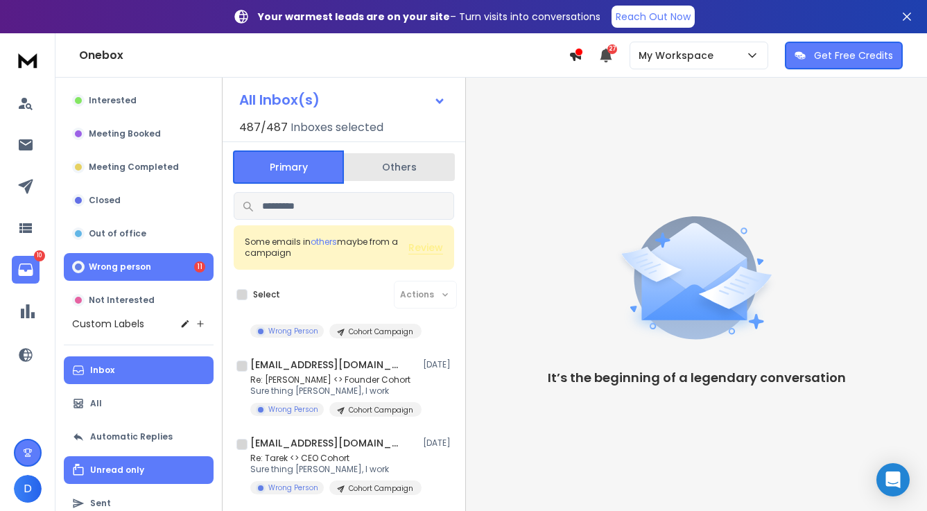
click at [108, 464] on div "Unread only" at bounding box center [108, 470] width 72 height 17
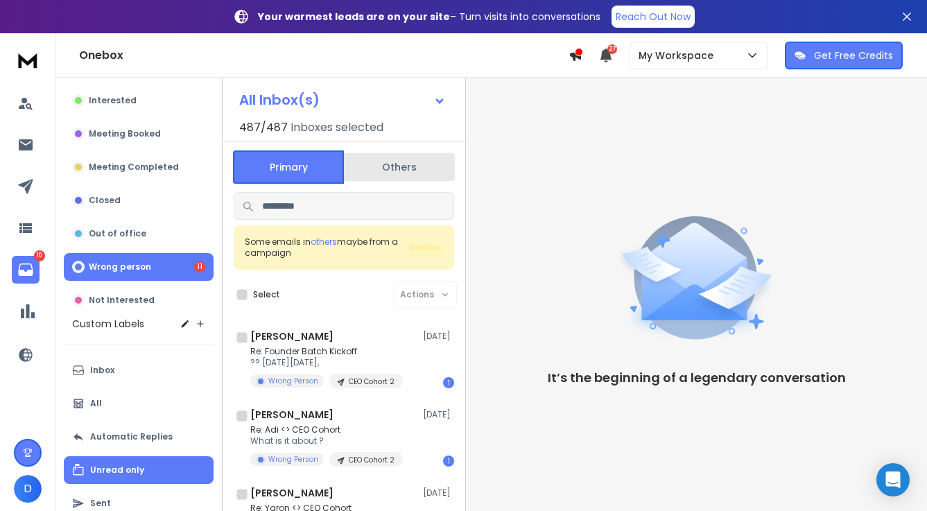
scroll to position [650, 0]
click at [377, 487] on div "[PERSON_NAME] [DATE]" at bounding box center [352, 493] width 204 height 14
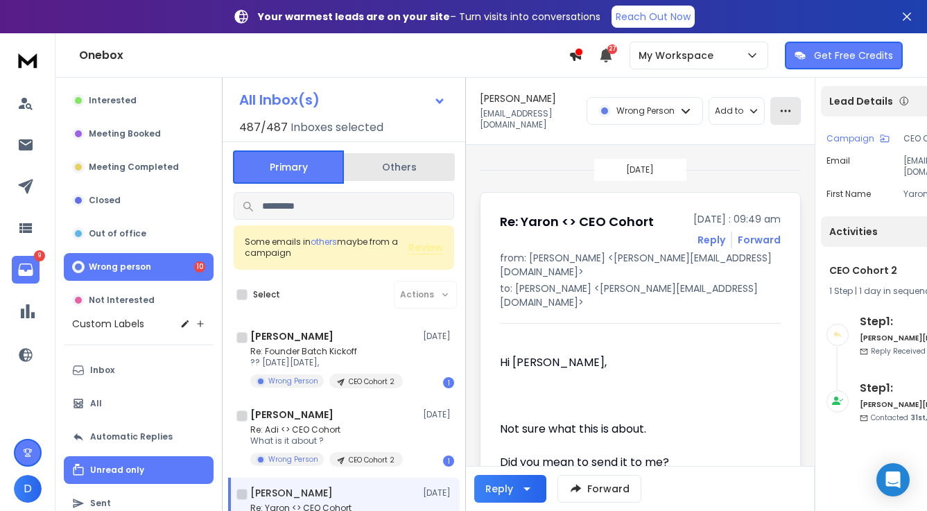
click at [801, 97] on button "button" at bounding box center [785, 111] width 31 height 28
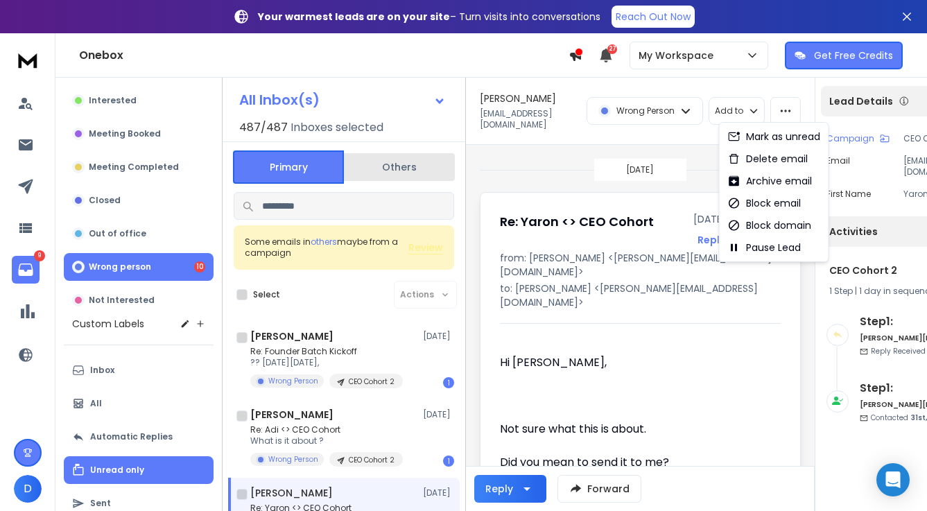
scroll to position [191, 0]
click at [786, 192] on div "Block email" at bounding box center [774, 203] width 103 height 22
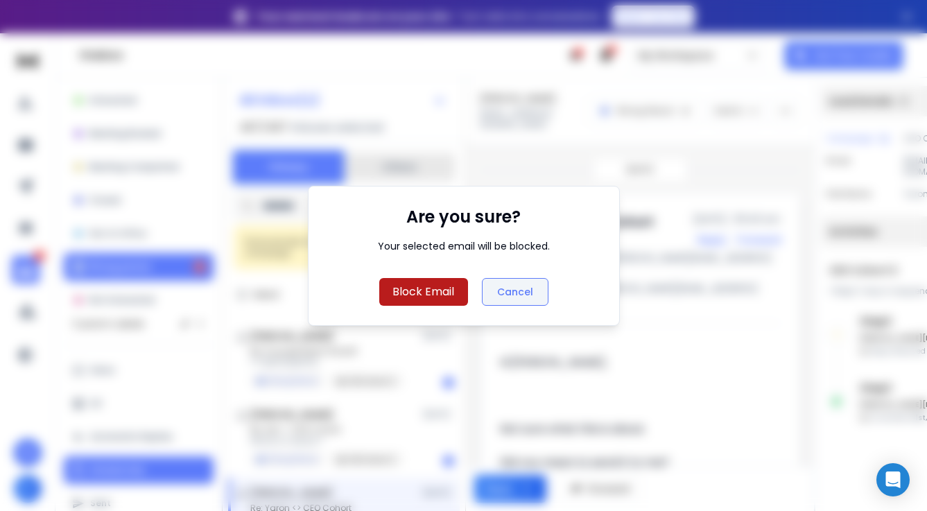
click at [440, 285] on button "Block Email" at bounding box center [423, 292] width 89 height 28
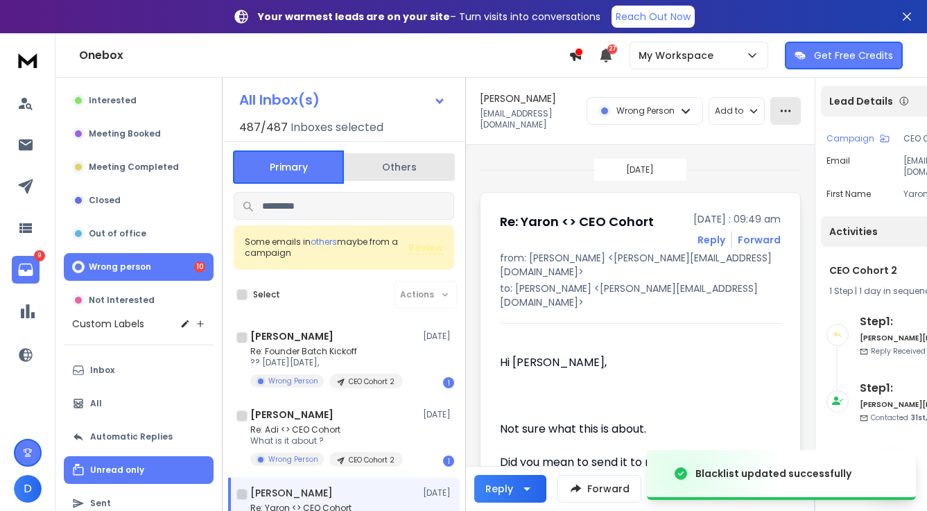
click at [801, 113] on button "button" at bounding box center [785, 111] width 31 height 28
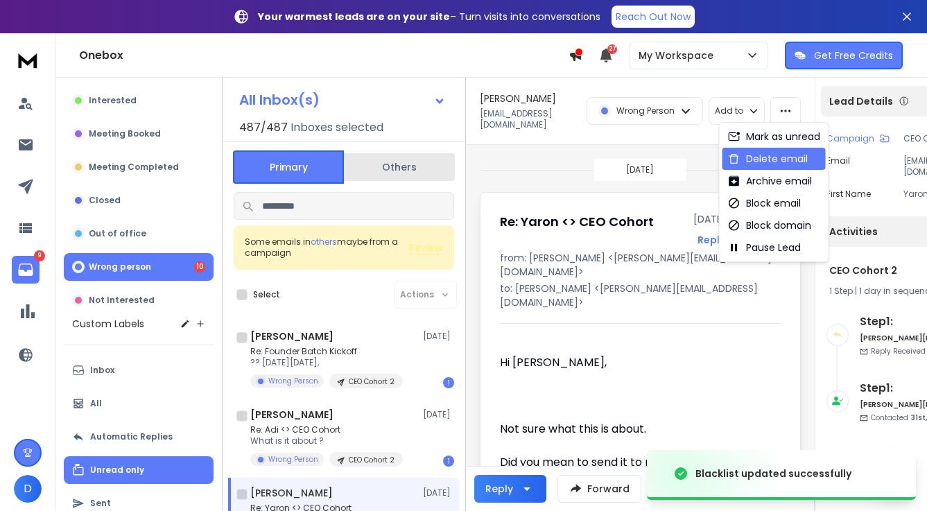
click at [789, 158] on div "Delete email" at bounding box center [768, 159] width 80 height 14
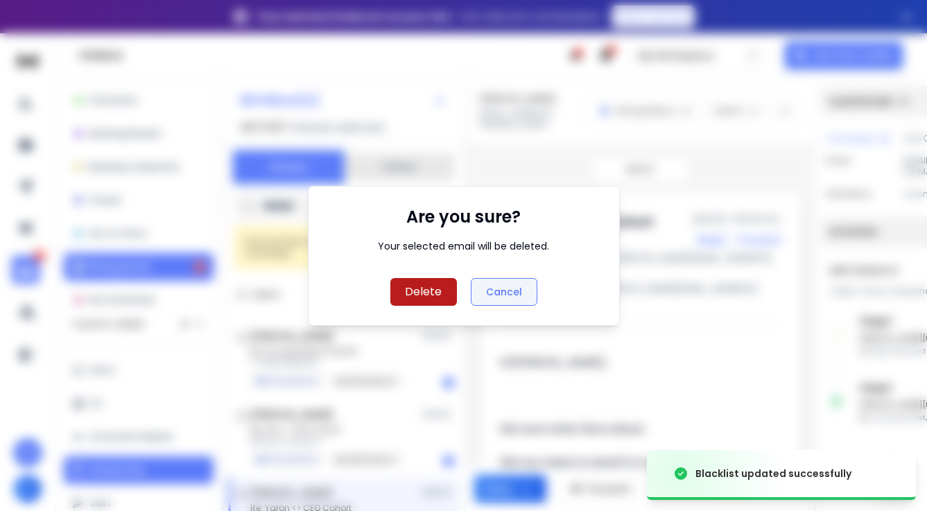
click at [447, 291] on button "Delete" at bounding box center [423, 292] width 67 height 28
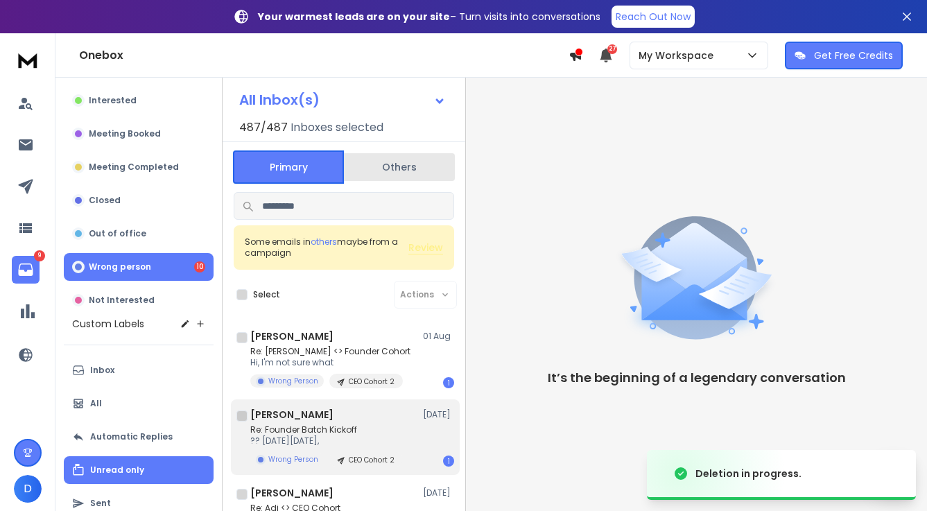
click at [368, 440] on p "?? On Wed, Jul 30," at bounding box center [326, 441] width 153 height 11
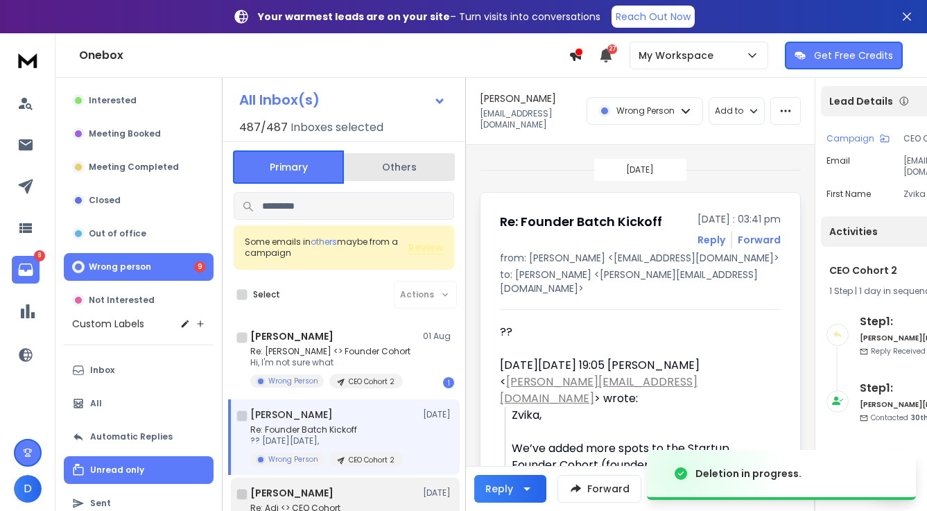
scroll to position [10, 0]
click at [367, 486] on div "adi azaria 31 Jul" at bounding box center [352, 493] width 204 height 14
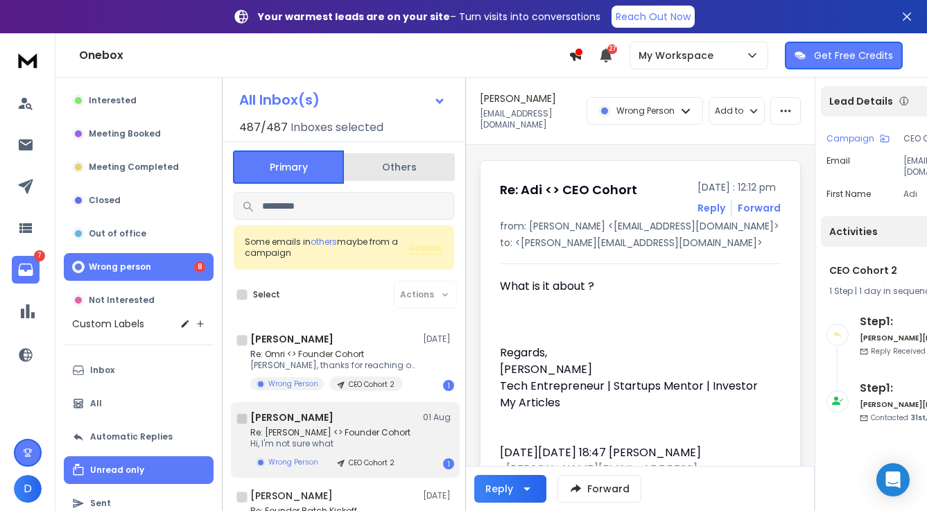
scroll to position [444, 0]
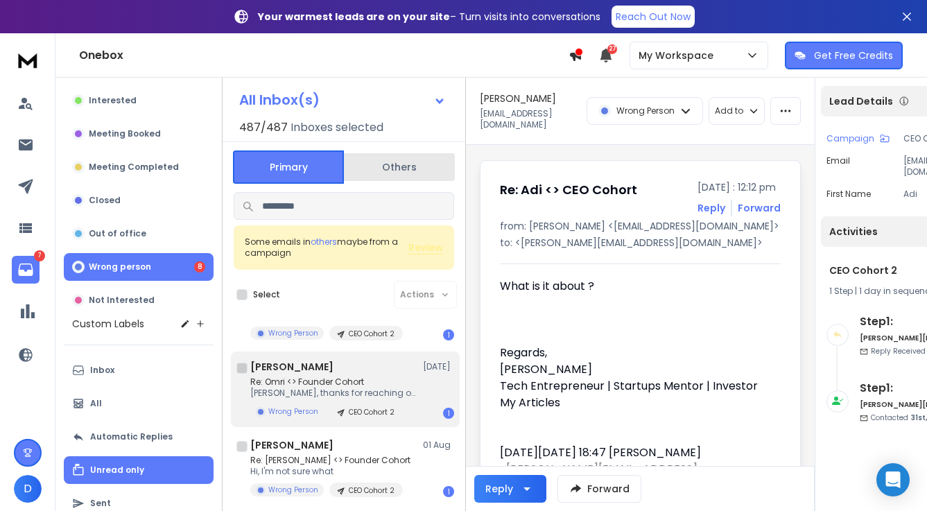
click at [376, 399] on p "Jonathan, thanks for reaching out" at bounding box center [333, 393] width 166 height 11
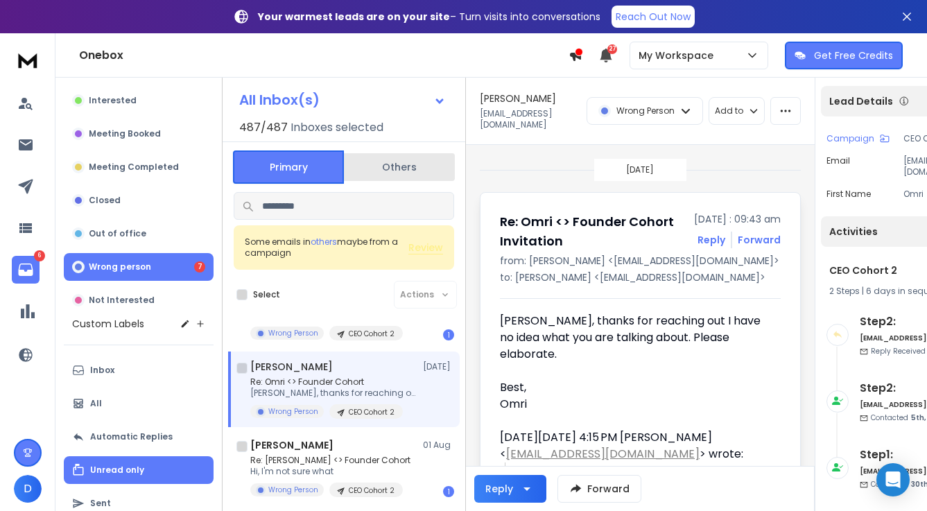
click at [494, 489] on div "Reply" at bounding box center [499, 489] width 28 height 14
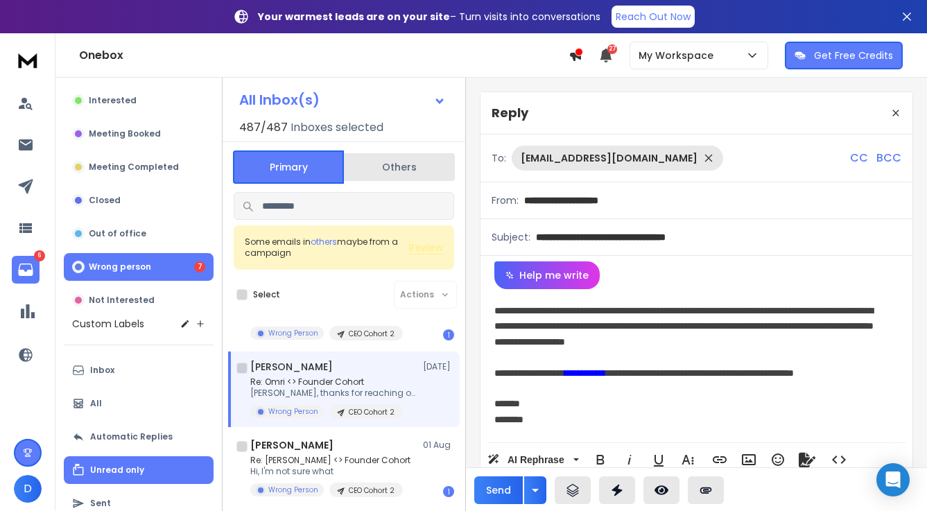
click at [542, 339] on div "**********" at bounding box center [686, 326] width 384 height 46
click at [703, 490] on icon at bounding box center [706, 490] width 14 height 14
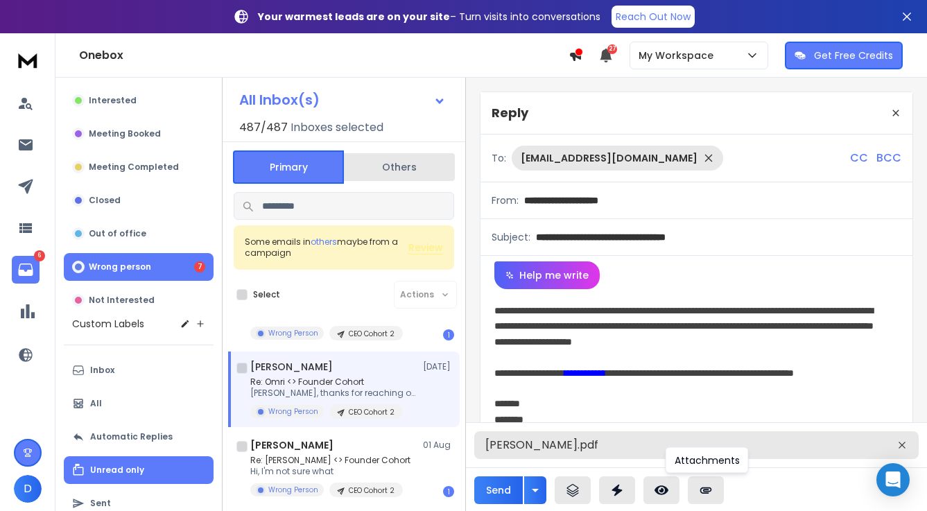
click at [500, 478] on button "Send" at bounding box center [498, 490] width 49 height 28
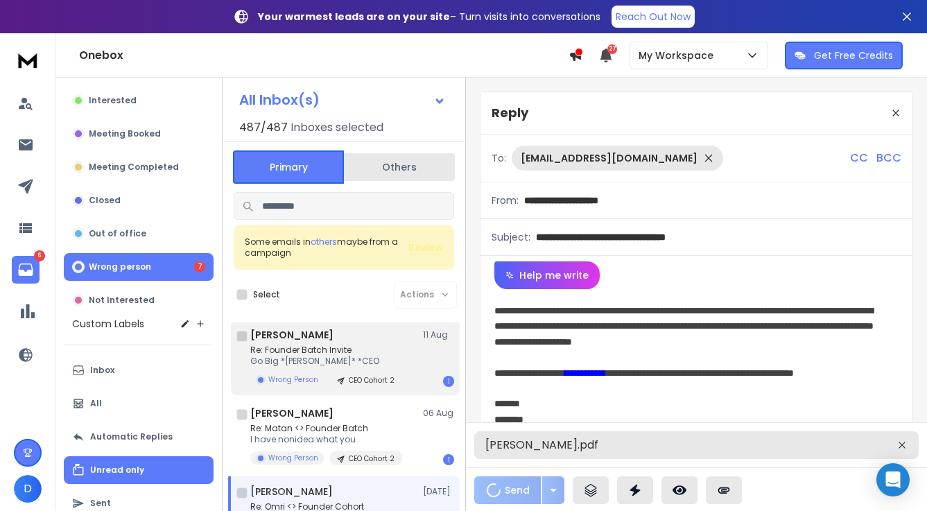
scroll to position [316, 0]
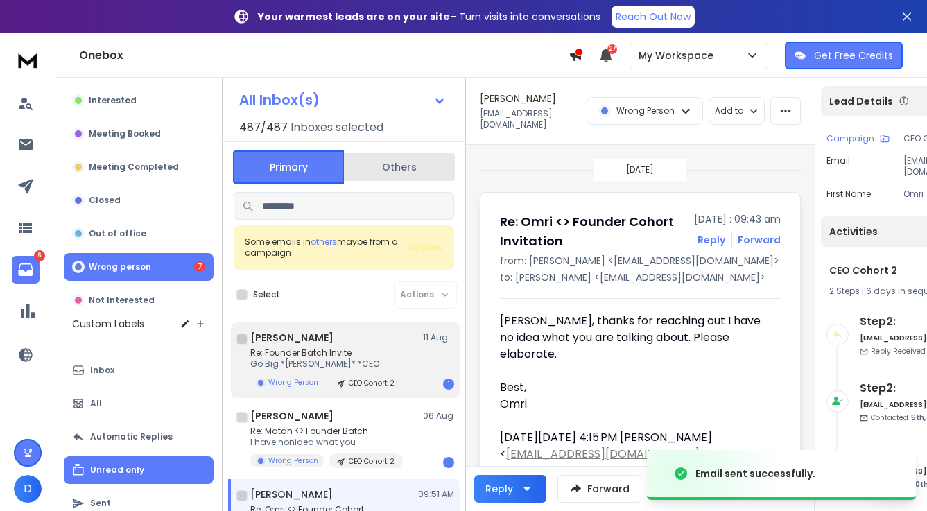
click at [308, 365] on div "Deddi Zucker 11 Aug Re: Founder Batch Invite Go Big *Deddi Zucker* *CEO Wrong P…" at bounding box center [352, 360] width 204 height 59
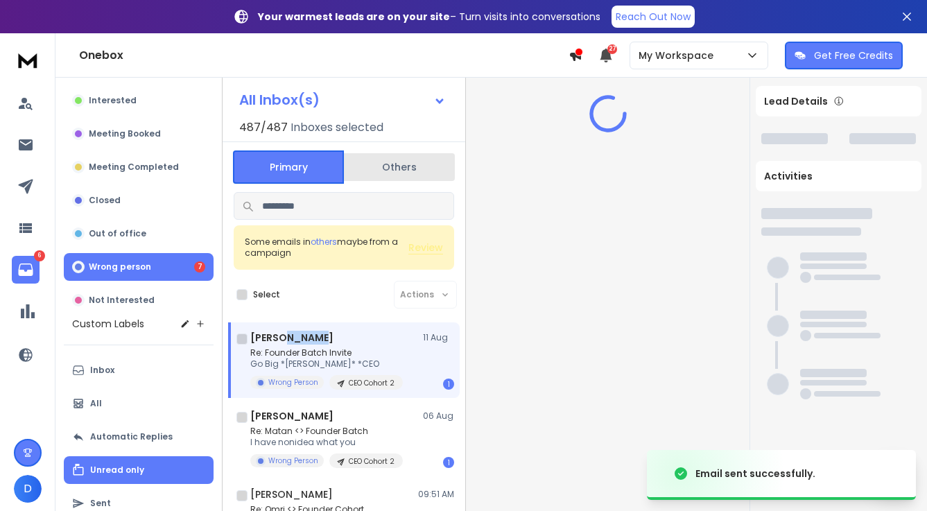
click at [308, 365] on div "Deddi Zucker 11 Aug Re: Founder Batch Invite Go Big *Deddi Zucker* *CEO Wrong P…" at bounding box center [352, 360] width 204 height 59
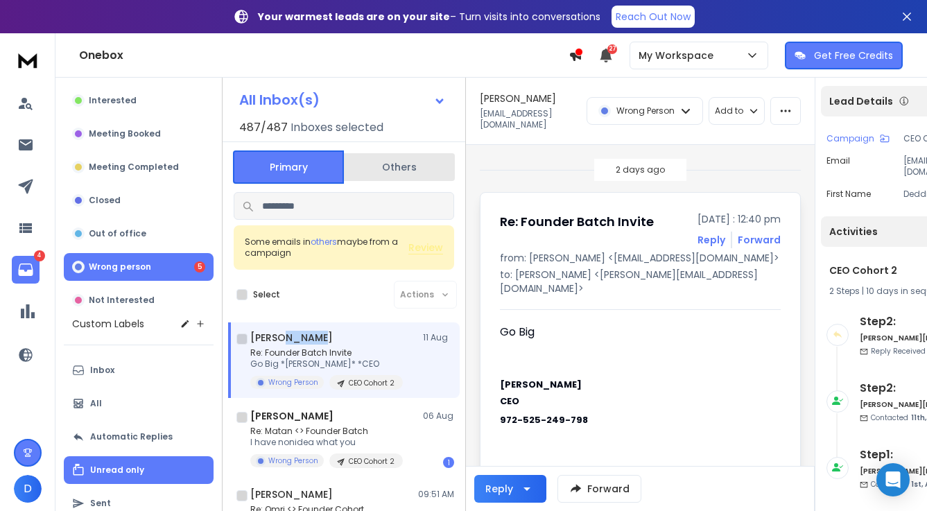
click at [494, 485] on div "Reply" at bounding box center [499, 489] width 28 height 14
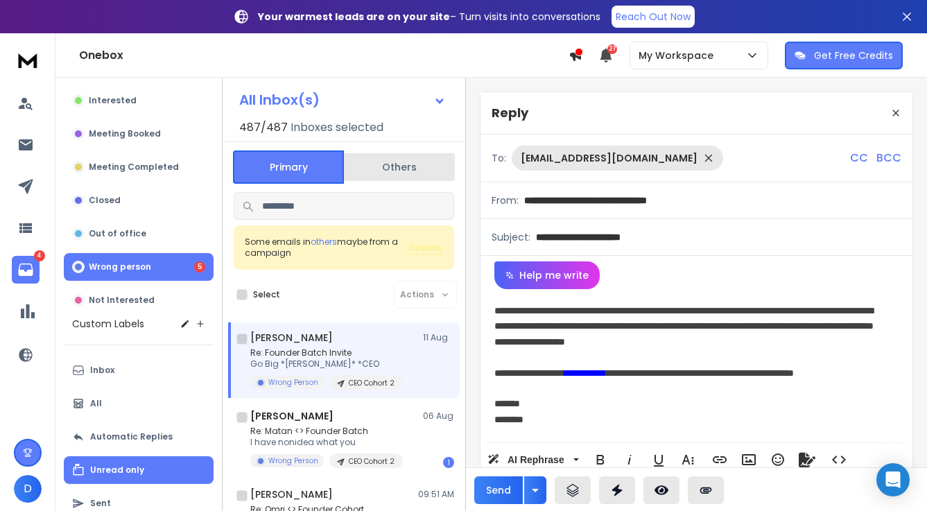
click at [547, 341] on div "**********" at bounding box center [686, 326] width 384 height 46
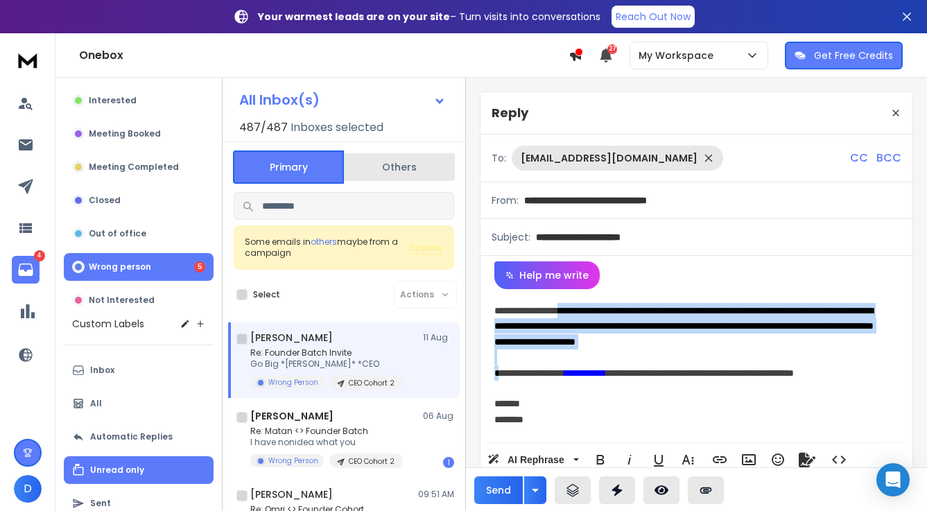
drag, startPoint x: 498, startPoint y: 398, endPoint x: 572, endPoint y: 337, distance: 96.1
click at [572, 337] on div "**********" at bounding box center [697, 364] width 432 height 150
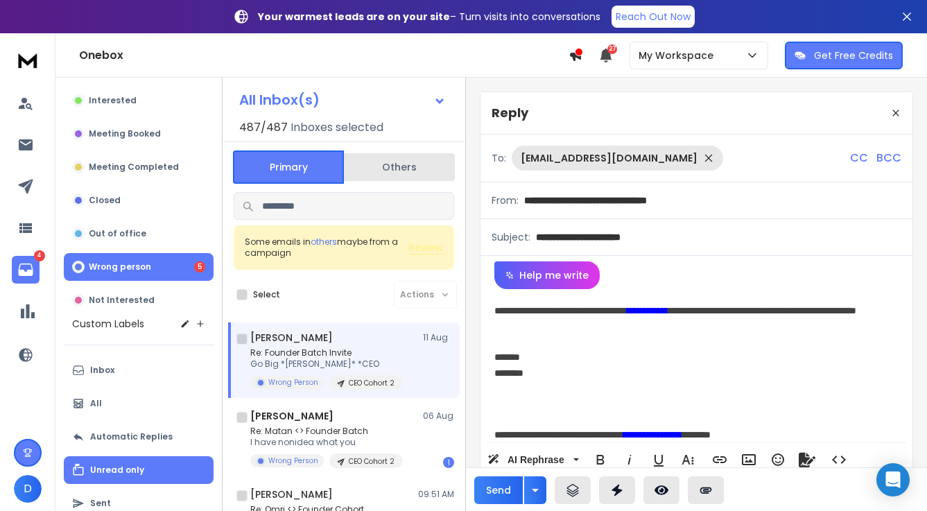
click at [567, 334] on div "**********" at bounding box center [686, 318] width 384 height 31
click at [571, 334] on div "**********" at bounding box center [686, 318] width 384 height 31
click at [539, 411] on div at bounding box center [696, 403] width 404 height 15
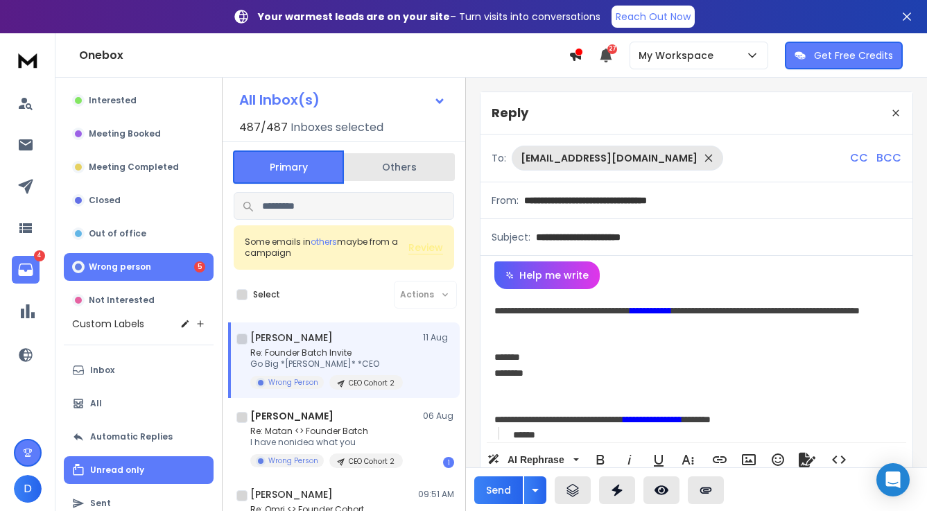
click at [499, 488] on button "Send" at bounding box center [498, 490] width 49 height 28
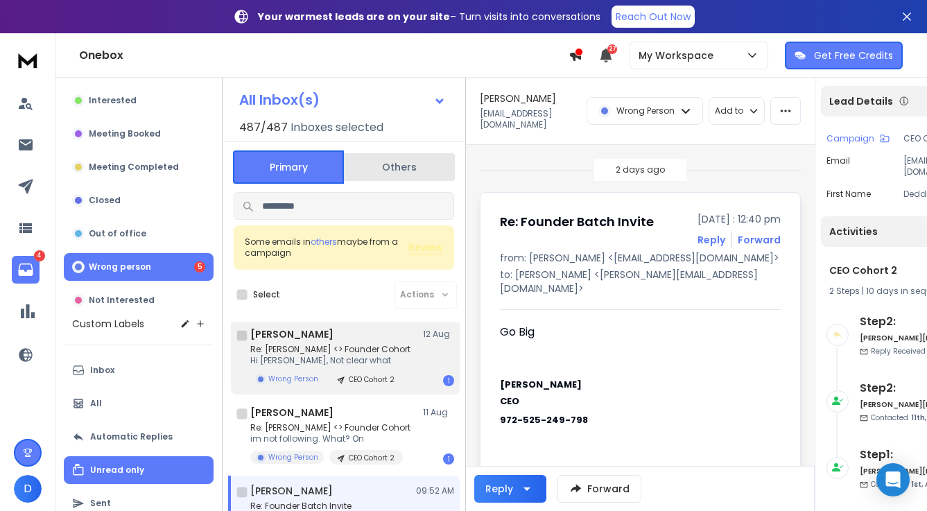
scroll to position [157, 0]
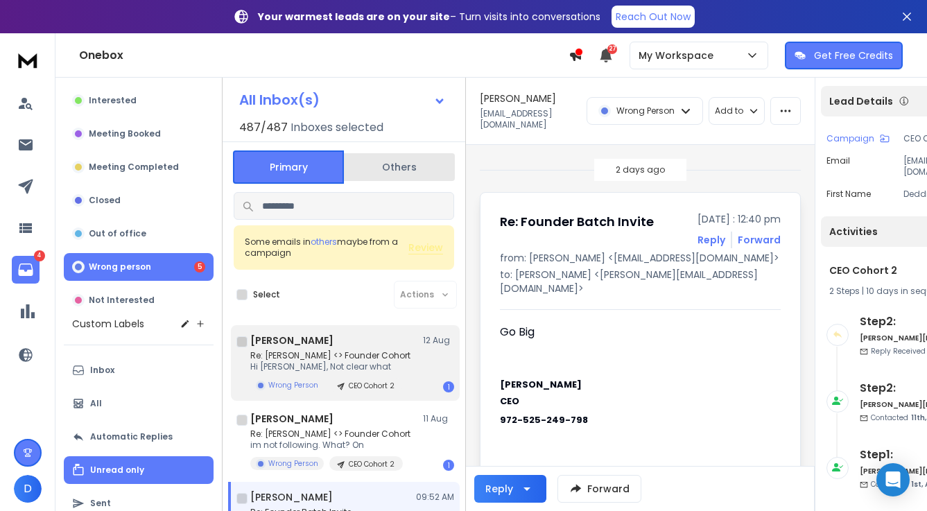
click at [391, 369] on div "Amir Zmora 12 Aug Re: Amir <> Founder Cohort Hi Jonathan, Not clear what Wrong …" at bounding box center [352, 363] width 204 height 59
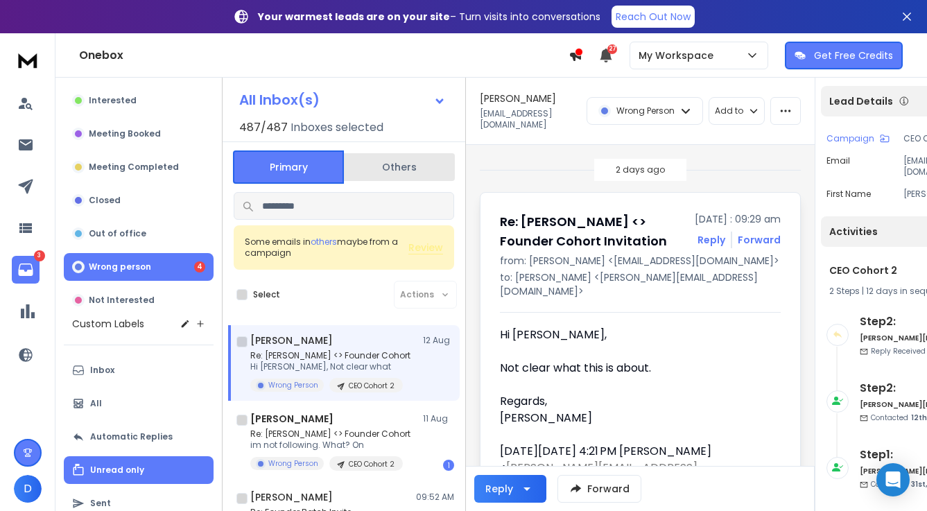
click at [491, 490] on div "Reply" at bounding box center [499, 489] width 28 height 14
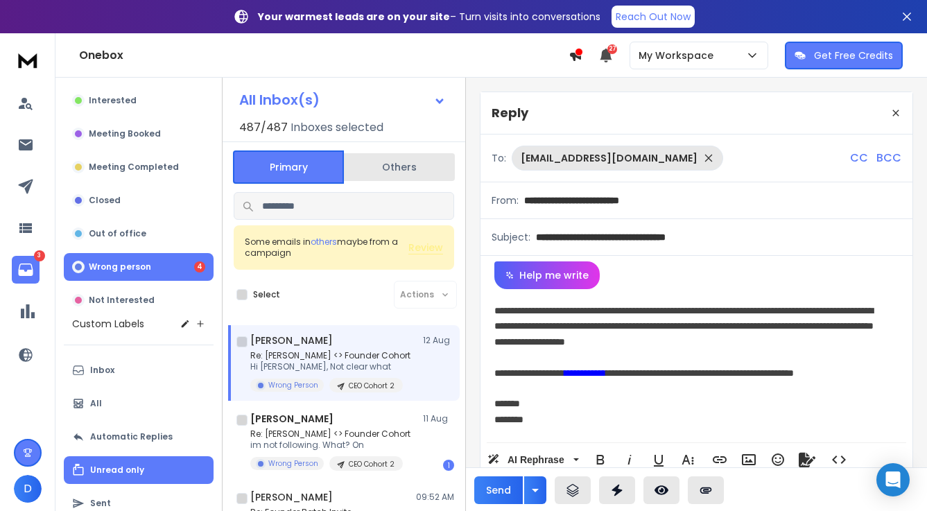
click at [544, 341] on div "**********" at bounding box center [686, 326] width 384 height 46
click at [690, 490] on button at bounding box center [706, 490] width 36 height 28
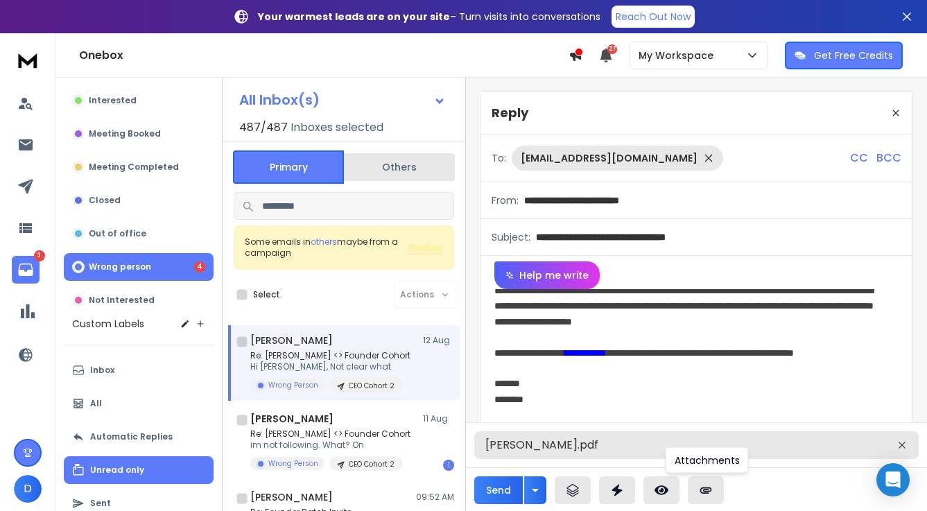
scroll to position [90, 0]
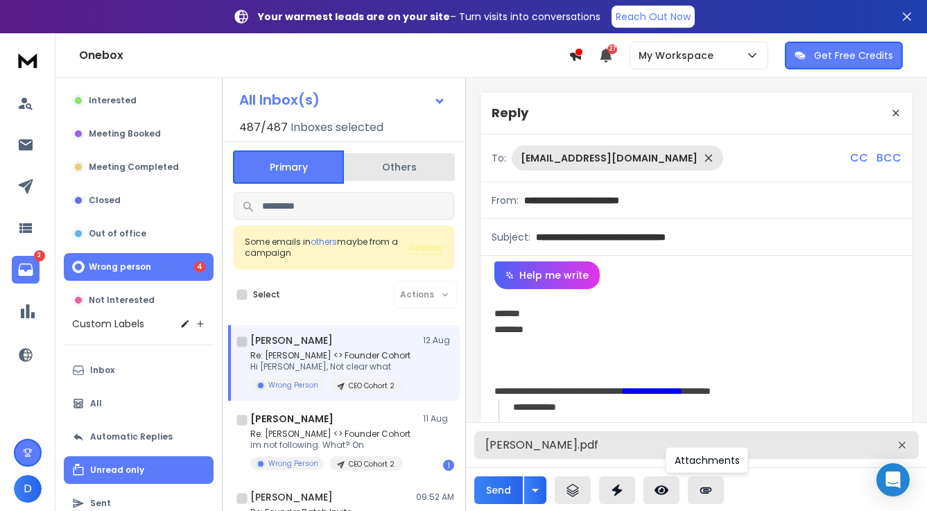
click at [536, 368] on div at bounding box center [691, 360] width 394 height 15
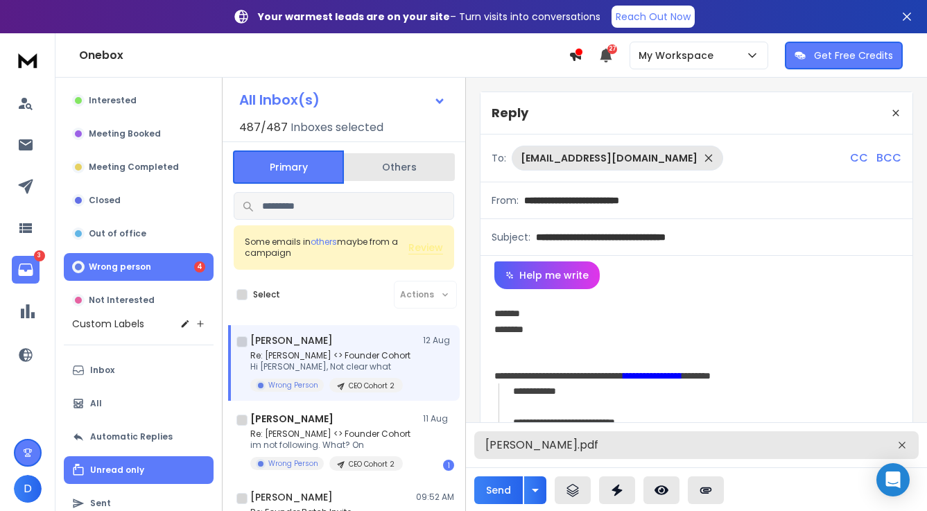
scroll to position [0, 0]
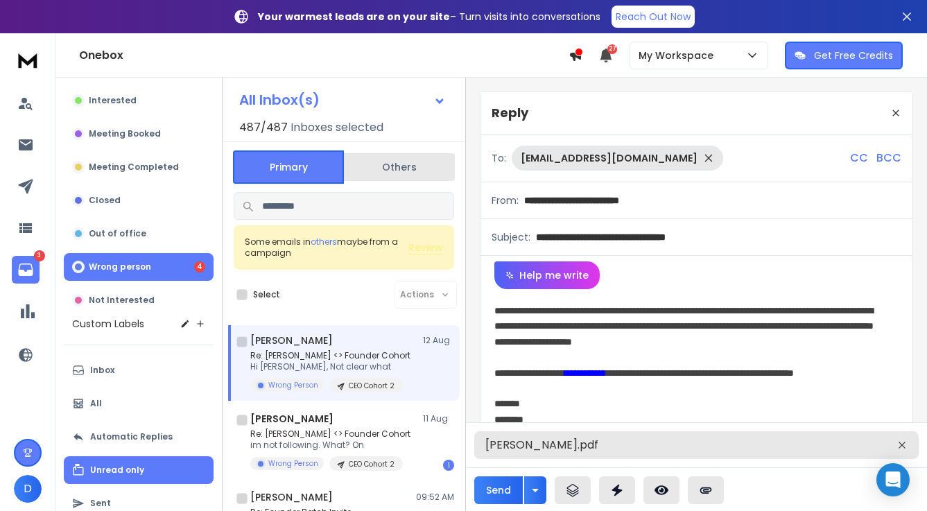
click at [507, 488] on button "Send" at bounding box center [498, 490] width 49 height 28
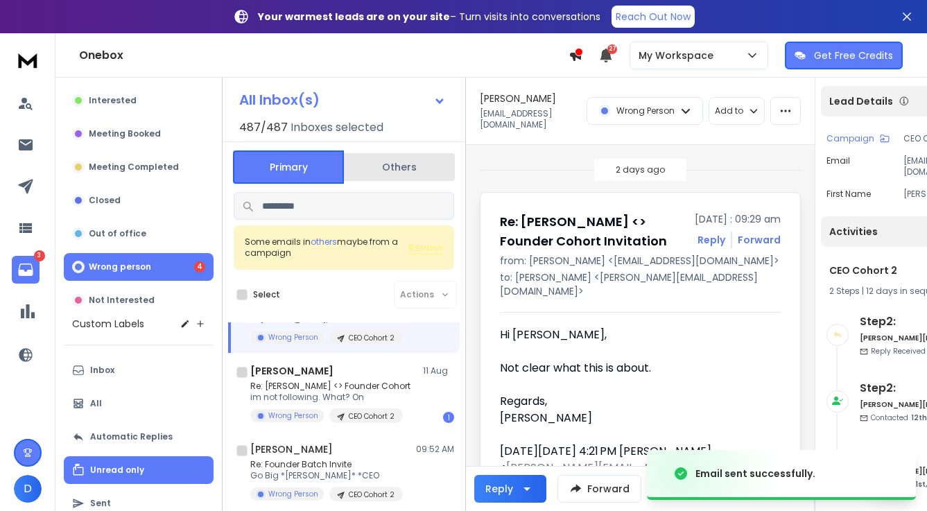
scroll to position [428, 0]
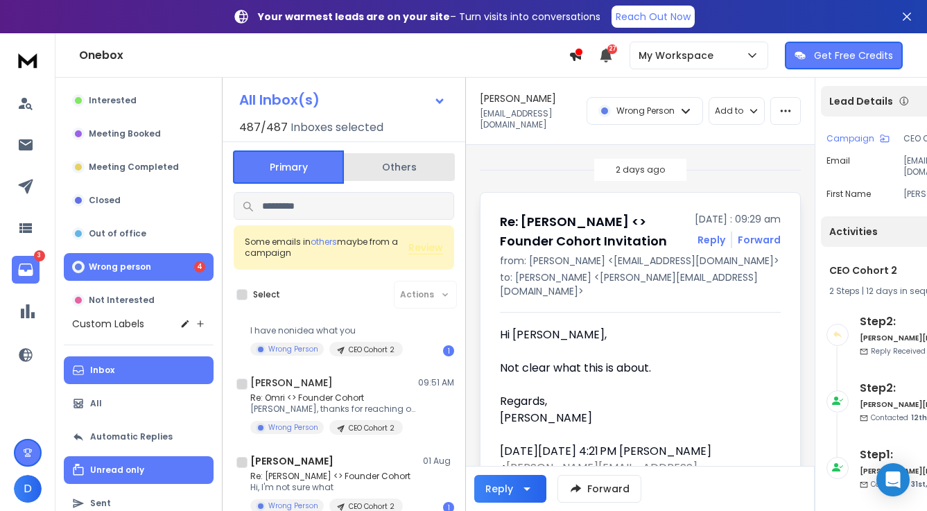
click at [90, 372] on div "Inbox" at bounding box center [93, 370] width 42 height 17
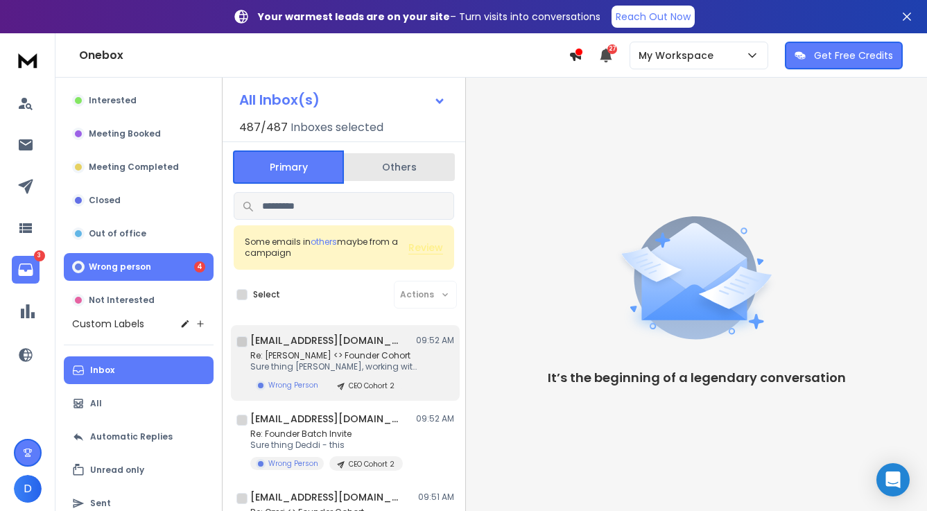
click at [356, 343] on h1 "[EMAIL_ADDRESS][DOMAIN_NAME]" at bounding box center [326, 341] width 153 height 14
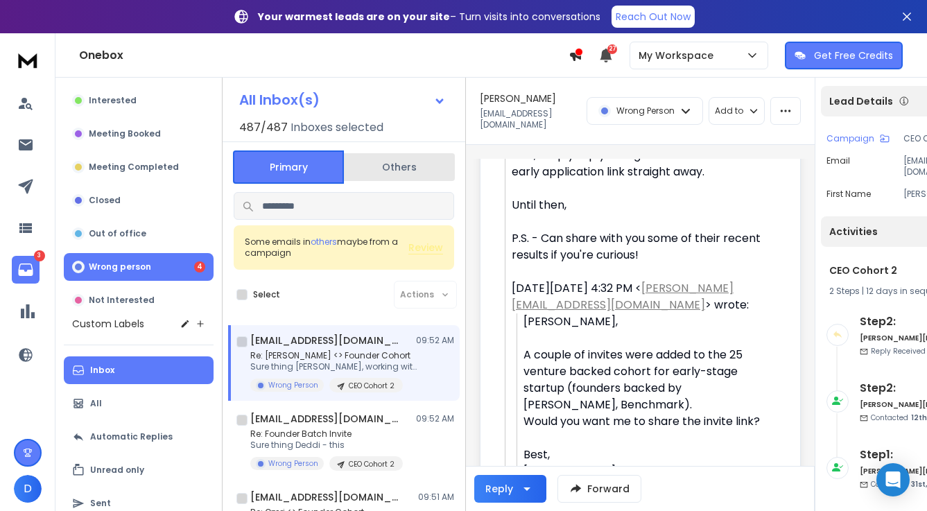
scroll to position [415, 0]
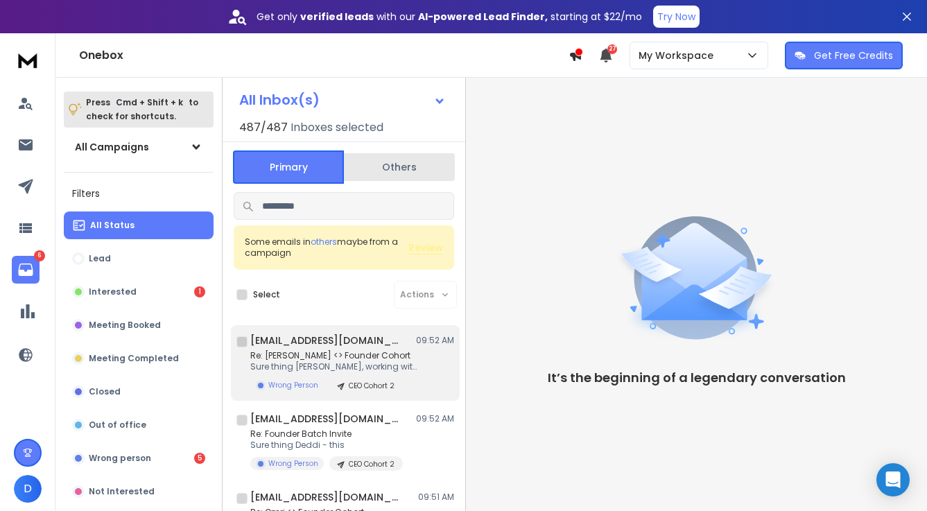
click at [405, 359] on div "Re: [PERSON_NAME] <> Founder Cohort Sure thing [PERSON_NAME], working with Wron…" at bounding box center [352, 371] width 204 height 42
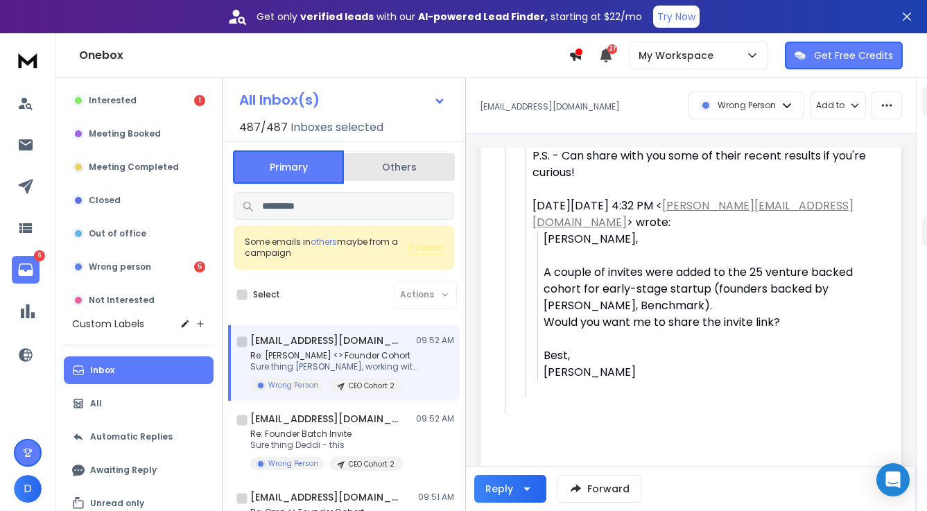
scroll to position [841, 0]
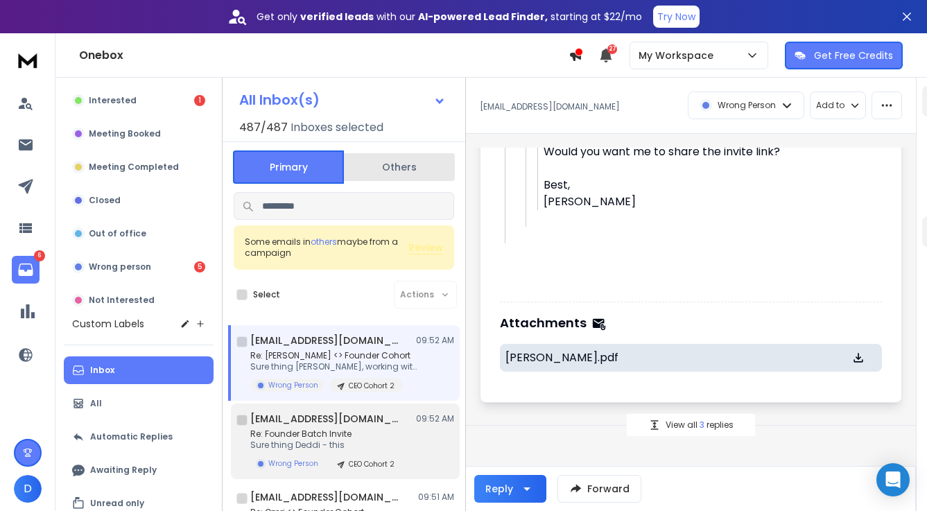
click at [352, 415] on h1 "[EMAIL_ADDRESS][DOMAIN_NAME]" at bounding box center [326, 419] width 153 height 14
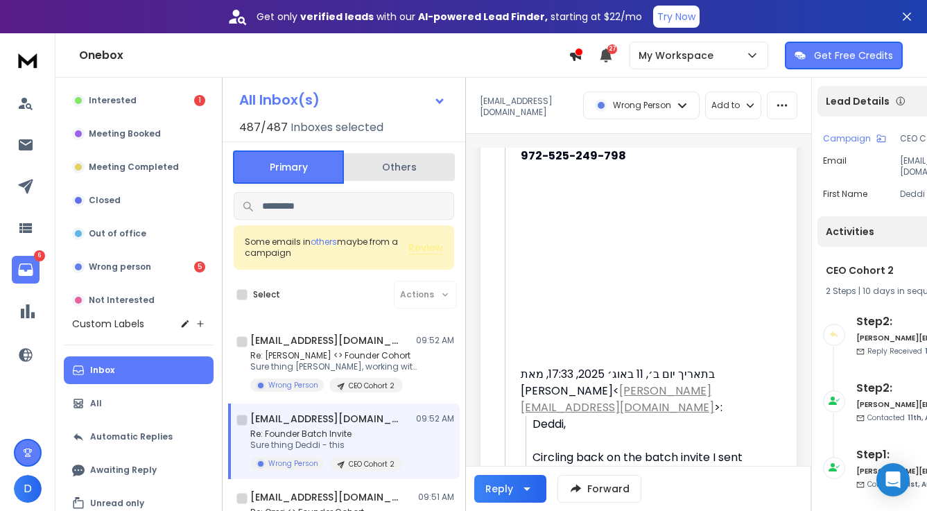
scroll to position [0, 0]
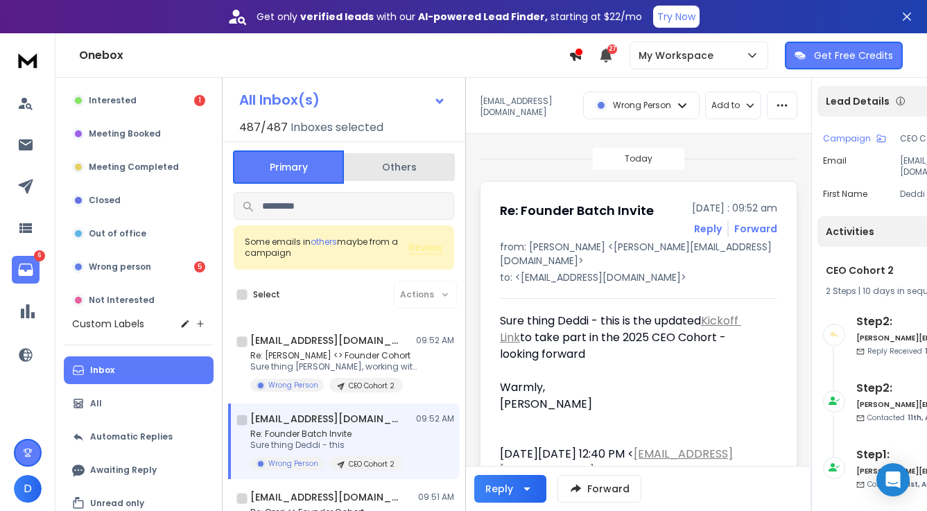
click at [741, 313] on link "Kickoff Link" at bounding box center [620, 329] width 241 height 33
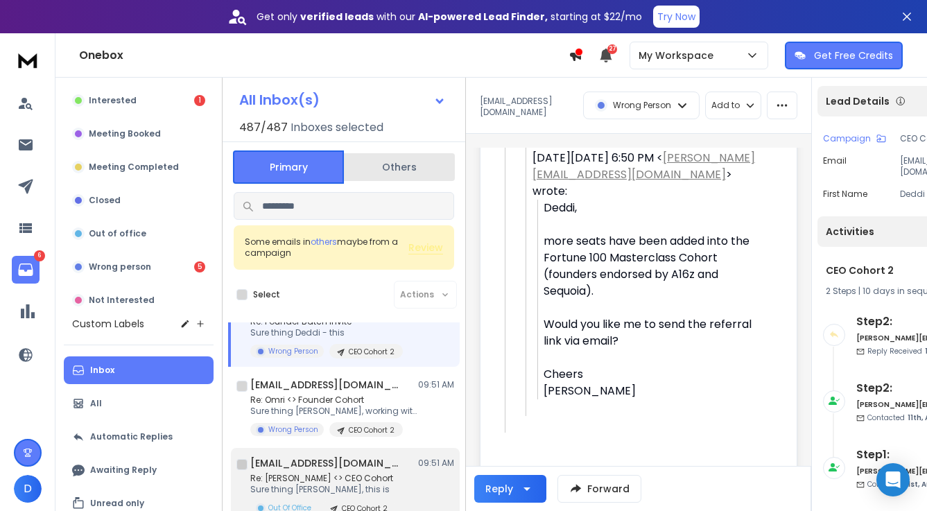
scroll to position [128, 0]
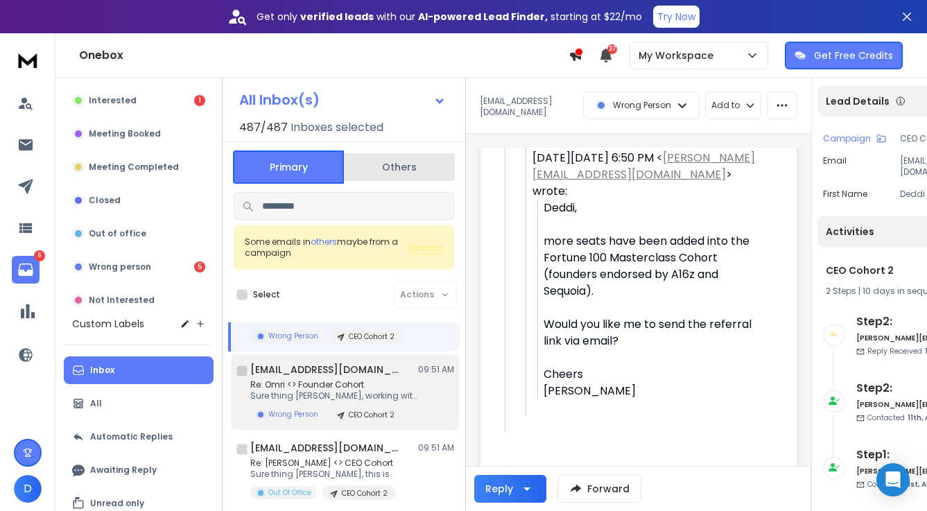
click at [359, 390] on p "Sure thing [PERSON_NAME], working with" at bounding box center [333, 395] width 166 height 11
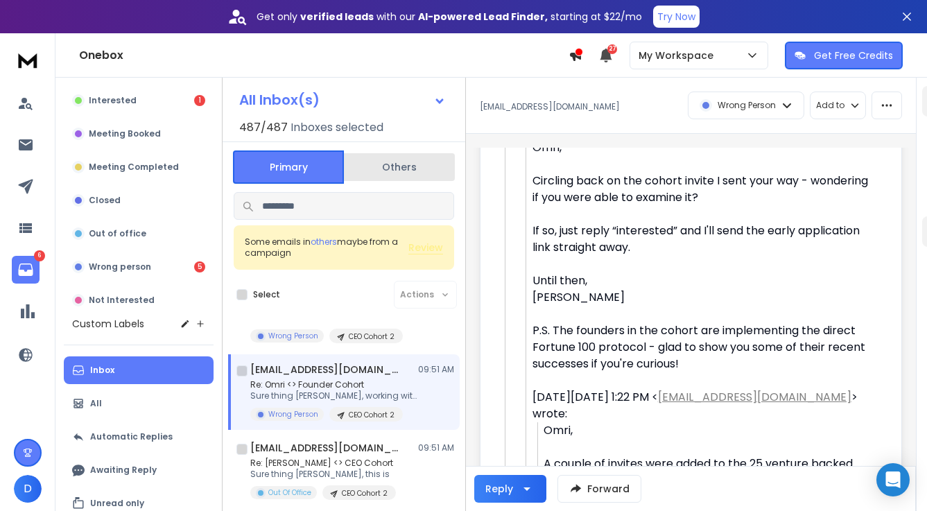
scroll to position [845, 0]
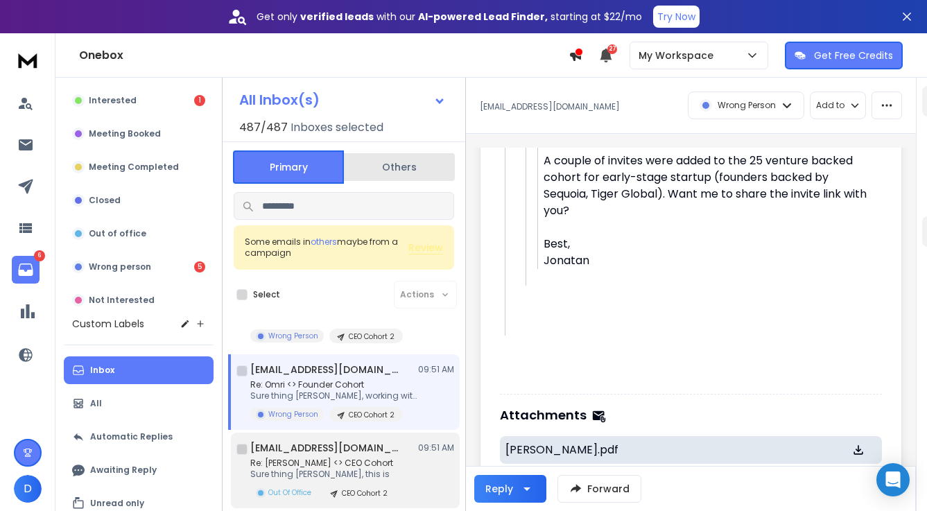
click at [420, 458] on div "Re: [PERSON_NAME] <> CEO Cohort Sure thing [PERSON_NAME], this is Out Of Office…" at bounding box center [352, 479] width 204 height 42
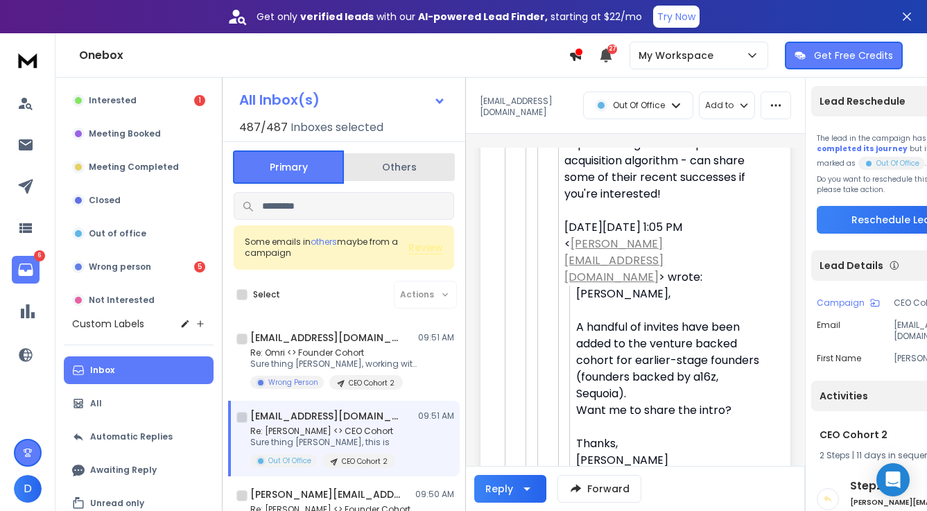
scroll to position [10, 0]
click at [375, 488] on h1 "[PERSON_NAME][EMAIL_ADDRESS][DOMAIN_NAME]" at bounding box center [326, 495] width 153 height 14
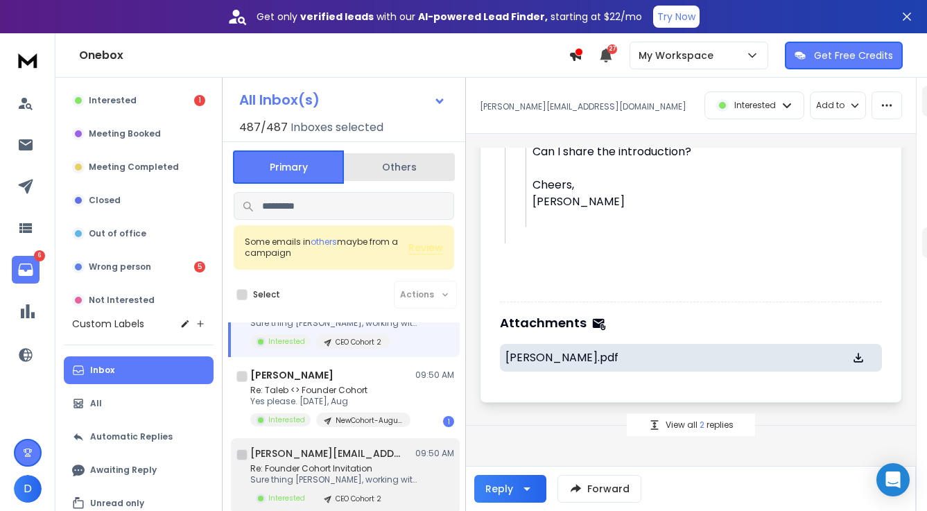
scroll to position [383, 0]
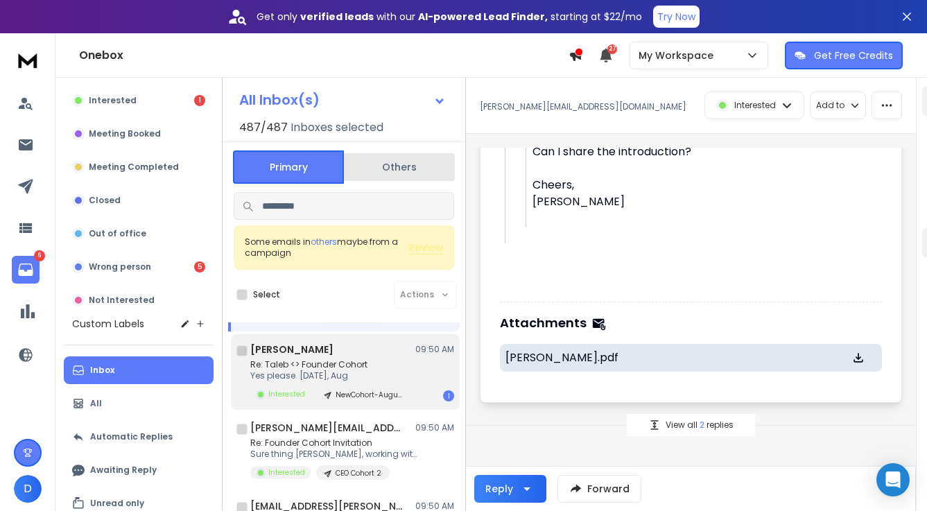
click at [388, 370] on p "Re: Taleb <> Founder Cohort" at bounding box center [330, 364] width 160 height 11
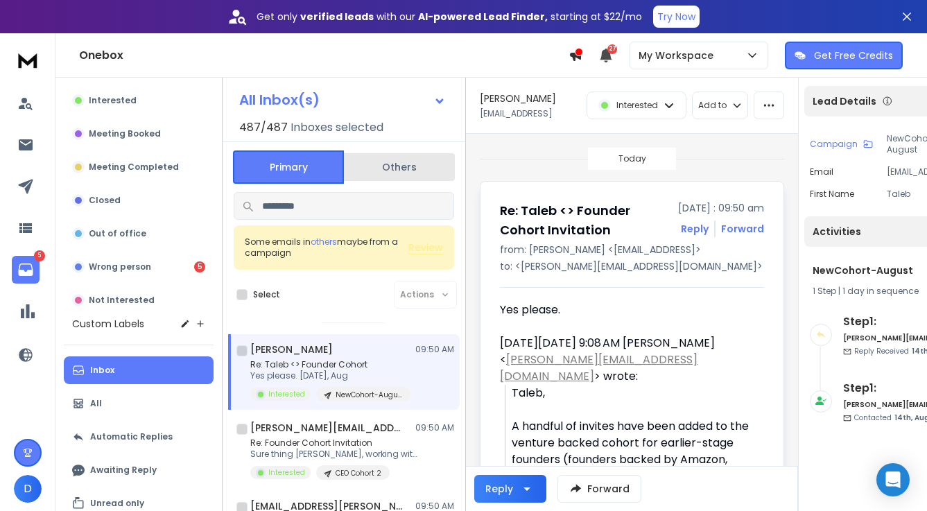
click at [489, 483] on div "Reply" at bounding box center [499, 489] width 28 height 14
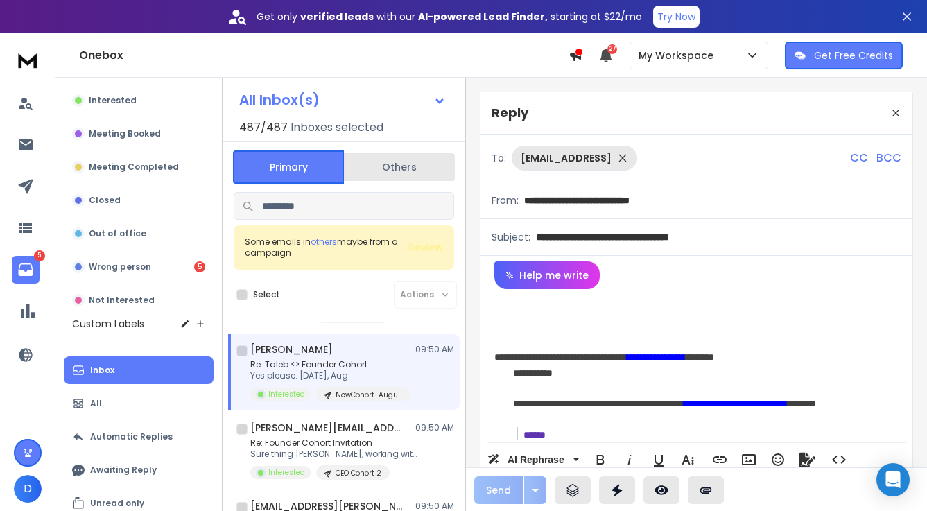
click at [498, 311] on div at bounding box center [696, 310] width 404 height 15
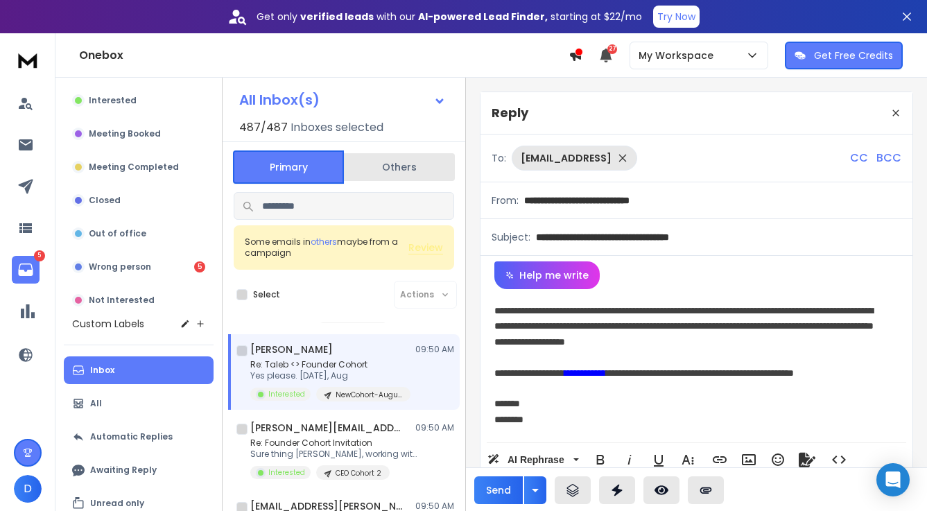
click at [547, 311] on div "**********" at bounding box center [686, 326] width 384 height 46
click at [496, 490] on button "Send" at bounding box center [498, 490] width 49 height 28
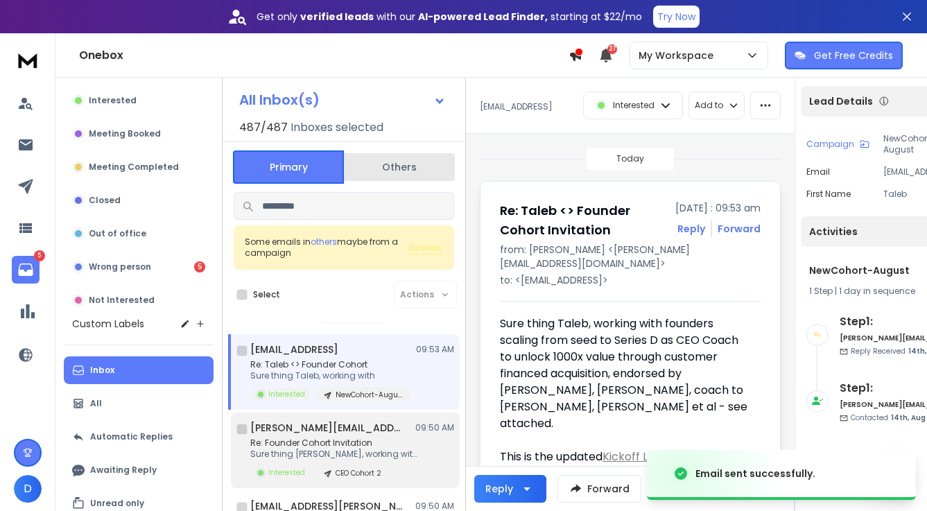
click at [390, 436] on div "[PERSON_NAME][EMAIL_ADDRESS][PERSON_NAME][DOMAIN_NAME] 09:50 AM Re: Founder Coh…" at bounding box center [352, 450] width 204 height 59
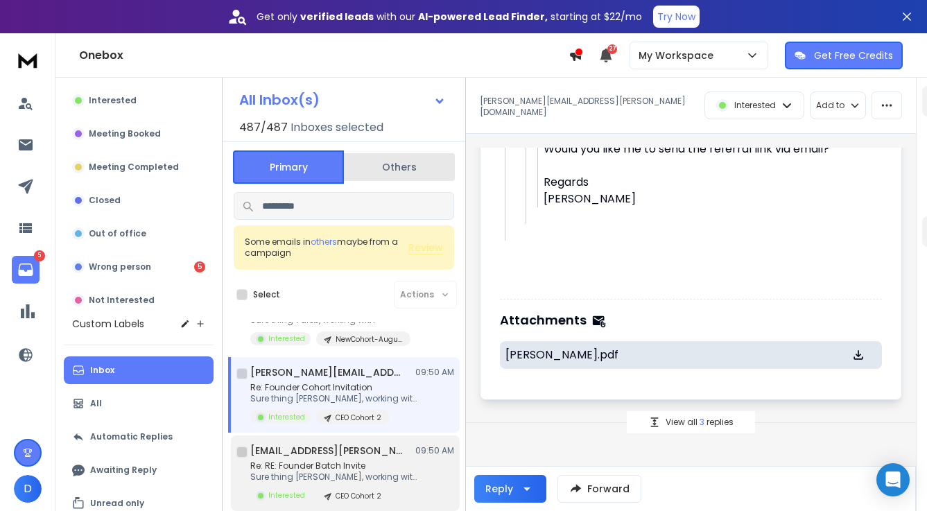
scroll to position [447, 0]
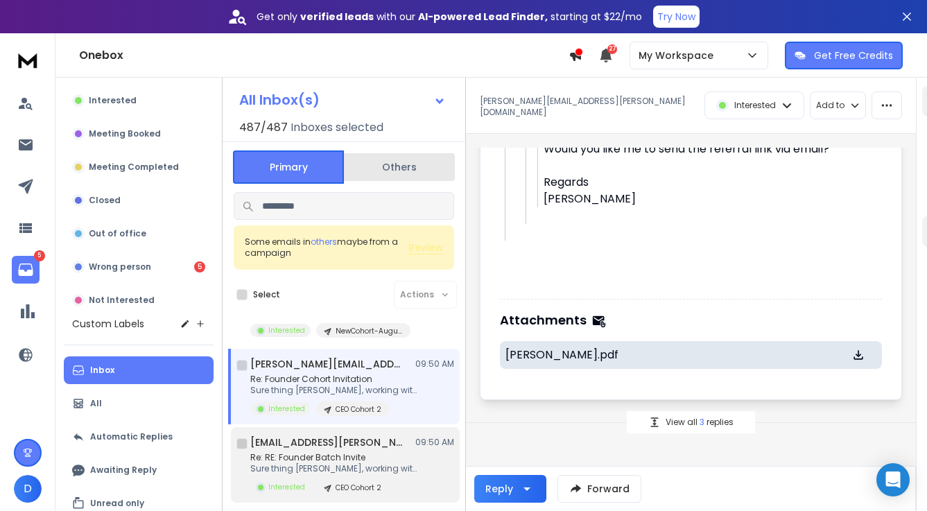
click at [380, 440] on div "[EMAIL_ADDRESS][PERSON_NAME][DOMAIN_NAME] 09:50 AM" at bounding box center [352, 443] width 204 height 14
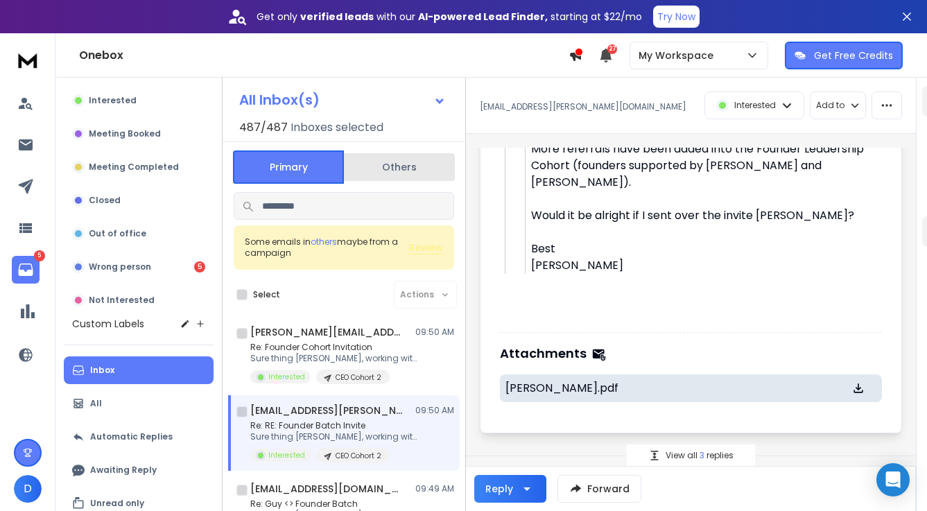
scroll to position [510, 0]
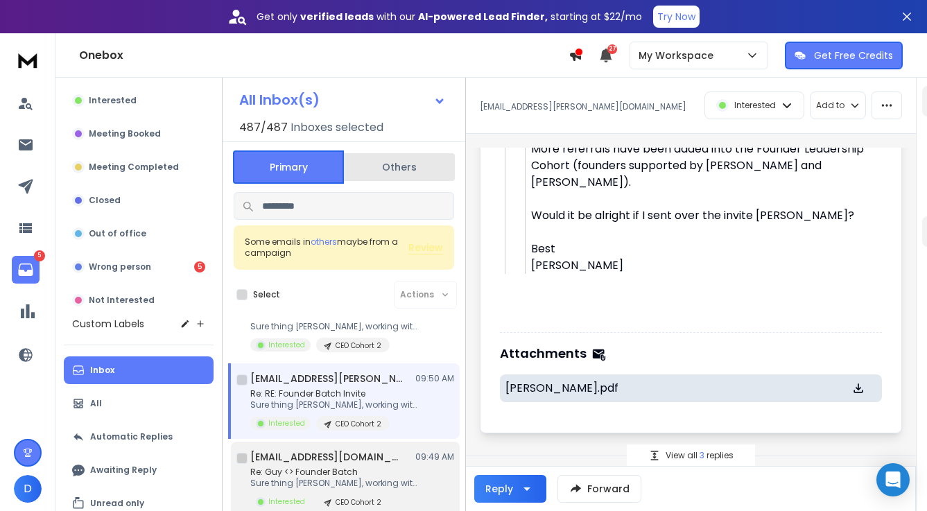
click at [417, 451] on p "09:49 AM" at bounding box center [434, 456] width 39 height 11
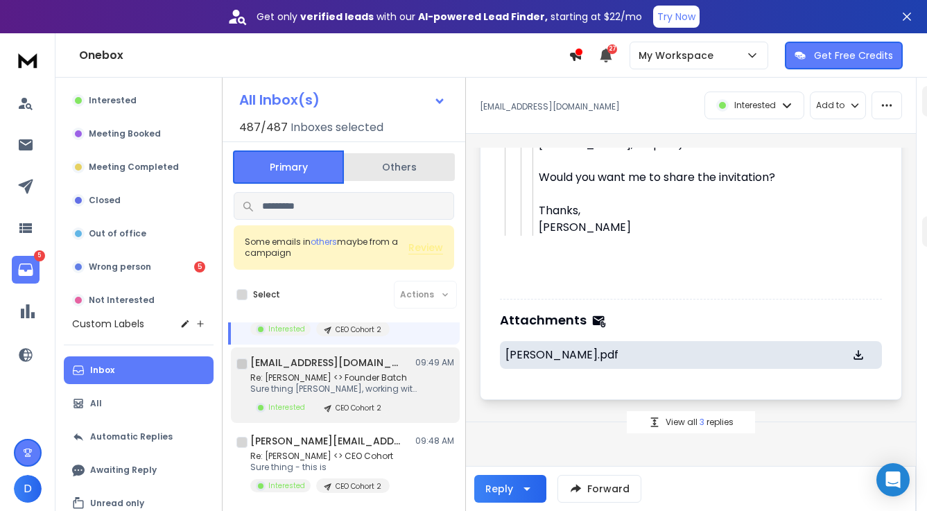
scroll to position [702, 0]
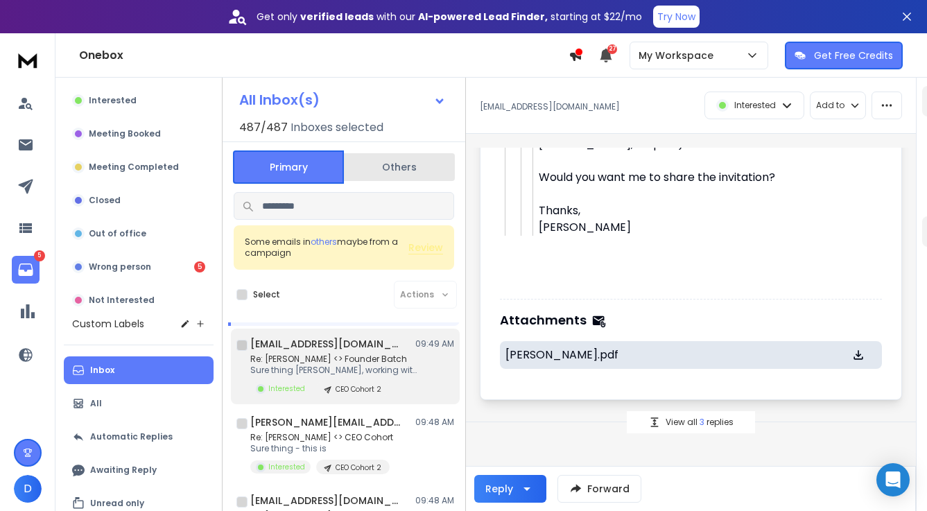
click at [416, 387] on div "Re: [PERSON_NAME] <> Founder Batch Sure thing [PERSON_NAME], working with Inter…" at bounding box center [352, 375] width 204 height 42
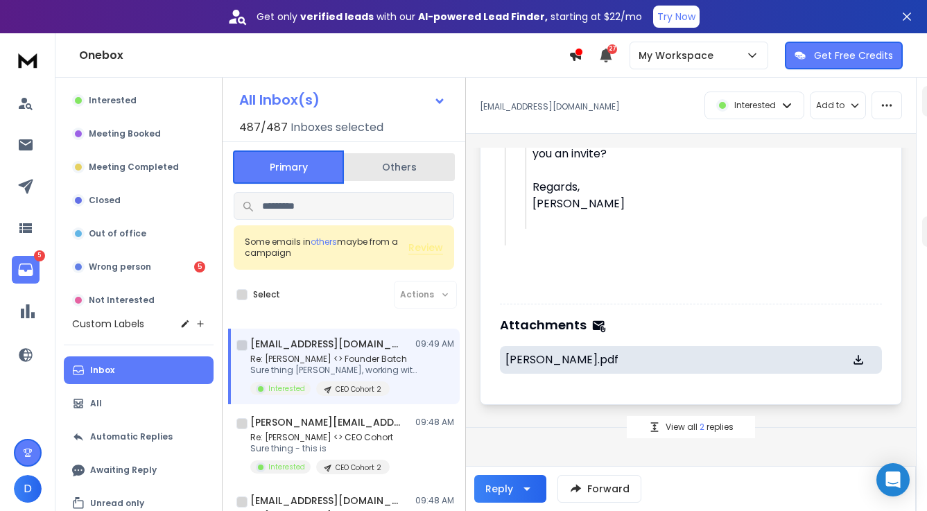
scroll to position [674, 0]
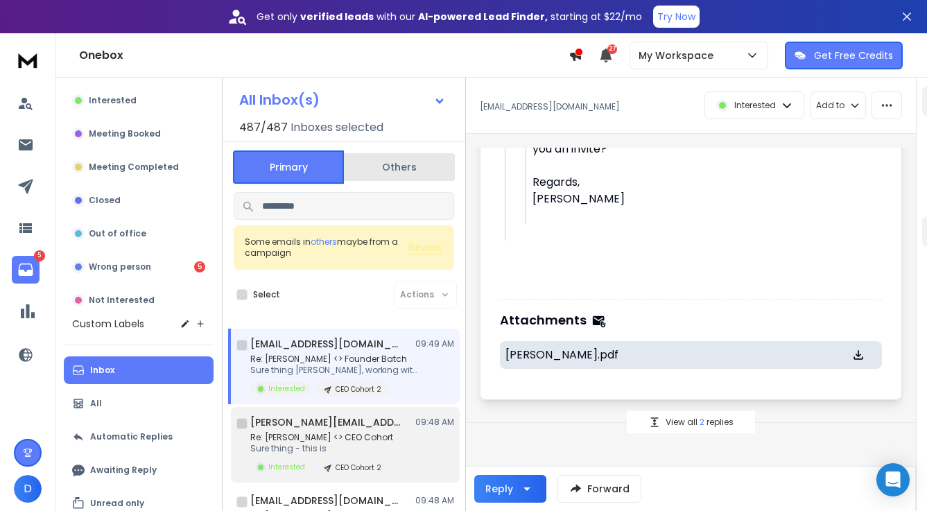
click at [369, 431] on div "[PERSON_NAME][EMAIL_ADDRESS][DOMAIN_NAME] 09:48 AM Re: [PERSON_NAME] <> CEO Coh…" at bounding box center [352, 444] width 204 height 59
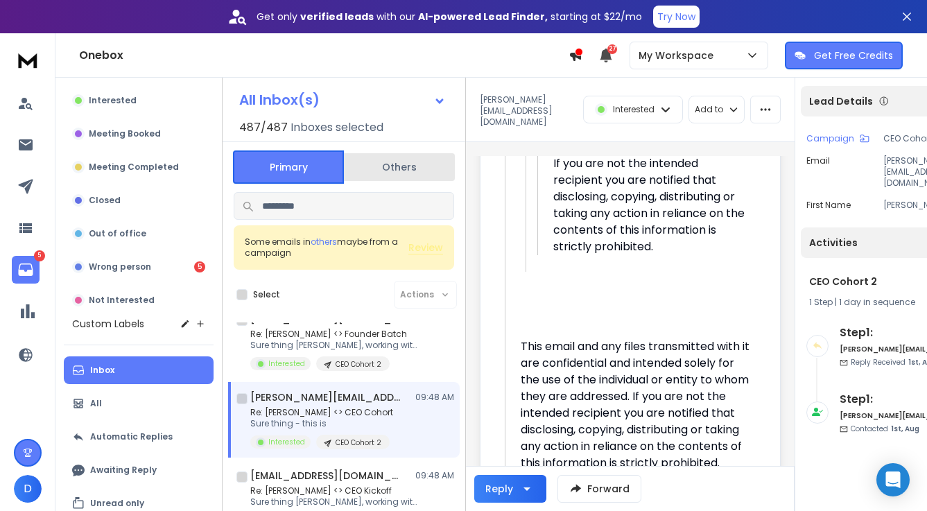
scroll to position [734, 0]
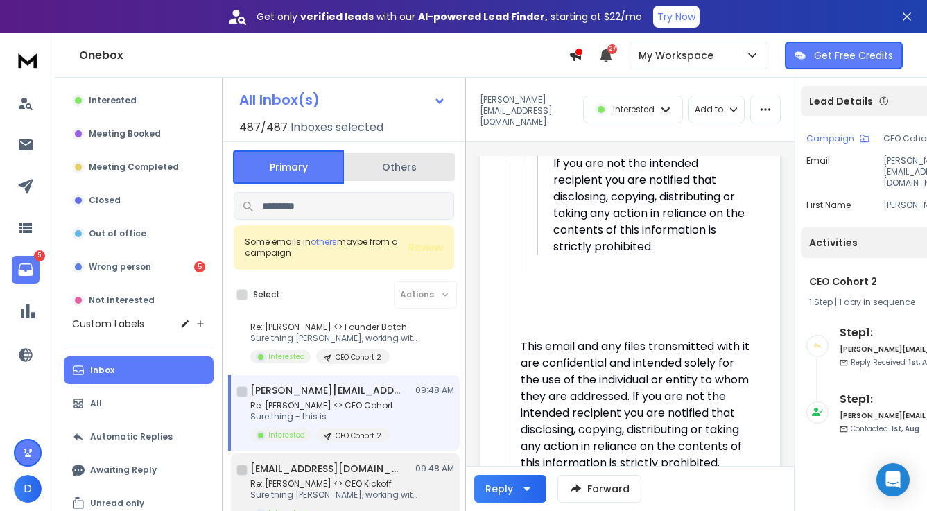
click at [379, 466] on h1 "[EMAIL_ADDRESS][DOMAIN_NAME]" at bounding box center [326, 469] width 153 height 14
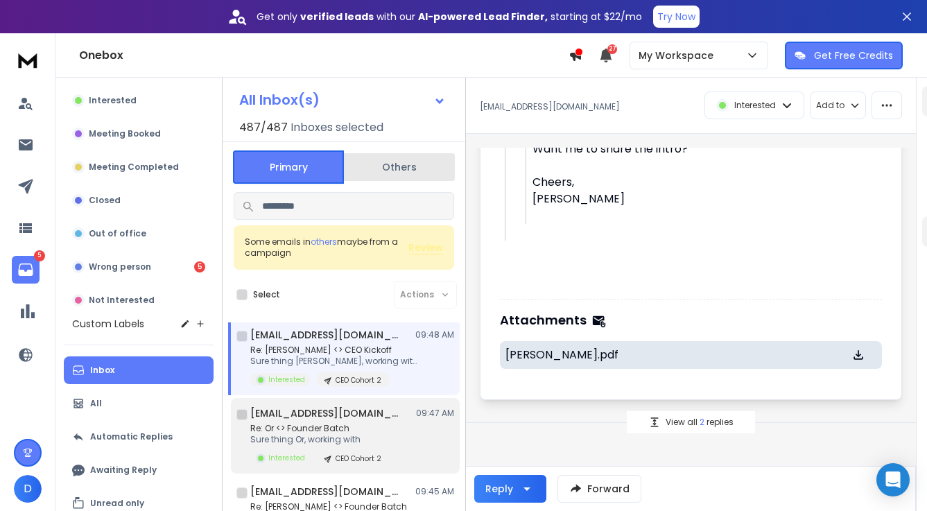
scroll to position [877, 0]
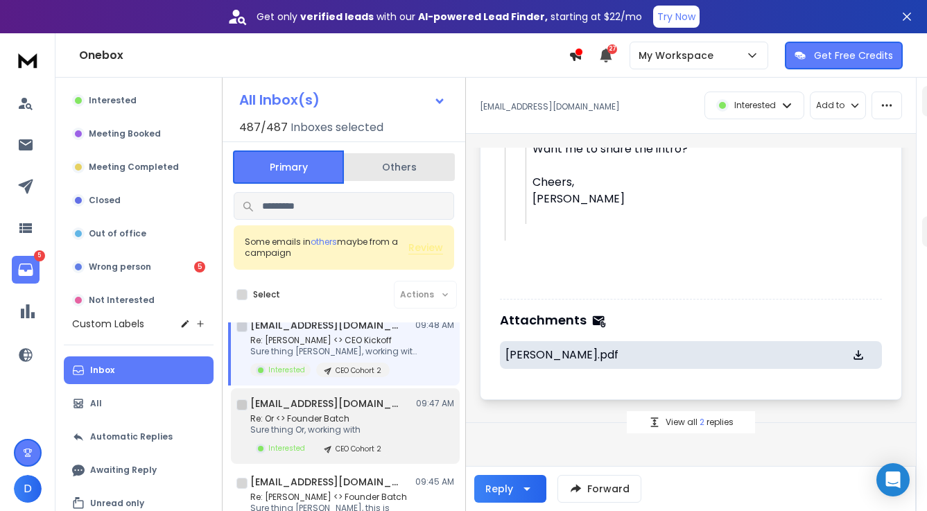
click at [379, 401] on div "[EMAIL_ADDRESS][DOMAIN_NAME] 09:47 AM" at bounding box center [352, 404] width 204 height 14
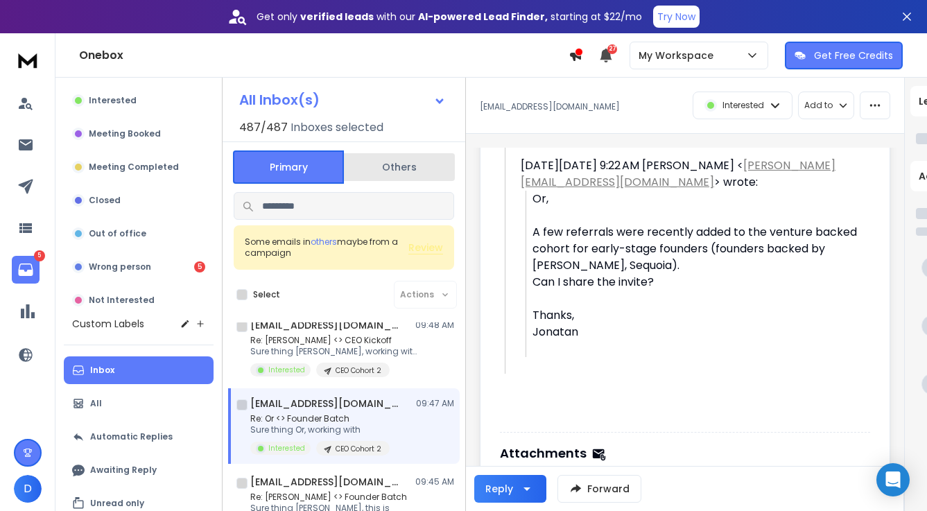
scroll to position [0, 0]
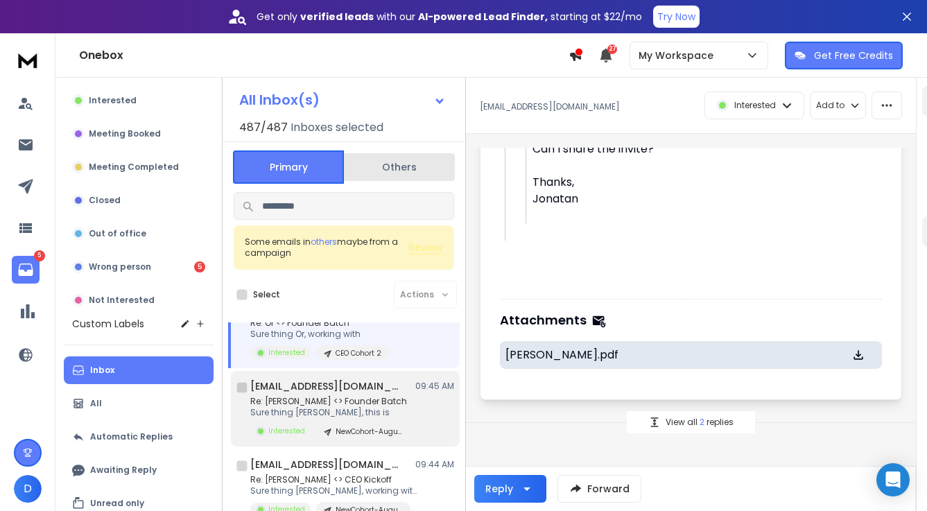
click at [347, 407] on p "Sure thing [PERSON_NAME], this is" at bounding box center [330, 412] width 160 height 11
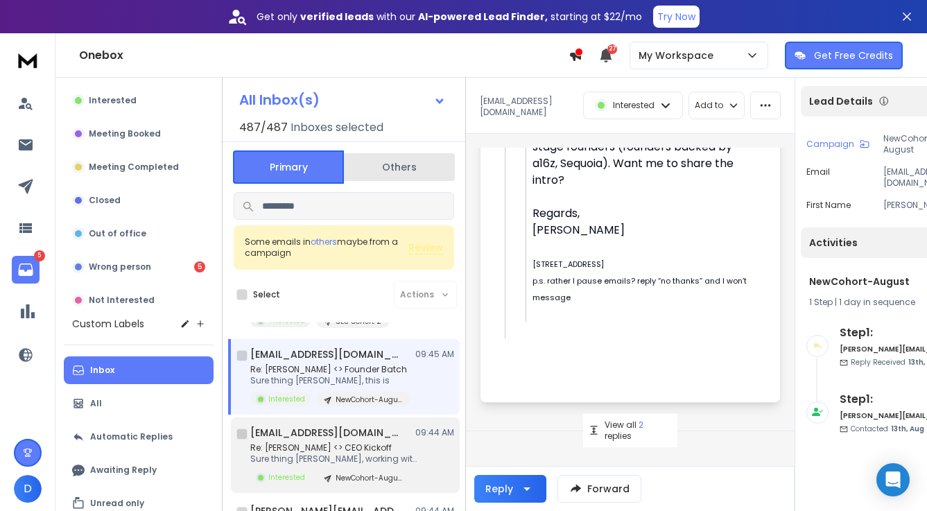
click at [382, 455] on p "Sure thing [PERSON_NAME], working with" at bounding box center [333, 459] width 166 height 11
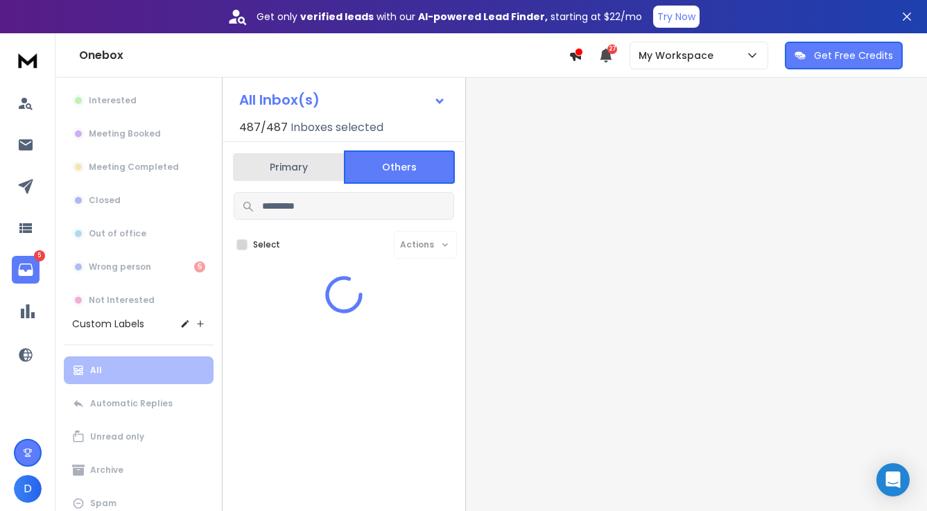
click at [386, 174] on button "Others" at bounding box center [399, 166] width 111 height 33
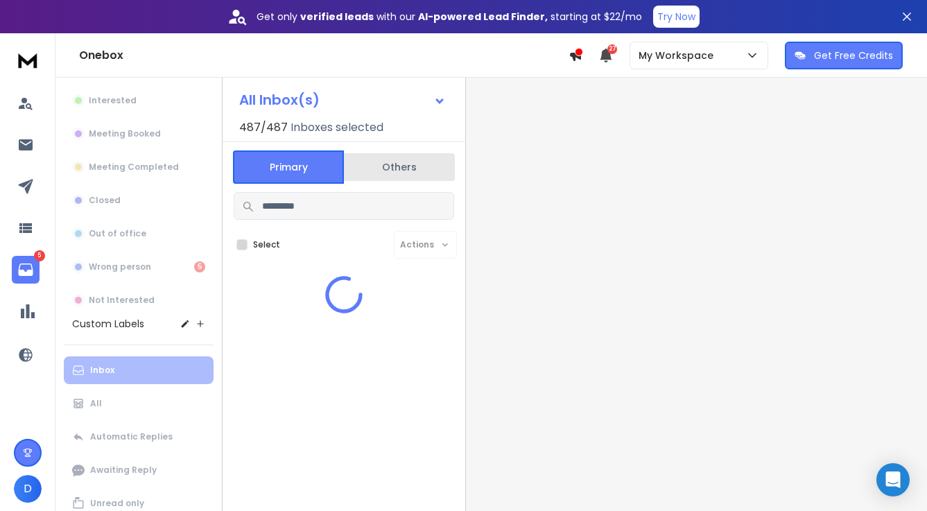
click at [313, 165] on button "Primary" at bounding box center [288, 166] width 111 height 33
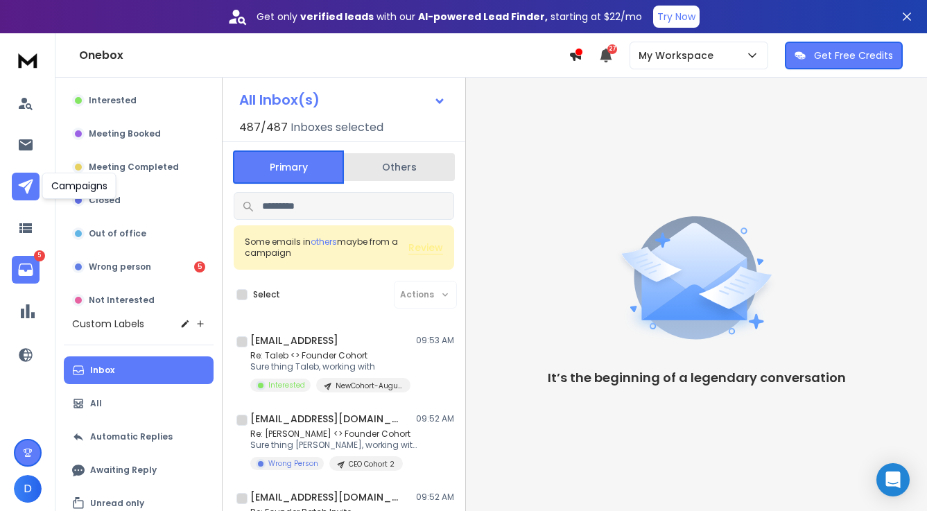
click at [20, 182] on icon at bounding box center [25, 186] width 17 height 17
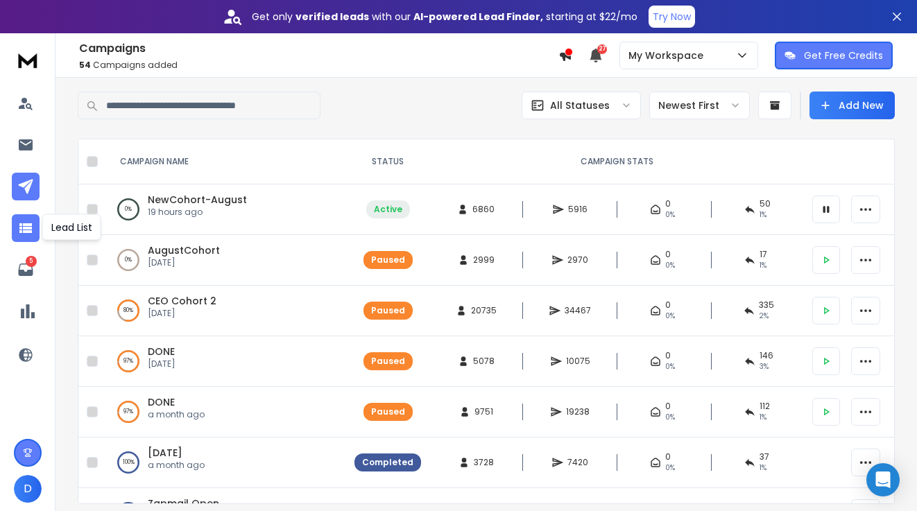
click at [31, 218] on link at bounding box center [26, 228] width 28 height 28
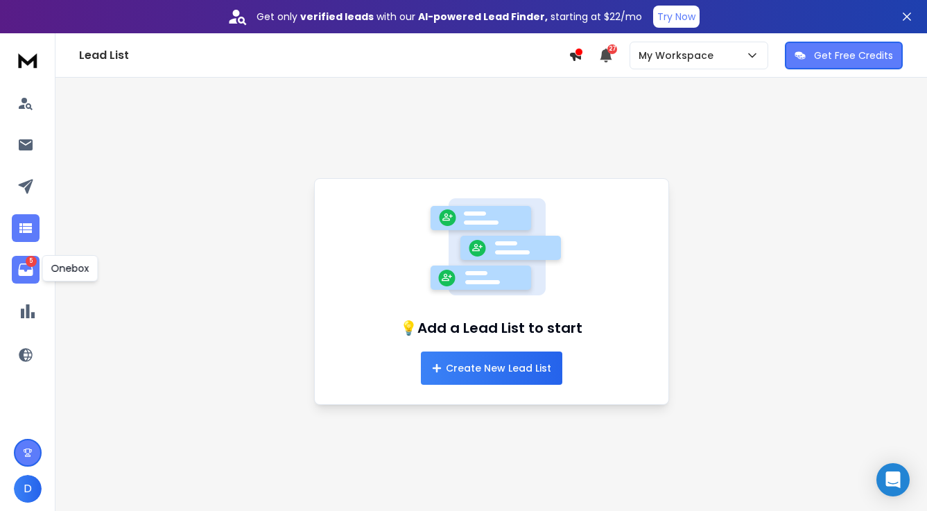
click at [28, 261] on p "5" at bounding box center [31, 261] width 11 height 11
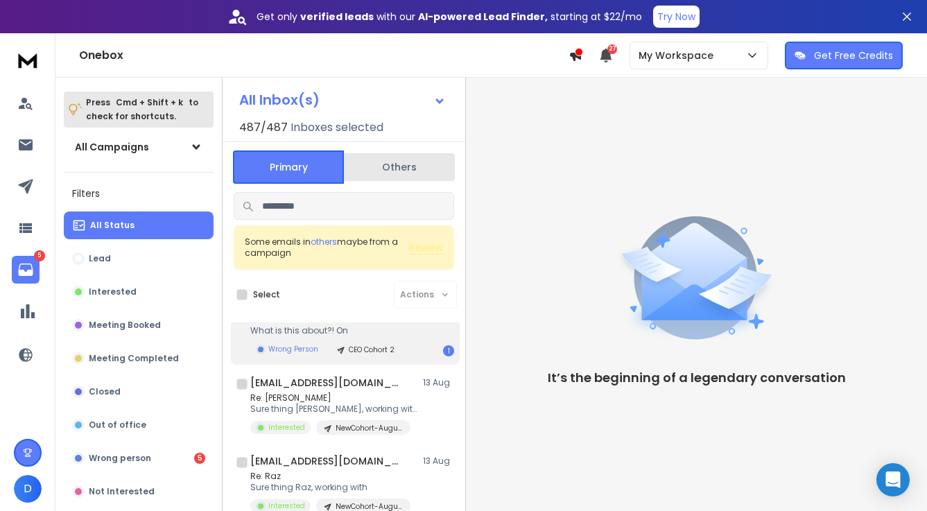
scroll to position [1595, 0]
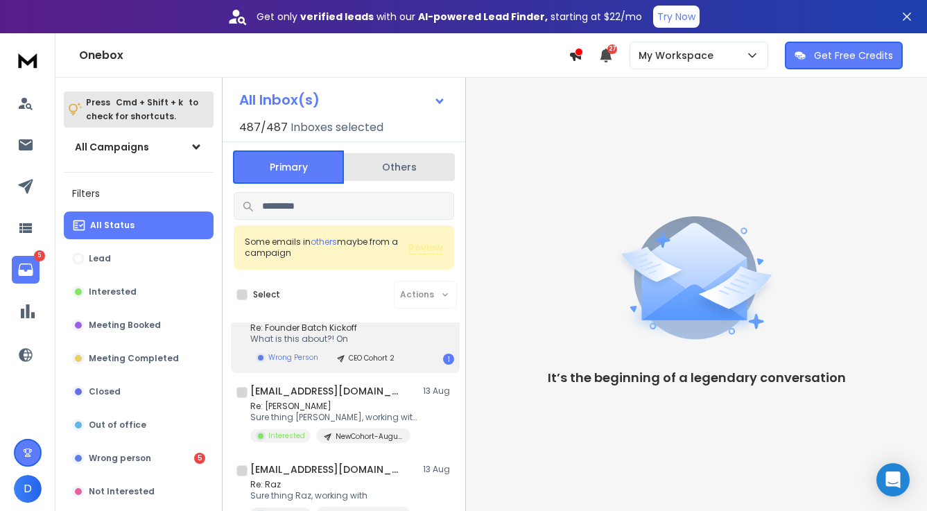
click at [404, 361] on div "Re: Founder Batch Kickoff What is this about?! On Wrong Person CEO Cohort 2 1" at bounding box center [352, 343] width 204 height 42
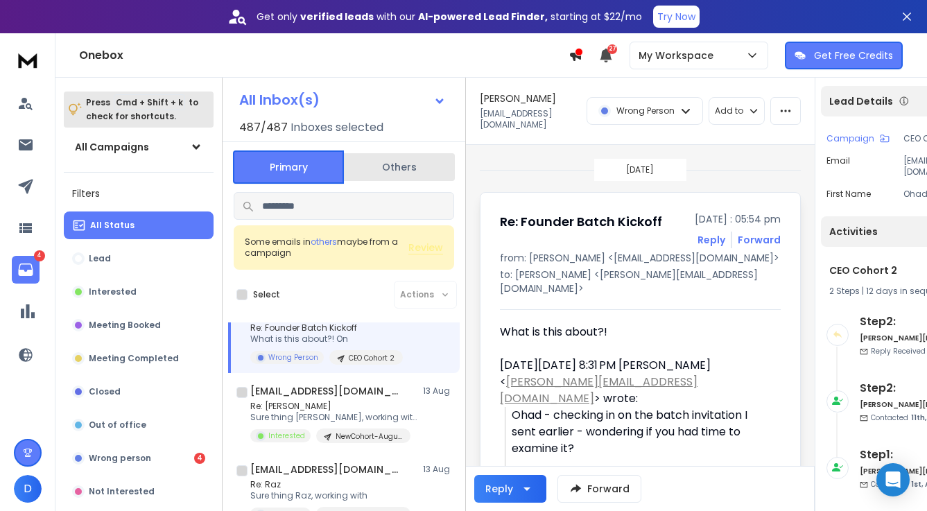
click at [495, 493] on div "Reply" at bounding box center [499, 489] width 28 height 14
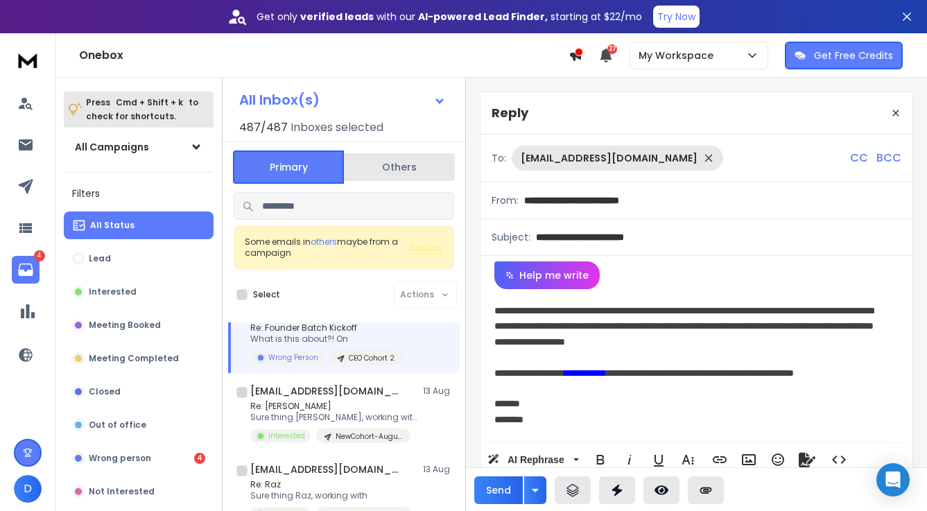
click at [546, 338] on div "**********" at bounding box center [686, 326] width 384 height 46
click at [697, 492] on button at bounding box center [706, 490] width 36 height 28
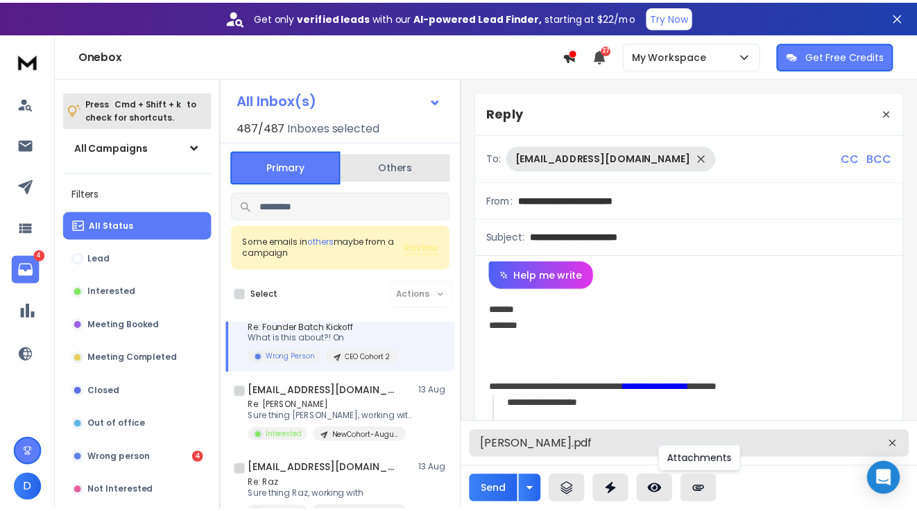
scroll to position [101, 0]
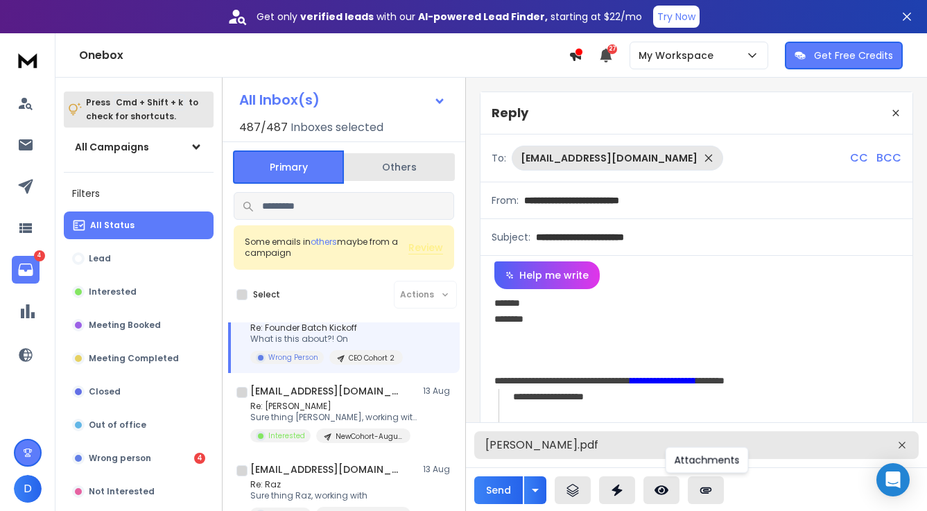
click at [542, 373] on div at bounding box center [691, 365] width 394 height 15
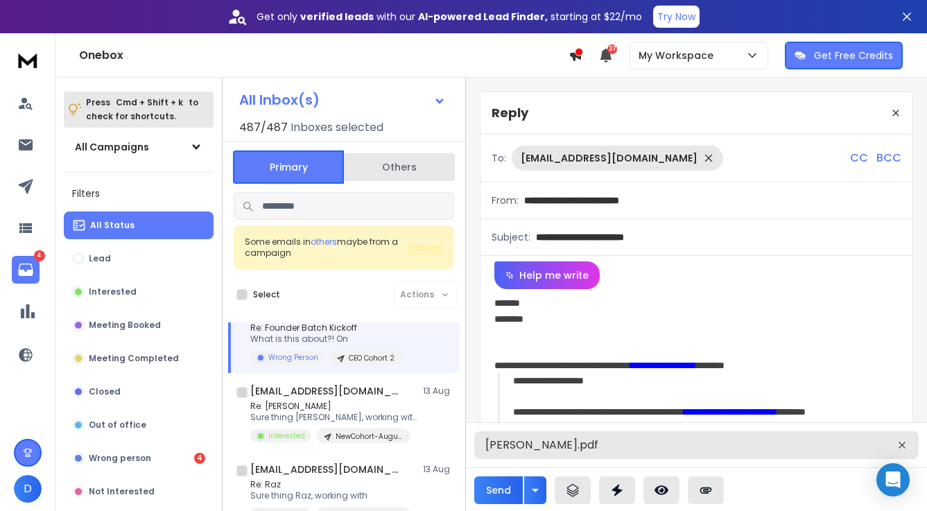
click at [499, 490] on button "Send" at bounding box center [498, 490] width 49 height 28
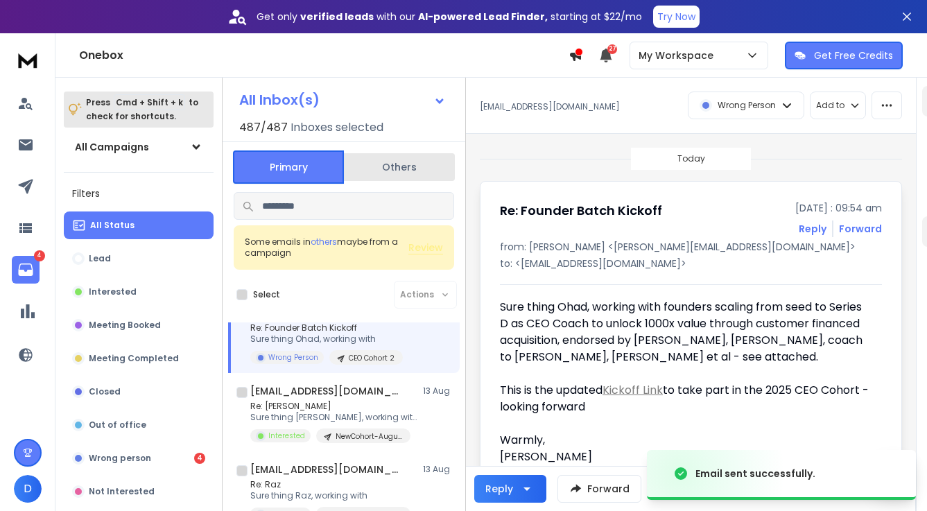
click at [410, 165] on button "Others" at bounding box center [399, 167] width 111 height 31
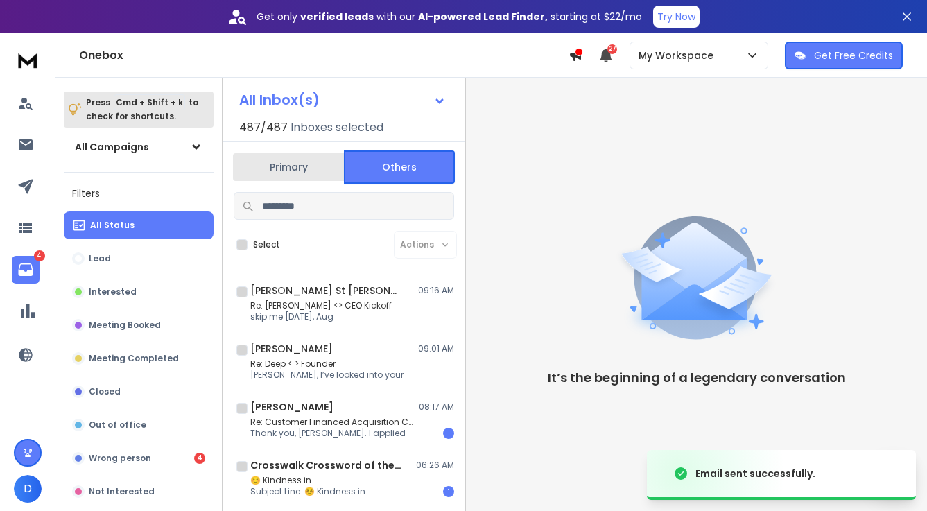
click at [302, 178] on button "Primary" at bounding box center [288, 167] width 111 height 31
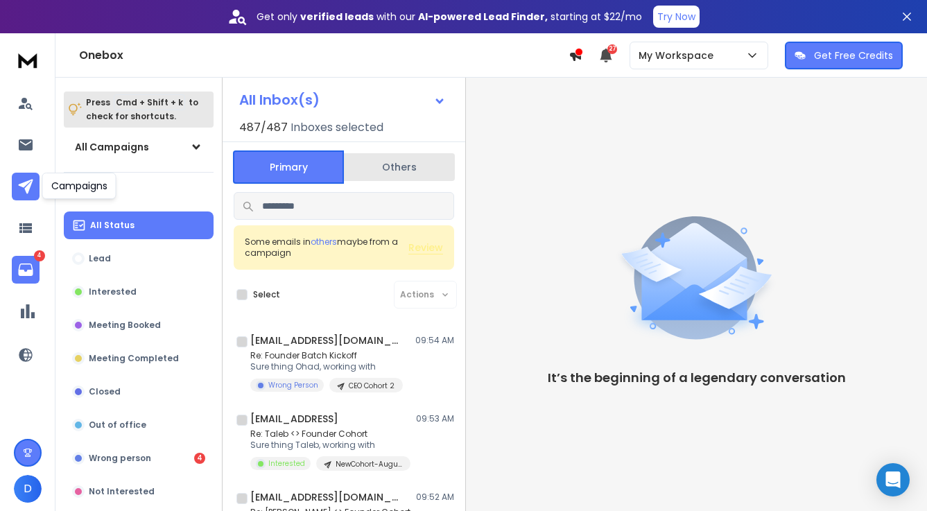
click at [32, 189] on icon at bounding box center [25, 186] width 17 height 17
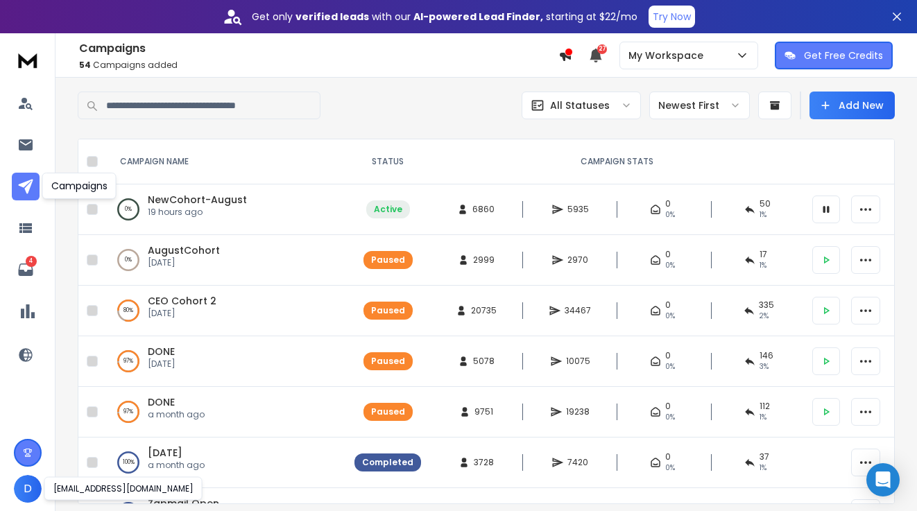
click at [30, 487] on span "D" at bounding box center [28, 489] width 28 height 28
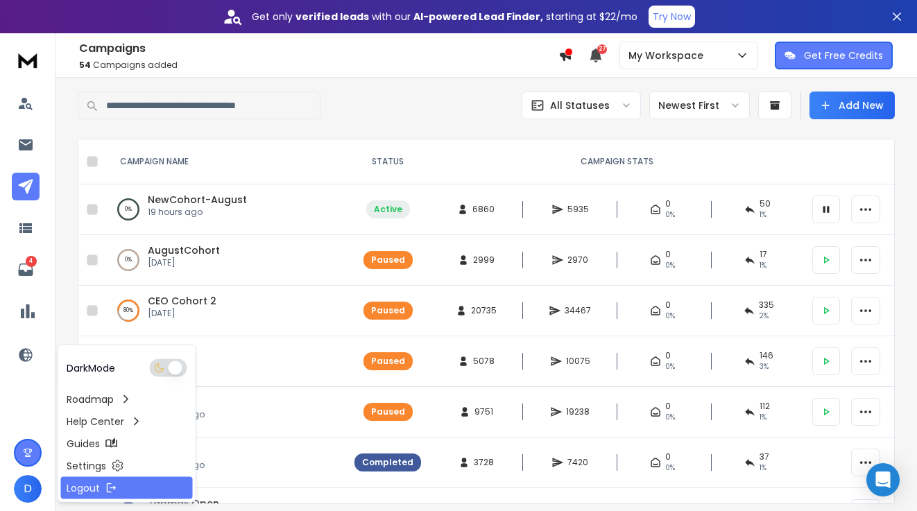
click at [85, 489] on p "Logout" at bounding box center [83, 488] width 33 height 14
